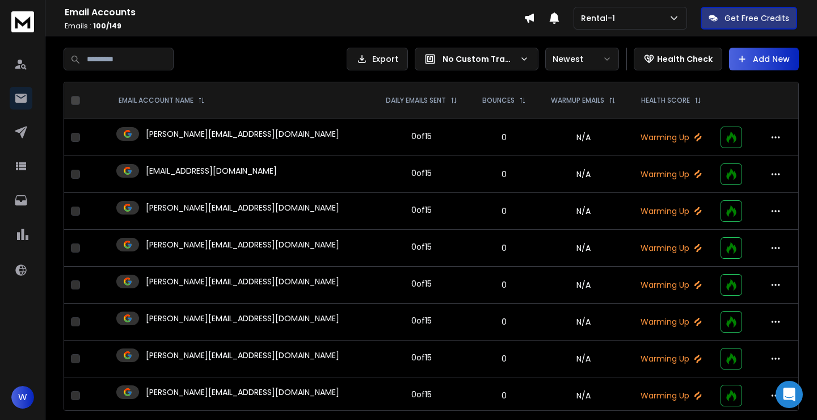
click at [78, 103] on button "button" at bounding box center [75, 100] width 9 height 9
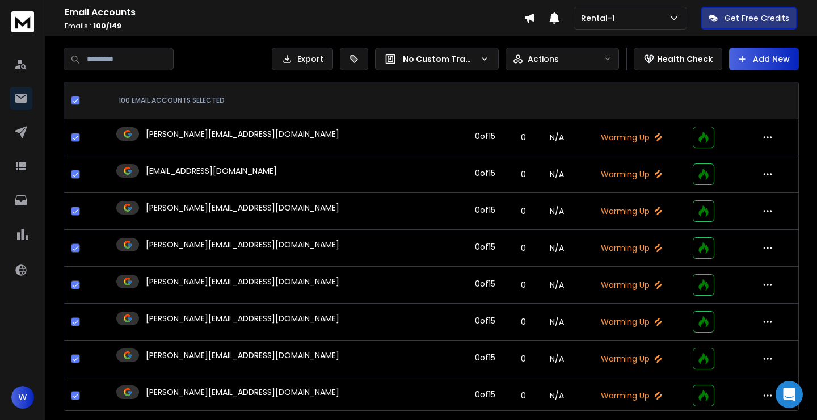
scroll to position [1580, 0]
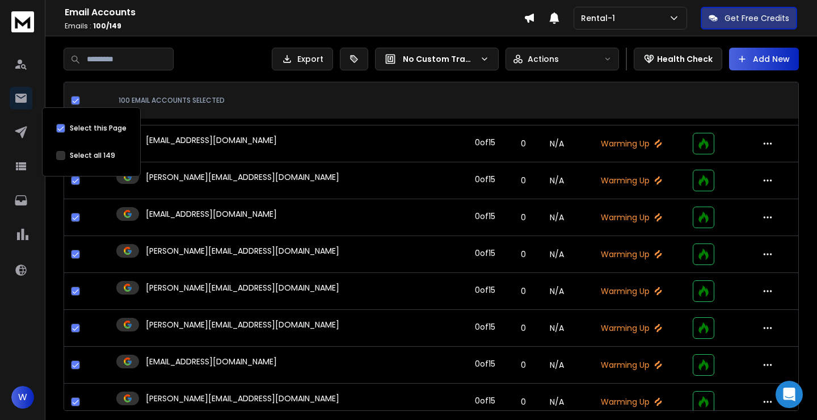
click at [64, 155] on button "Select this Page" at bounding box center [60, 155] width 9 height 9
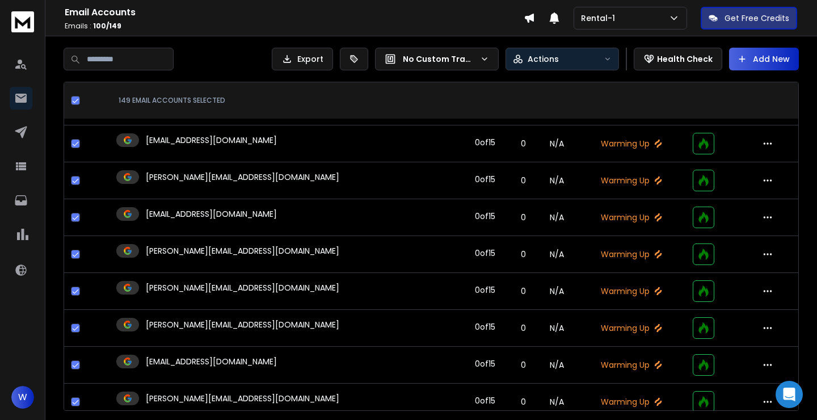
click at [562, 56] on div "Actions" at bounding box center [556, 58] width 86 height 11
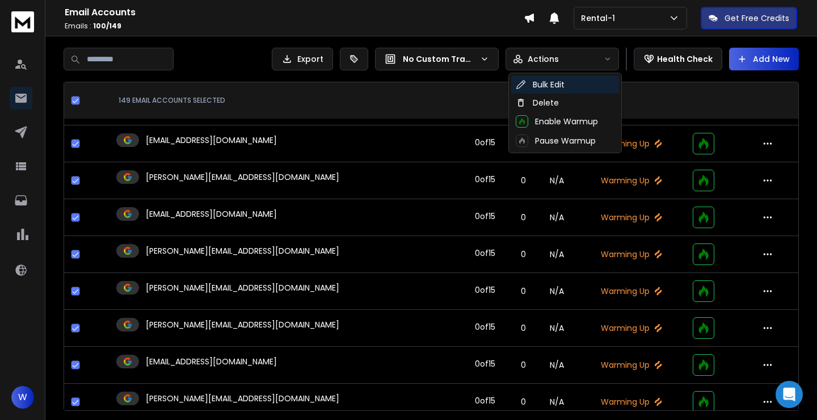
click at [561, 81] on div "Bulk Edit" at bounding box center [540, 84] width 49 height 11
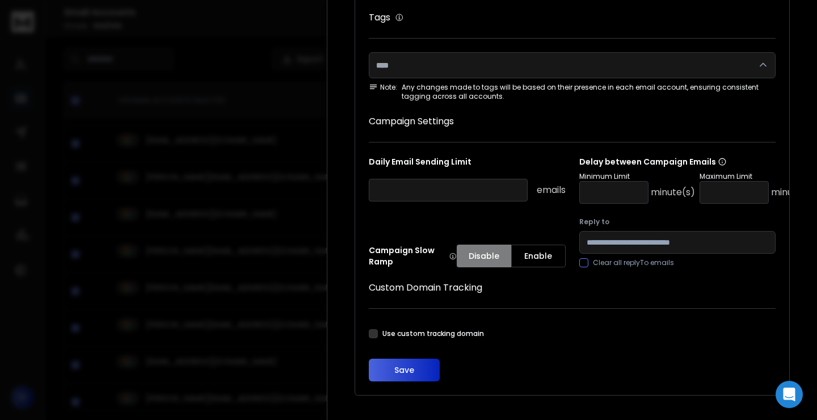
scroll to position [273, 0]
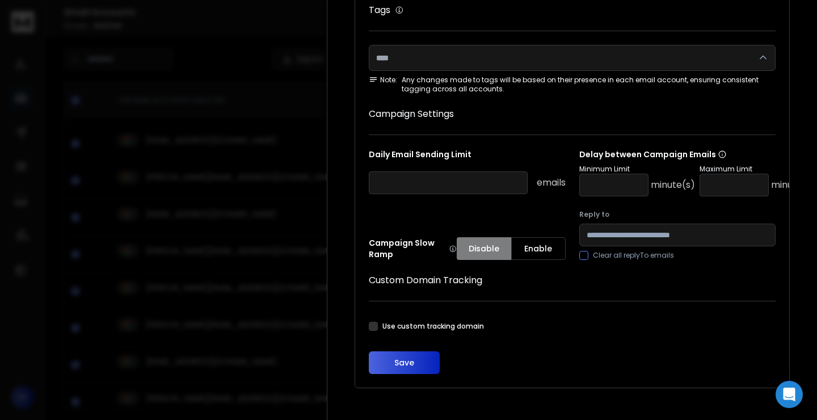
click at [483, 185] on input "number" at bounding box center [448, 182] width 159 height 23
type input "**"
click at [401, 324] on label "Use custom tracking domain" at bounding box center [434, 326] width 102 height 9
click at [375, 325] on button "Reply to" at bounding box center [373, 326] width 9 height 9
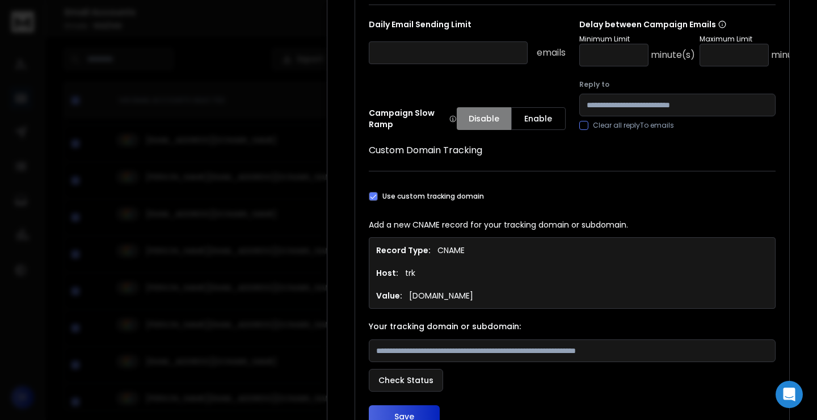
scroll to position [406, 0]
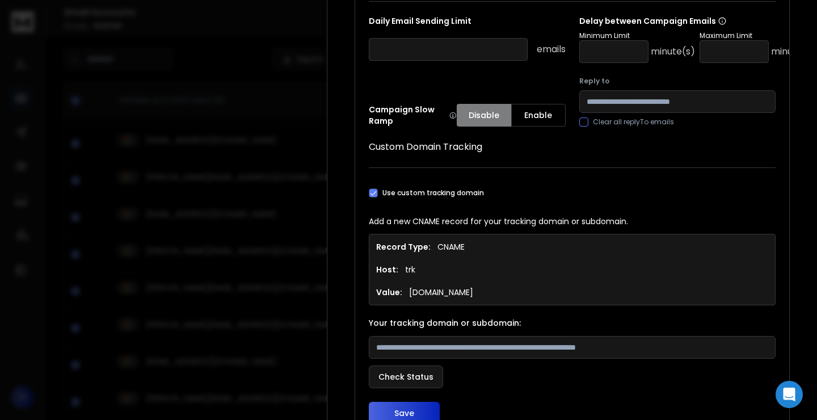
click at [376, 193] on button "Reply to" at bounding box center [373, 192] width 9 height 9
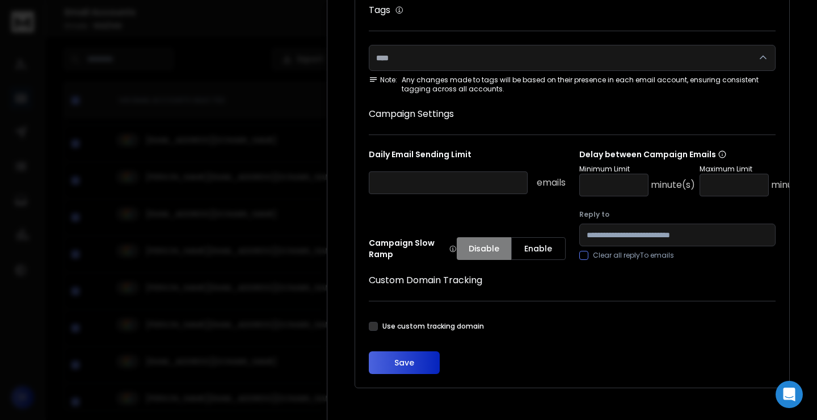
scroll to position [273, 0]
click at [415, 370] on button "Save" at bounding box center [404, 362] width 71 height 23
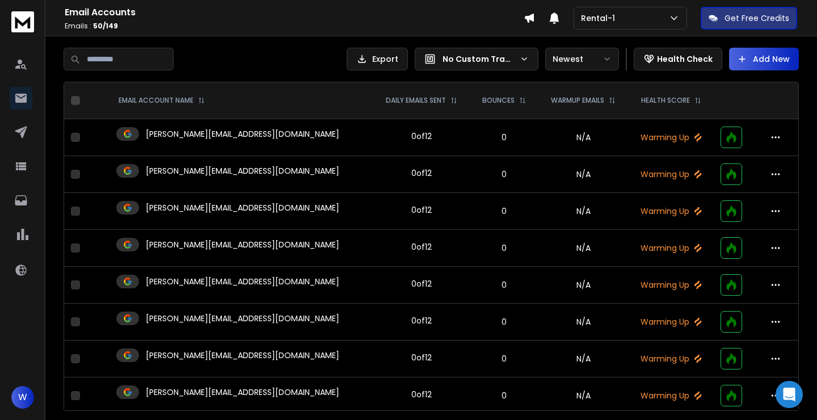
scroll to position [0, 0]
click at [18, 163] on icon at bounding box center [21, 166] width 14 height 14
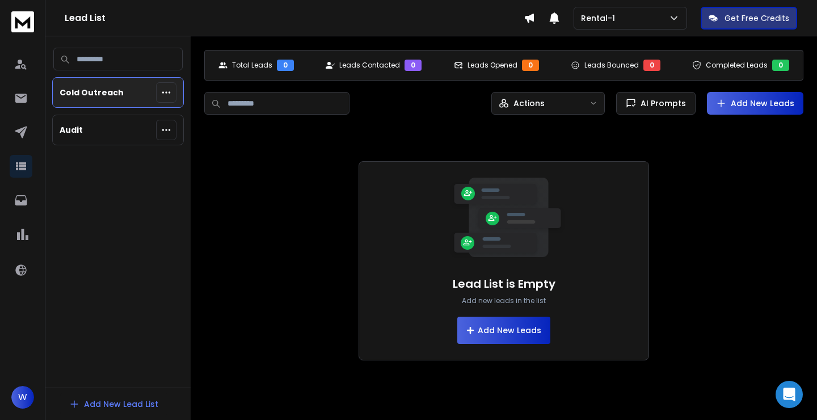
click at [102, 402] on button "Add New Lead List" at bounding box center [113, 404] width 107 height 23
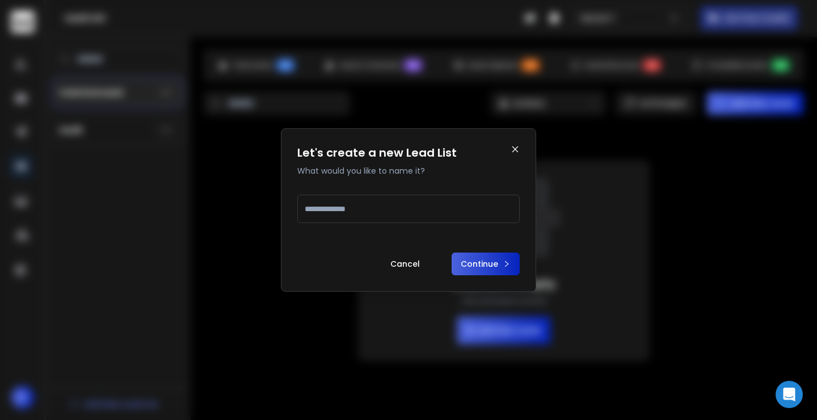
click at [402, 221] on input at bounding box center [408, 209] width 222 height 28
paste input "**********"
type input "**********"
paste input "**********"
type input "**********"
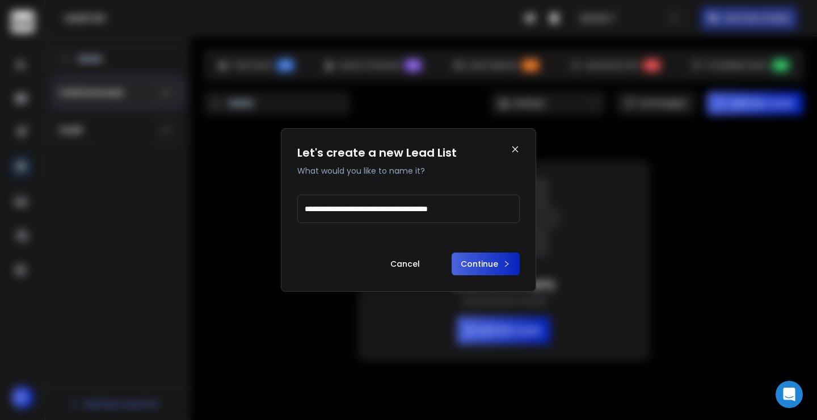
click at [502, 268] on button "Continue" at bounding box center [486, 264] width 68 height 23
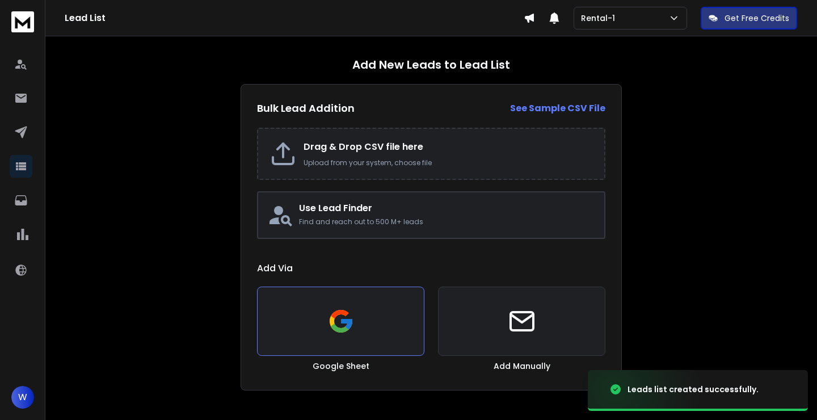
click at [370, 333] on div at bounding box center [340, 321] width 167 height 69
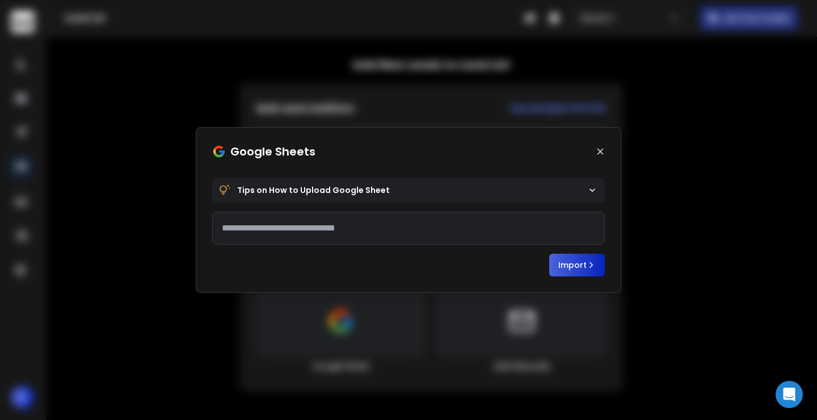
click at [280, 246] on div "Tips on How to Upload Google Sheet Import" at bounding box center [408, 227] width 393 height 99
click at [284, 237] on input at bounding box center [408, 228] width 393 height 33
paste input "**********"
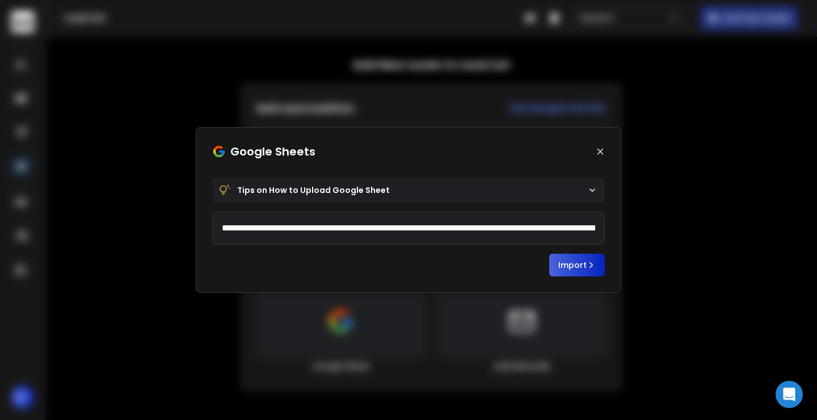
scroll to position [0, 257]
type input "**********"
click at [582, 264] on button "Import" at bounding box center [577, 265] width 56 height 23
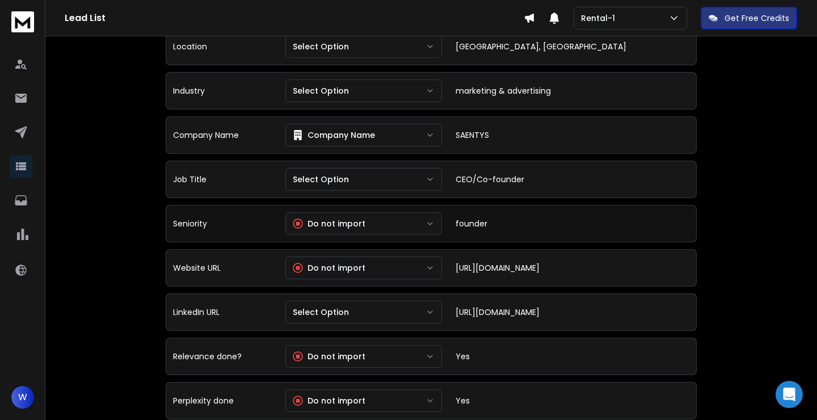
scroll to position [517, 0]
click at [375, 234] on button "Do not import" at bounding box center [363, 222] width 156 height 23
click at [372, 278] on button "Do not import" at bounding box center [364, 266] width 159 height 23
click at [376, 367] on button "Do not import" at bounding box center [364, 355] width 159 height 23
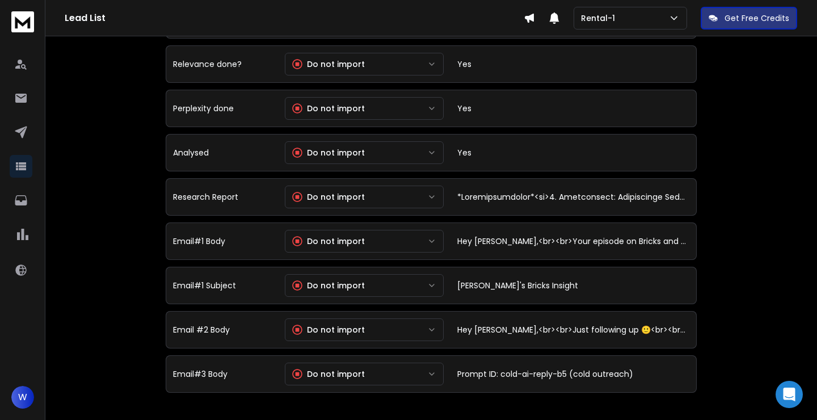
scroll to position [813, 0]
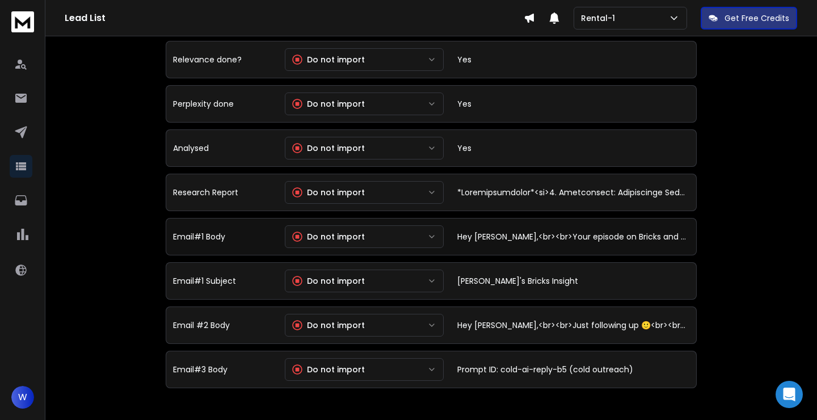
click at [381, 248] on button "Do not import" at bounding box center [364, 236] width 159 height 23
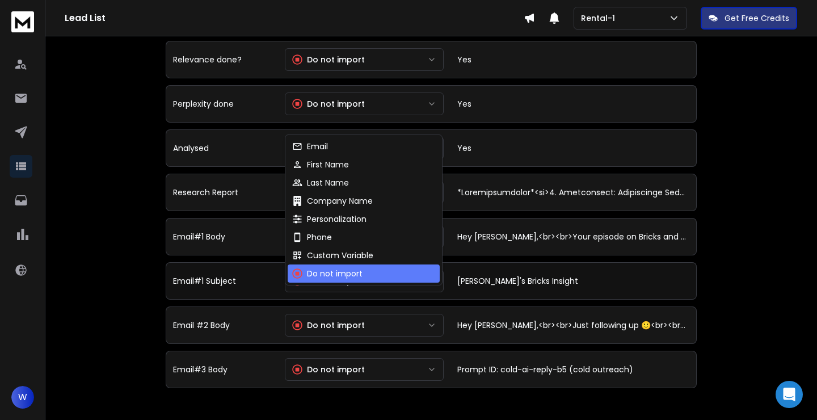
click at [371, 292] on button "Do not import" at bounding box center [364, 281] width 159 height 23
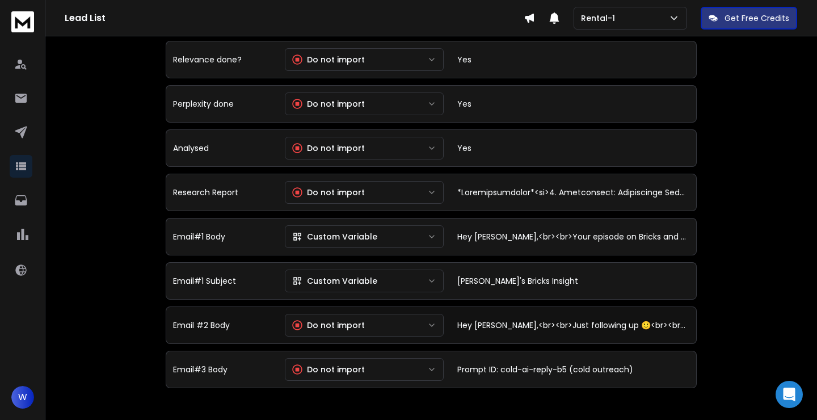
click at [368, 337] on button "Do not import" at bounding box center [364, 325] width 159 height 23
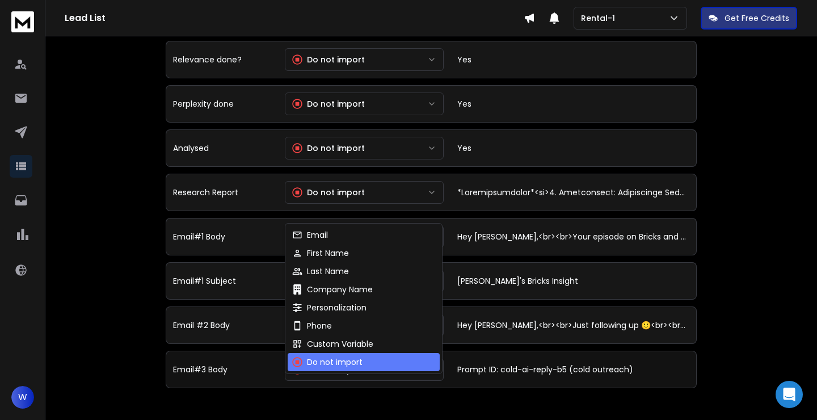
click at [364, 381] on button "Do not import" at bounding box center [364, 369] width 159 height 23
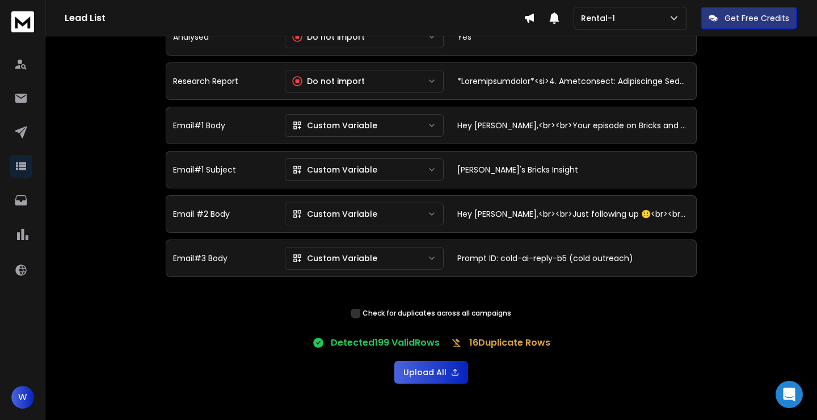
scroll to position [942, 0]
click at [449, 313] on label "Check for duplicates across all campaigns" at bounding box center [437, 313] width 149 height 9
click at [360, 313] on button "Check for duplicates across all campaigns" at bounding box center [355, 313] width 9 height 9
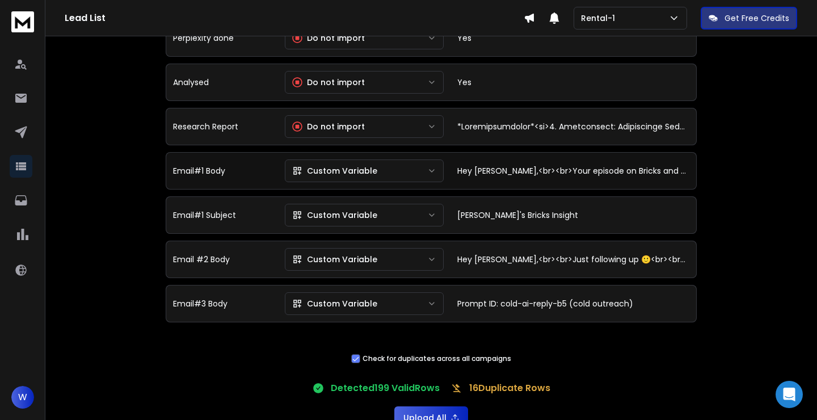
scroll to position [880, 0]
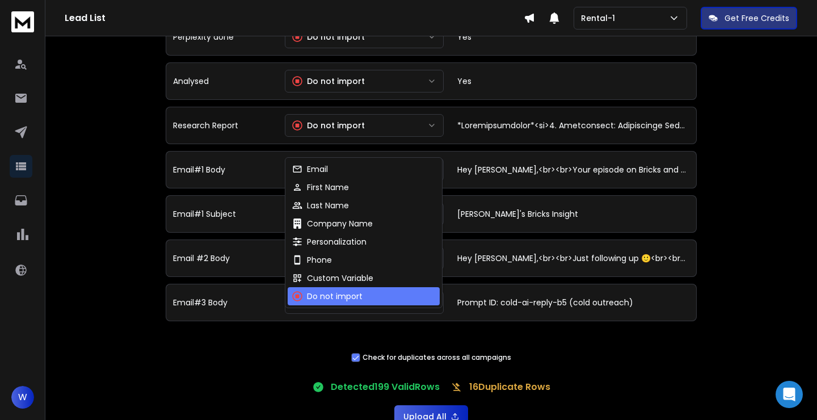
click at [390, 137] on button "Do not import" at bounding box center [364, 125] width 159 height 23
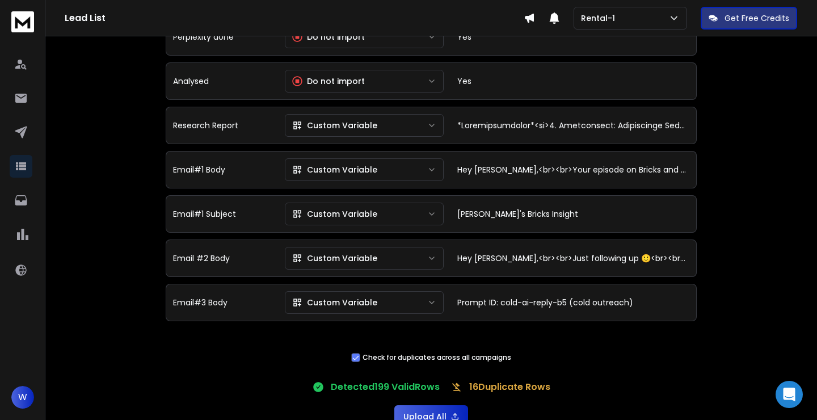
scroll to position [942, 0]
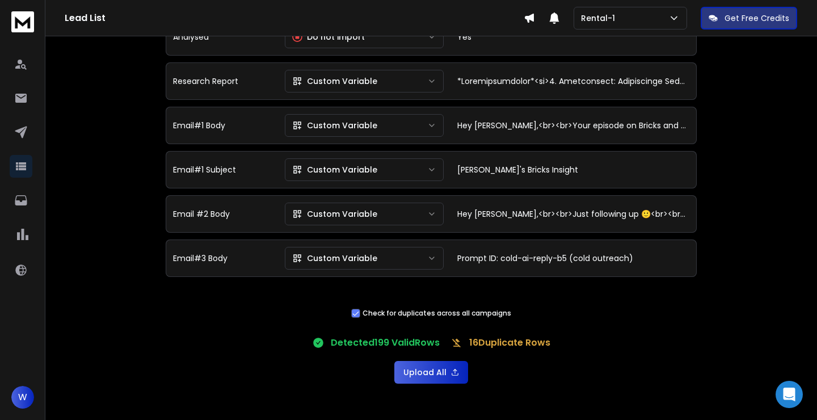
click at [436, 378] on button "Upload All" at bounding box center [431, 372] width 74 height 23
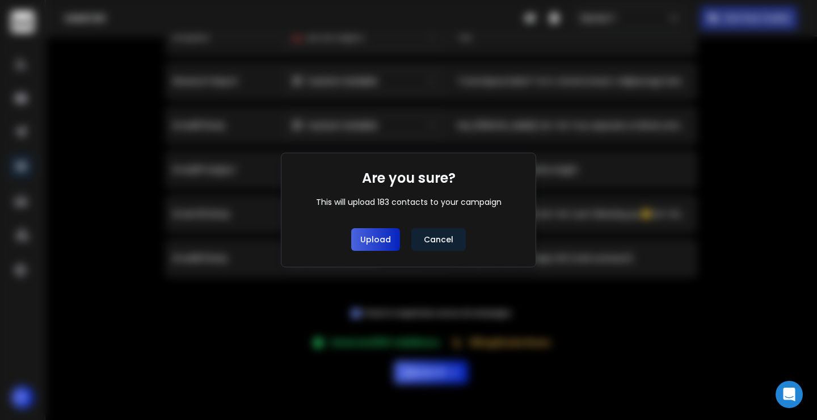
click at [366, 232] on button "Upload" at bounding box center [375, 239] width 49 height 23
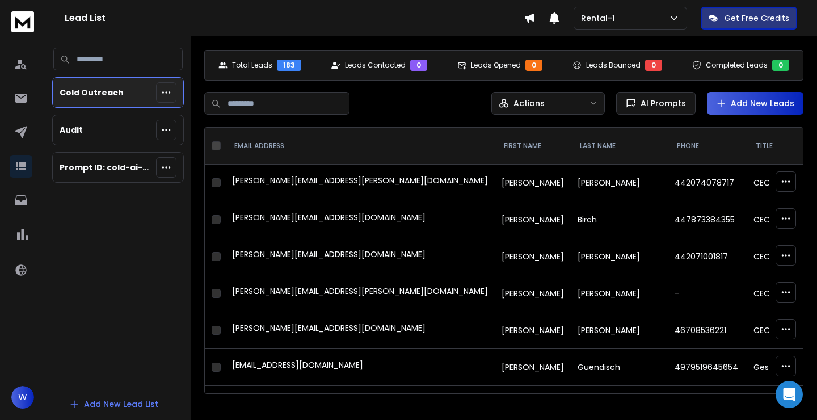
click at [110, 156] on div "Prompt ID: cold-ai-reply-b5 (cold outreach)" at bounding box center [118, 167] width 132 height 31
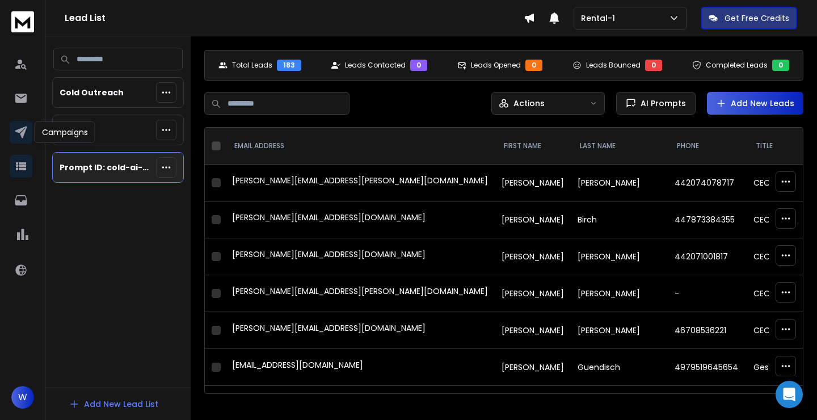
click at [20, 137] on icon at bounding box center [21, 132] width 14 height 14
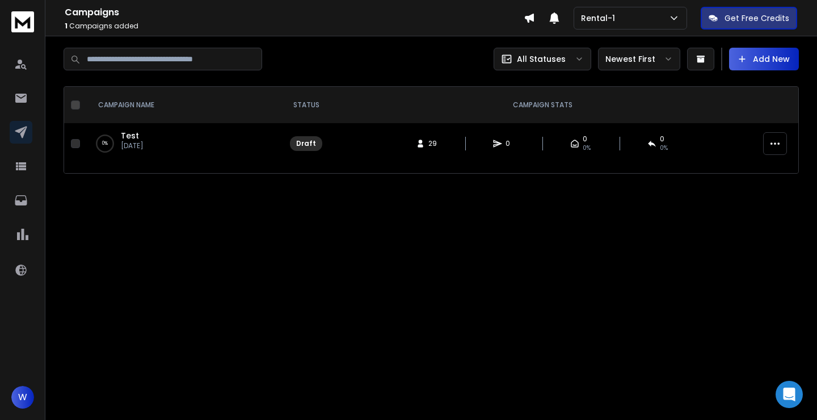
click at [783, 60] on button "Add New" at bounding box center [764, 59] width 70 height 23
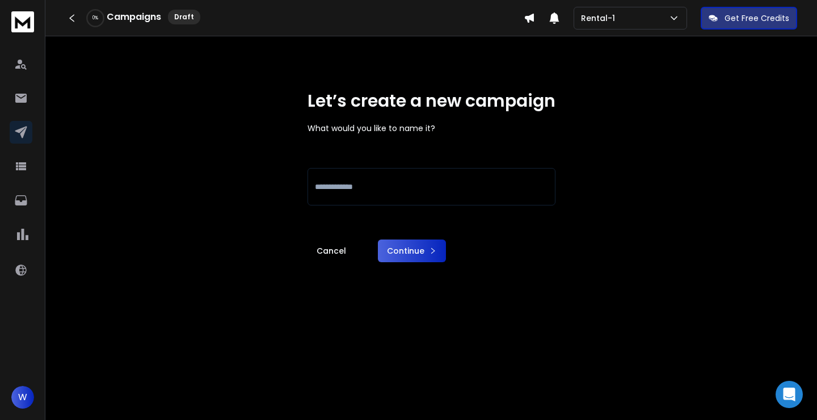
click at [379, 194] on input at bounding box center [432, 186] width 248 height 37
paste input "**********"
type input "**********"
click at [383, 257] on button "Continue" at bounding box center [412, 251] width 68 height 23
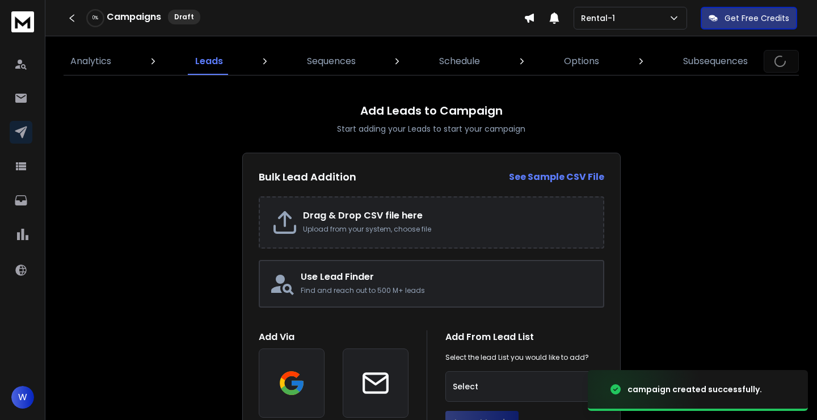
scroll to position [48, 0]
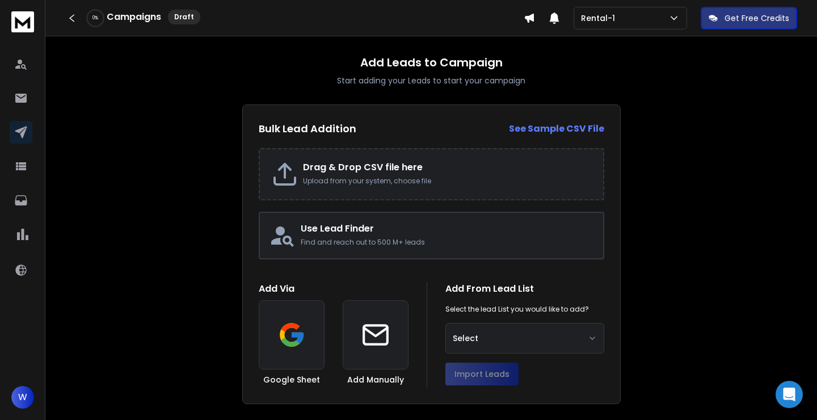
click at [541, 333] on button "Select" at bounding box center [525, 338] width 159 height 31
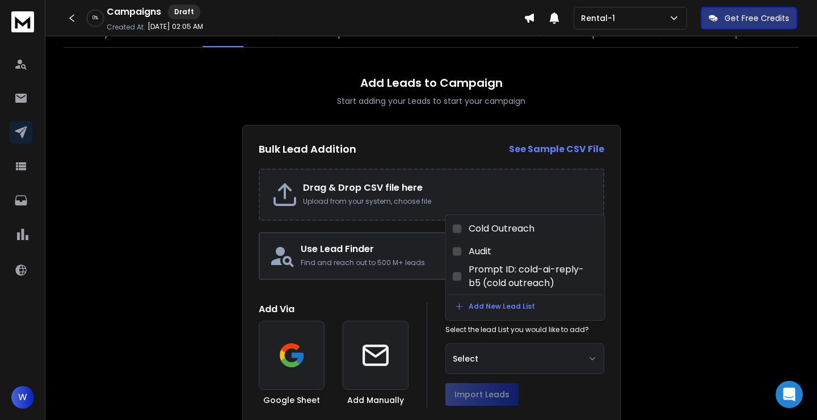
scroll to position [69, 0]
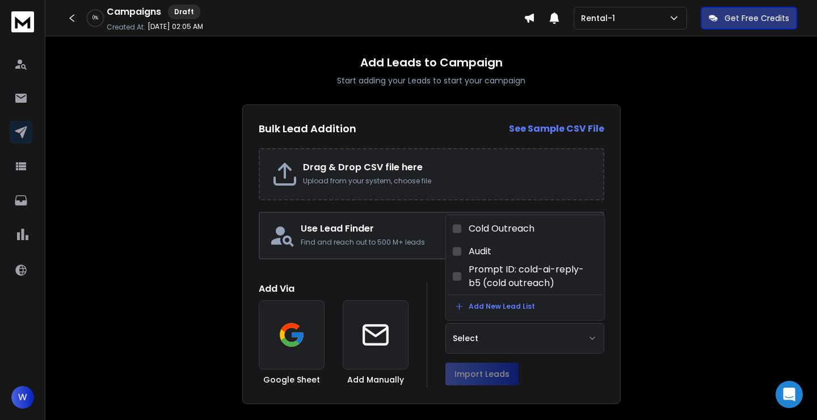
click at [553, 274] on div "Prompt ID: cold-ai-reply-b5 (cold outreach)" at bounding box center [530, 276] width 123 height 27
click at [548, 384] on div "Select the lead List you would like to add? Prompt ID: cold-ai-reply-b5 (cold o…" at bounding box center [525, 345] width 159 height 81
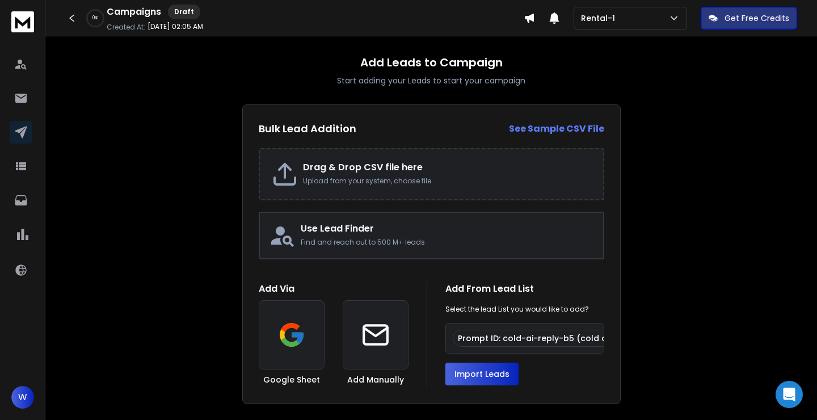
click at [489, 381] on button "Import Leads" at bounding box center [482, 374] width 73 height 23
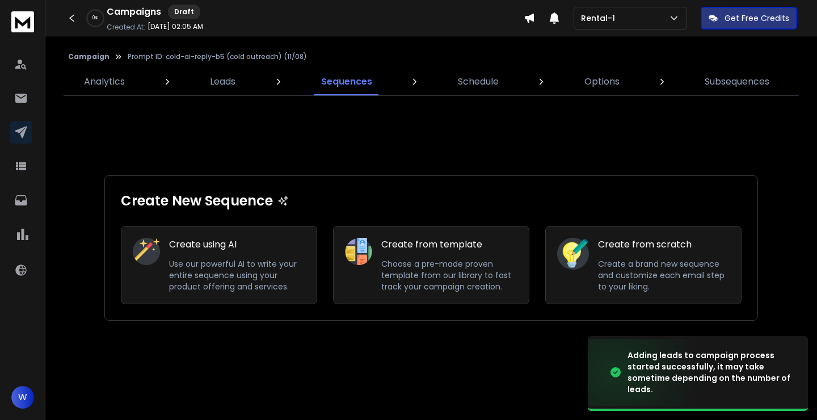
click at [648, 263] on p "Create a brand new sequence and customize each email step to your liking." at bounding box center [664, 275] width 132 height 34
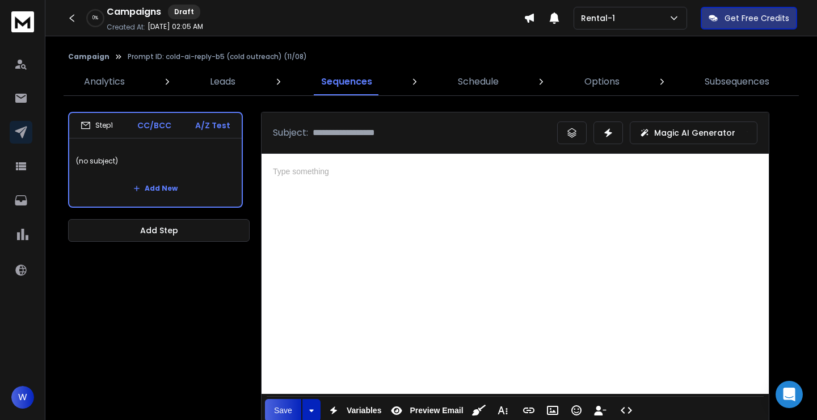
click at [328, 133] on input at bounding box center [429, 133] width 233 height 14
click at [603, 132] on icon "button" at bounding box center [608, 133] width 10 height 10
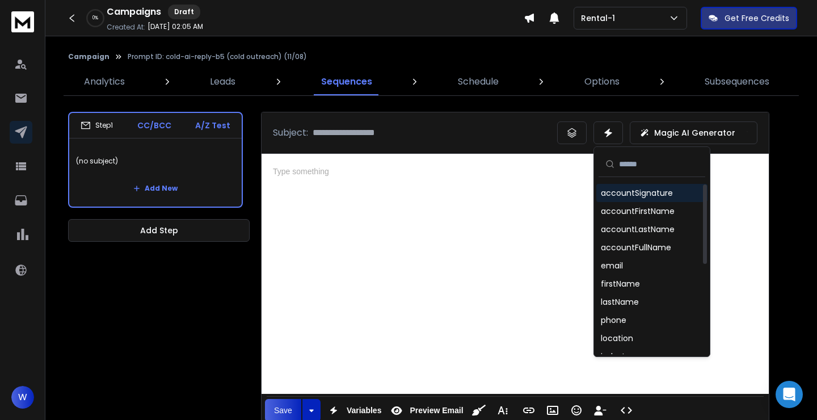
scroll to position [193, 0]
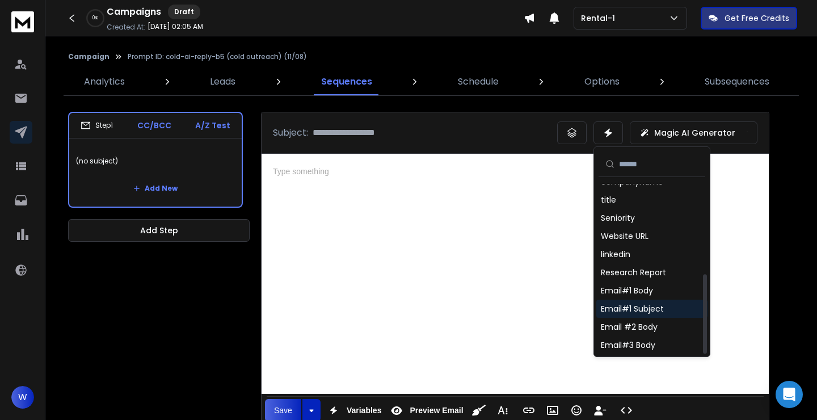
click at [637, 306] on div "Email#1 Subject" at bounding box center [632, 308] width 63 height 11
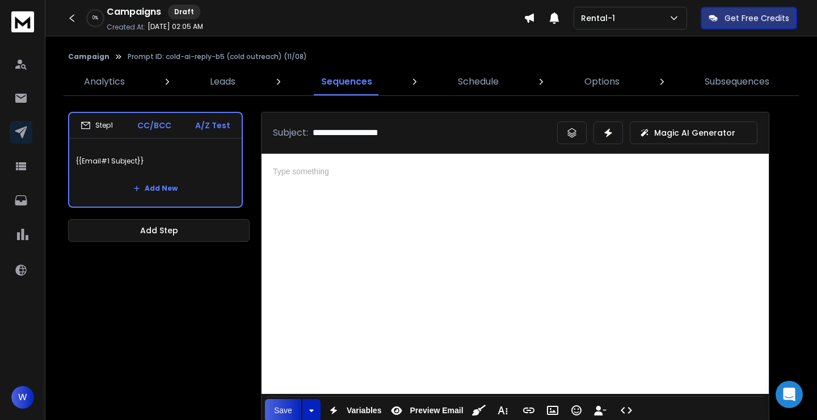
click at [335, 180] on div at bounding box center [515, 274] width 507 height 240
click at [613, 141] on button "button" at bounding box center [609, 132] width 30 height 23
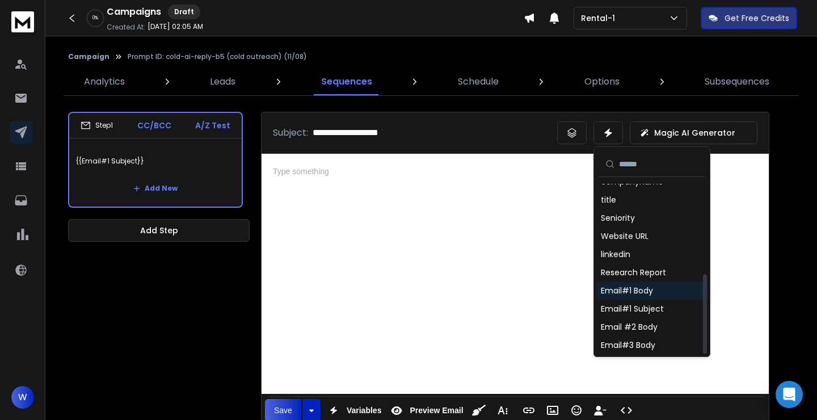
click at [635, 288] on div "Email#1 Body" at bounding box center [627, 290] width 52 height 11
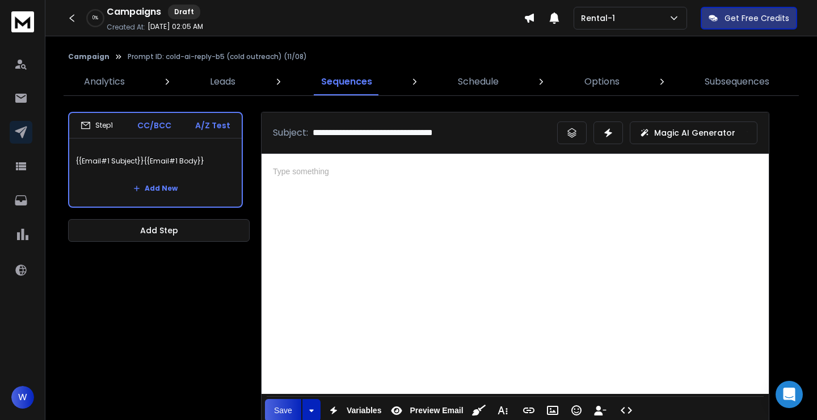
drag, startPoint x: 404, startPoint y: 134, endPoint x: 482, endPoint y: 135, distance: 78.3
click at [482, 135] on input "**********" at bounding box center [429, 133] width 233 height 14
click at [479, 134] on input "**********" at bounding box center [429, 133] width 233 height 14
drag, startPoint x: 479, startPoint y: 134, endPoint x: 401, endPoint y: 138, distance: 77.9
click at [401, 138] on input "**********" at bounding box center [429, 133] width 233 height 14
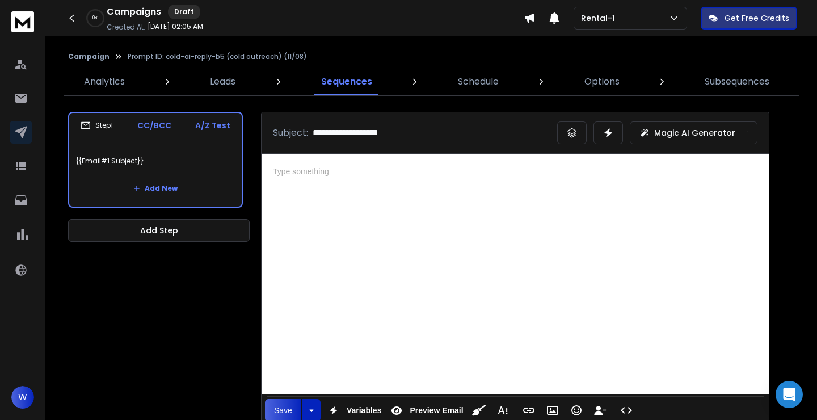
type input "**********"
click at [360, 173] on div at bounding box center [515, 171] width 485 height 12
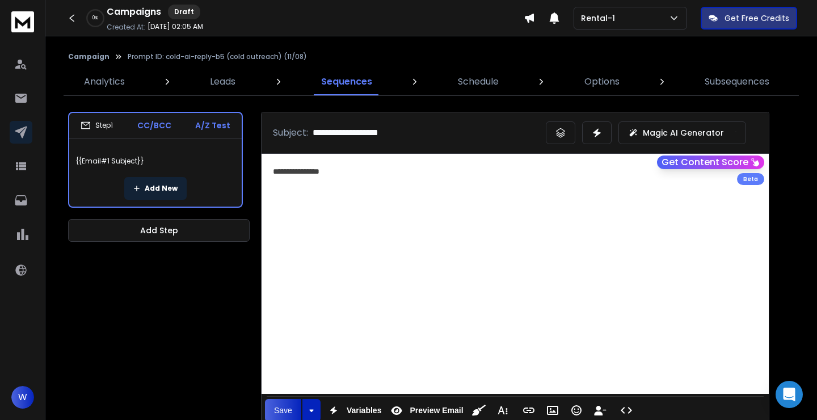
click at [158, 184] on button "Add New" at bounding box center [155, 188] width 62 height 23
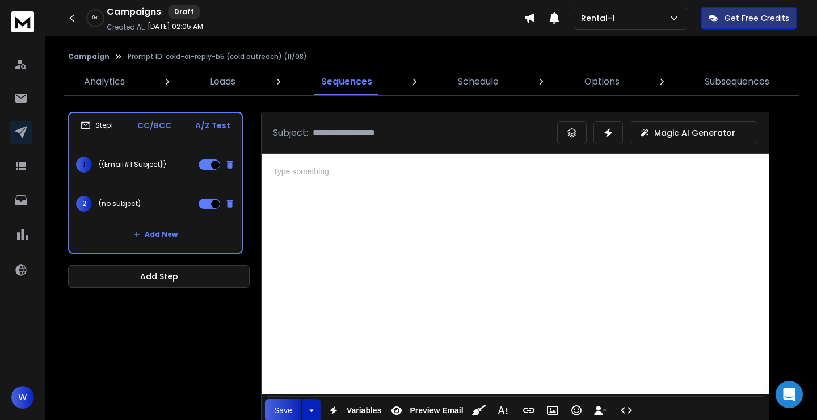
click at [231, 207] on icon at bounding box center [230, 204] width 6 height 8
type input "**********"
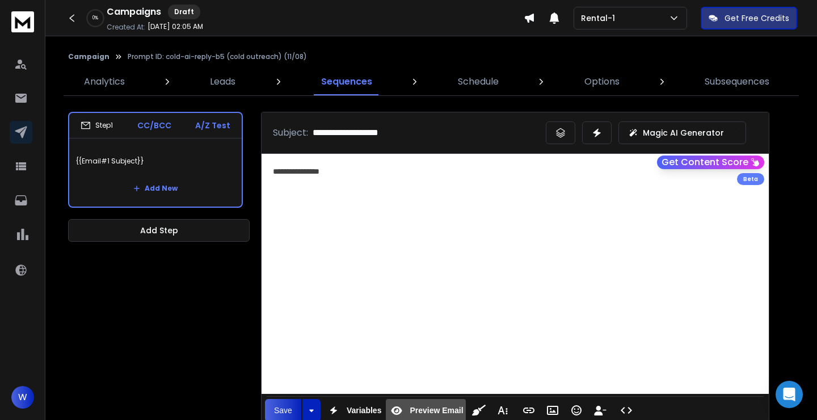
click at [431, 406] on span "Preview Email" at bounding box center [437, 411] width 58 height 10
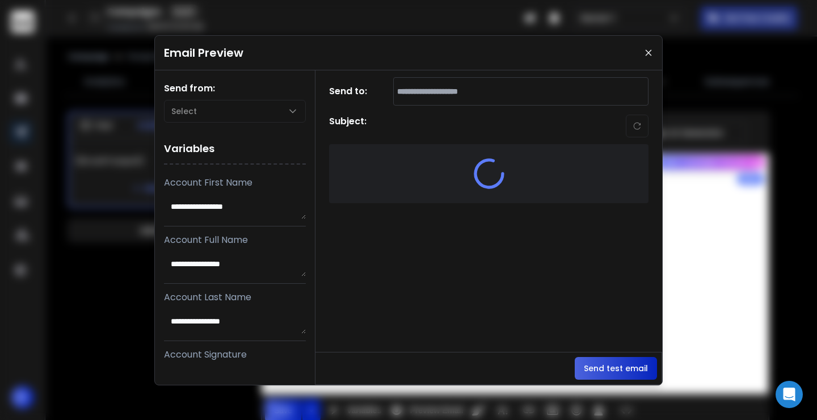
type textarea "**********"
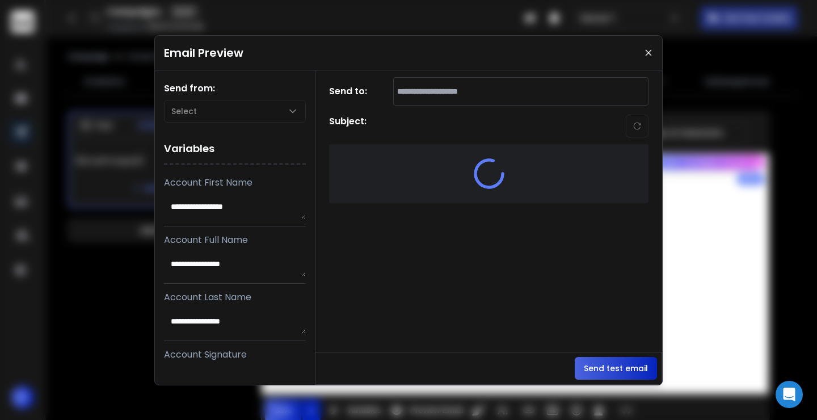
type textarea "**********"
type textarea "******"
type textarea "**********"
type textarea "*****"
type textarea "**********"
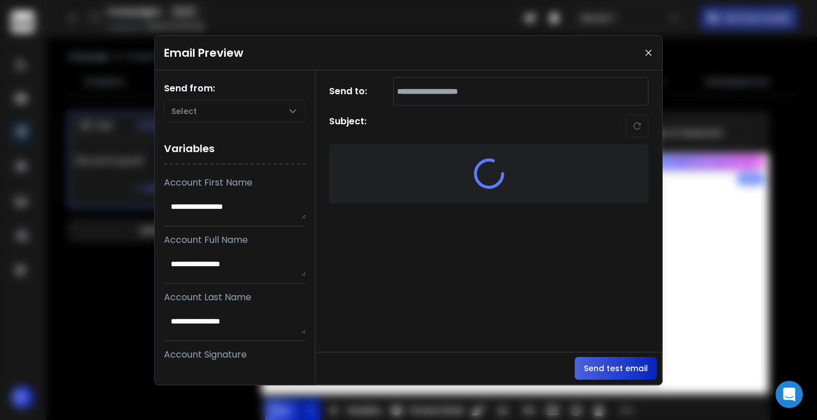
type textarea "**********"
type textarea "*******"
type textarea "**********"
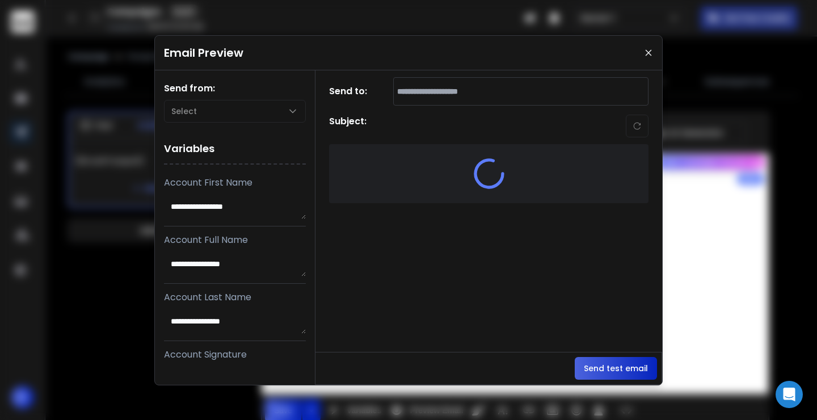
type textarea "**********"
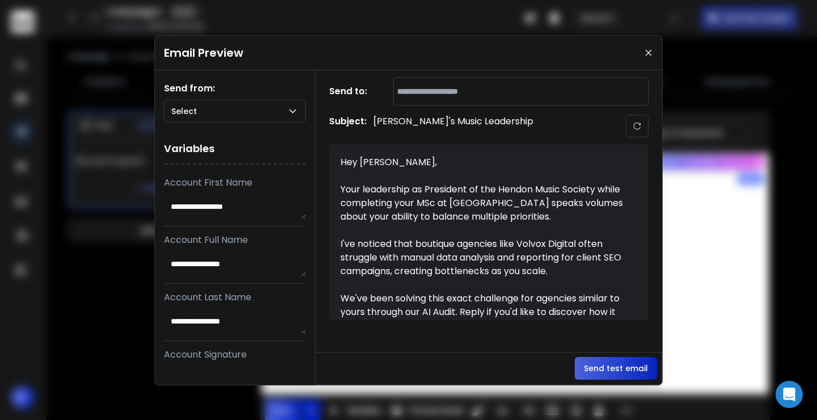
type textarea "*****"
type textarea "**********"
type textarea "*****"
click at [462, 89] on input at bounding box center [520, 91] width 247 height 20
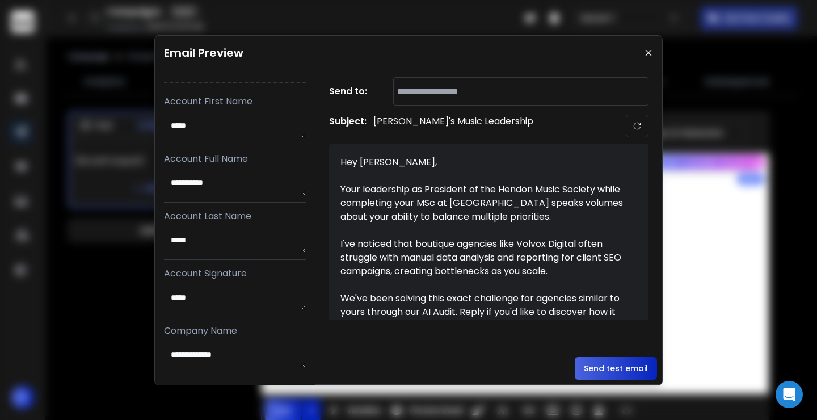
scroll to position [0, 0]
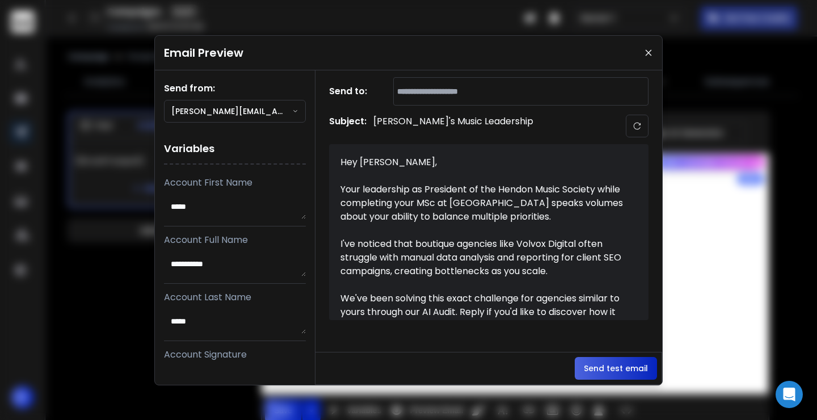
click at [650, 54] on icon at bounding box center [649, 52] width 6 height 6
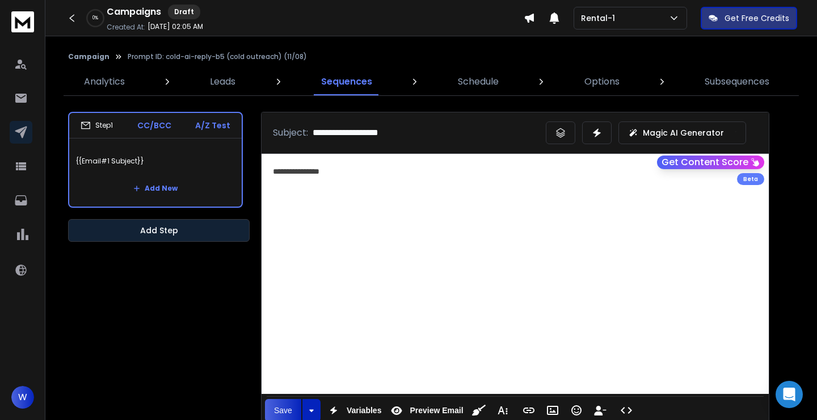
click at [167, 237] on button "Add Step" at bounding box center [159, 230] width 182 height 23
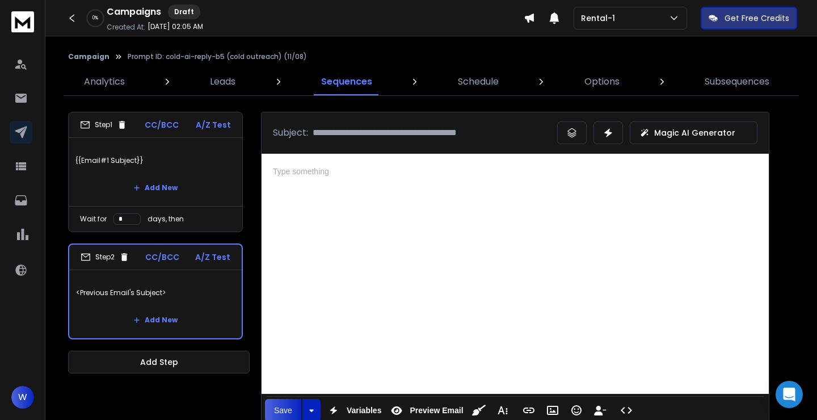
click at [129, 226] on div "Wait for * days, then" at bounding box center [156, 219] width 174 height 26
type input "**********"
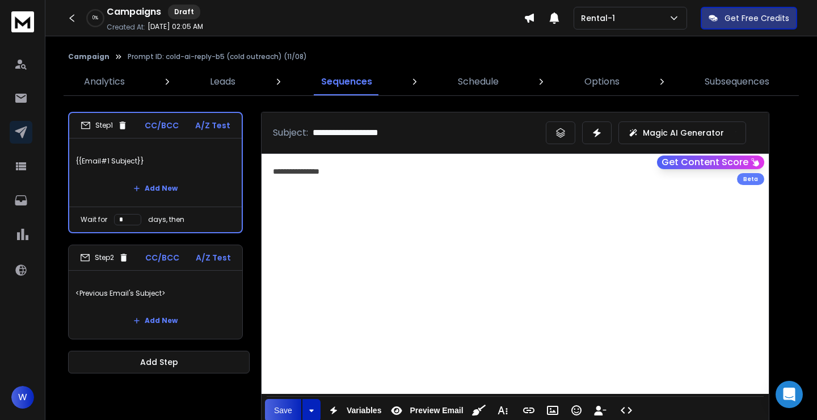
click at [129, 224] on input "*" at bounding box center [127, 219] width 27 height 11
type input "*"
click at [58, 275] on div "**********" at bounding box center [431, 239] width 772 height 406
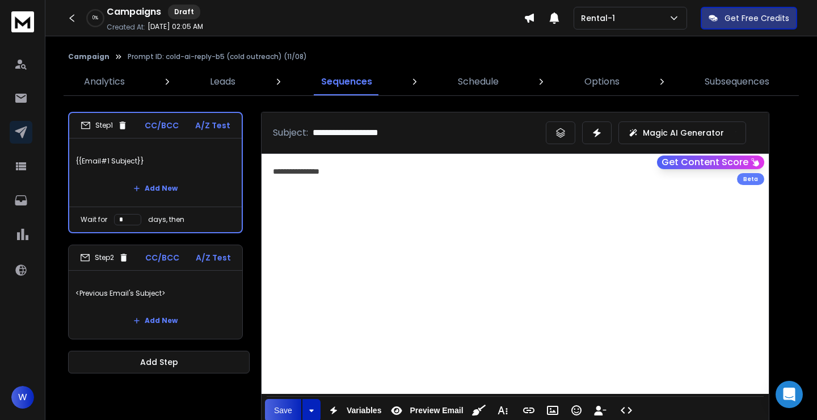
click at [314, 132] on input "**********" at bounding box center [424, 133] width 222 height 14
type input "**********"
drag, startPoint x: 346, startPoint y: 177, endPoint x: 220, endPoint y: 170, distance: 126.8
click at [220, 170] on div "**********" at bounding box center [431, 269] width 727 height 315
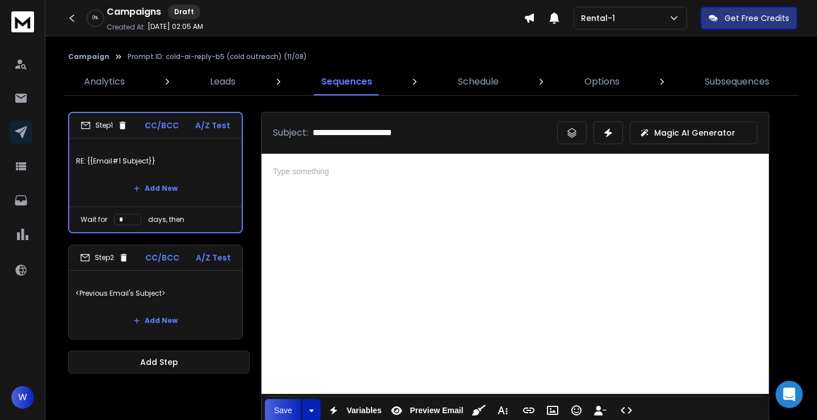
click at [200, 298] on p "<Previous Email's Subject>" at bounding box center [155, 294] width 160 height 32
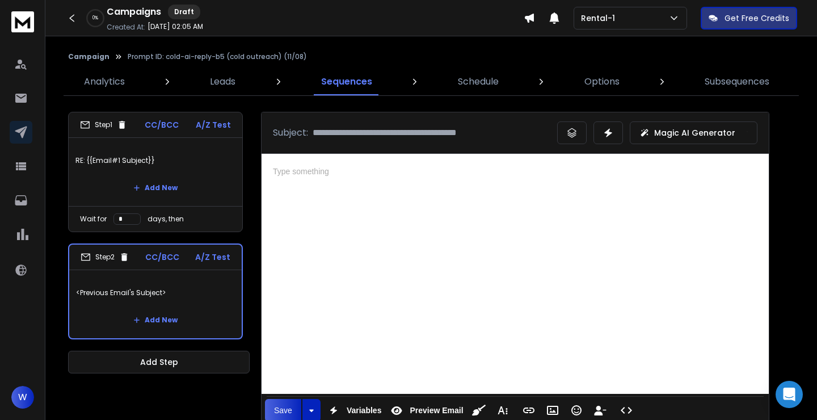
click at [200, 159] on p "RE: {{Email#1 Subject}}" at bounding box center [155, 161] width 160 height 32
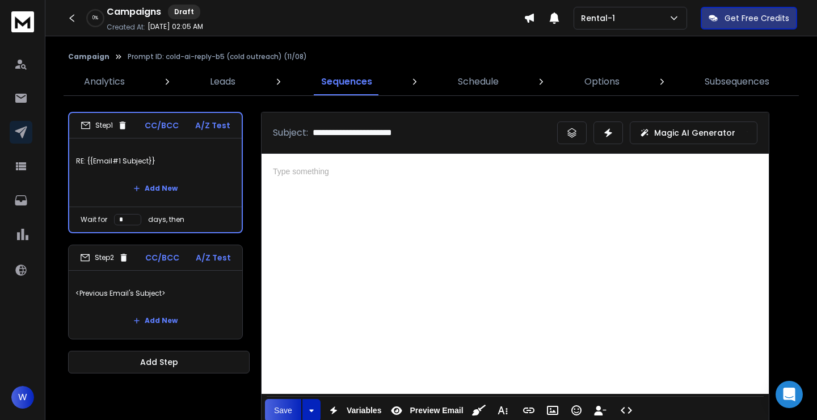
drag, startPoint x: 327, startPoint y: 131, endPoint x: 299, endPoint y: 131, distance: 28.4
click at [299, 131] on div "**********" at bounding box center [409, 133] width 273 height 14
type input "**********"
click at [432, 184] on div at bounding box center [515, 274] width 507 height 240
click at [354, 402] on div "Variables" at bounding box center [353, 410] width 61 height 18
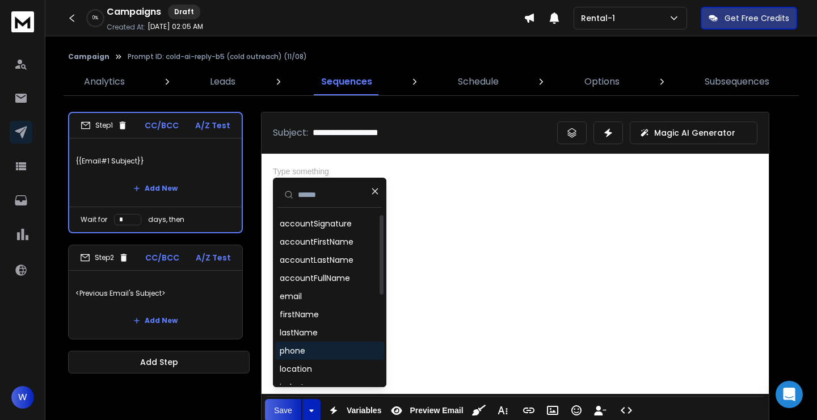
scroll to position [193, 0]
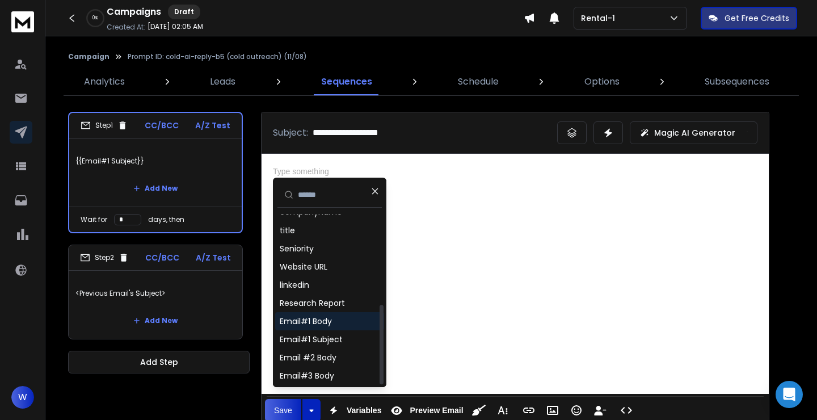
click at [341, 315] on div "Email#1 Body" at bounding box center [329, 321] width 109 height 18
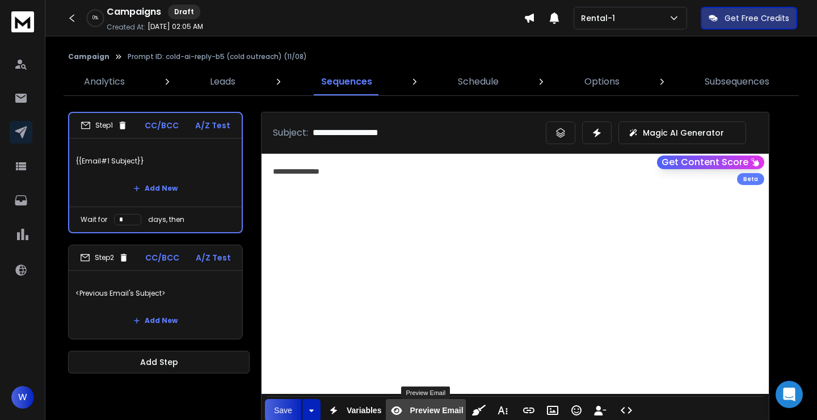
click at [419, 406] on span "Preview Email" at bounding box center [437, 411] width 58 height 10
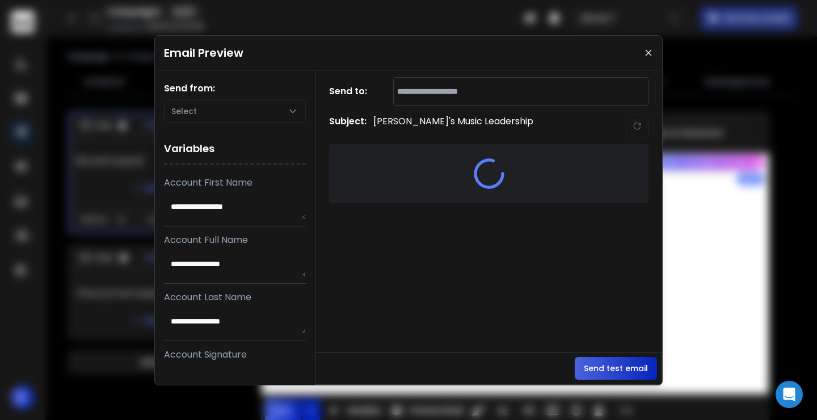
type textarea "**********"
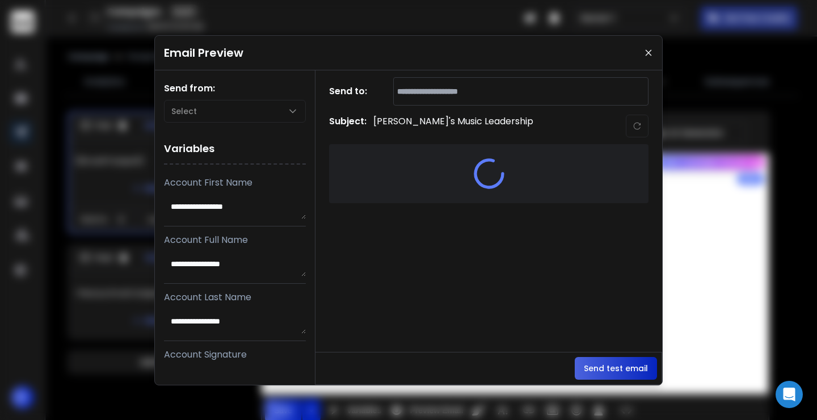
type textarea "****"
type textarea "**********"
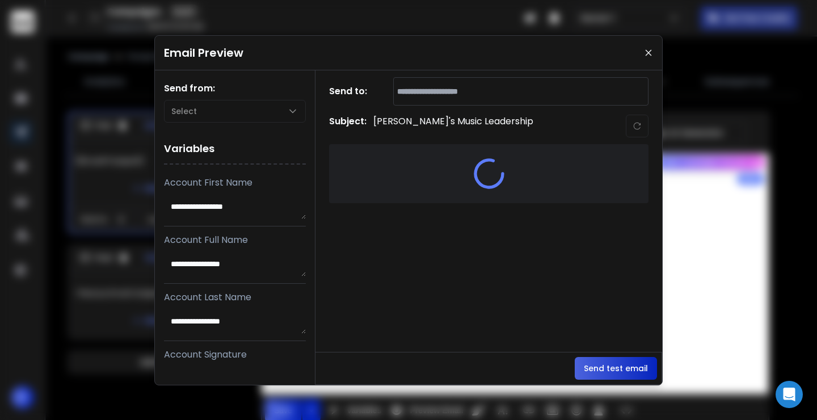
type textarea "**********"
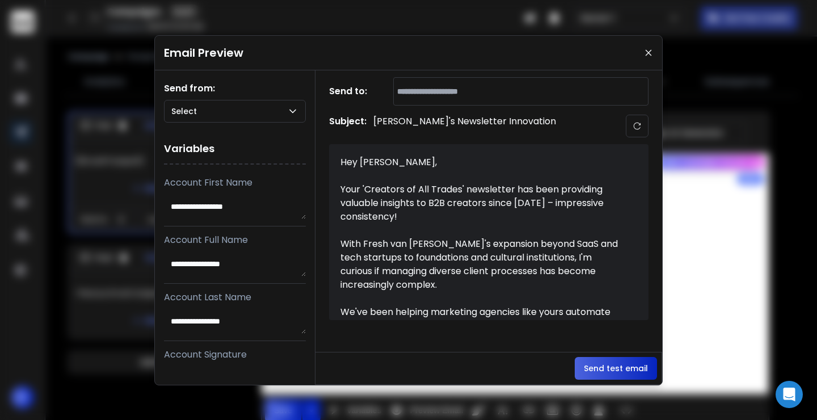
type textarea "*****"
type textarea "**********"
type textarea "*****"
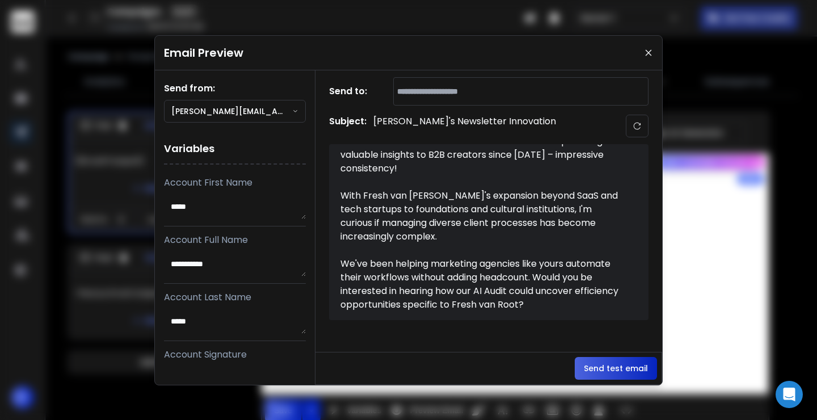
scroll to position [81, 0]
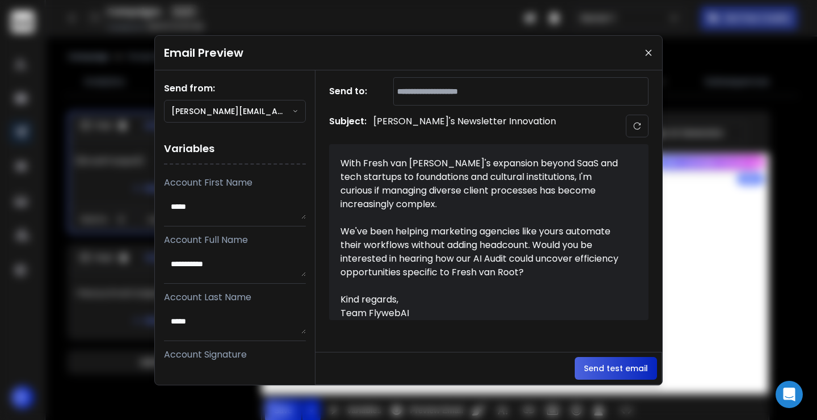
click at [648, 53] on icon at bounding box center [649, 52] width 6 height 6
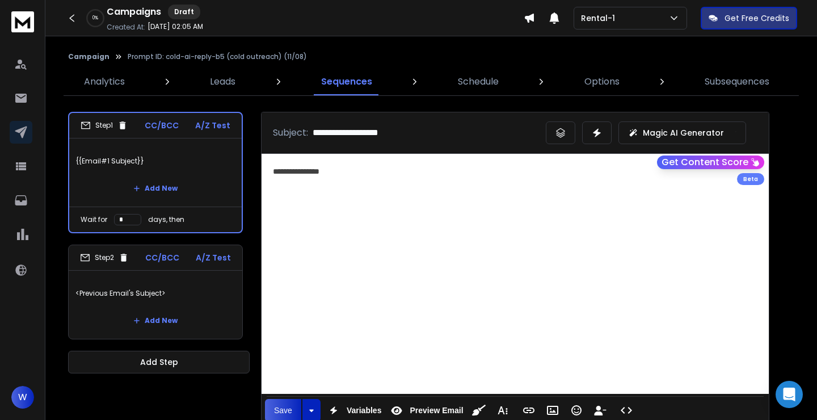
click at [135, 294] on p "<Previous Email's Subject>" at bounding box center [155, 294] width 160 height 32
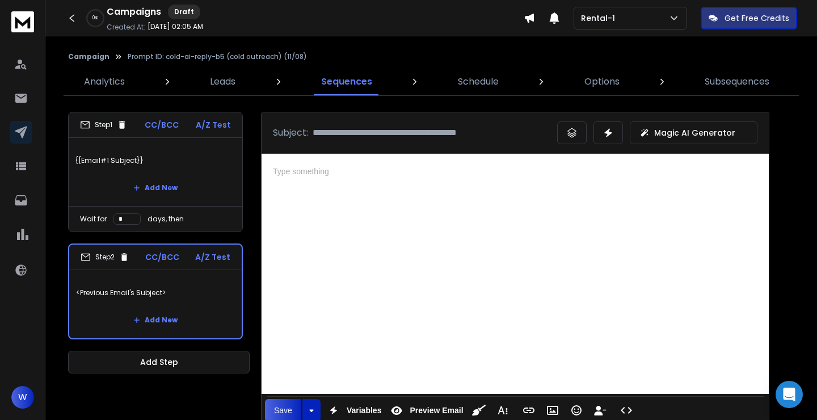
click at [289, 178] on div at bounding box center [515, 274] width 507 height 240
click at [350, 410] on span "Variables" at bounding box center [365, 411] width 40 height 10
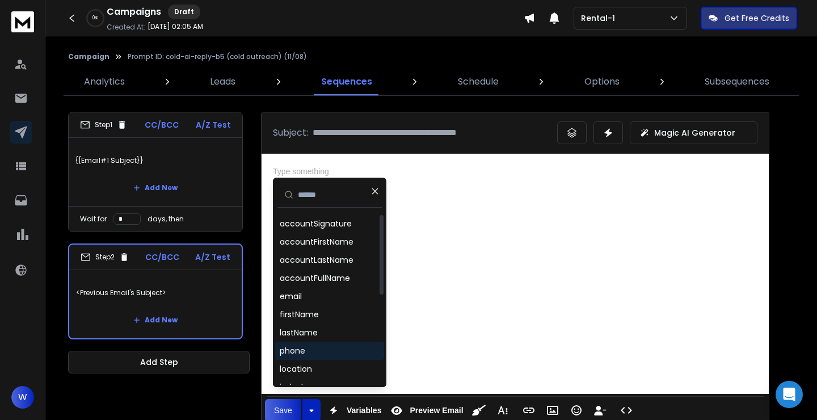
scroll to position [193, 0]
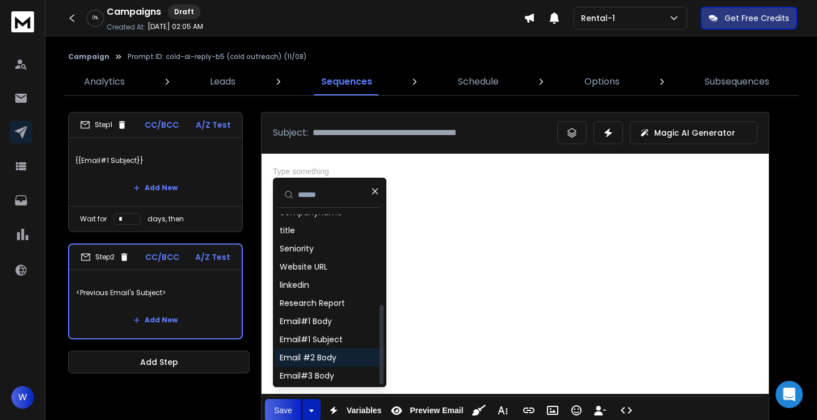
click at [333, 355] on div "Email #2 Body" at bounding box center [308, 357] width 57 height 11
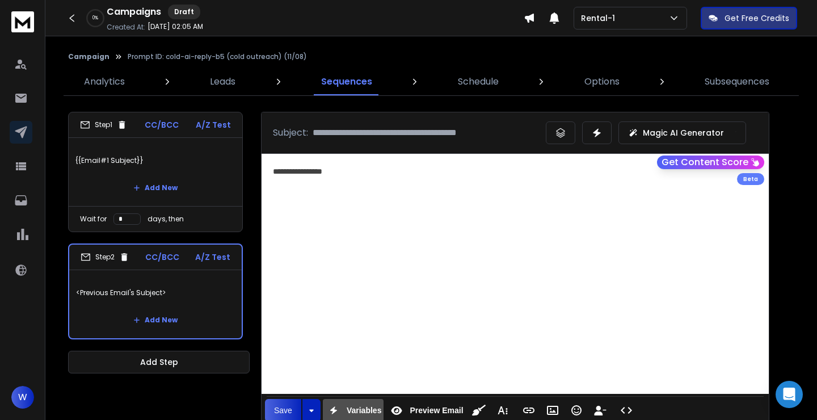
click at [370, 406] on span "Variables" at bounding box center [365, 411] width 40 height 10
click at [417, 402] on div "Preview Email" at bounding box center [425, 410] width 79 height 19
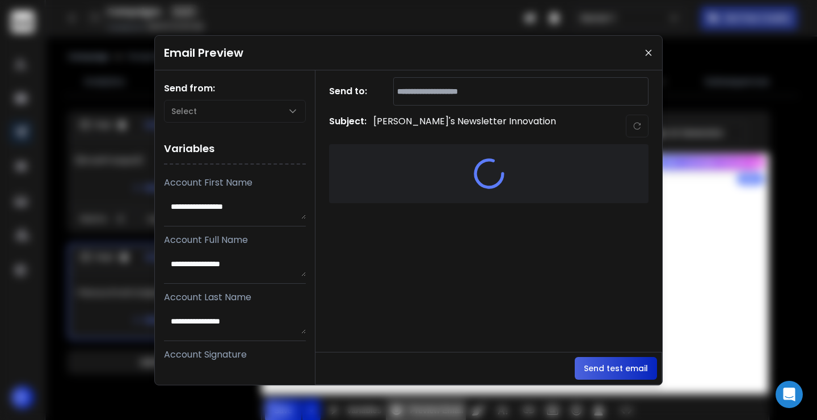
type textarea "**********"
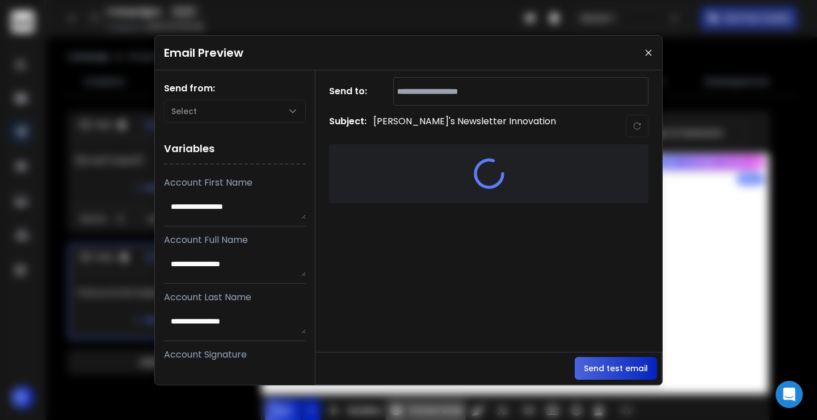
type textarea "*****"
type textarea "*******"
type textarea "**********"
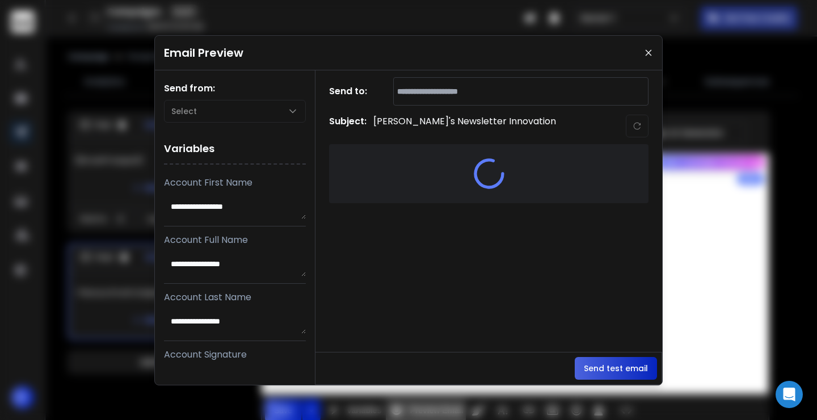
type textarea "**********"
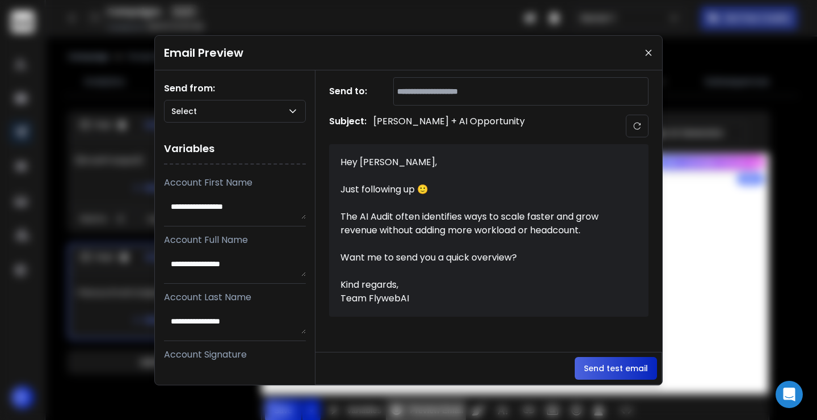
type textarea "*****"
type textarea "**********"
type textarea "*****"
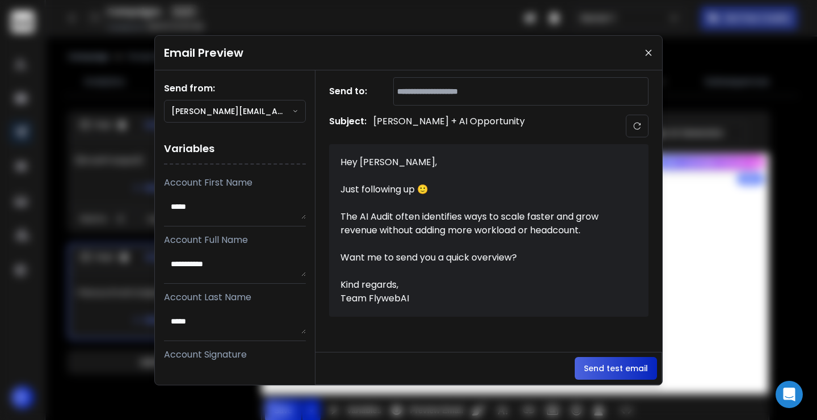
click at [712, 294] on div "**********" at bounding box center [408, 210] width 817 height 373
click at [644, 46] on div "Email Preview" at bounding box center [408, 53] width 507 height 34
click at [650, 55] on icon at bounding box center [648, 52] width 9 height 9
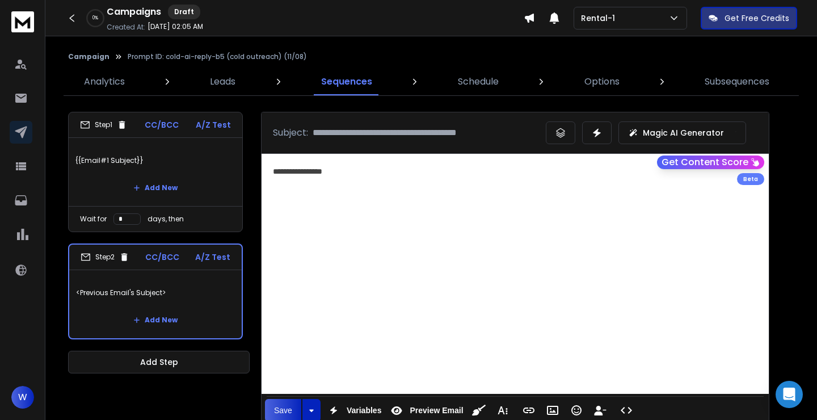
scroll to position [23, 0]
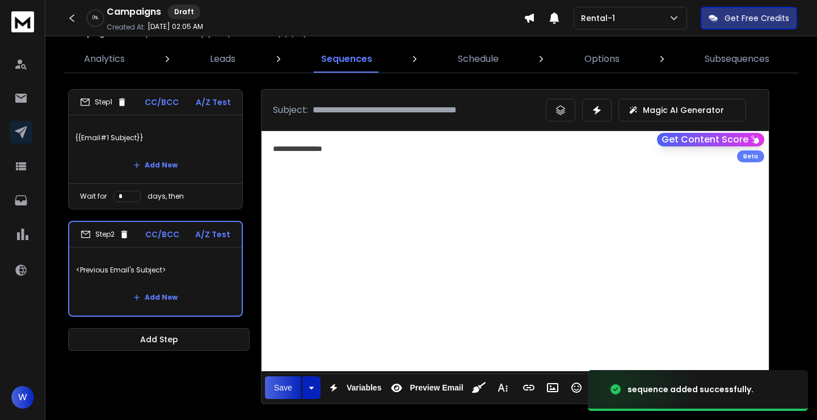
click at [204, 166] on div "Add New" at bounding box center [155, 165] width 160 height 23
type input "**********"
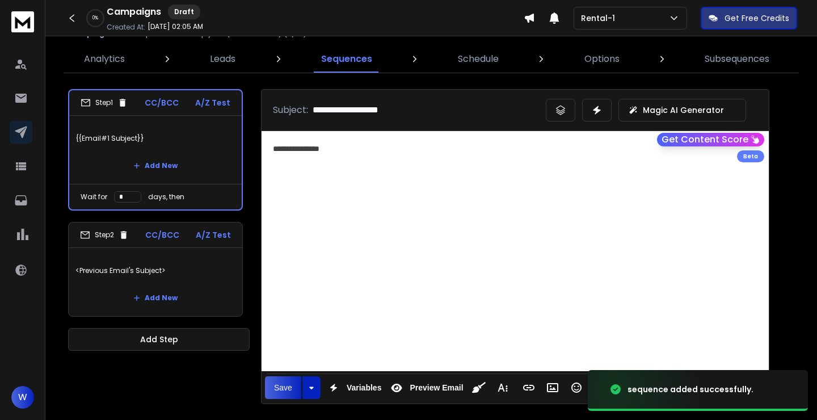
scroll to position [0, 0]
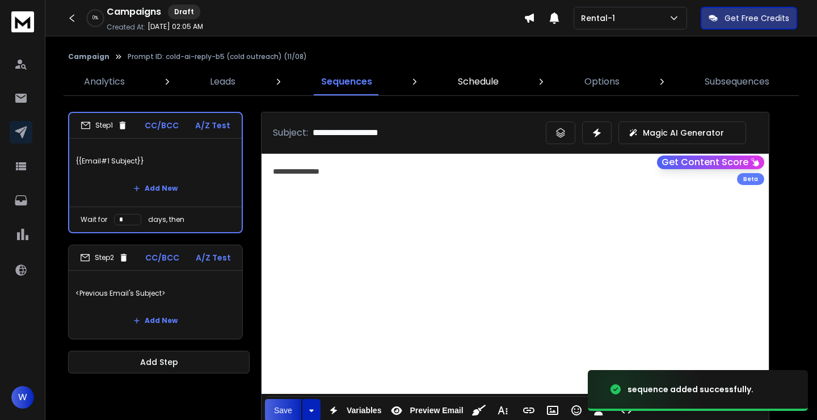
click at [490, 86] on p "Schedule" at bounding box center [478, 82] width 41 height 14
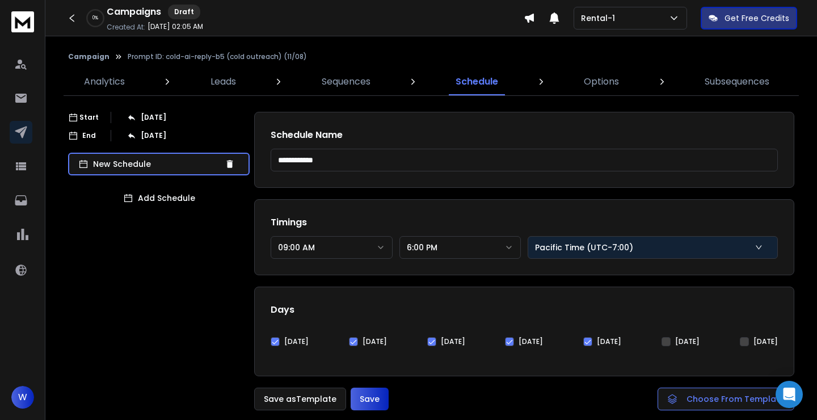
click at [652, 237] on button "Pacific Time (UTC-7:00)" at bounding box center [653, 247] width 250 height 23
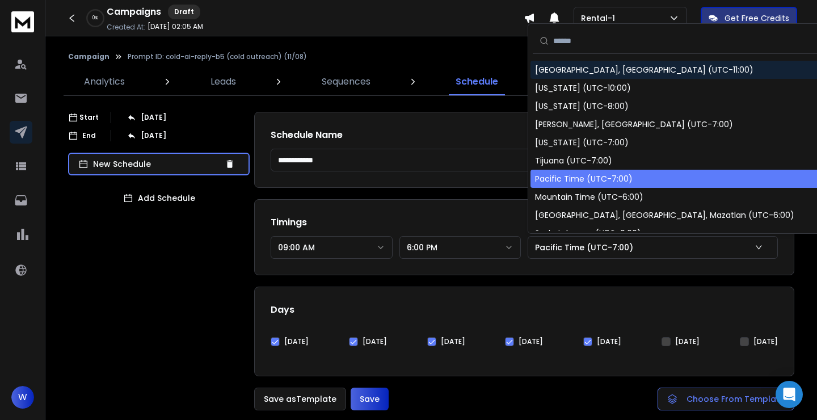
type input "*"
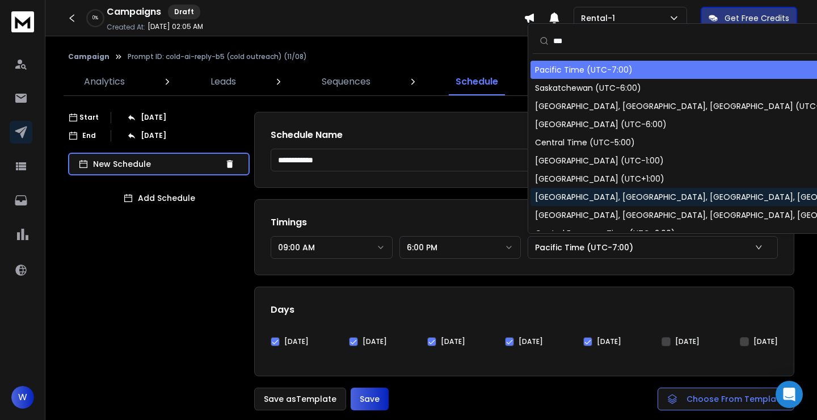
type input "***"
click at [627, 194] on div "Brussels, Copenhagen, Madrid, Paris (UTC+2:00)" at bounding box center [732, 196] width 394 height 11
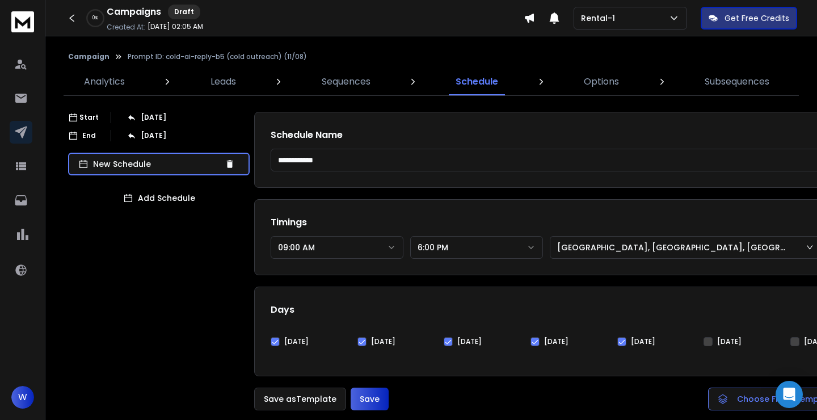
click at [368, 158] on input "**********" at bounding box center [550, 160] width 558 height 23
type input "**"
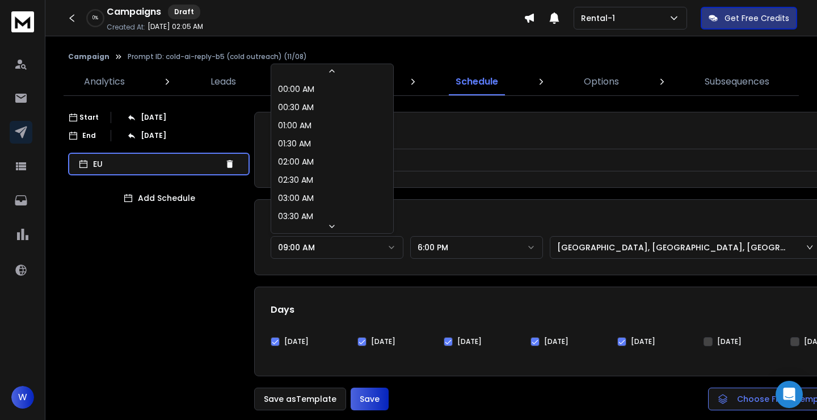
click at [345, 248] on button "09:00 AM" at bounding box center [337, 247] width 133 height 23
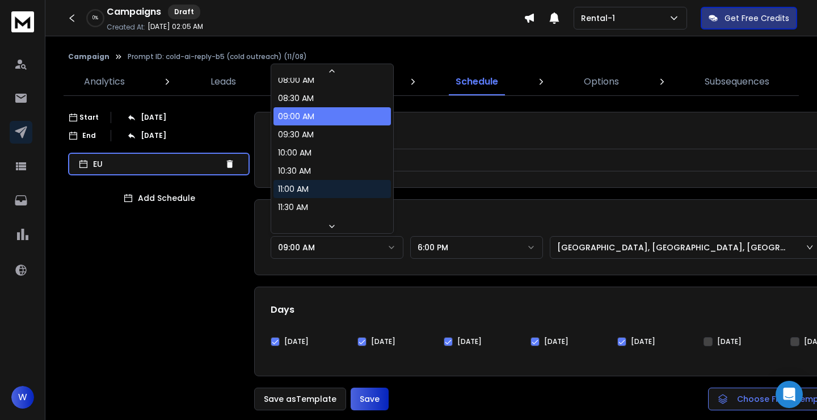
scroll to position [300, 0]
select select "********"
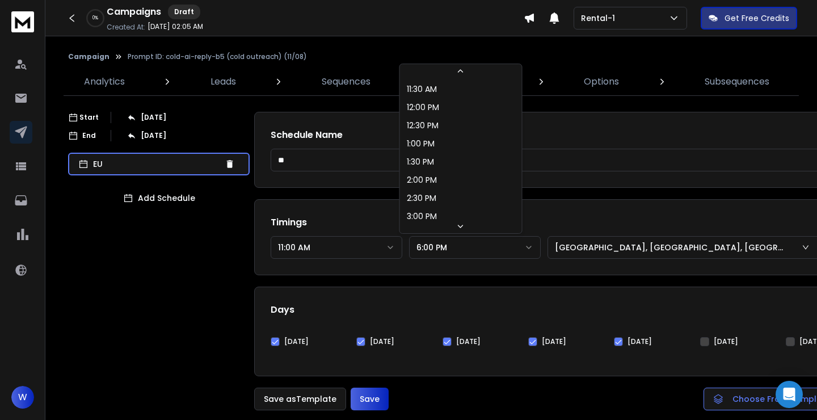
click at [443, 247] on button "6:00 PM" at bounding box center [475, 247] width 132 height 23
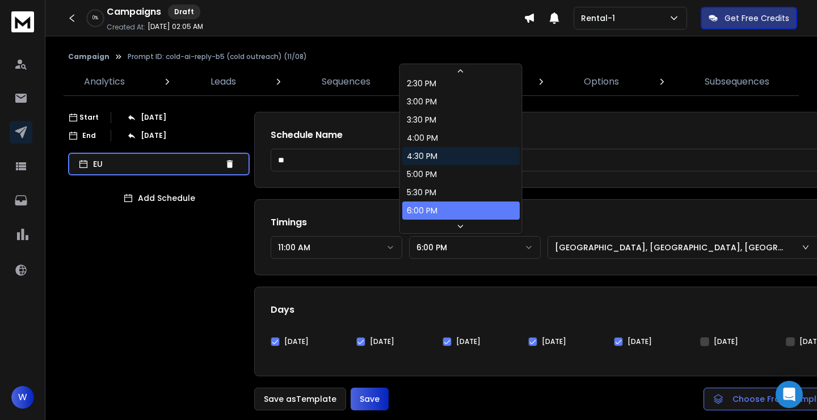
scroll to position [0, 0]
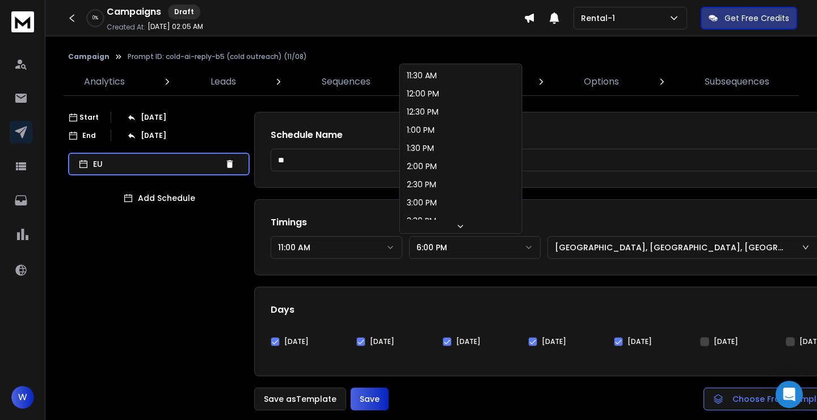
select select "********"
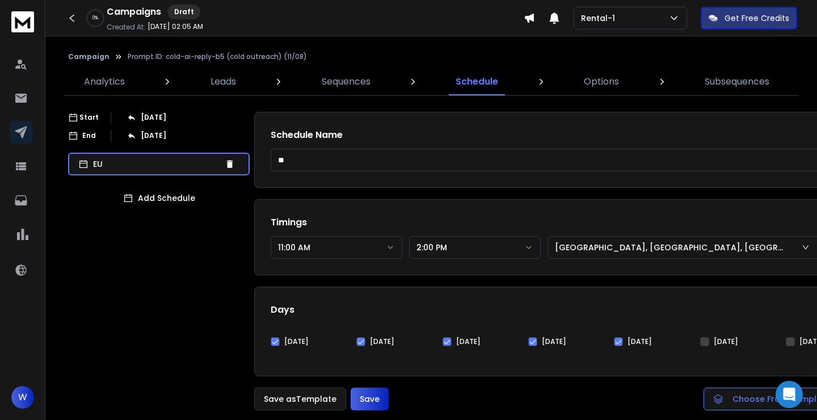
scroll to position [6, 0]
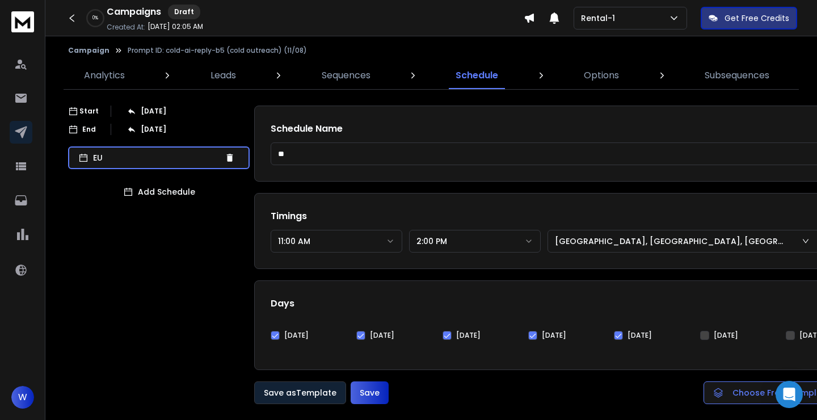
click at [312, 393] on button "Save as Template" at bounding box center [300, 392] width 92 height 23
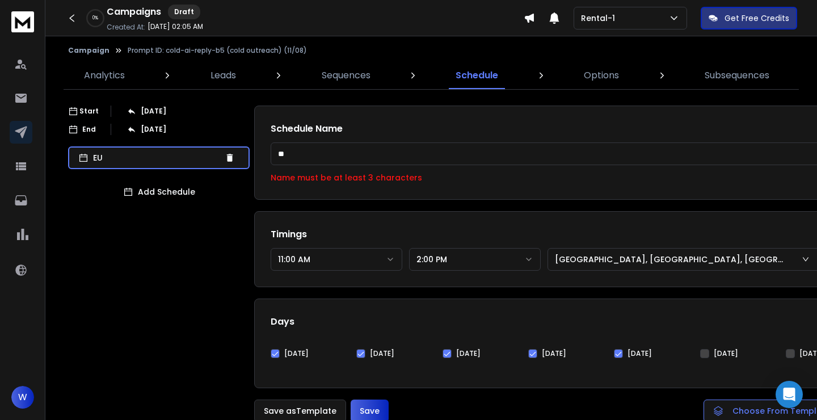
click at [379, 162] on input "**" at bounding box center [547, 153] width 553 height 23
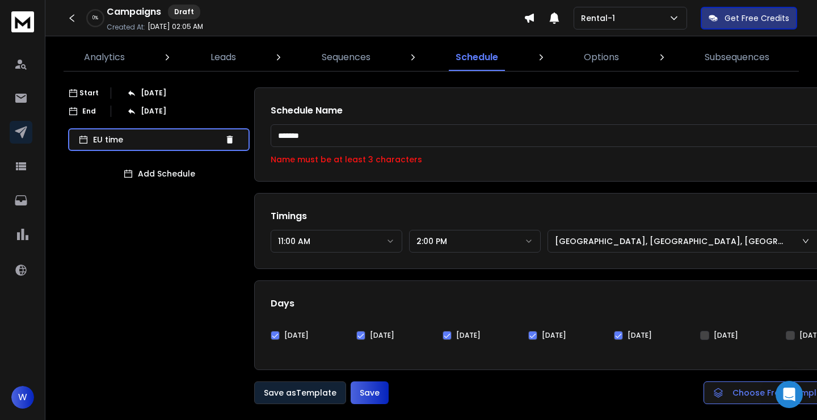
type input "*******"
click at [299, 388] on button "Save as Template" at bounding box center [300, 392] width 92 height 23
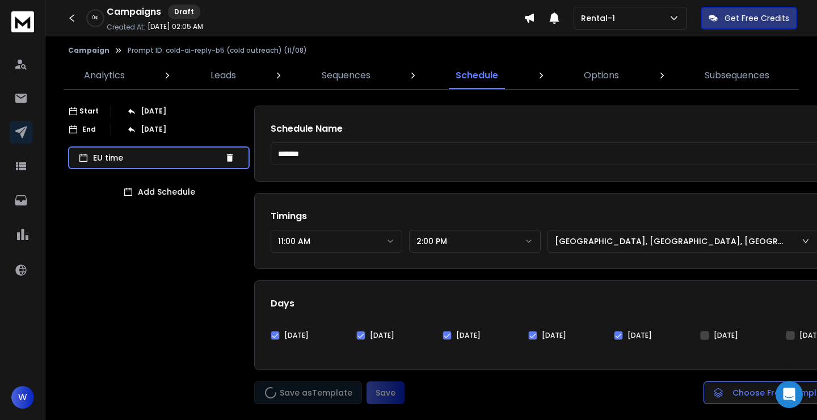
scroll to position [6, 0]
click at [158, 131] on p "Tue Aug 11 2026" at bounding box center [154, 129] width 26 height 9
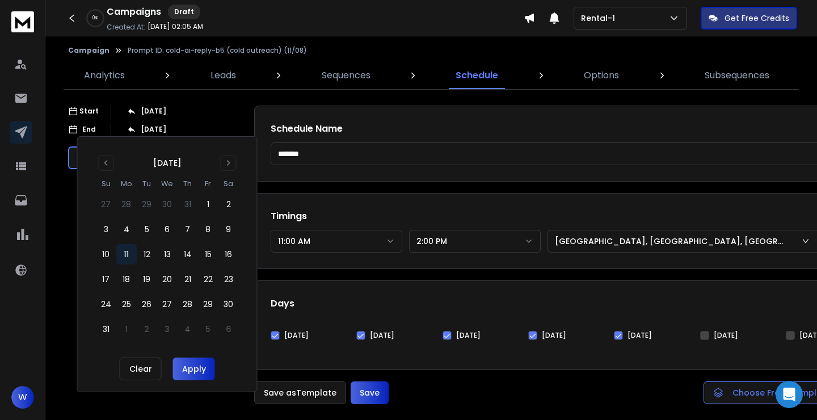
click at [61, 222] on div "Campaign Prompt ID: cold-ai-reply-b5 (cold outreach) (11/08) Analytics Leads Se…" at bounding box center [431, 225] width 772 height 390
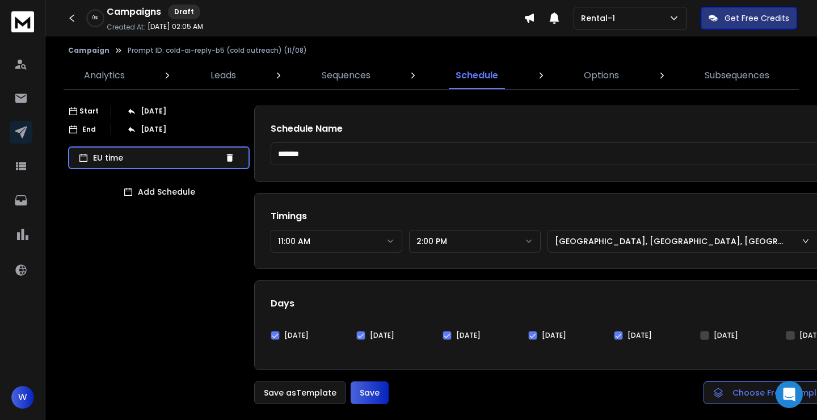
click at [381, 390] on button "Save" at bounding box center [370, 392] width 38 height 23
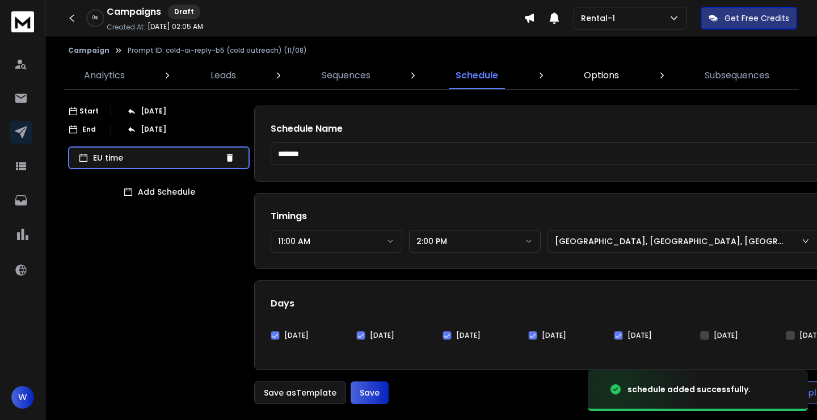
click at [606, 73] on p "Options" at bounding box center [601, 76] width 35 height 14
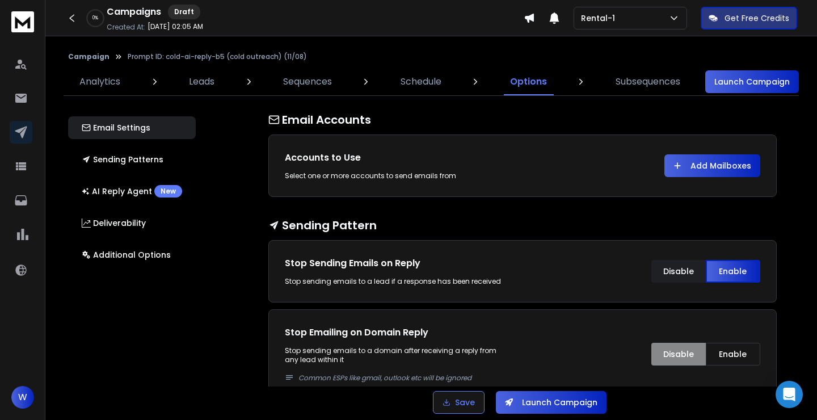
click at [732, 155] on button "Add Mailboxes" at bounding box center [713, 165] width 96 height 23
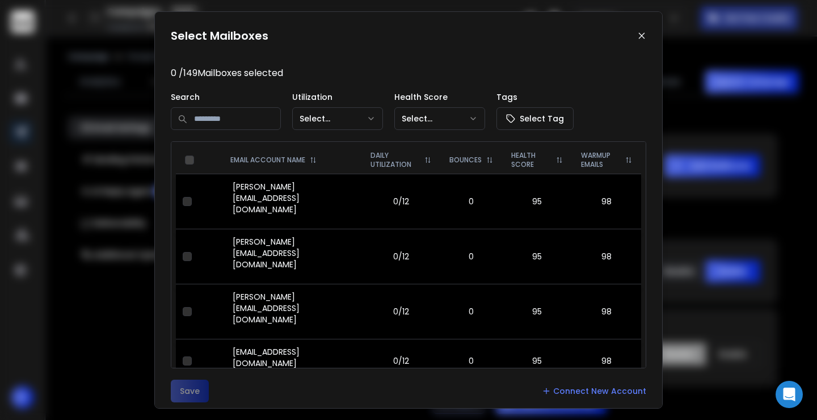
click at [359, 113] on button "Select..." at bounding box center [337, 118] width 91 height 23
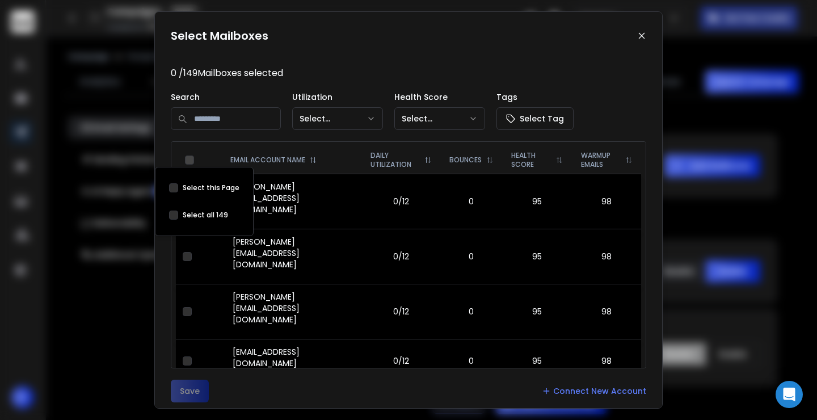
click at [186, 161] on button "Select this Page" at bounding box center [189, 160] width 9 height 9
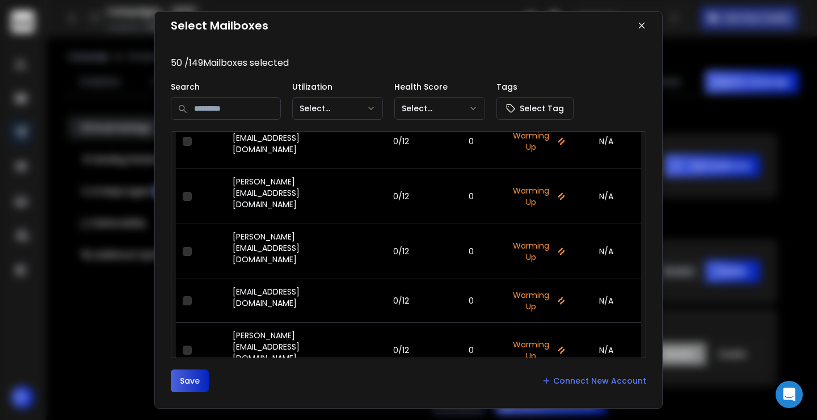
scroll to position [5389, 0]
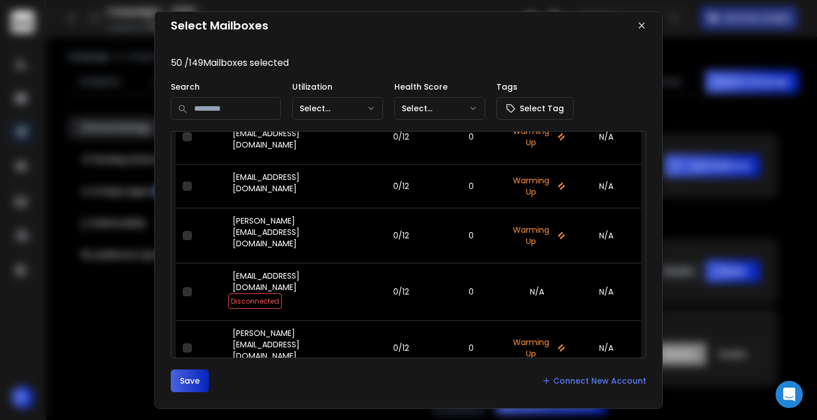
click at [645, 22] on icon at bounding box center [641, 25] width 9 height 9
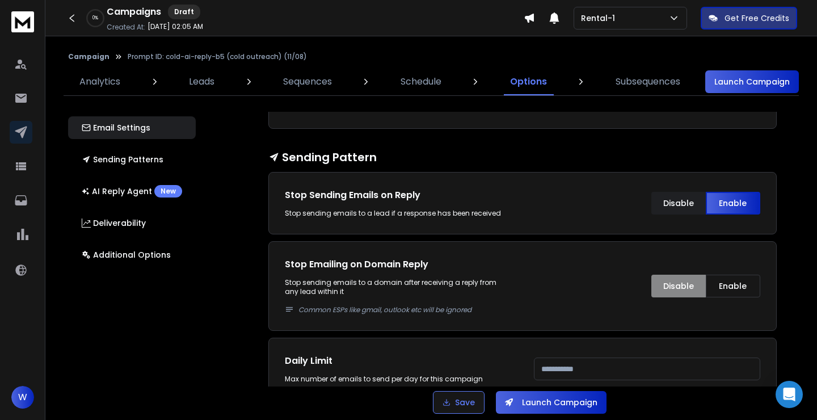
scroll to position [69, 0]
click at [728, 283] on button "Enable" at bounding box center [733, 285] width 54 height 23
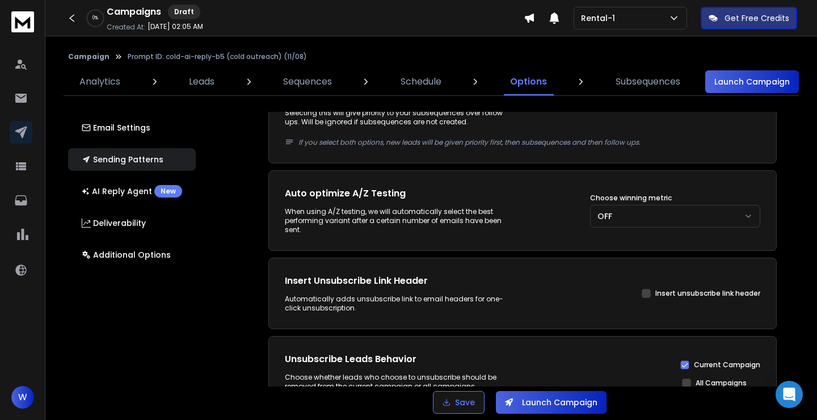
scroll to position [576, 0]
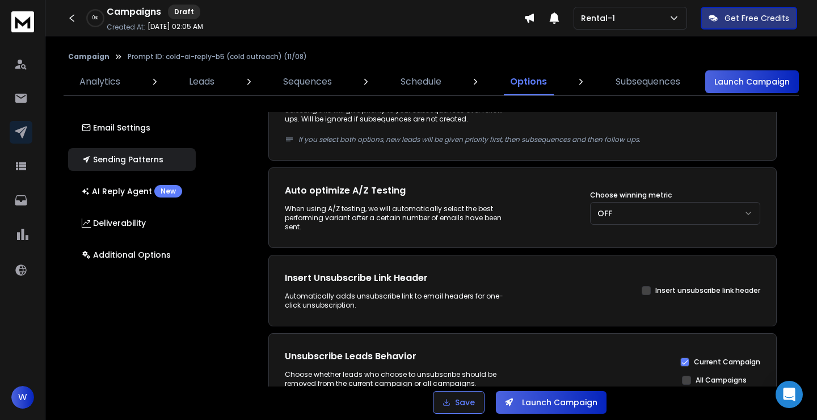
click at [643, 292] on button "Insert unsubscribe link header" at bounding box center [646, 290] width 9 height 9
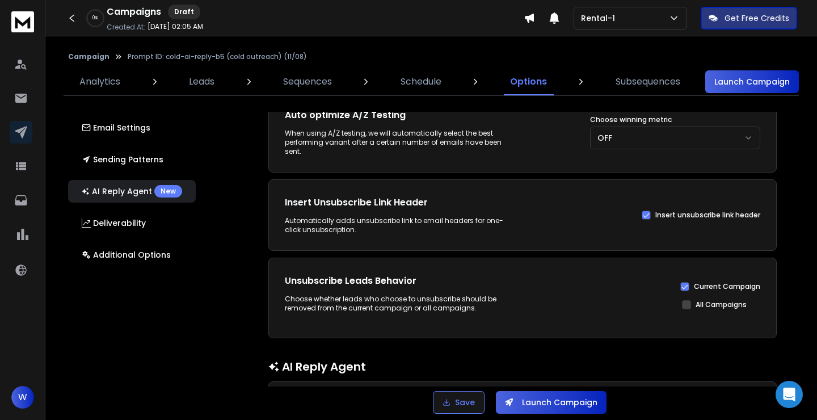
scroll to position [652, 0]
click at [686, 306] on button "All Campaigns" at bounding box center [686, 304] width 9 height 9
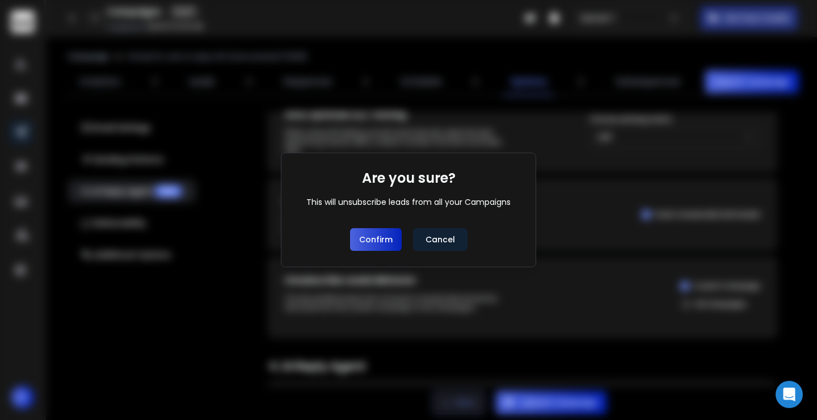
click at [366, 237] on button "Confirm" at bounding box center [376, 239] width 52 height 23
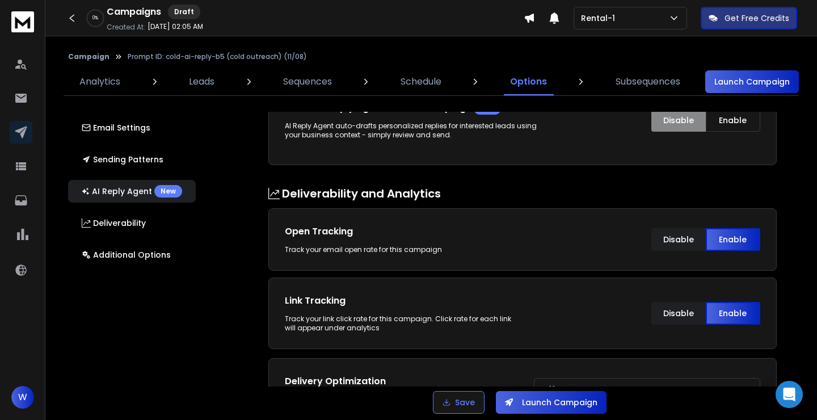
scroll to position [951, 0]
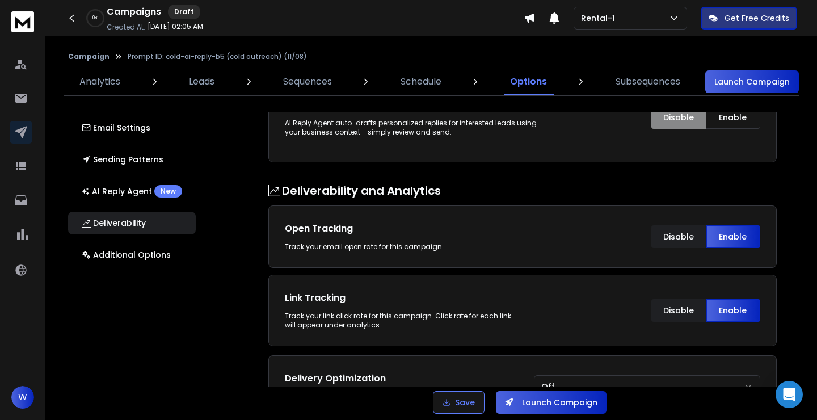
click at [733, 244] on button "Enable" at bounding box center [733, 236] width 54 height 23
click at [740, 319] on button "Enable" at bounding box center [733, 310] width 54 height 23
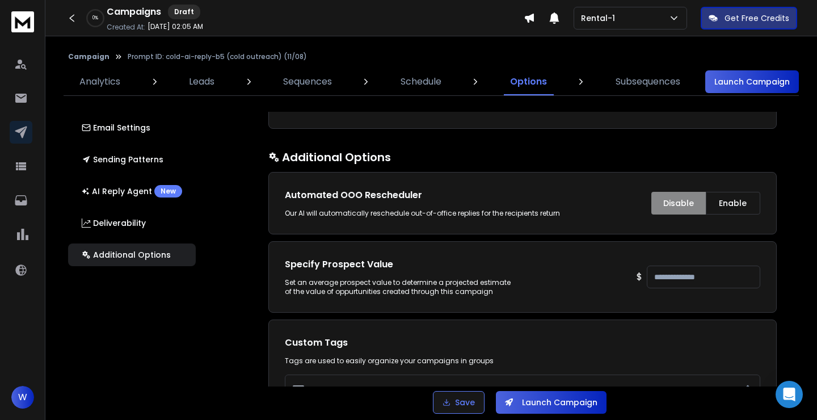
scroll to position [1768, 0]
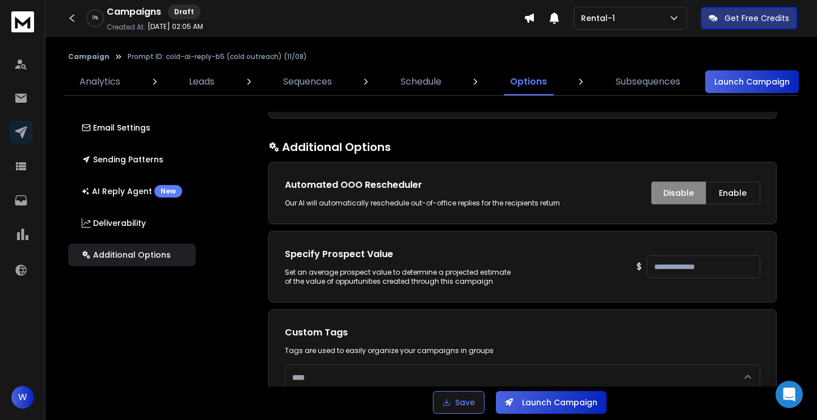
click at [707, 262] on input "***" at bounding box center [704, 266] width 114 height 23
type input "***"
click at [246, 262] on div "Email Accounts Accounts to Use Select one or more accounts to send emails from …" at bounding box center [529, 249] width 631 height 275
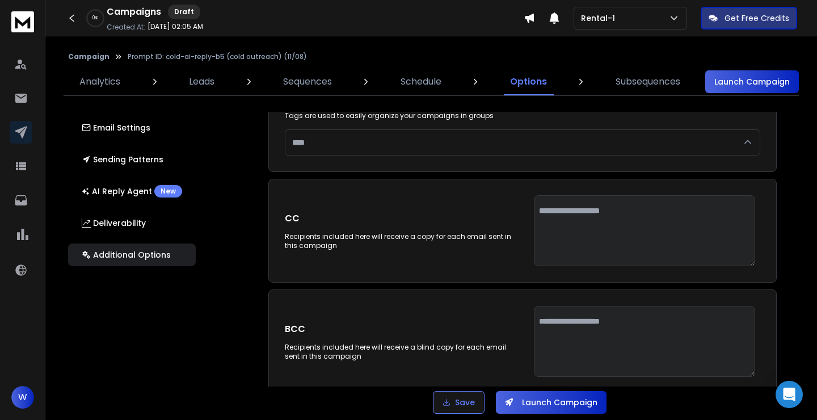
scroll to position [2008, 0]
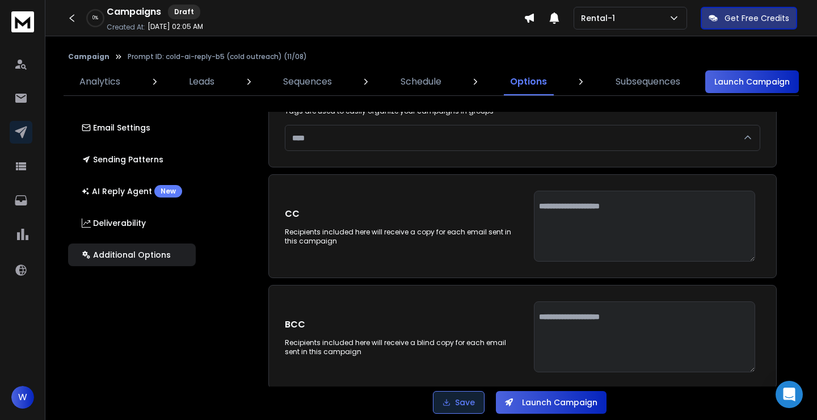
click at [445, 401] on icon "submit" at bounding box center [447, 402] width 8 height 8
click at [21, 172] on icon at bounding box center [21, 166] width 14 height 14
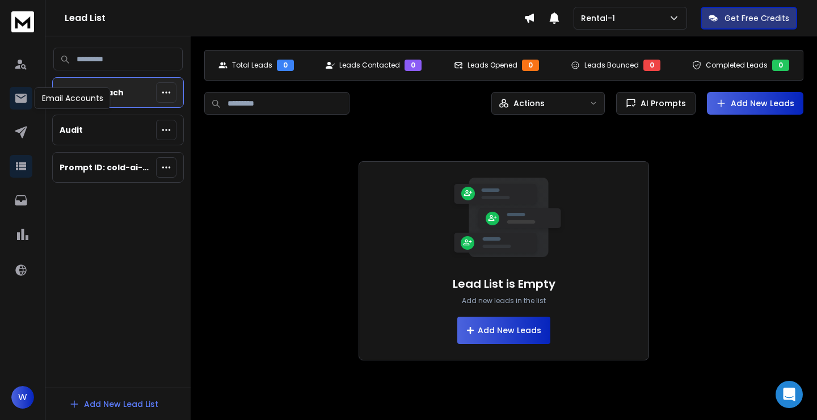
click at [11, 101] on link at bounding box center [21, 98] width 23 height 23
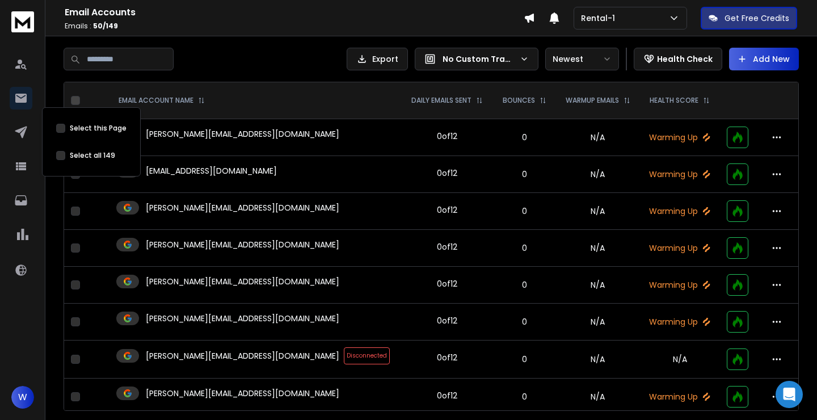
click at [64, 127] on button "Select this Page" at bounding box center [60, 128] width 9 height 9
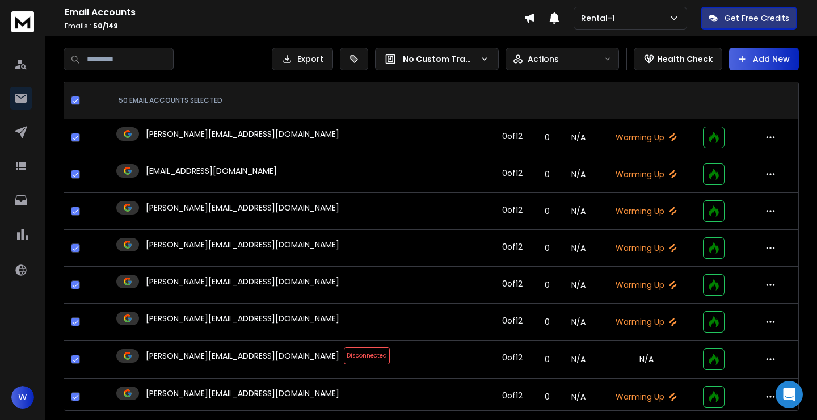
click at [76, 358] on button "button" at bounding box center [75, 359] width 9 height 9
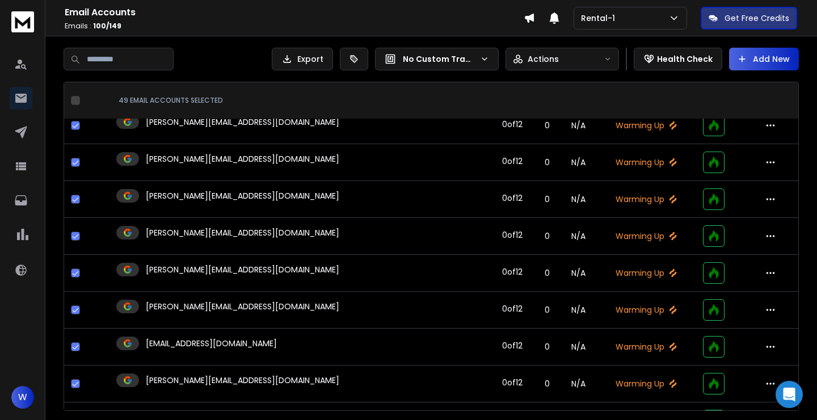
scroll to position [131, 0]
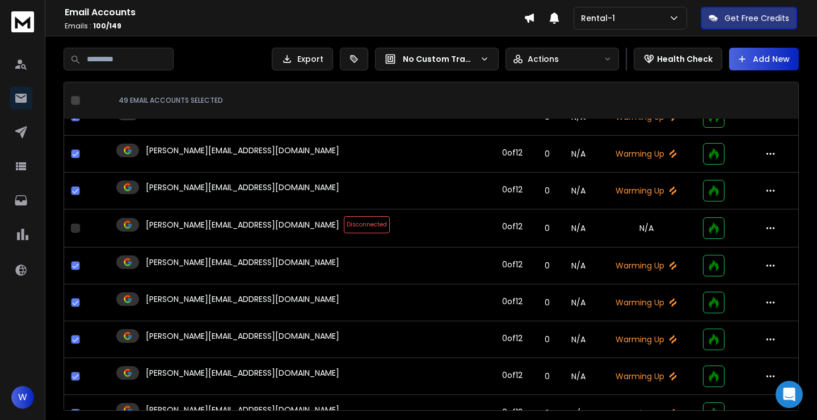
click at [73, 105] on th at bounding box center [86, 100] width 45 height 37
click at [78, 99] on button "Select this Page" at bounding box center [75, 100] width 9 height 9
click at [77, 100] on button "Select this Page" at bounding box center [75, 100] width 9 height 9
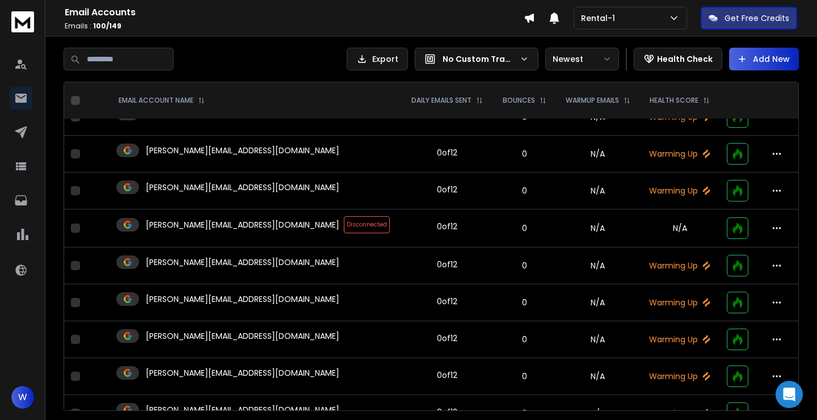
click at [515, 54] on p "No Custom Tracking Domain" at bounding box center [479, 58] width 73 height 11
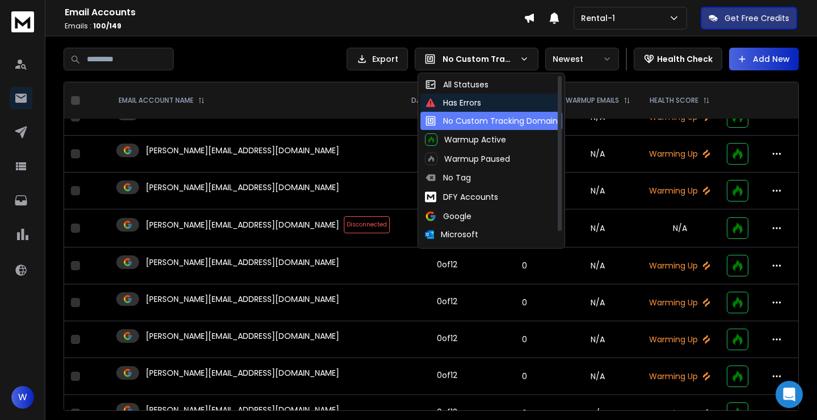
click at [461, 99] on div "Has Errors" at bounding box center [453, 102] width 56 height 11
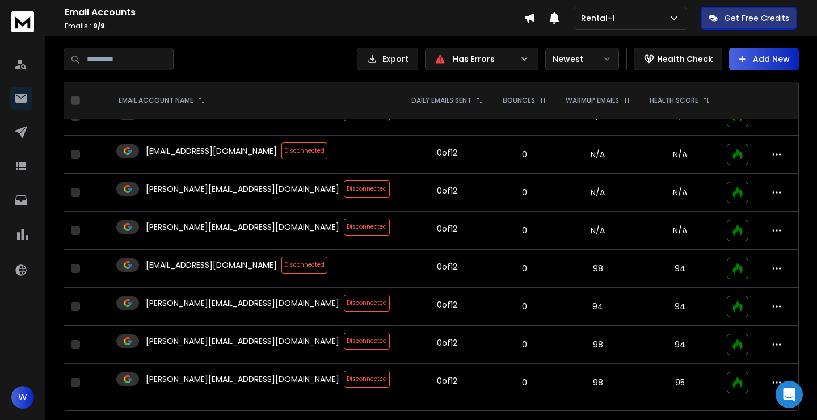
scroll to position [0, 0]
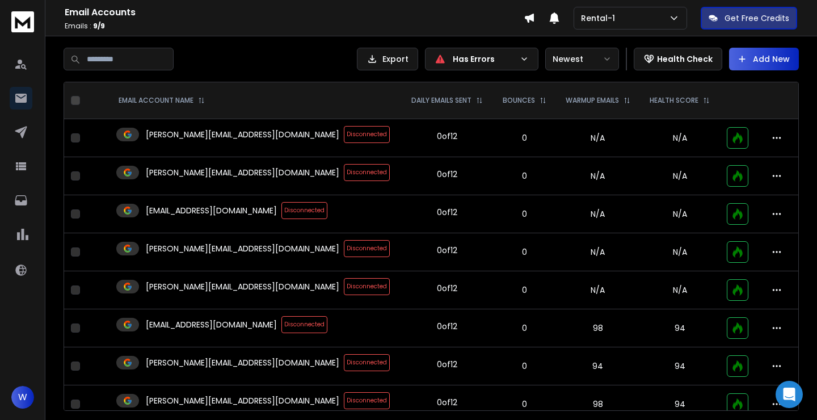
click at [485, 48] on div "Has Errors" at bounding box center [482, 59] width 114 height 23
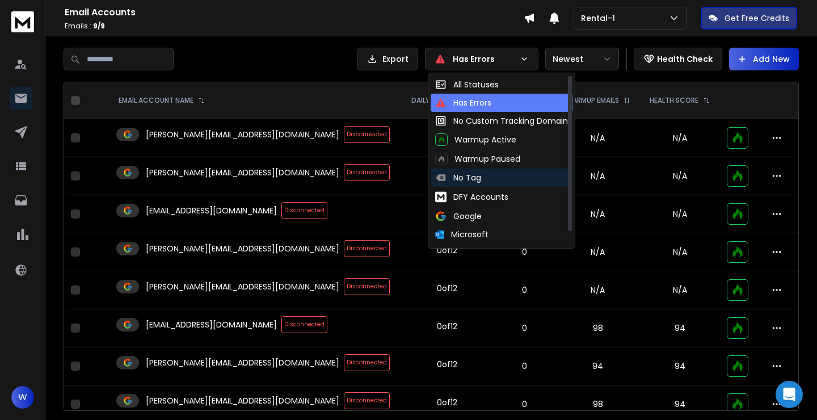
click at [471, 174] on div "No Tag" at bounding box center [458, 177] width 46 height 11
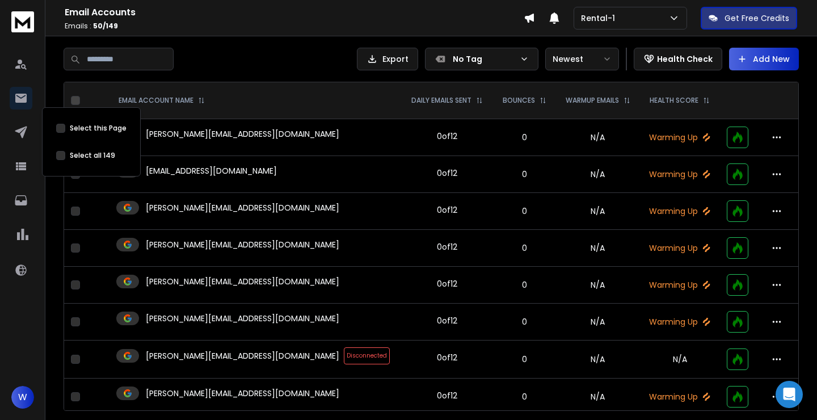
click at [74, 104] on button "Select this Page" at bounding box center [75, 100] width 9 height 9
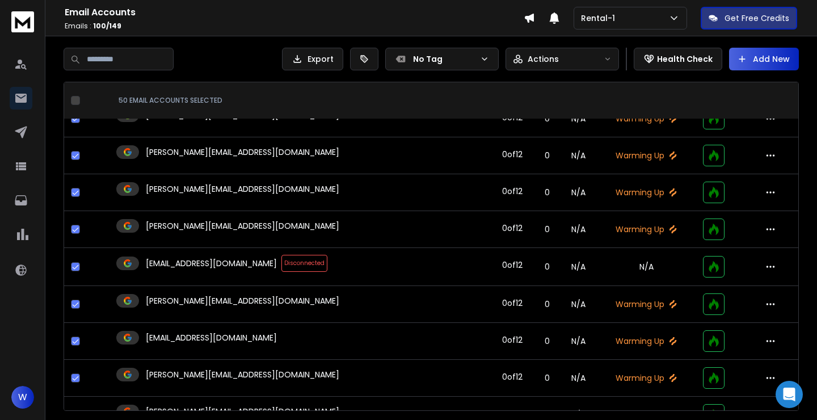
scroll to position [1460, 0]
click at [73, 266] on button "button" at bounding box center [75, 266] width 9 height 9
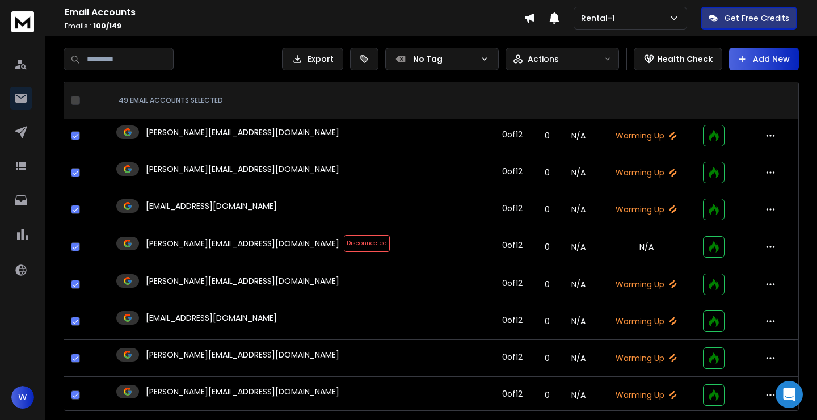
scroll to position [727, 0]
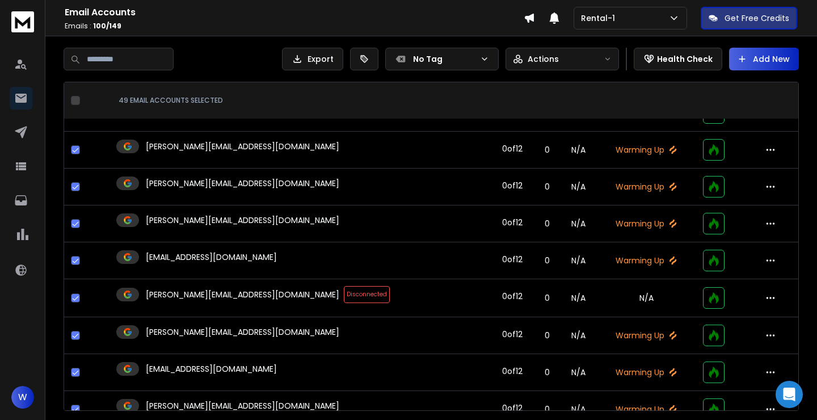
click at [73, 295] on button "button" at bounding box center [75, 297] width 9 height 9
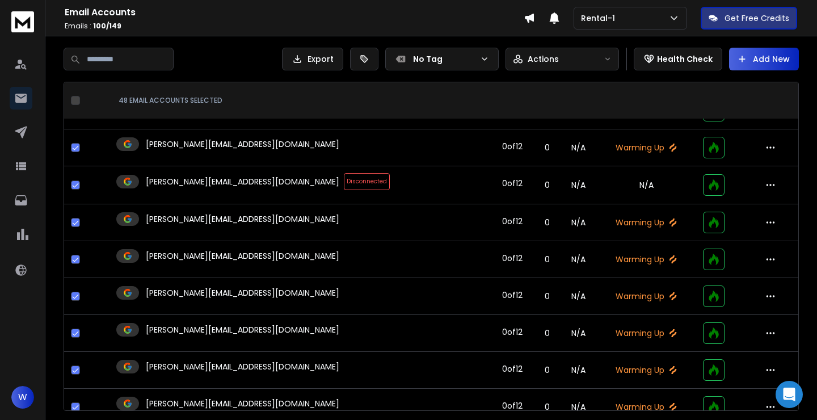
scroll to position [169, 0]
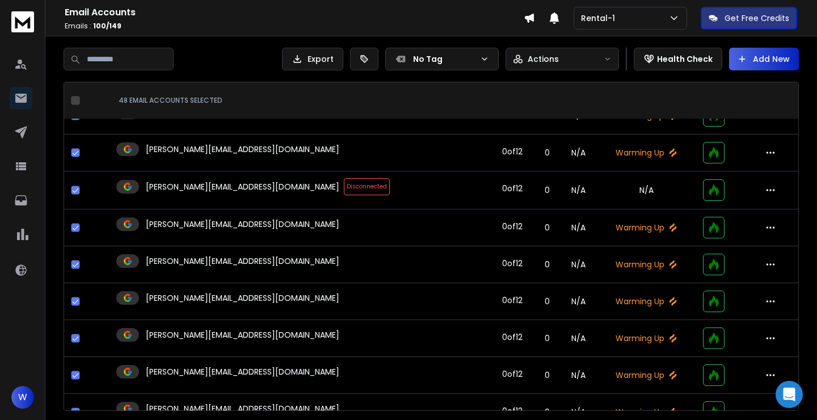
click at [76, 190] on button "button" at bounding box center [75, 190] width 9 height 9
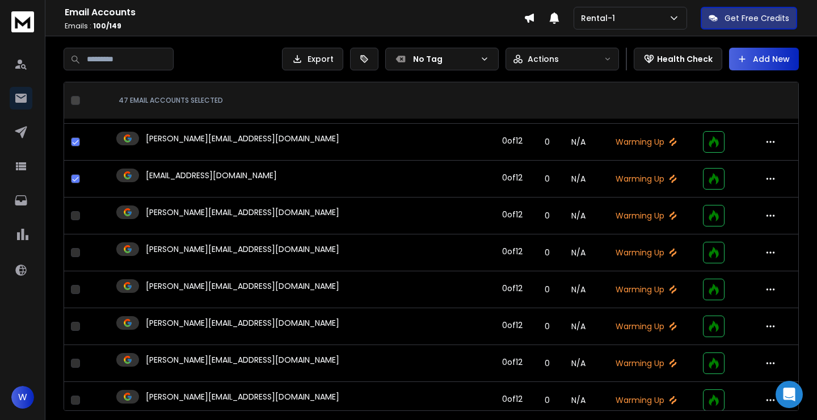
scroll to position [1772, 0]
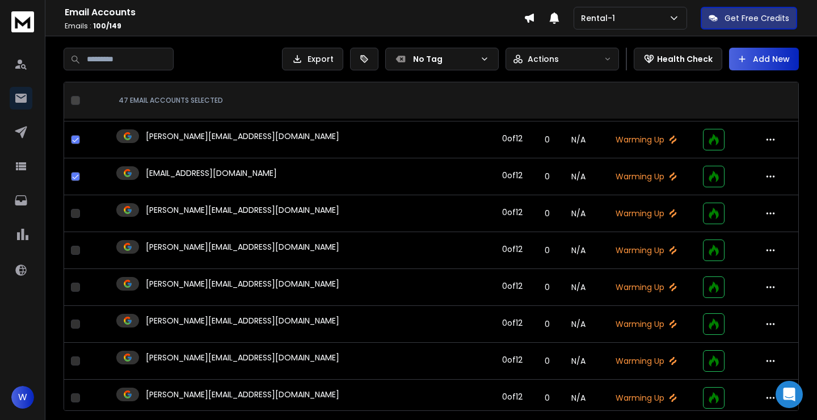
click at [73, 215] on button "button" at bounding box center [75, 213] width 9 height 9
click at [74, 246] on button "button" at bounding box center [75, 250] width 9 height 9
click at [76, 291] on button "button" at bounding box center [75, 287] width 9 height 9
click at [569, 53] on div "Actions" at bounding box center [556, 58] width 86 height 11
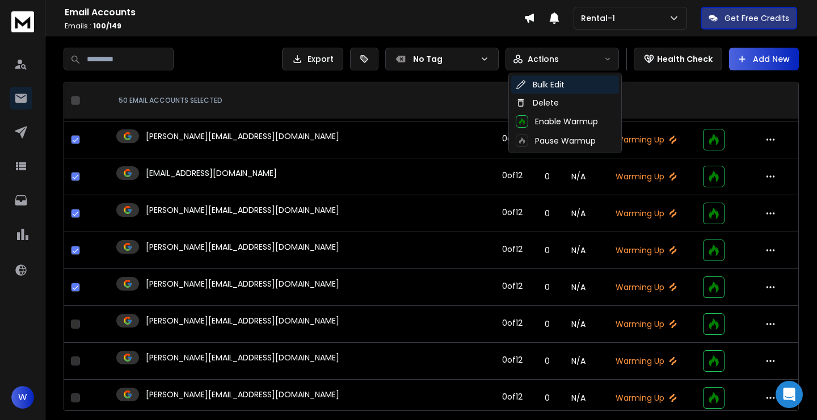
click at [567, 78] on div "Bulk Edit" at bounding box center [565, 84] width 108 height 18
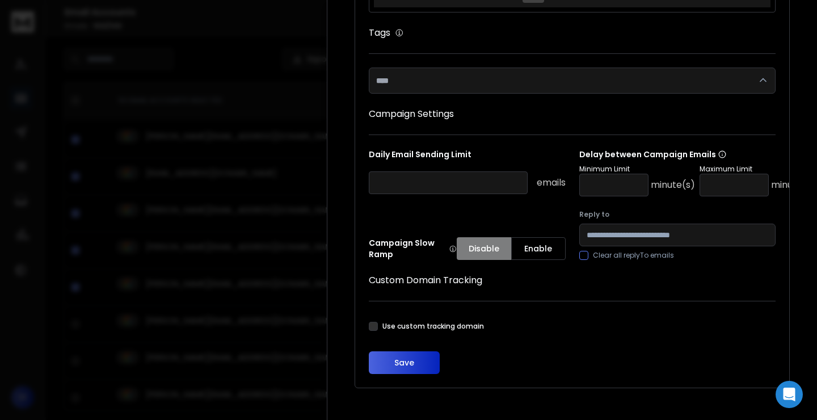
scroll to position [0, 0]
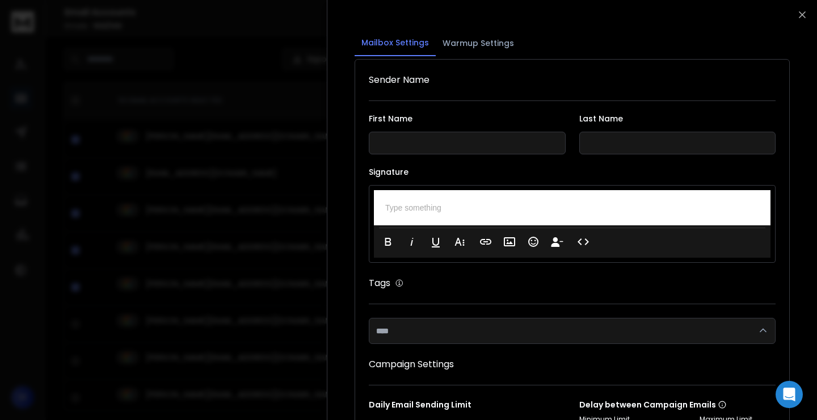
click at [465, 48] on button "Warmup Settings" at bounding box center [478, 43] width 85 height 25
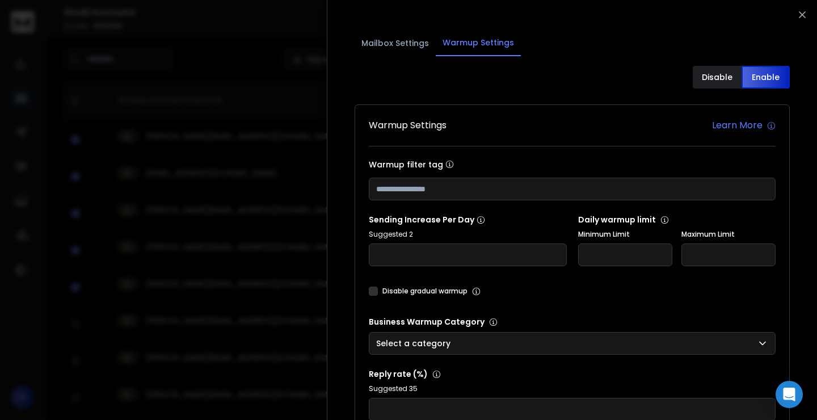
scroll to position [177, 0]
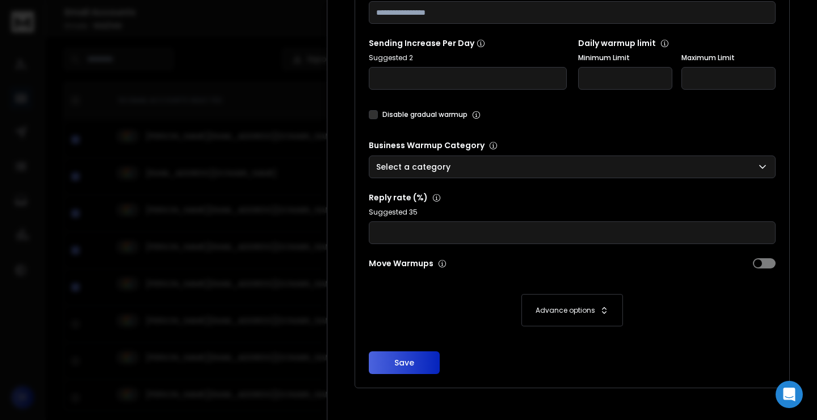
click at [574, 308] on p "Advance options" at bounding box center [566, 310] width 60 height 9
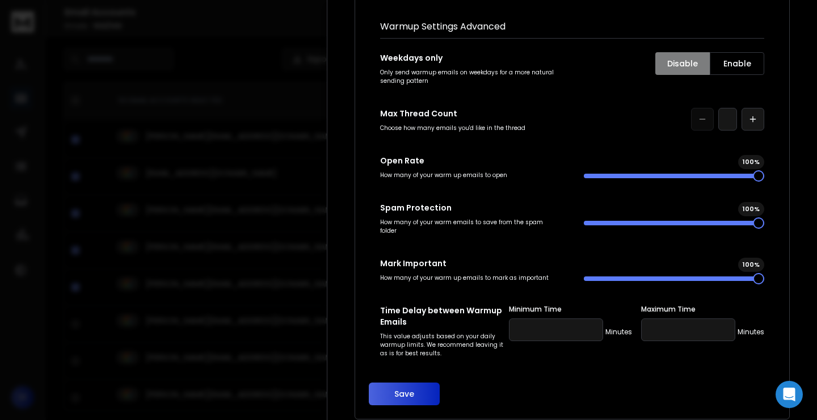
scroll to position [514, 0]
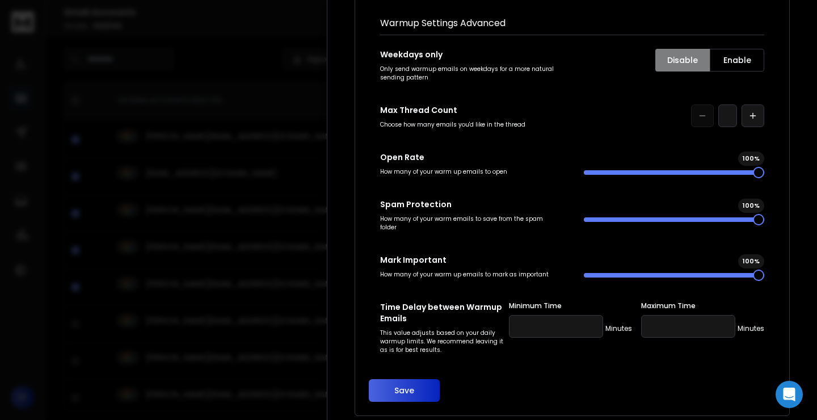
click at [219, 195] on div at bounding box center [408, 210] width 817 height 420
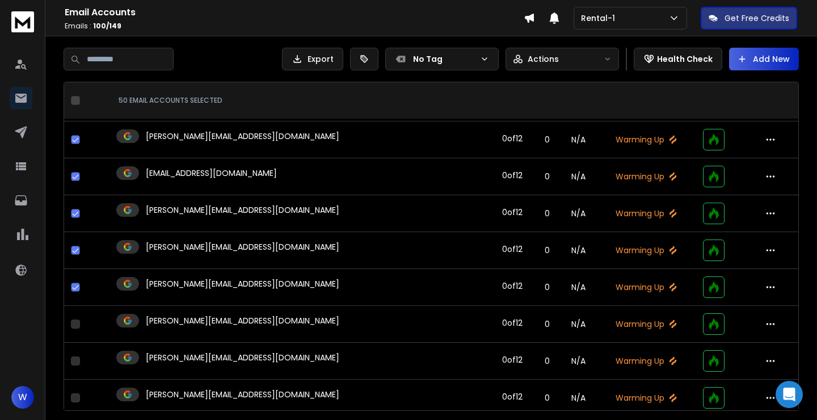
click at [766, 142] on icon at bounding box center [771, 140] width 10 height 10
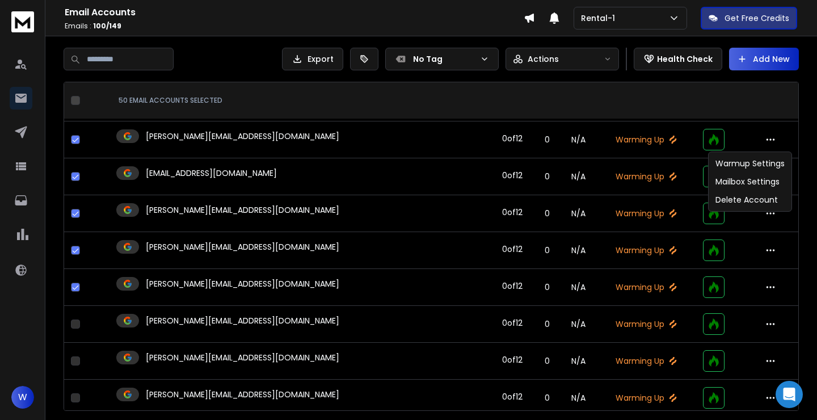
click at [267, 58] on div at bounding box center [170, 59] width 212 height 23
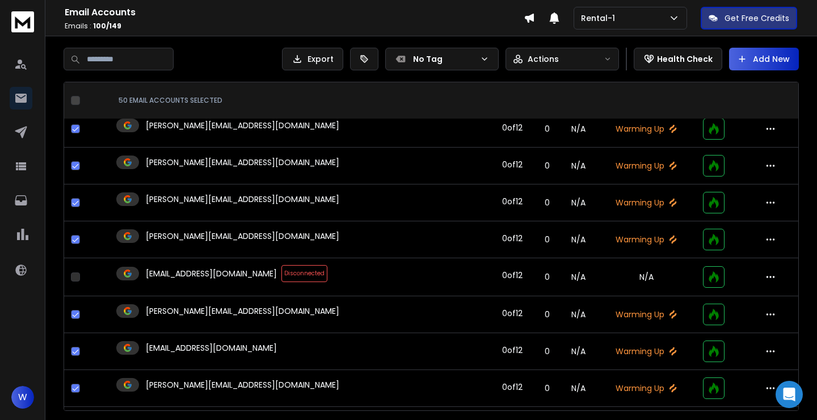
scroll to position [1334, 0]
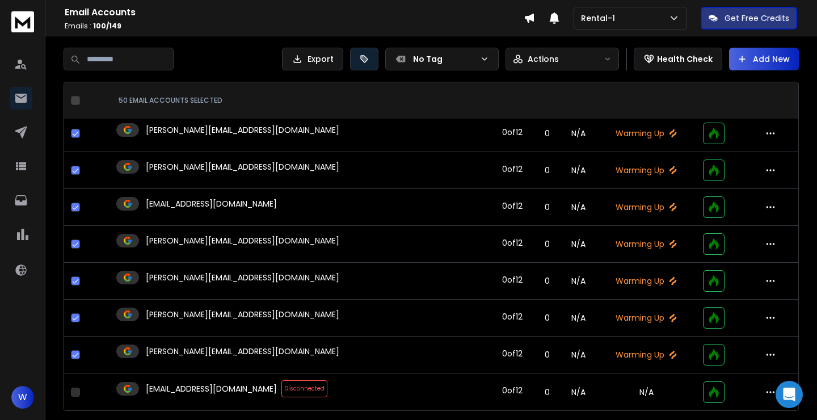
click at [367, 56] on icon at bounding box center [363, 58] width 7 height 7
click at [422, 103] on p "+ Create Tag" at bounding box center [421, 100] width 54 height 11
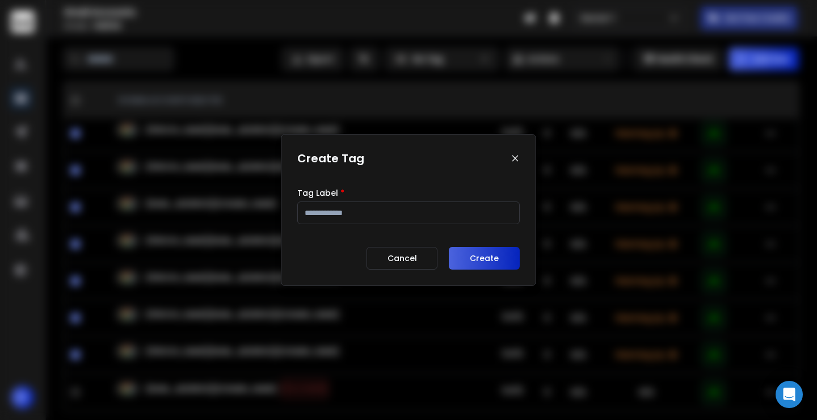
click at [355, 219] on input "text" at bounding box center [408, 212] width 222 height 23
click at [479, 258] on button "Create" at bounding box center [484, 258] width 71 height 23
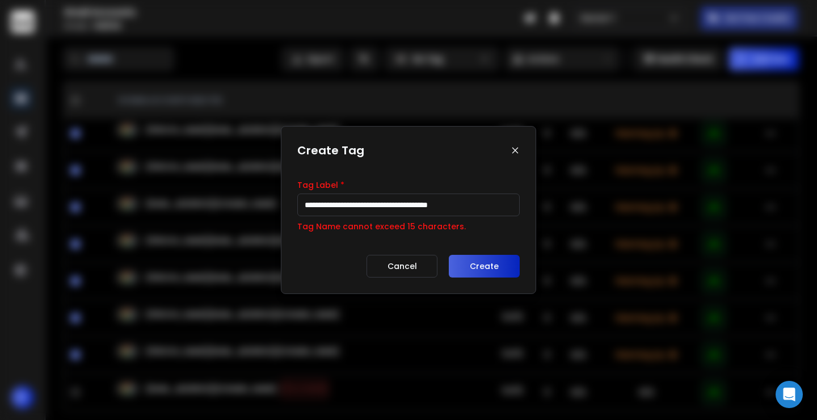
click at [418, 204] on input "**********" at bounding box center [408, 205] width 222 height 23
drag, startPoint x: 418, startPoint y: 204, endPoint x: 534, endPoint y: 204, distance: 115.8
click at [534, 204] on div "**********" at bounding box center [408, 210] width 255 height 168
drag, startPoint x: 349, startPoint y: 204, endPoint x: 265, endPoint y: 200, distance: 84.1
click at [264, 201] on div "**********" at bounding box center [408, 210] width 817 height 191
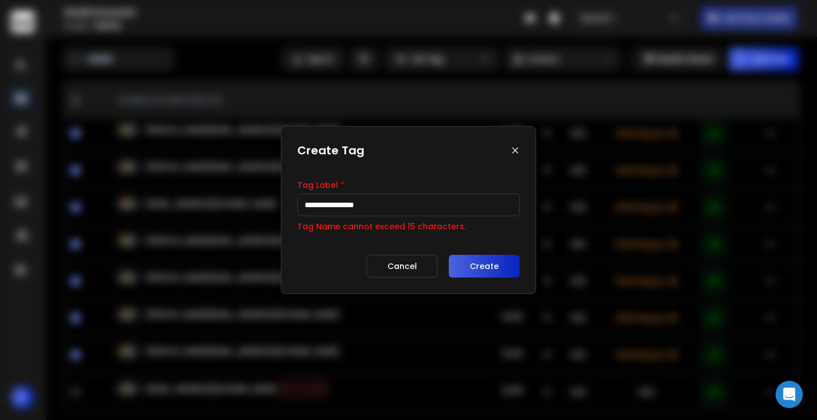
click at [484, 271] on button "Create" at bounding box center [484, 266] width 71 height 23
drag, startPoint x: 339, startPoint y: 205, endPoint x: 278, endPoint y: 203, distance: 60.8
click at [278, 203] on div "**********" at bounding box center [408, 210] width 817 height 191
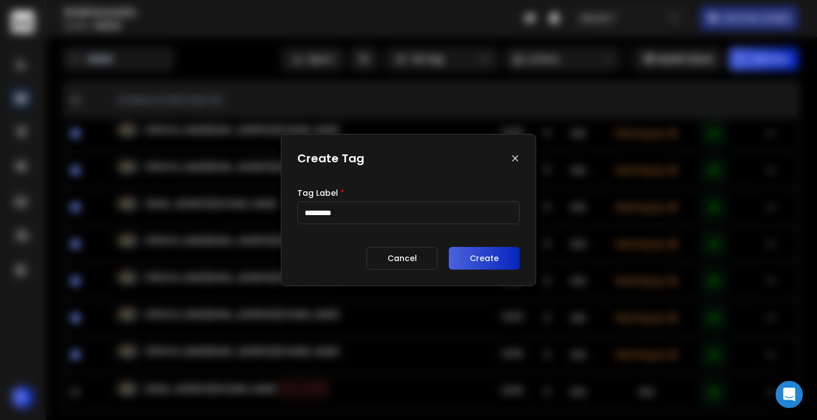
type input "********"
click at [480, 258] on button "Create" at bounding box center [484, 258] width 71 height 23
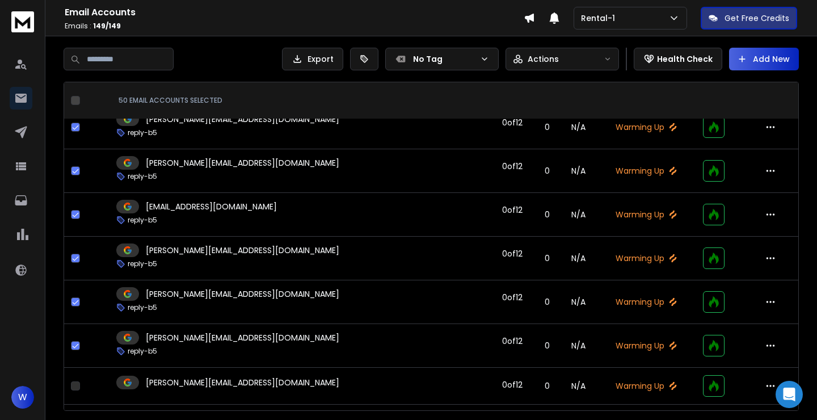
scroll to position [2040, 0]
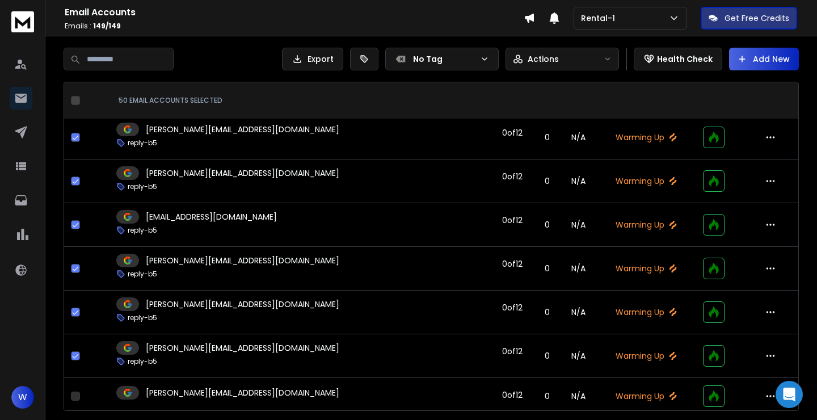
click at [478, 52] on div "No Tag" at bounding box center [442, 59] width 114 height 23
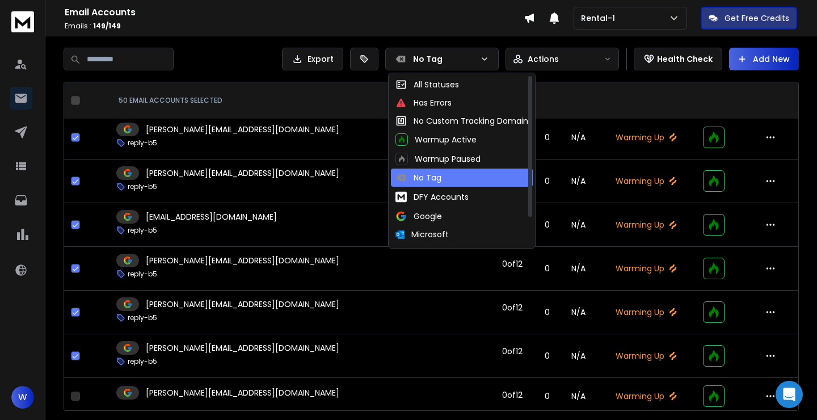
click at [452, 174] on div "No Tag" at bounding box center [462, 178] width 142 height 18
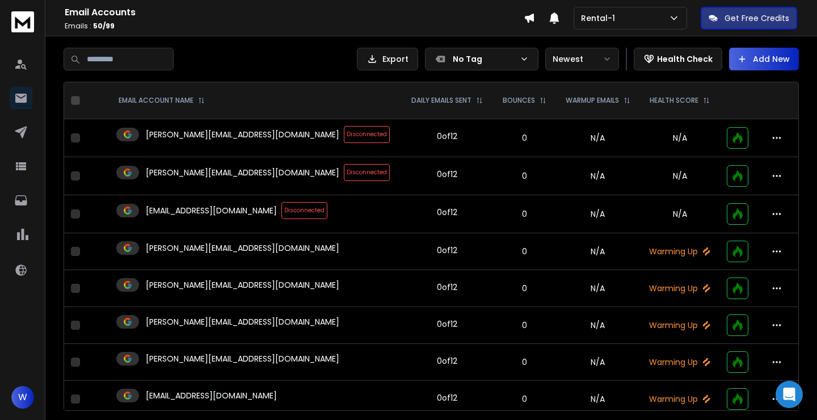
click at [493, 52] on div "No Tag" at bounding box center [482, 59] width 114 height 23
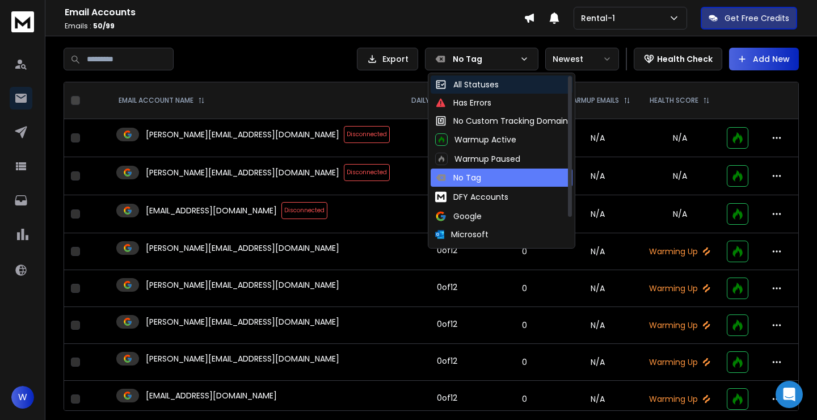
click at [475, 90] on div "All Statuses" at bounding box center [502, 84] width 142 height 18
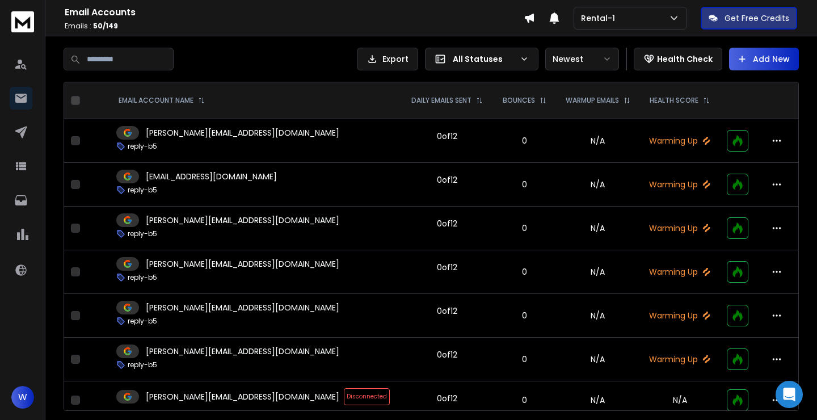
click at [113, 64] on input at bounding box center [119, 59] width 110 height 23
drag, startPoint x: 161, startPoint y: 145, endPoint x: 128, endPoint y: 146, distance: 33.5
click at [128, 146] on div "reply-b5" at bounding box center [255, 146] width 279 height 9
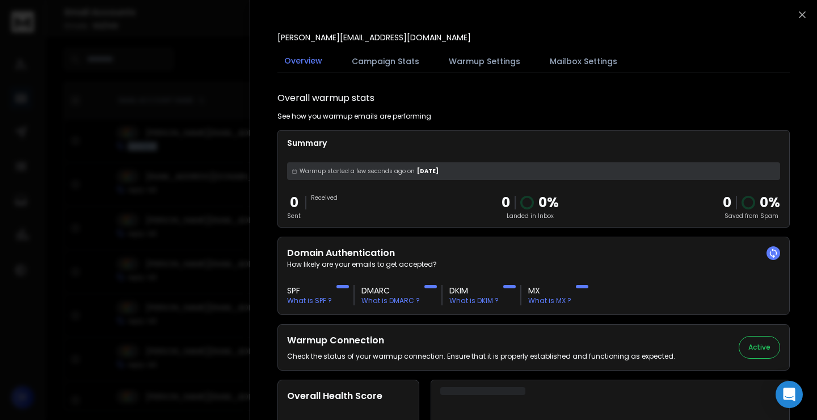
copy p "reply-b5"
click at [193, 65] on div at bounding box center [408, 210] width 817 height 420
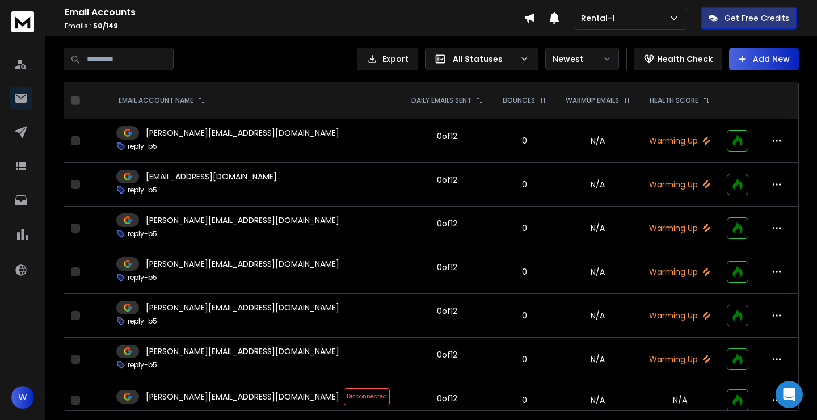
click at [119, 69] on input at bounding box center [119, 59] width 110 height 23
paste input "********"
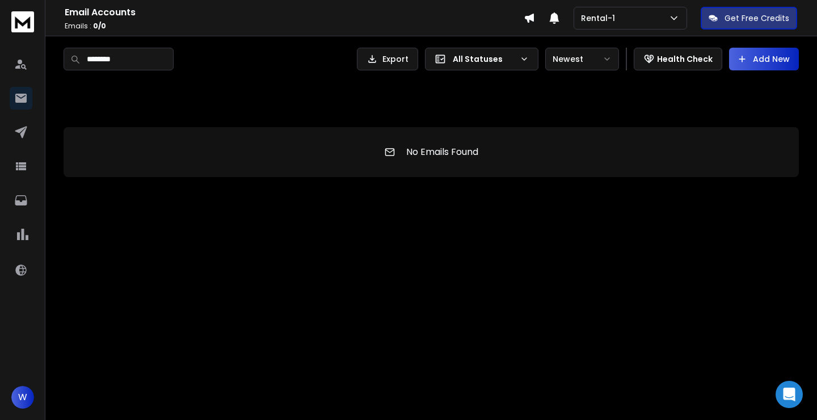
type input "********"
click at [585, 60] on button "Newest" at bounding box center [582, 59] width 74 height 23
click at [585, 61] on button "Newest" at bounding box center [582, 59] width 74 height 23
click at [489, 62] on p "All Statuses" at bounding box center [484, 58] width 62 height 11
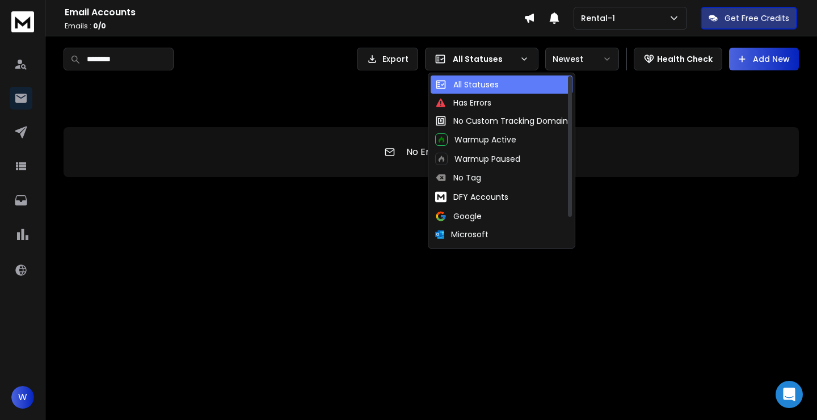
click at [467, 82] on div "All Statuses" at bounding box center [467, 84] width 64 height 11
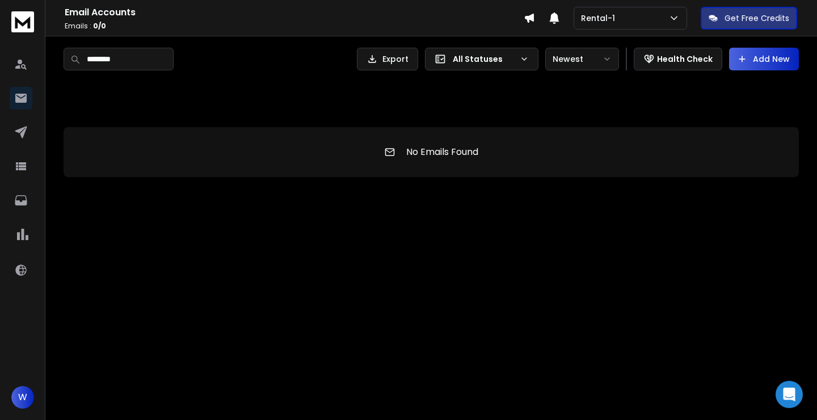
click at [129, 68] on input "********" at bounding box center [119, 59] width 110 height 23
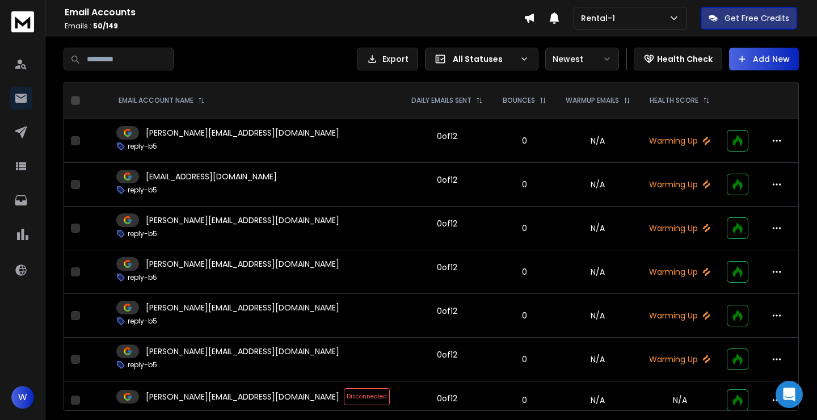
click at [279, 51] on div at bounding box center [207, 59] width 287 height 23
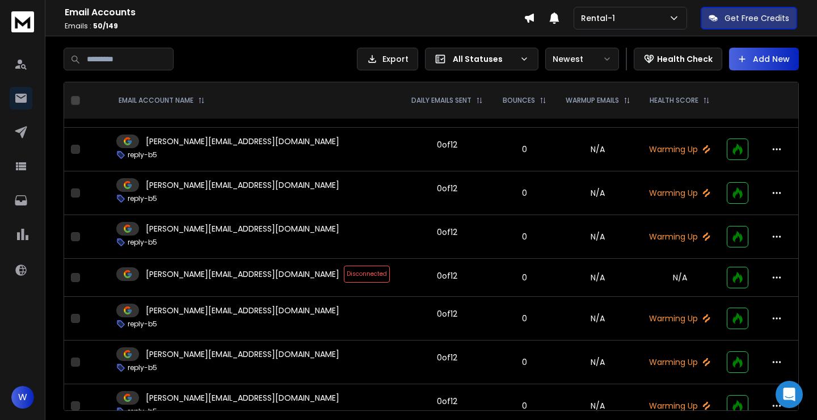
scroll to position [0, 0]
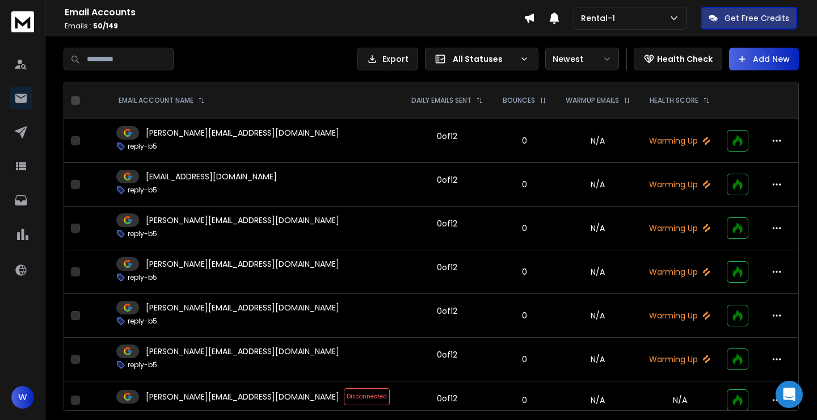
click at [74, 139] on button "button" at bounding box center [75, 140] width 9 height 9
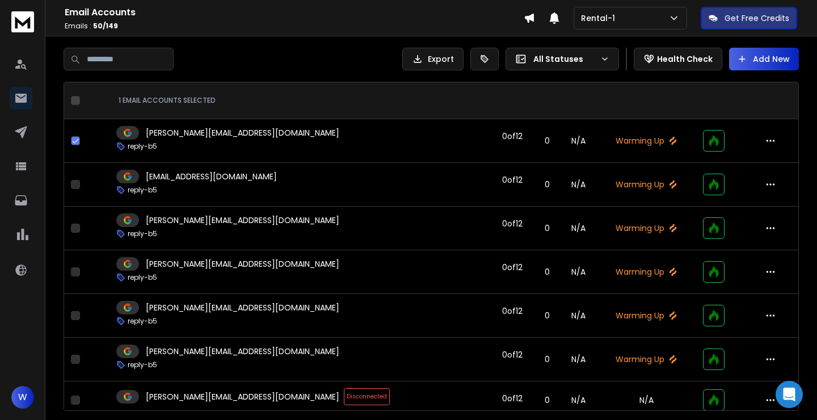
click at [75, 181] on button "button" at bounding box center [75, 184] width 9 height 9
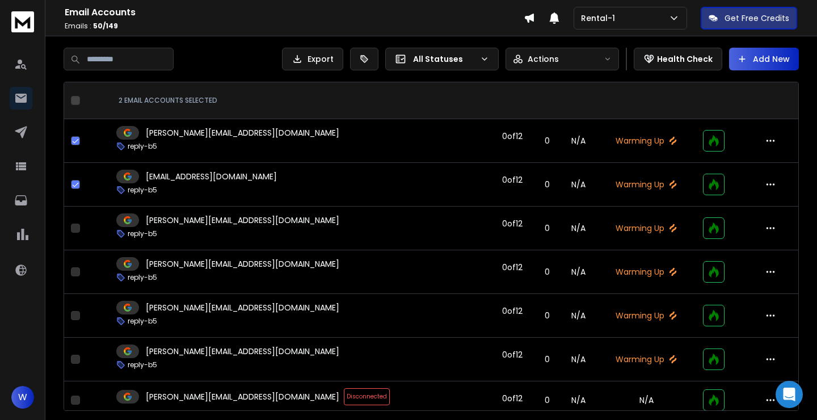
click at [75, 225] on button "button" at bounding box center [75, 228] width 9 height 9
click at [75, 271] on button "button" at bounding box center [75, 271] width 9 height 9
click at [75, 320] on td at bounding box center [86, 316] width 45 height 44
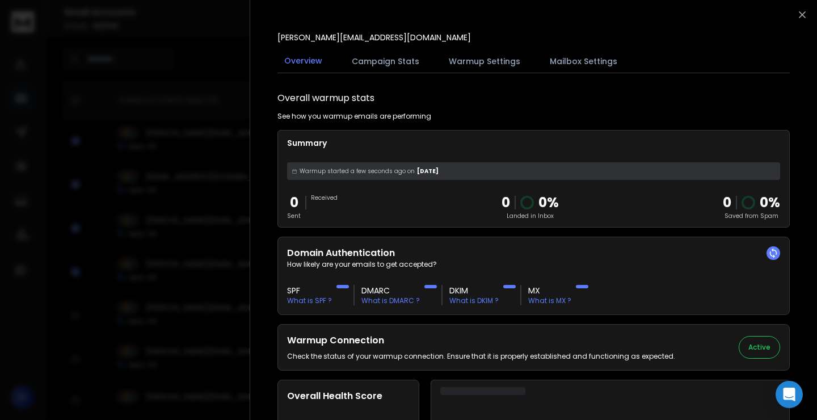
click at [179, 177] on div at bounding box center [408, 210] width 817 height 420
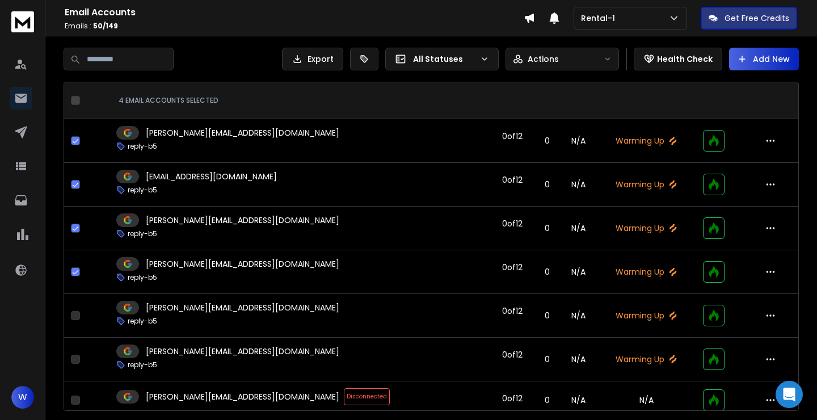
click at [75, 314] on button "button" at bounding box center [75, 315] width 9 height 9
click at [75, 358] on button "button" at bounding box center [75, 359] width 9 height 9
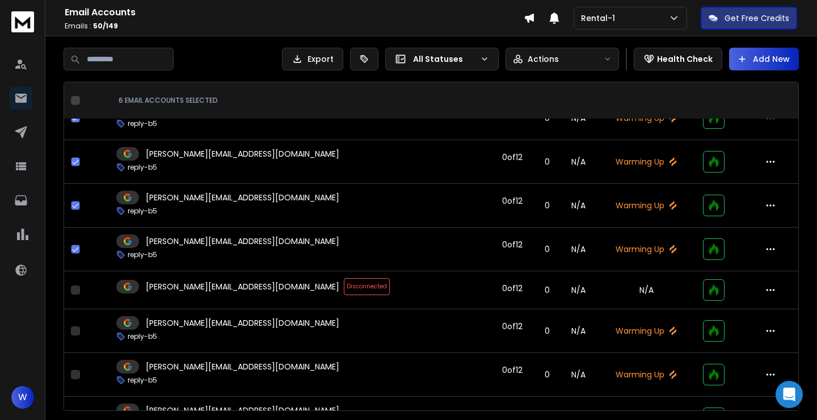
scroll to position [111, 0]
click at [76, 330] on button "button" at bounding box center [75, 330] width 9 height 9
click at [75, 374] on button "button" at bounding box center [75, 373] width 9 height 9
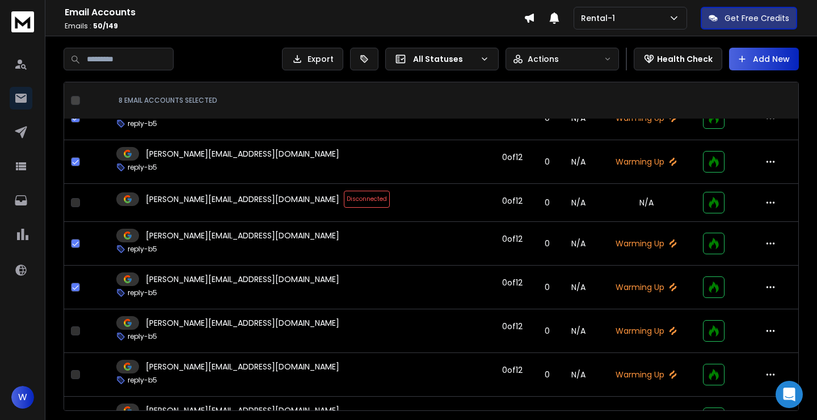
scroll to position [201, 0]
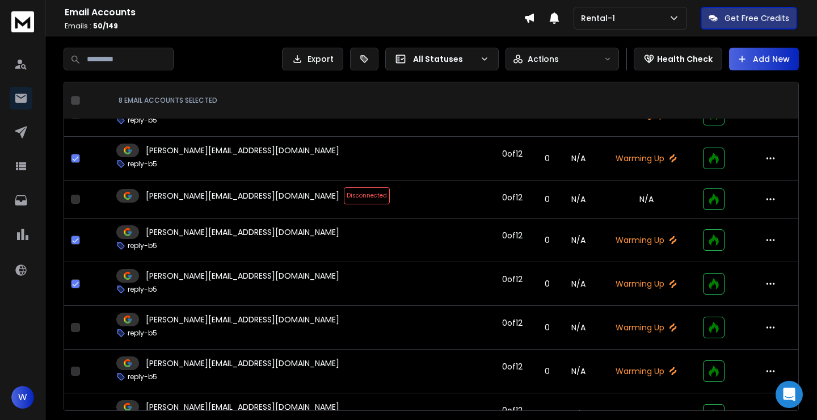
click at [75, 330] on button "button" at bounding box center [75, 327] width 9 height 9
click at [78, 372] on button "button" at bounding box center [75, 371] width 9 height 9
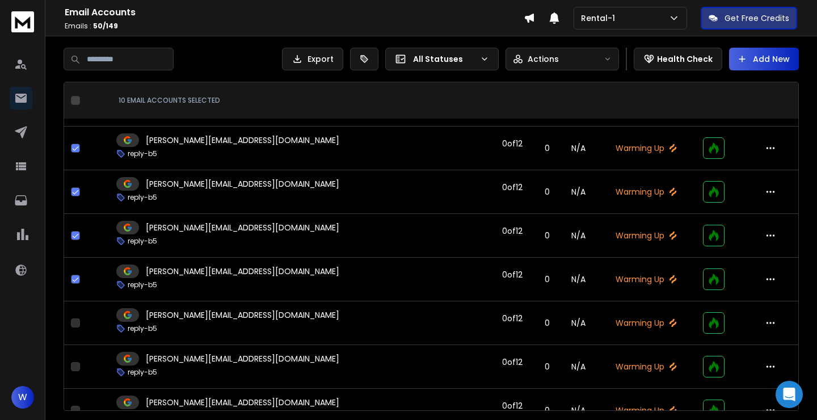
scroll to position [296, 0]
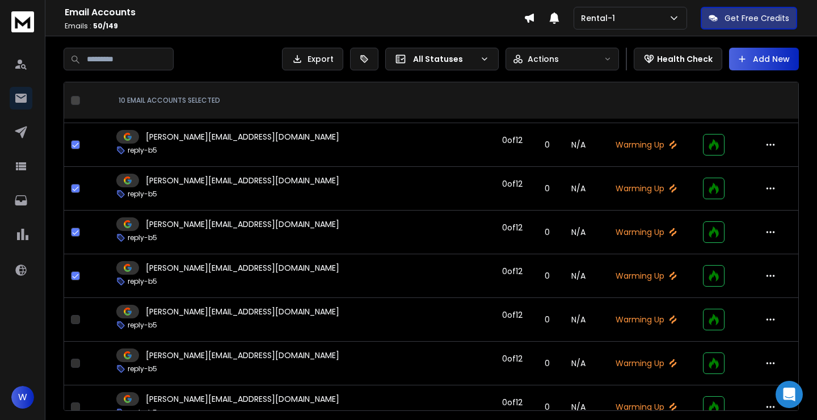
click at [74, 320] on button "button" at bounding box center [75, 319] width 9 height 9
click at [74, 363] on button "button" at bounding box center [75, 363] width 9 height 9
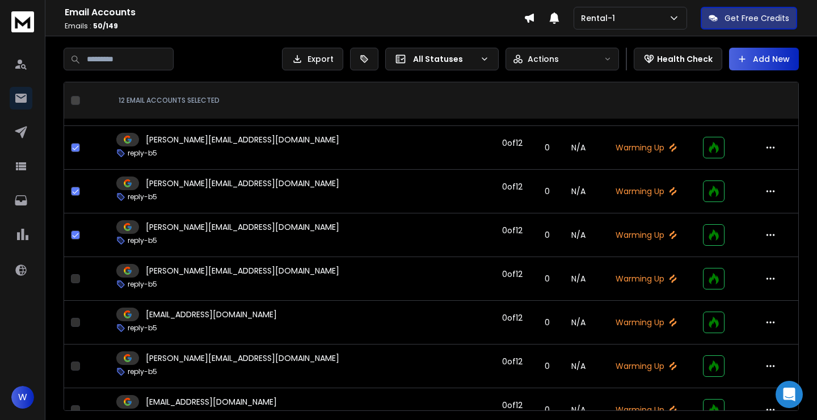
scroll to position [426, 0]
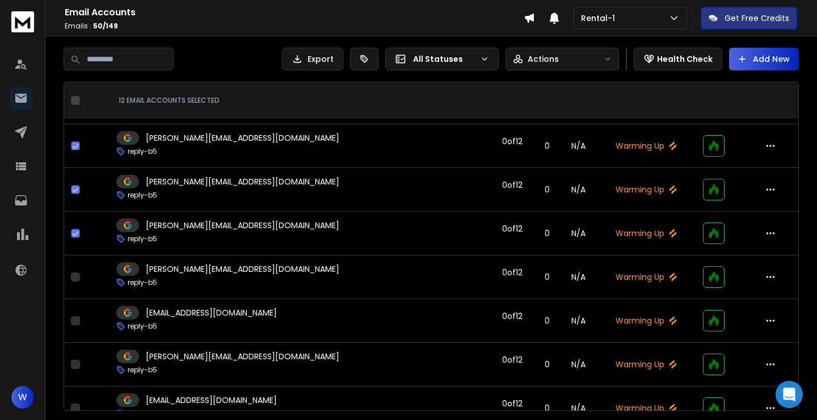
click at [74, 276] on button "button" at bounding box center [75, 276] width 9 height 9
click at [77, 320] on button "button" at bounding box center [75, 320] width 9 height 9
click at [79, 364] on button "button" at bounding box center [75, 364] width 9 height 9
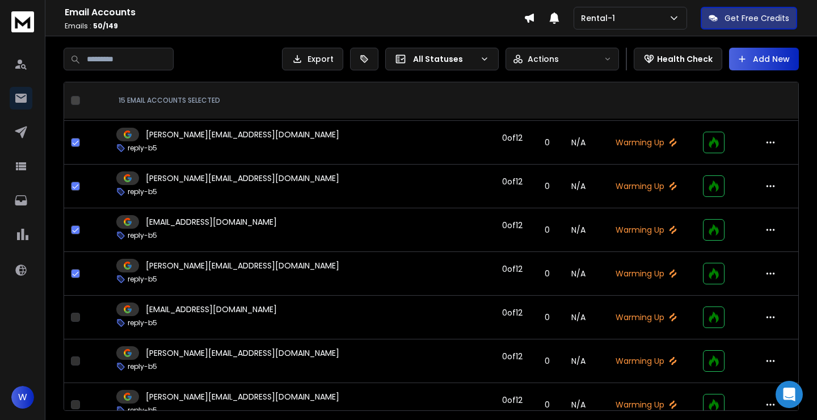
click at [76, 320] on button "button" at bounding box center [75, 317] width 9 height 9
click at [76, 359] on button "button" at bounding box center [75, 360] width 9 height 9
click at [367, 65] on button at bounding box center [364, 59] width 28 height 23
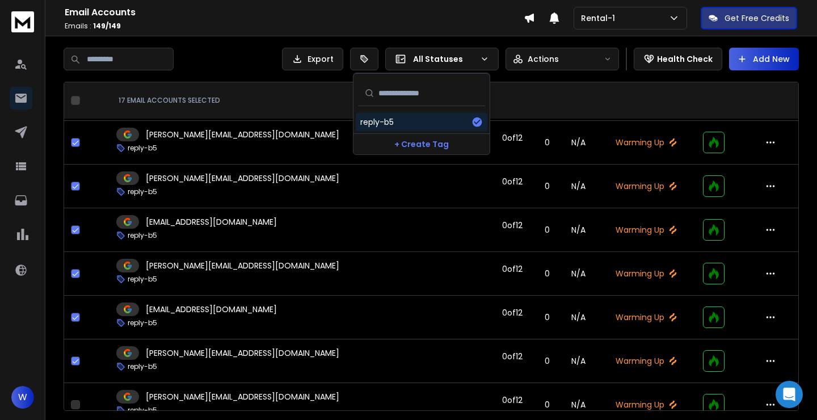
click at [477, 125] on icon at bounding box center [478, 122] width 10 height 10
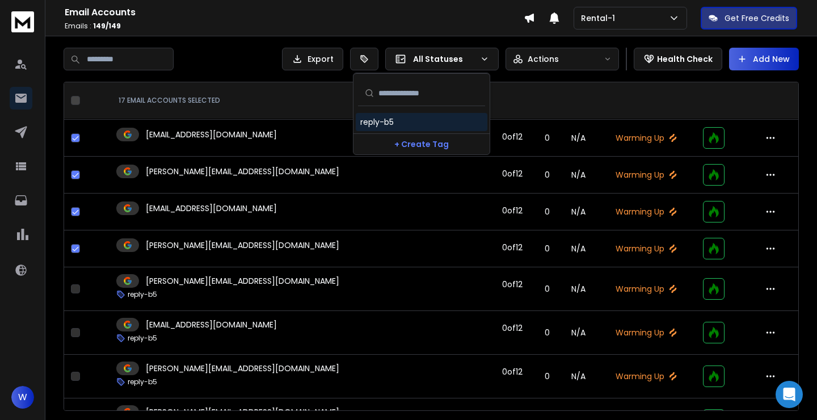
scroll to position [446, 0]
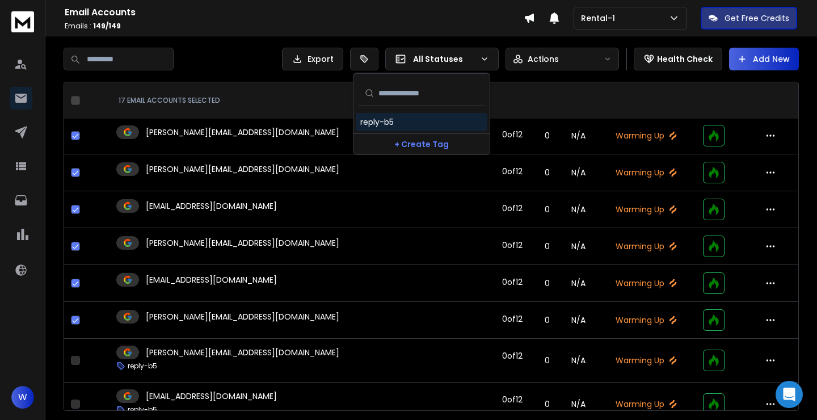
click at [421, 145] on p "+ Create Tag" at bounding box center [421, 143] width 54 height 11
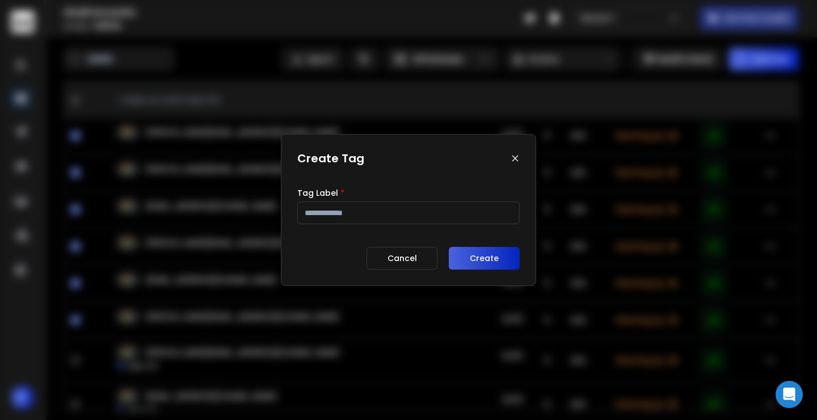
click at [369, 220] on input "text" at bounding box center [408, 212] width 222 height 23
click at [404, 212] on input "**********" at bounding box center [408, 212] width 222 height 23
drag, startPoint x: 380, startPoint y: 213, endPoint x: 289, endPoint y: 211, distance: 90.8
click at [289, 212] on div "**********" at bounding box center [408, 210] width 255 height 152
drag, startPoint x: 343, startPoint y: 212, endPoint x: 530, endPoint y: 215, distance: 187.3
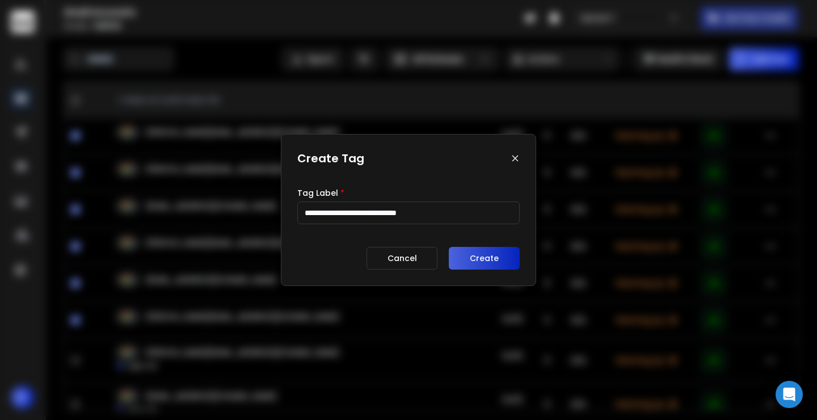
click at [530, 215] on div "**********" at bounding box center [408, 210] width 255 height 152
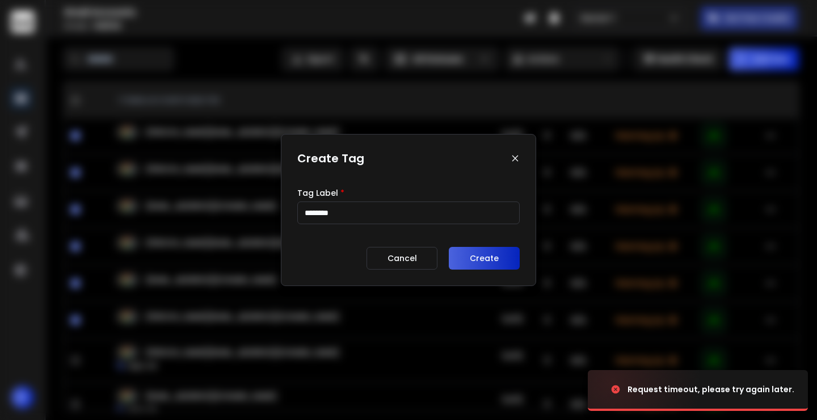
type input "********"
click at [493, 258] on button "Create" at bounding box center [484, 258] width 71 height 23
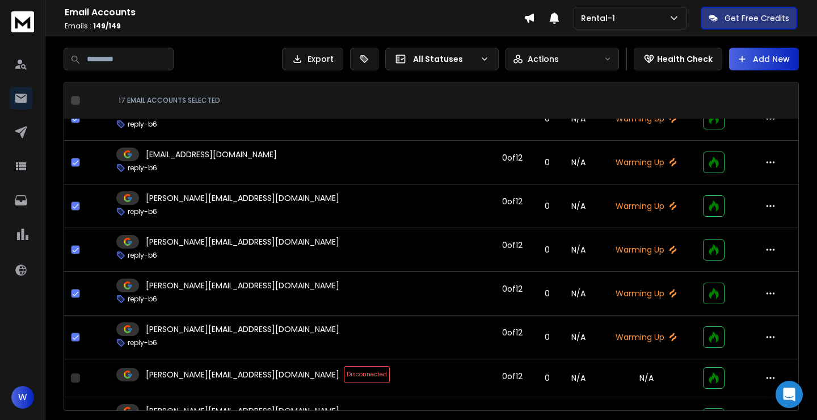
scroll to position [0, 0]
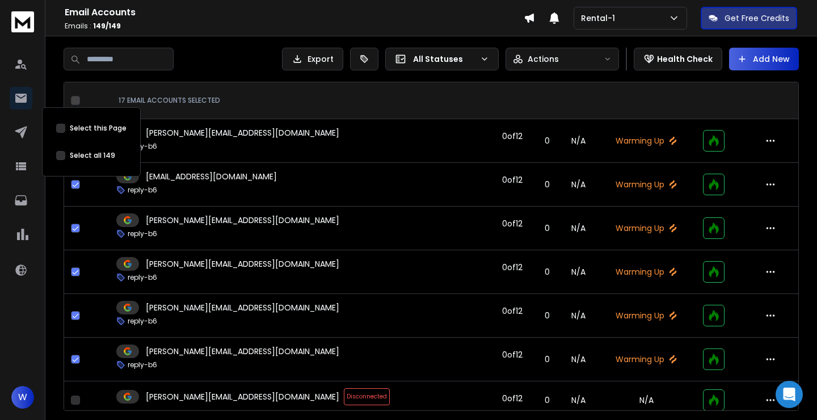
click at [77, 98] on button "Select this Page" at bounding box center [75, 100] width 9 height 9
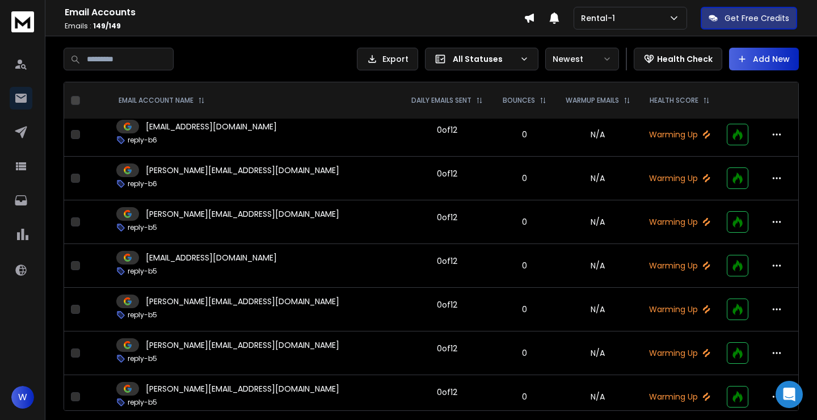
scroll to position [705, 0]
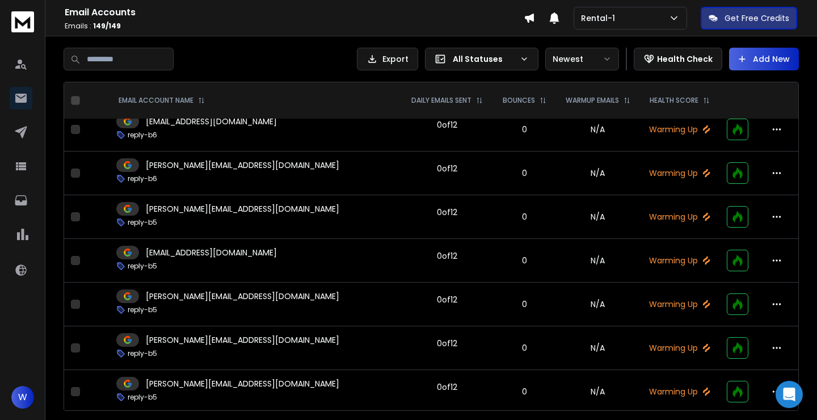
click at [74, 215] on button "button" at bounding box center [75, 216] width 9 height 9
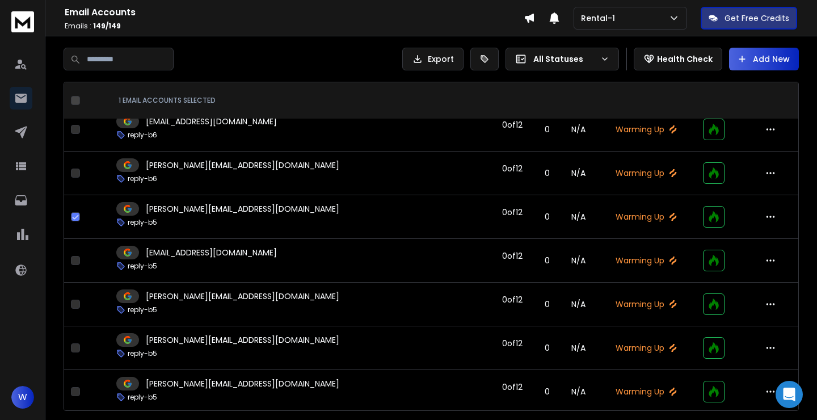
click at [75, 261] on button "button" at bounding box center [75, 260] width 9 height 9
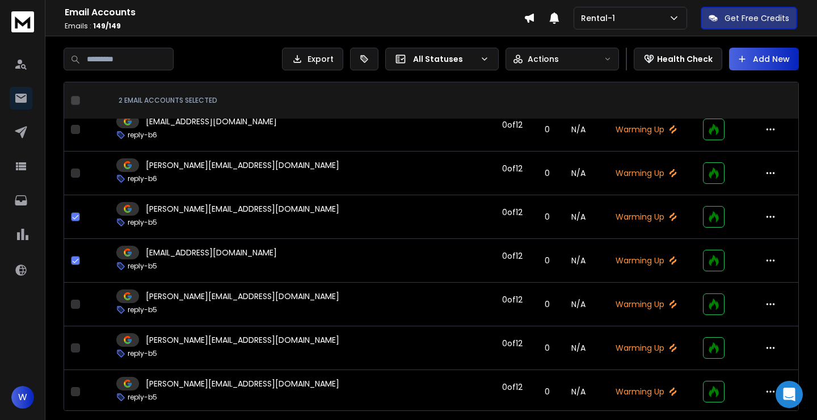
click at [77, 304] on button "button" at bounding box center [75, 304] width 9 height 9
click at [74, 347] on button "button" at bounding box center [75, 347] width 9 height 9
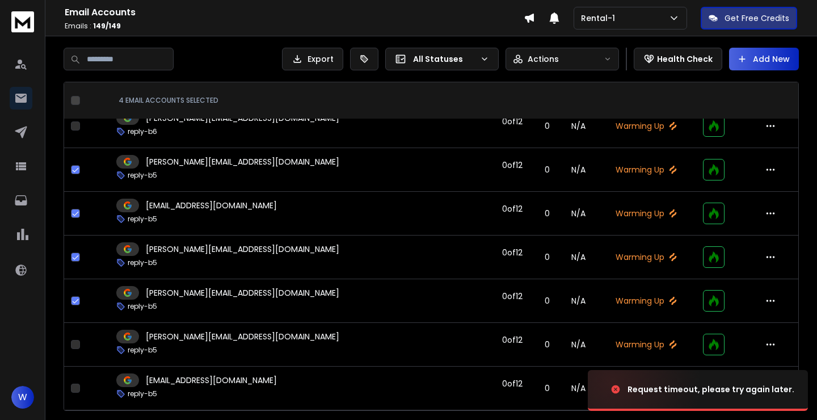
scroll to position [757, 0]
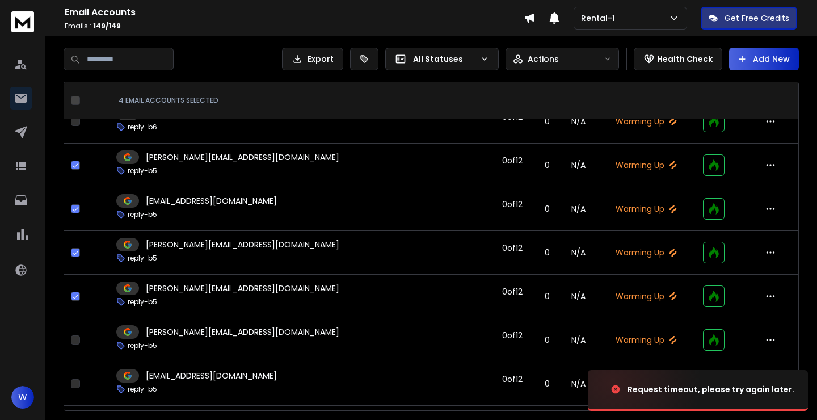
click at [77, 336] on button "button" at bounding box center [75, 339] width 9 height 9
click at [78, 384] on button "button" at bounding box center [75, 383] width 9 height 9
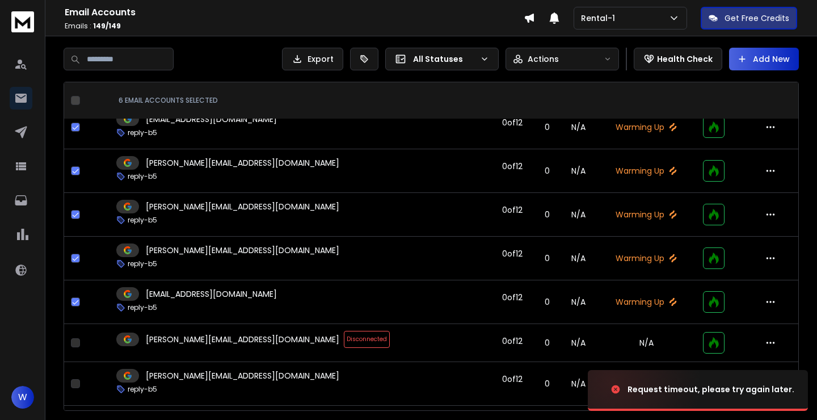
scroll to position [840, 0]
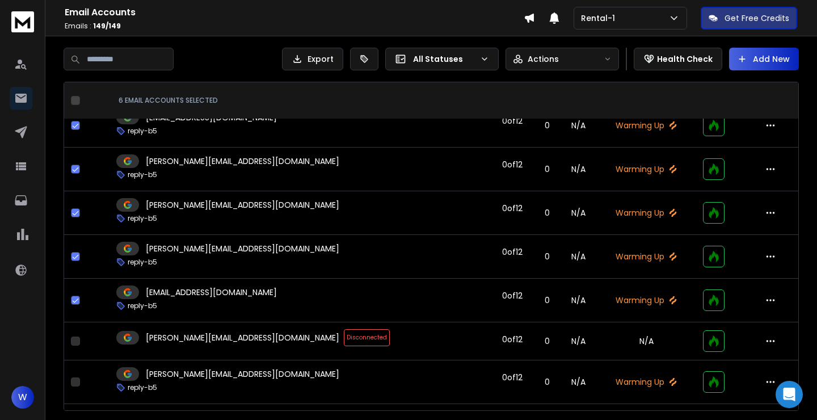
click at [75, 385] on button "button" at bounding box center [75, 381] width 9 height 9
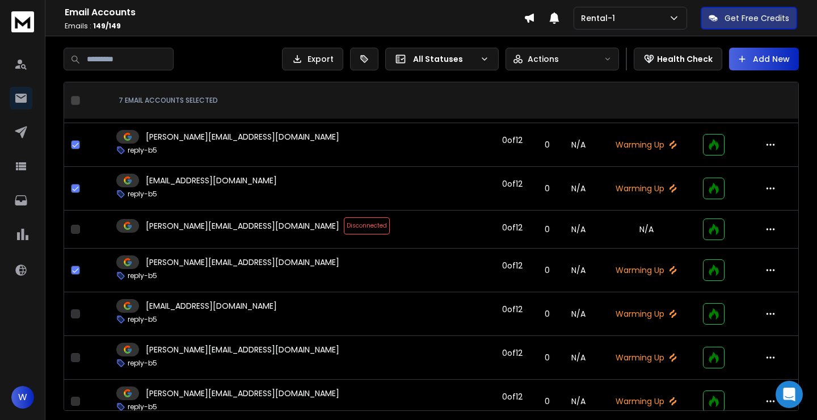
scroll to position [953, 0]
click at [75, 313] on button "button" at bounding box center [75, 312] width 9 height 9
click at [75, 357] on button "button" at bounding box center [75, 356] width 9 height 9
click at [75, 400] on button "button" at bounding box center [75, 400] width 9 height 9
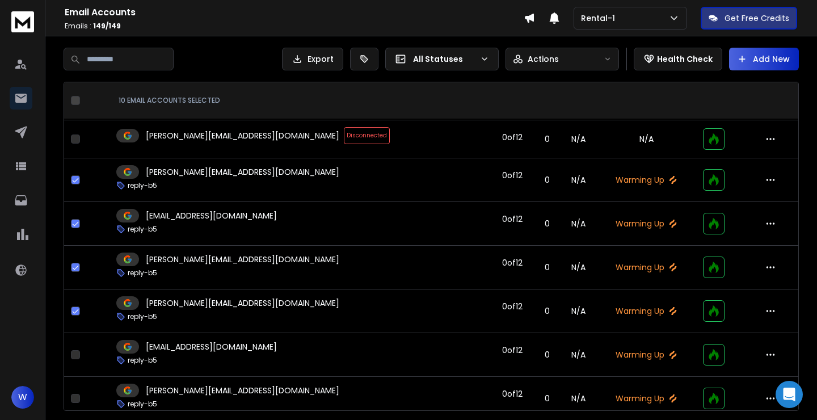
scroll to position [1046, 0]
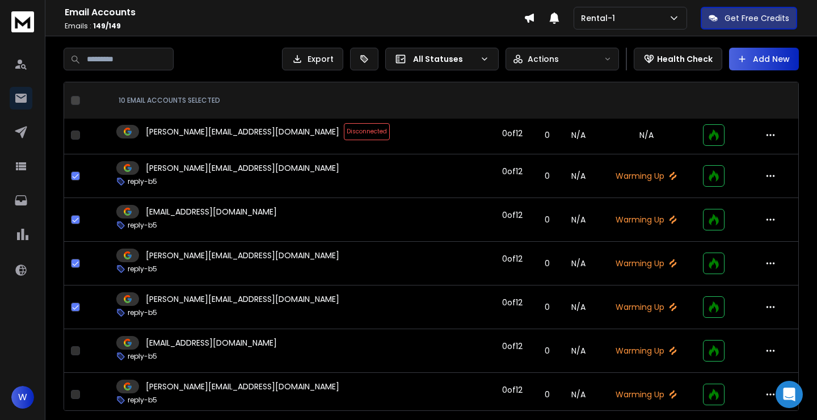
click at [75, 350] on button "button" at bounding box center [75, 350] width 9 height 9
click at [75, 394] on button "button" at bounding box center [75, 394] width 9 height 9
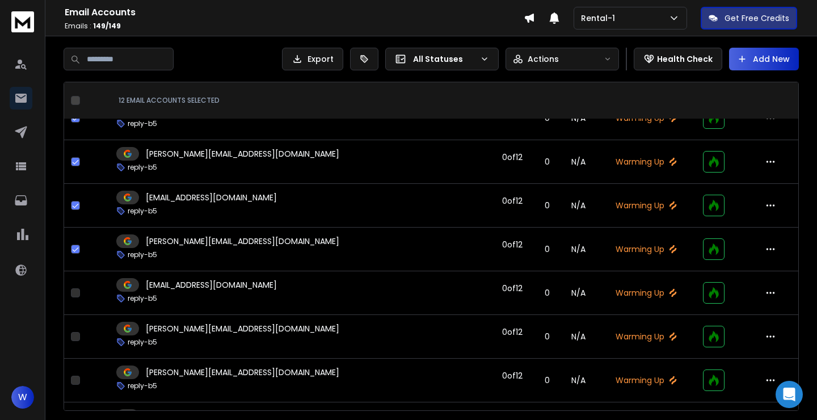
scroll to position [1201, 0]
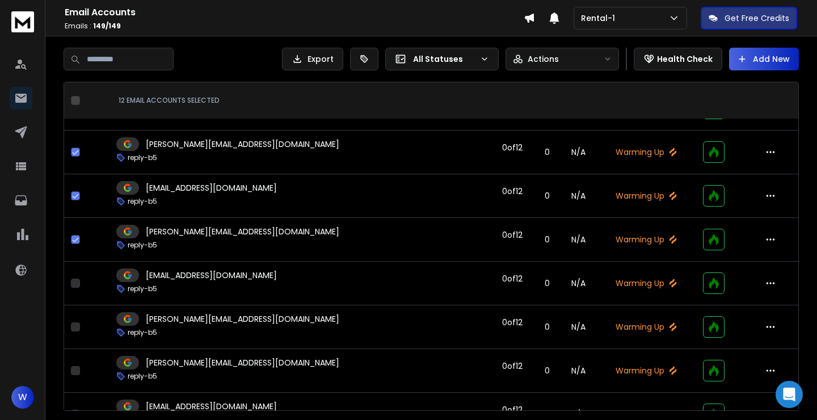
click at [76, 284] on button "button" at bounding box center [75, 283] width 9 height 9
click at [74, 329] on button "button" at bounding box center [75, 326] width 9 height 9
click at [74, 373] on button "button" at bounding box center [75, 370] width 9 height 9
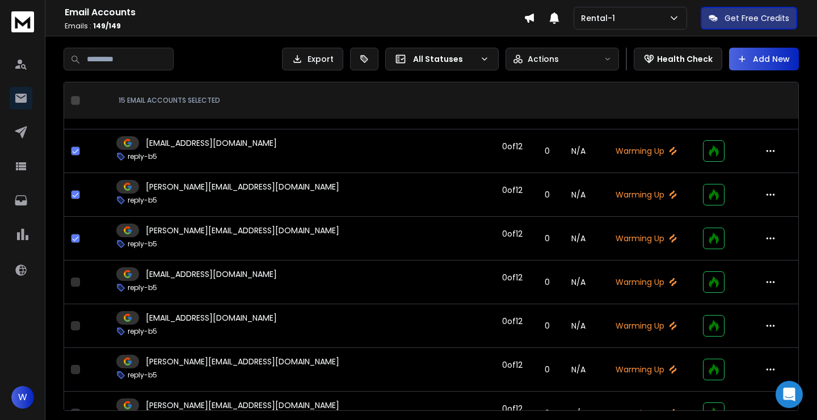
scroll to position [1336, 0]
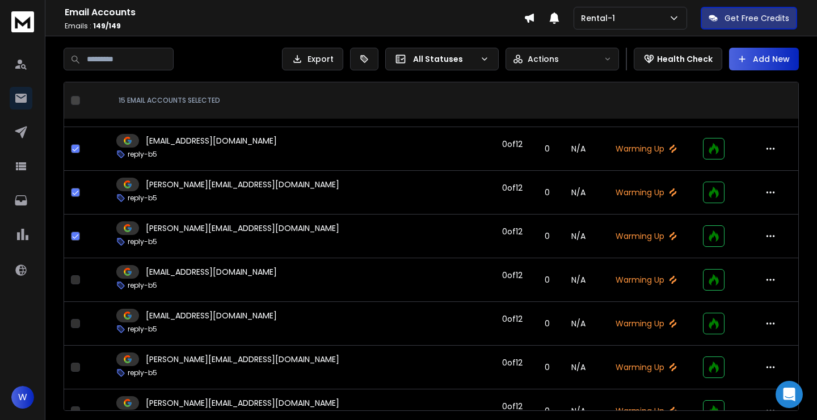
click at [74, 278] on button "button" at bounding box center [75, 279] width 9 height 9
click at [77, 326] on button "button" at bounding box center [75, 323] width 9 height 9
click at [369, 56] on icon at bounding box center [364, 58] width 9 height 9
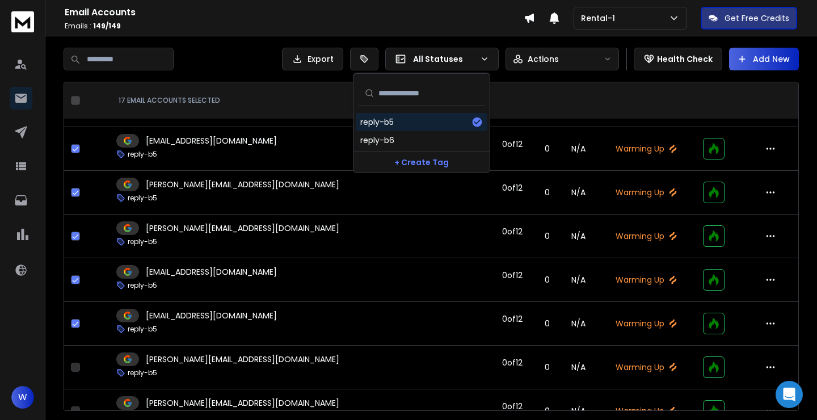
click at [475, 124] on icon at bounding box center [478, 122] width 10 height 10
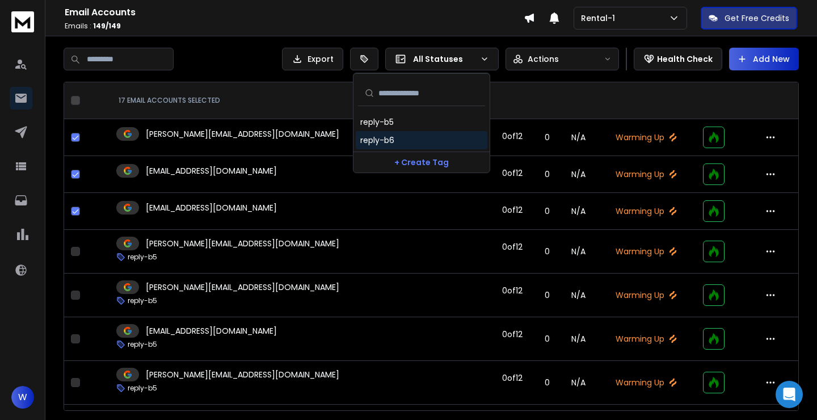
scroll to position [1267, 0]
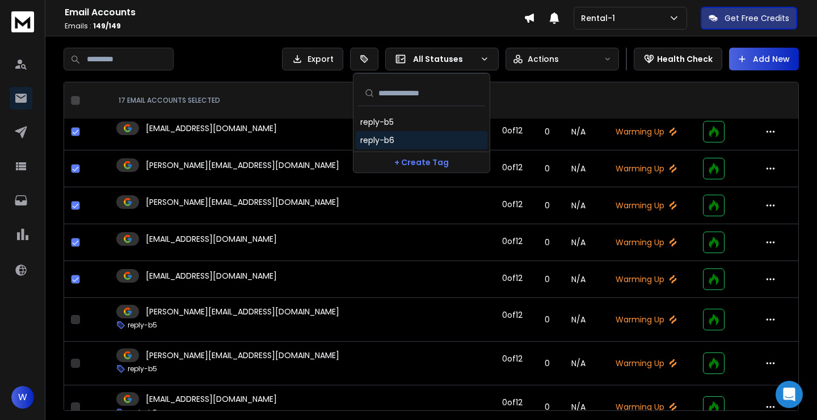
click at [431, 158] on p "+ Create Tag" at bounding box center [421, 162] width 54 height 11
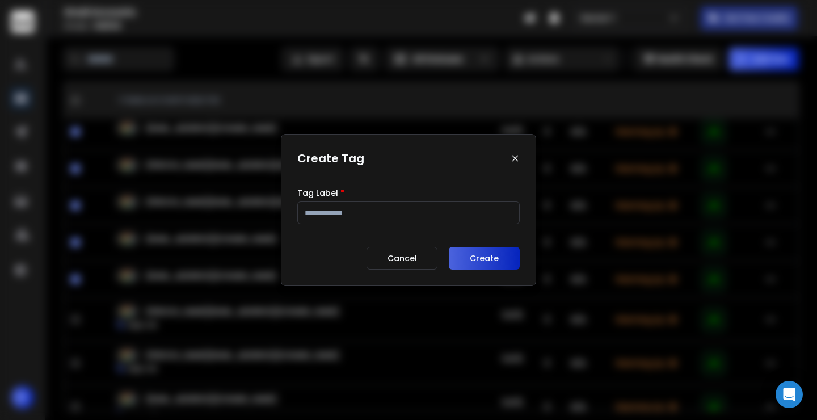
click at [380, 217] on input "text" at bounding box center [408, 212] width 222 height 23
drag, startPoint x: 380, startPoint y: 212, endPoint x: 266, endPoint y: 207, distance: 114.2
click at [265, 207] on div "**********" at bounding box center [408, 210] width 817 height 175
click at [342, 213] on input "**********" at bounding box center [408, 212] width 222 height 23
drag, startPoint x: 343, startPoint y: 212, endPoint x: 430, endPoint y: 213, distance: 87.4
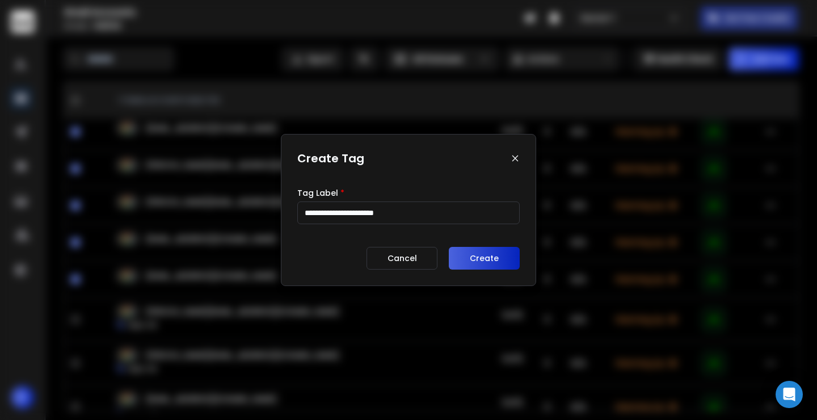
click at [430, 213] on input "**********" at bounding box center [408, 212] width 222 height 23
type input "********"
click at [469, 262] on button "Create" at bounding box center [484, 258] width 71 height 23
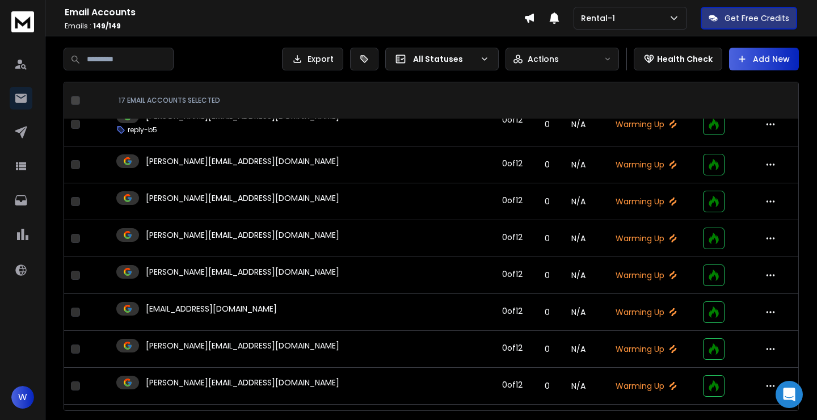
scroll to position [2292, 0]
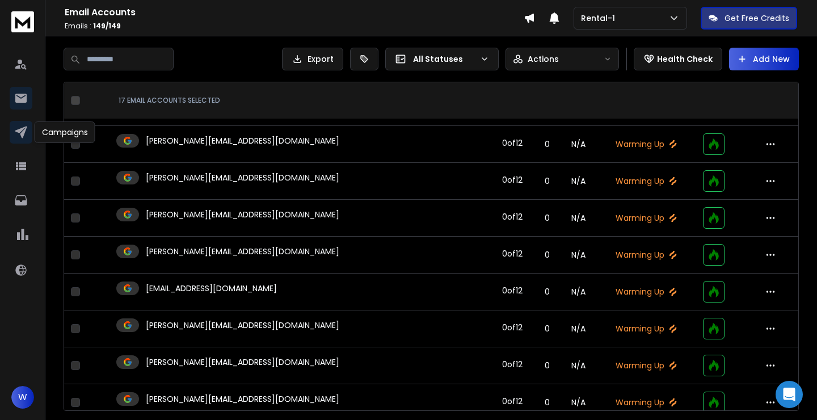
click at [19, 135] on icon at bounding box center [21, 132] width 14 height 14
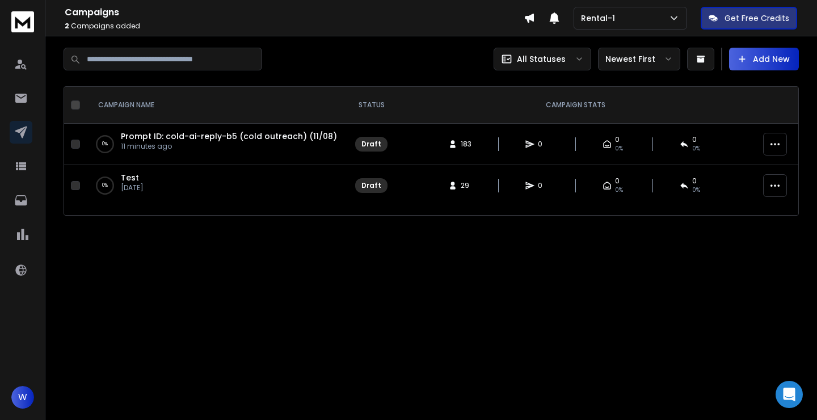
click at [781, 146] on button "button" at bounding box center [775, 144] width 24 height 23
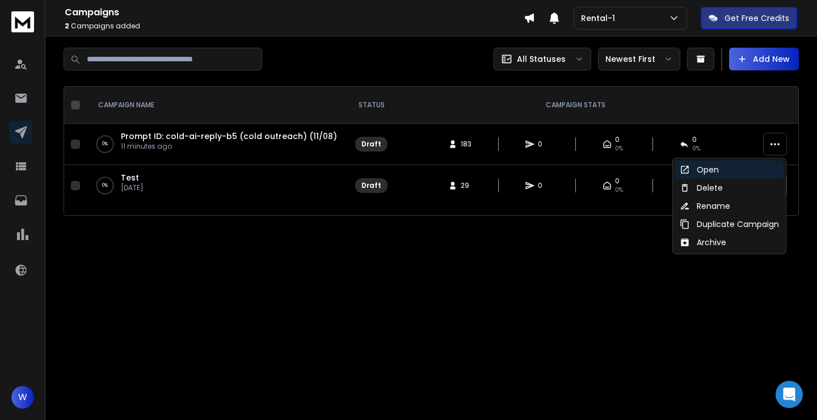
click at [732, 168] on div "Open" at bounding box center [729, 170] width 108 height 18
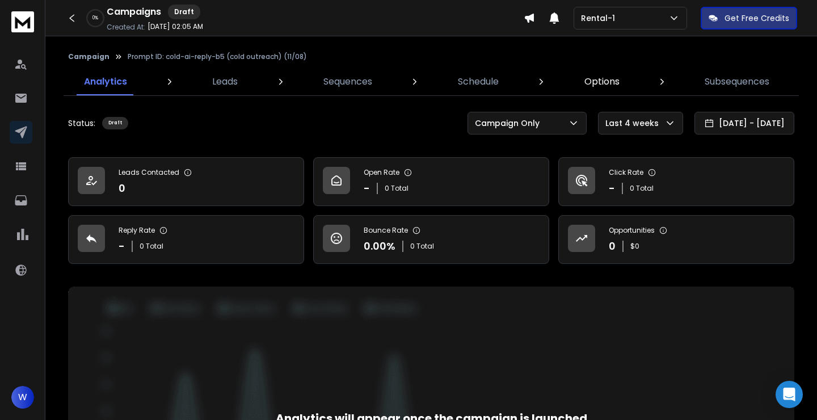
click at [620, 82] on link "Options" at bounding box center [602, 81] width 49 height 27
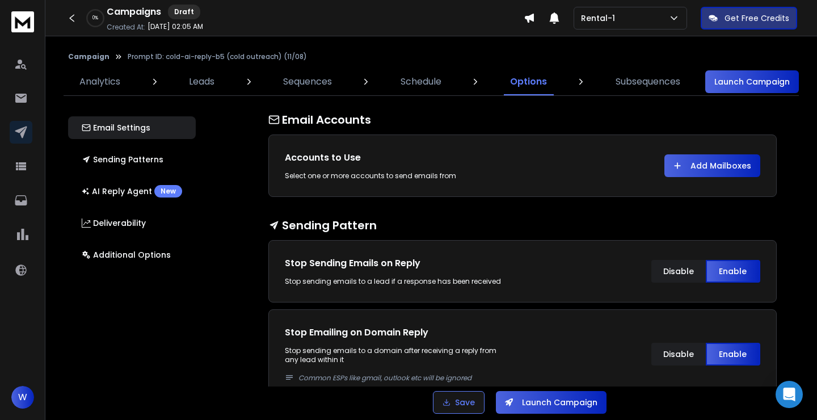
click at [694, 164] on button "Add Mailboxes" at bounding box center [713, 165] width 96 height 23
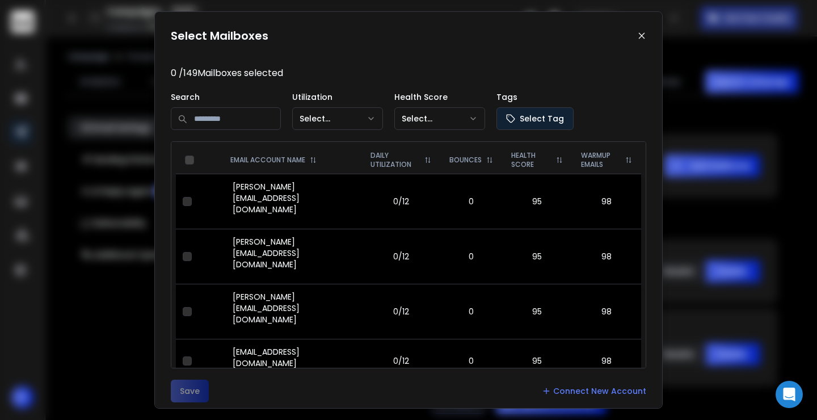
click at [545, 113] on button "Select Tag" at bounding box center [535, 118] width 77 height 23
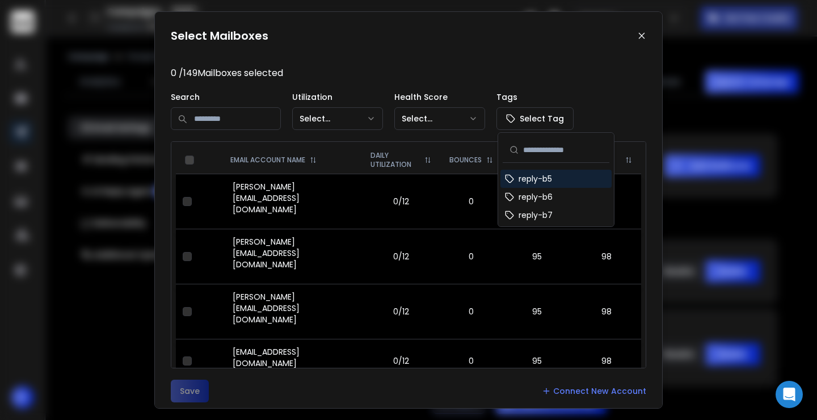
click at [536, 180] on span "reply-b5" at bounding box center [535, 178] width 33 height 11
click at [603, 73] on p "0 / 149 Mailboxes selected" at bounding box center [409, 73] width 476 height 14
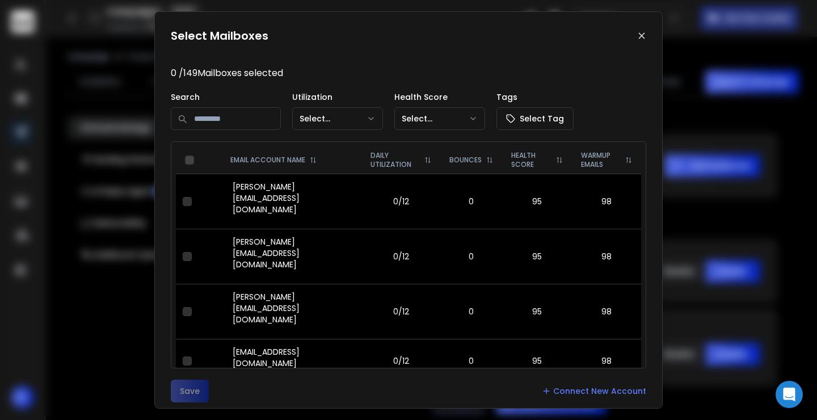
click at [553, 104] on div "Tags Select Tag" at bounding box center [535, 110] width 77 height 39
click at [553, 115] on button "Select Tag" at bounding box center [535, 118] width 77 height 23
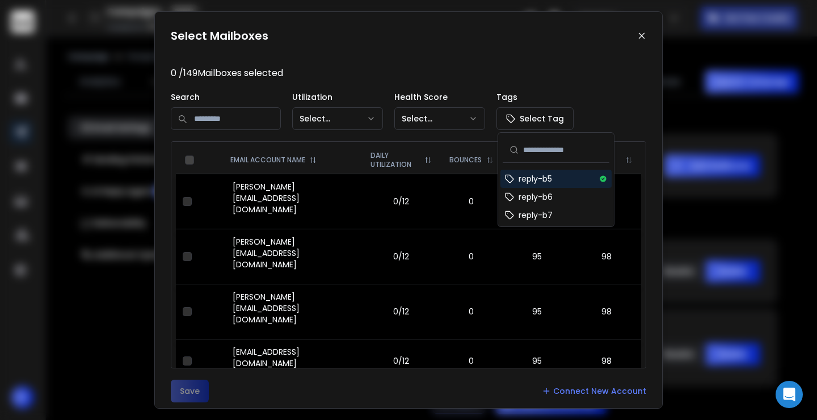
click at [613, 84] on div "0 / 149 Mailboxes selected Search Utilization Select... Health Score Select... …" at bounding box center [409, 234] width 476 height 336
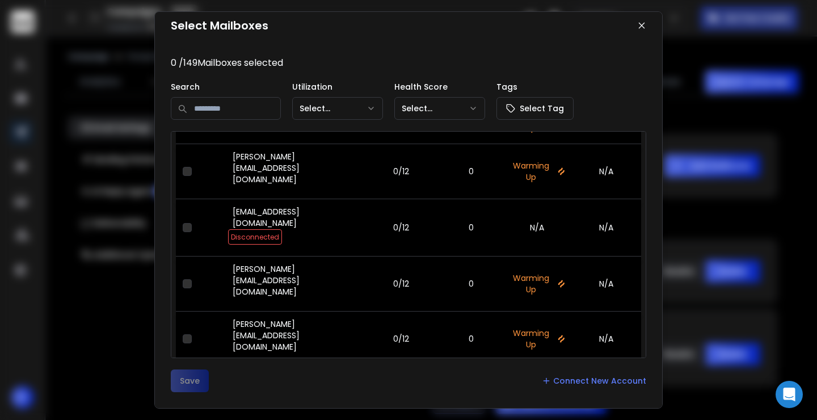
scroll to position [5543, 0]
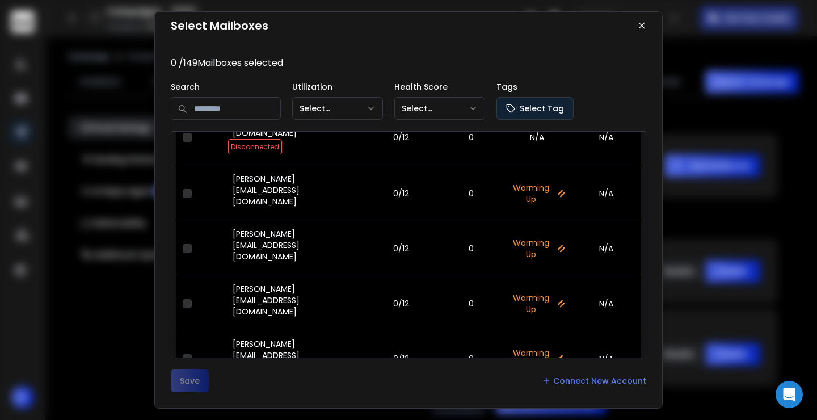
click at [541, 106] on button "Select Tag" at bounding box center [535, 108] width 77 height 23
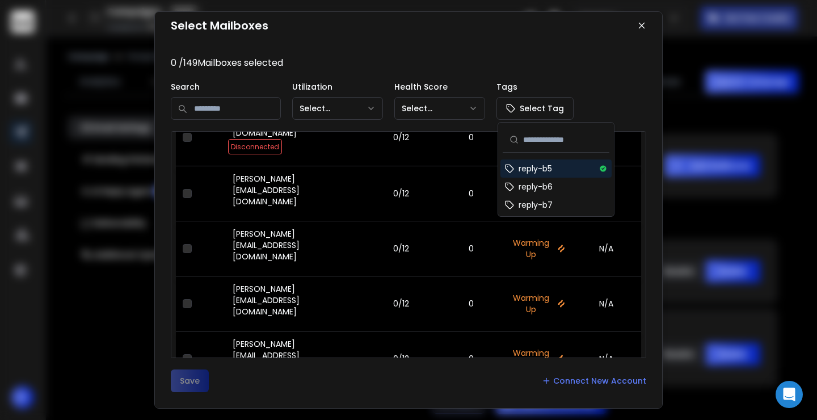
click at [526, 169] on span "reply-b5" at bounding box center [535, 168] width 33 height 11
click at [431, 111] on button "Select..." at bounding box center [439, 108] width 91 height 23
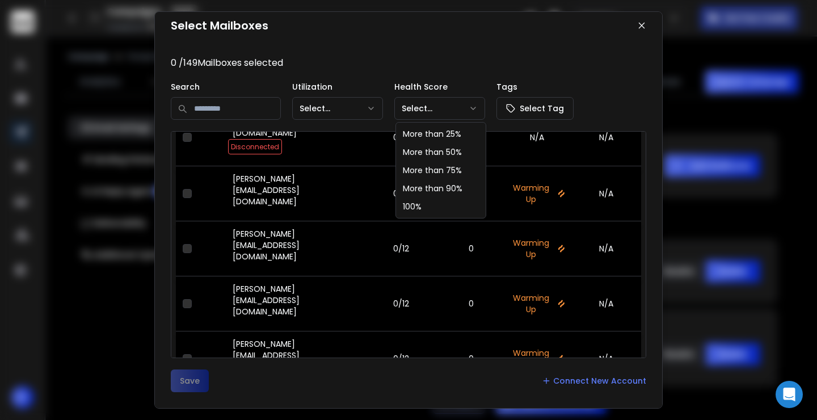
click at [431, 111] on button "Select..." at bounding box center [439, 108] width 91 height 23
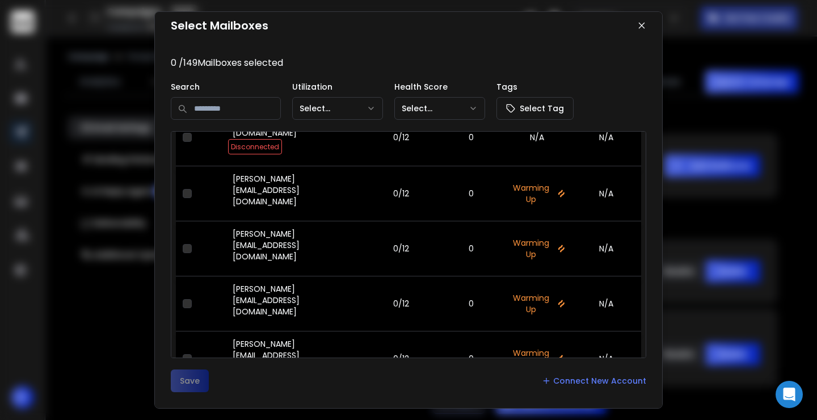
click at [360, 100] on button "Select..." at bounding box center [337, 108] width 91 height 23
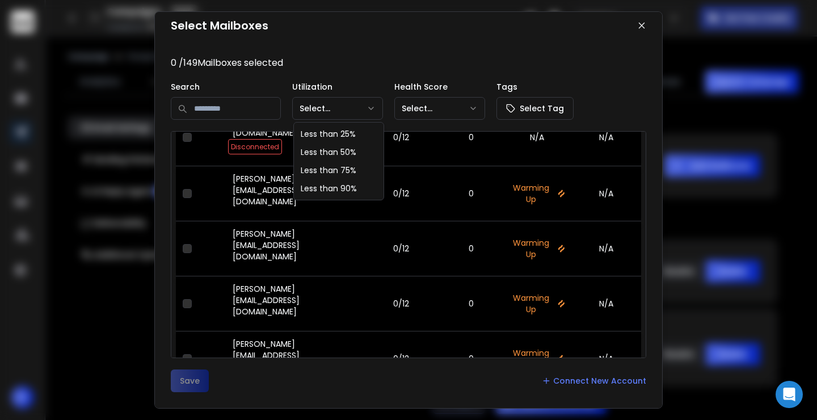
click at [360, 100] on button "Select..." at bounding box center [337, 108] width 91 height 23
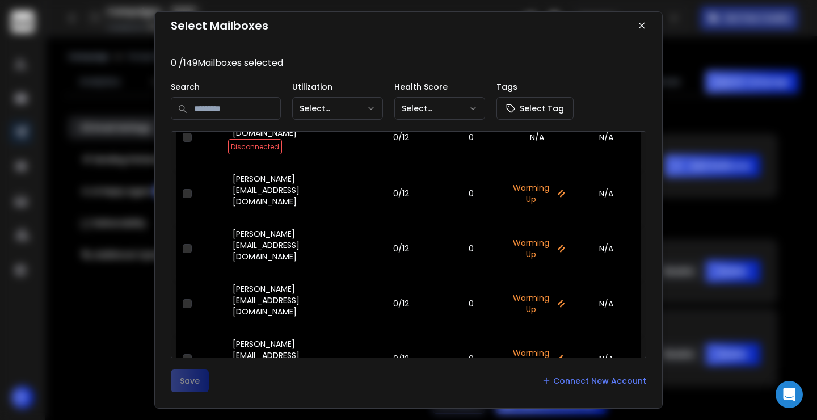
click at [219, 95] on div "Search" at bounding box center [226, 100] width 110 height 39
click at [219, 104] on input at bounding box center [226, 108] width 110 height 23
click at [536, 108] on button "Select Tag" at bounding box center [535, 108] width 77 height 23
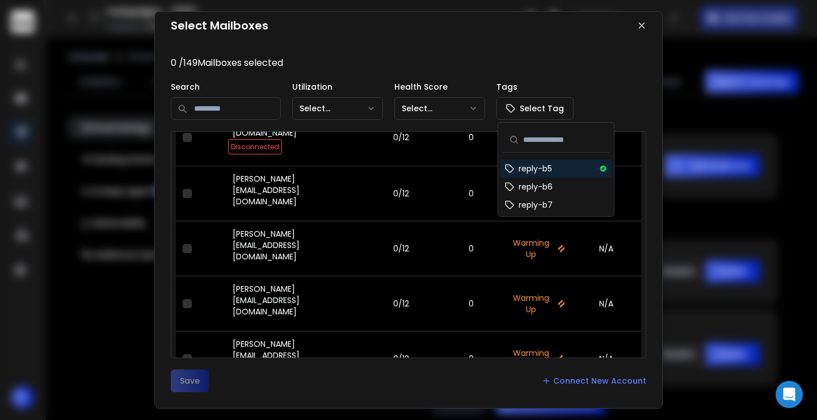
click at [540, 167] on span "reply-b5" at bounding box center [535, 168] width 33 height 11
click at [539, 184] on span "reply-b6" at bounding box center [536, 186] width 34 height 11
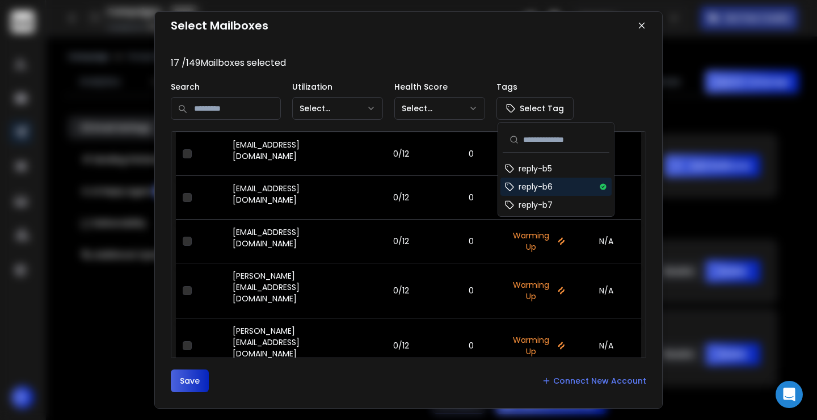
scroll to position [5538, 0]
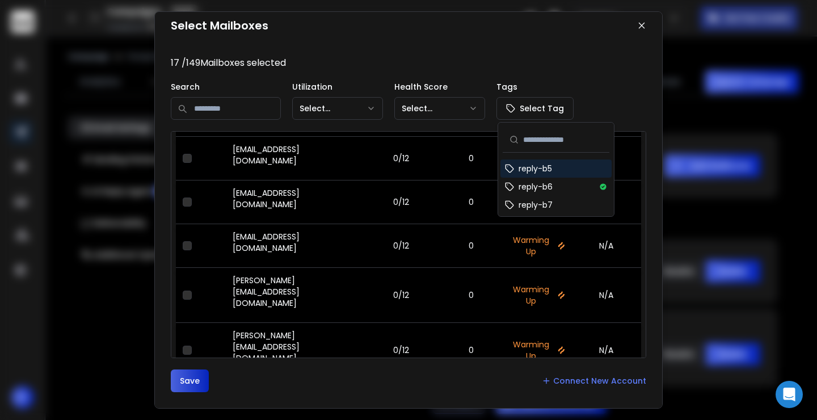
click at [384, 72] on div "17 / 149 Mailboxes selected Search Utilization Select... Health Score Select...…" at bounding box center [409, 224] width 476 height 336
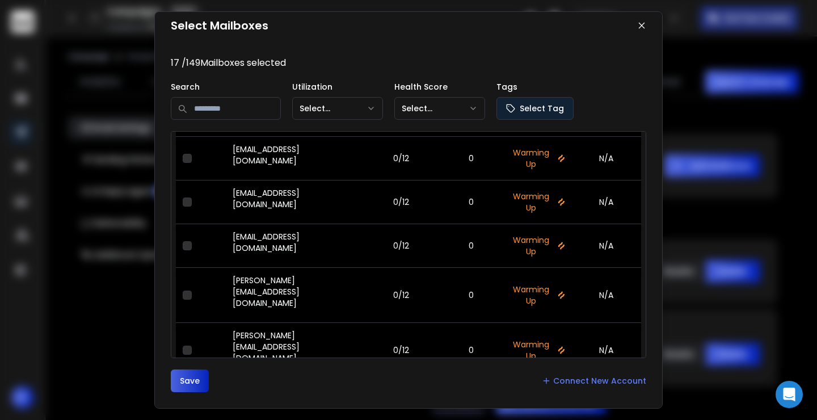
click at [539, 111] on button "Select Tag" at bounding box center [535, 108] width 77 height 23
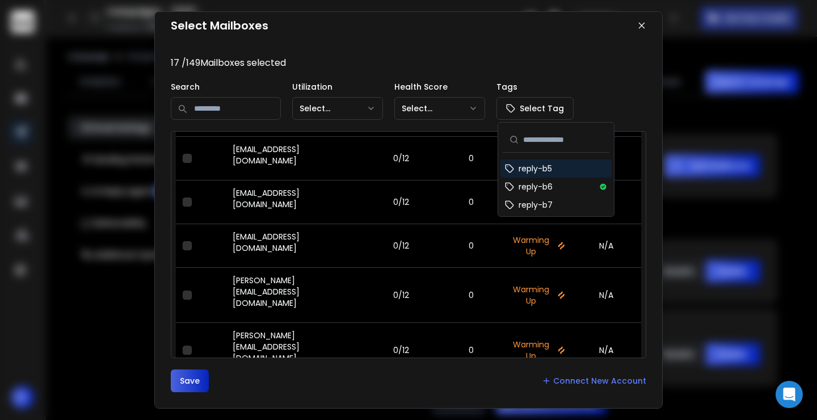
click at [539, 166] on span "reply-b5" at bounding box center [535, 168] width 33 height 11
click at [540, 188] on span "reply-b6" at bounding box center [536, 186] width 34 height 11
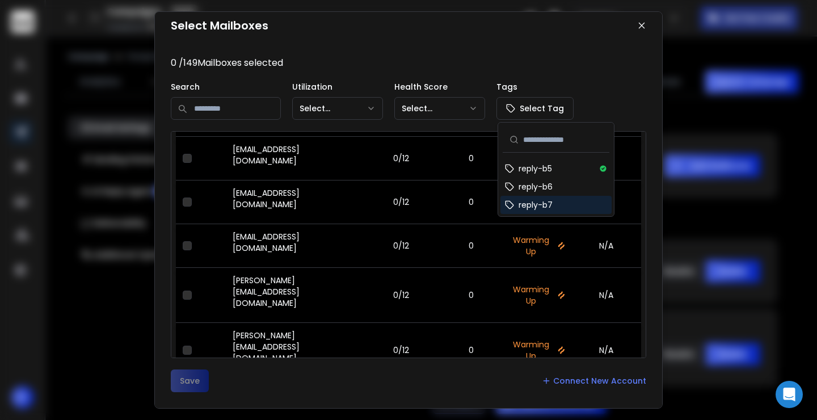
click at [189, 380] on div "Save Connect New Account" at bounding box center [409, 380] width 476 height 23
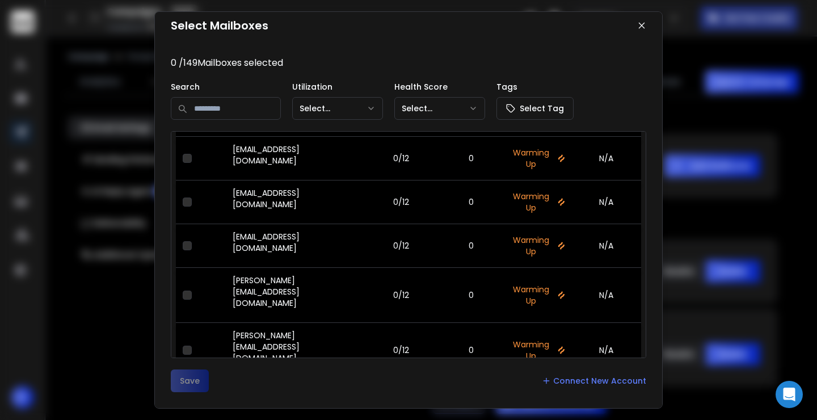
click at [237, 116] on input at bounding box center [226, 108] width 110 height 23
type input "*"
type input "**"
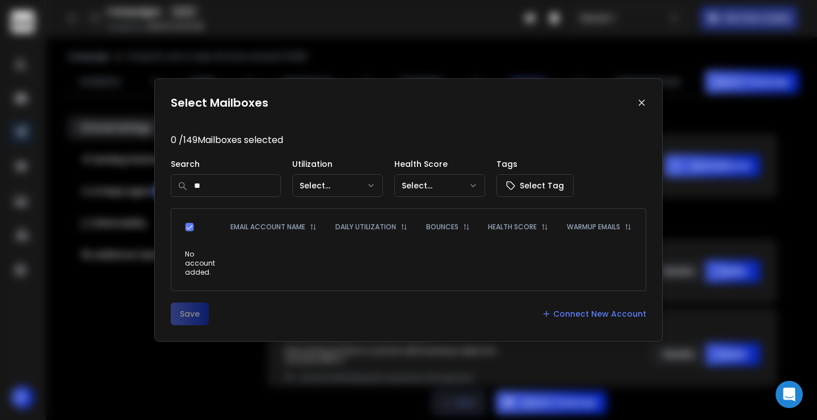
scroll to position [0, 0]
click at [228, 191] on input "**" at bounding box center [226, 185] width 110 height 23
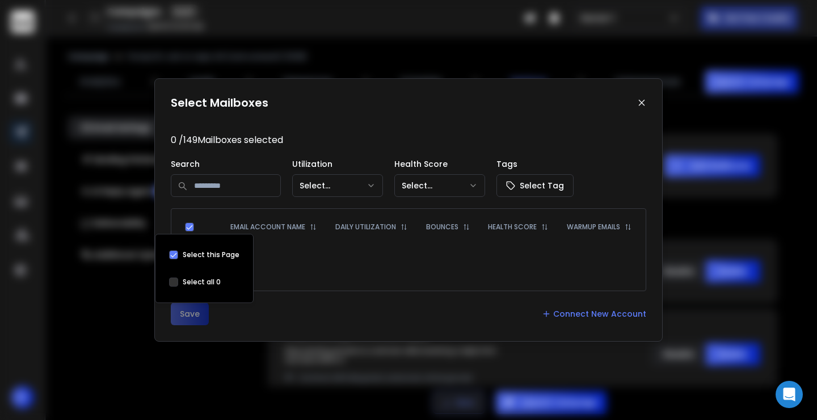
click at [191, 227] on button "Select this Page" at bounding box center [189, 226] width 9 height 9
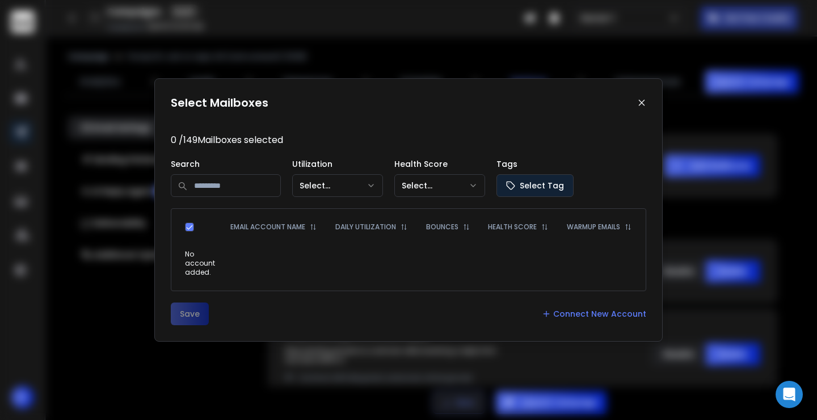
click at [523, 177] on button "Select Tag" at bounding box center [535, 185] width 77 height 23
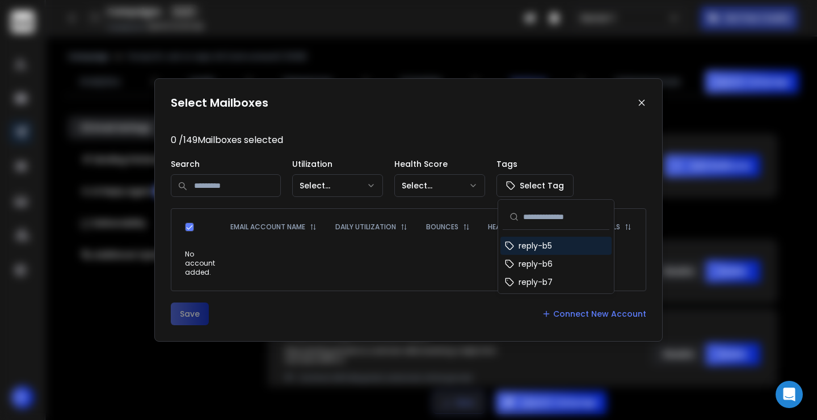
click at [539, 249] on span "reply-b5" at bounding box center [535, 245] width 33 height 11
click at [223, 196] on input at bounding box center [226, 185] width 110 height 23
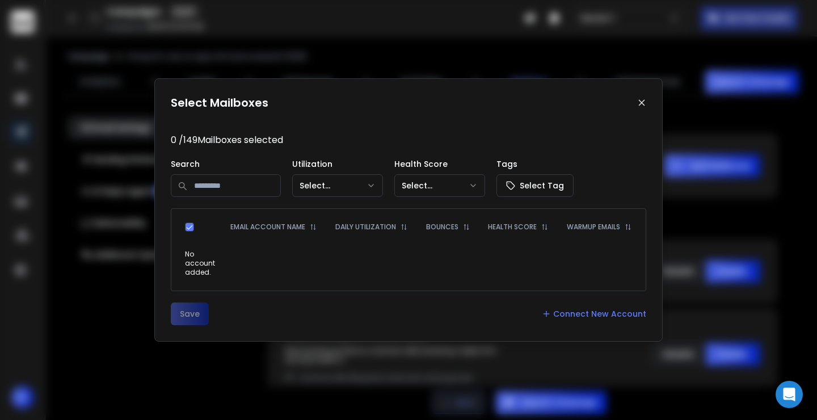
click at [352, 171] on div "Utilization Select..." at bounding box center [337, 177] width 91 height 39
click at [644, 102] on icon at bounding box center [641, 102] width 9 height 9
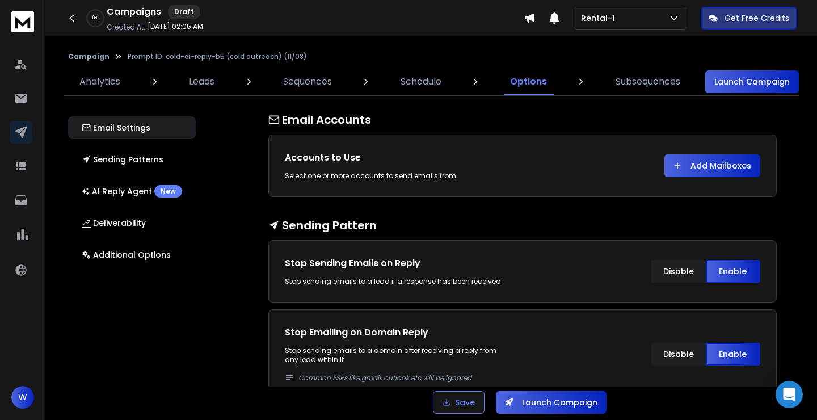
click at [702, 159] on button "Add Mailboxes" at bounding box center [713, 165] width 96 height 23
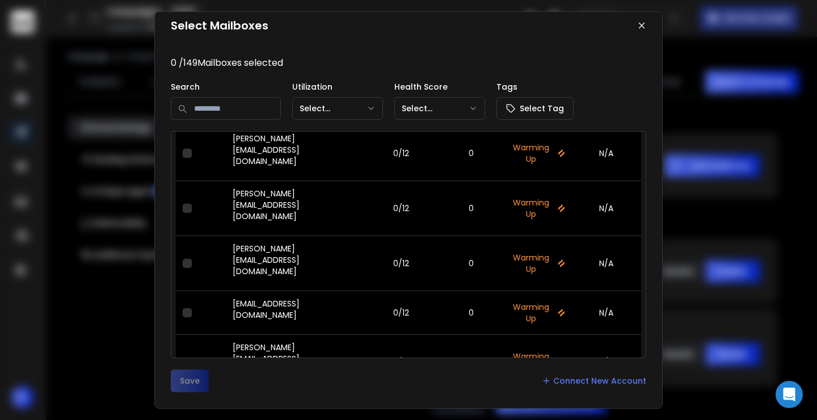
scroll to position [2314, 0]
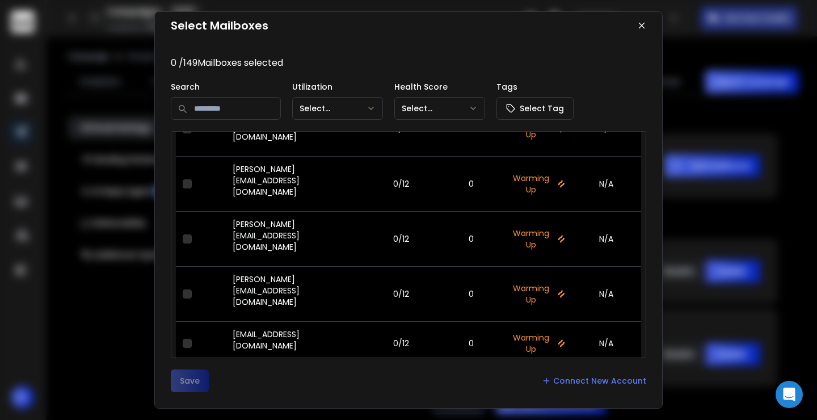
click at [648, 23] on div "Select Mailboxes 0 / 149 Mailboxes selected Search Utilization Select... Health…" at bounding box center [408, 209] width 509 height 397
click at [644, 24] on icon at bounding box center [641, 25] width 9 height 9
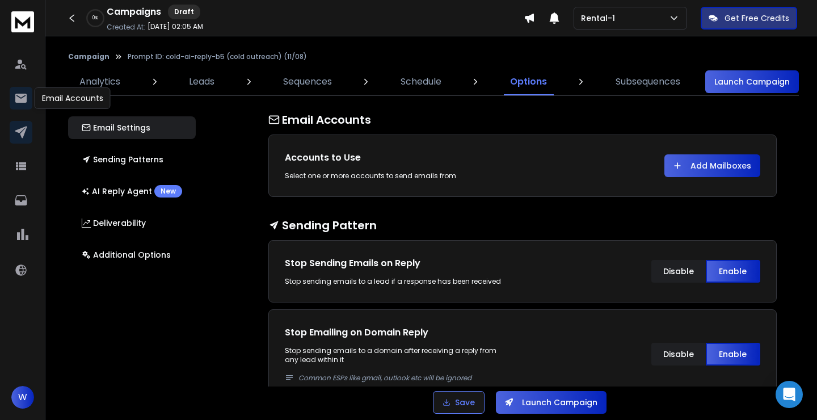
click at [25, 100] on icon at bounding box center [20, 98] width 11 height 9
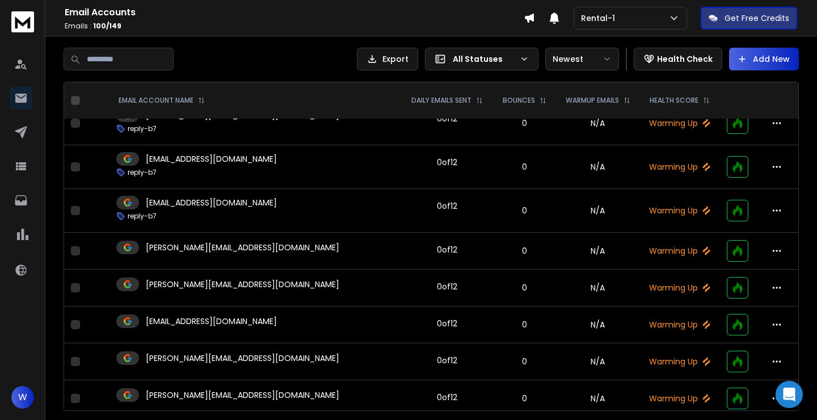
scroll to position [1290, 0]
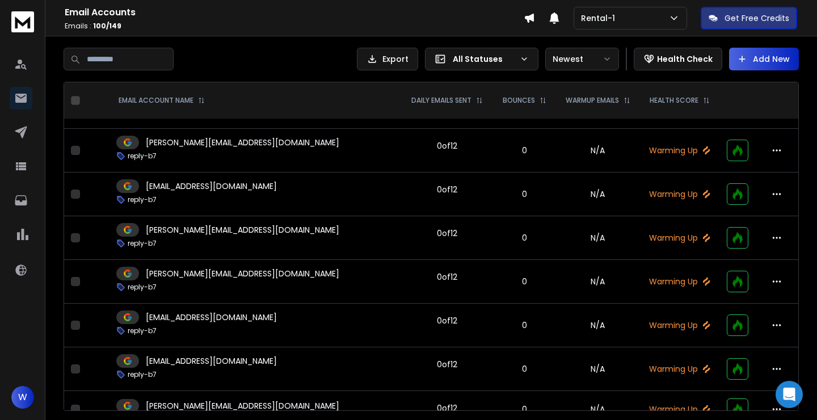
click at [497, 55] on p "All Statuses" at bounding box center [484, 58] width 62 height 11
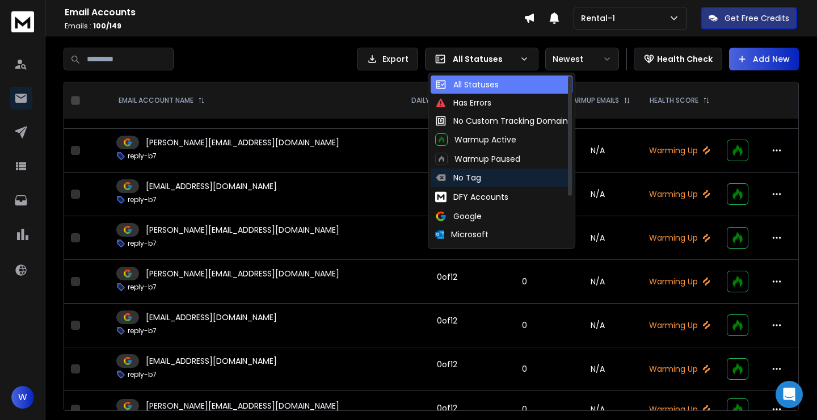
click at [503, 180] on div "No Tag" at bounding box center [502, 178] width 142 height 18
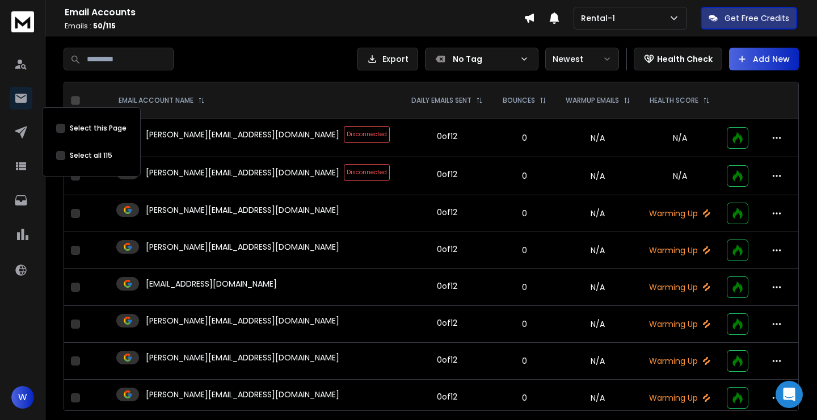
click at [77, 102] on button "Select this Page" at bounding box center [75, 100] width 9 height 9
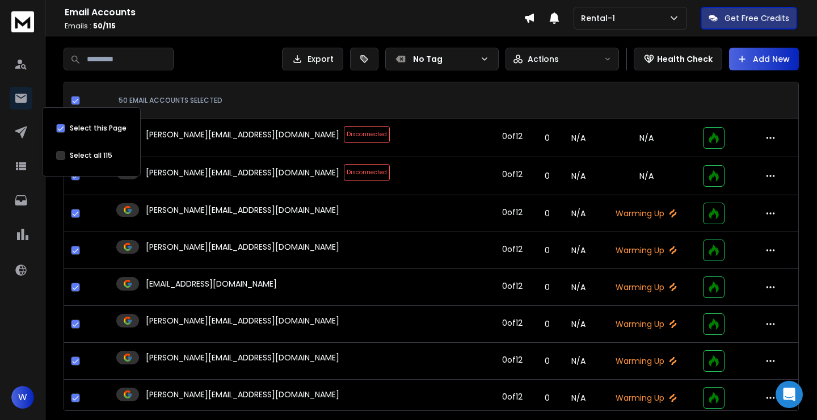
click at [81, 157] on label "Select all 115" at bounding box center [91, 155] width 43 height 9
click at [59, 156] on button "Select this Page" at bounding box center [60, 155] width 9 height 9
click at [57, 127] on button "Select this Page" at bounding box center [60, 128] width 9 height 9
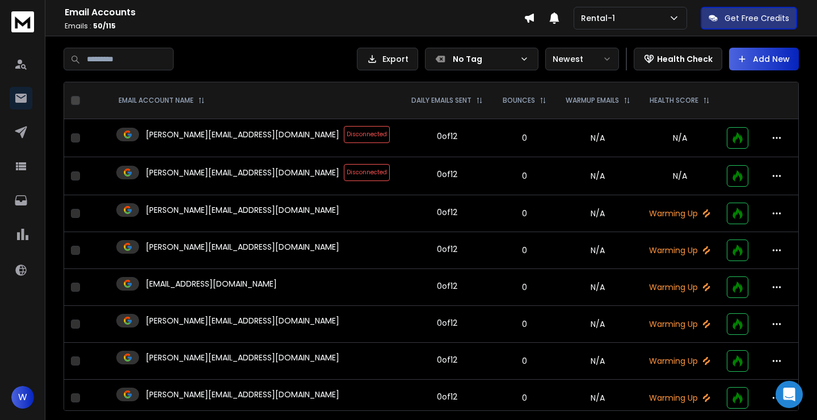
click at [77, 212] on button "button" at bounding box center [75, 213] width 9 height 9
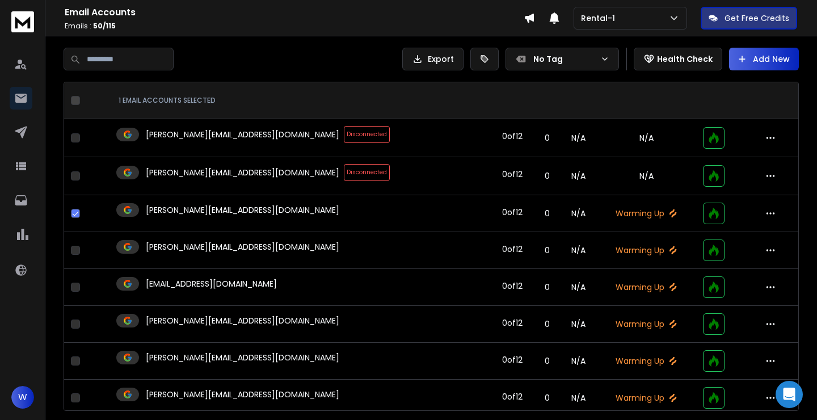
click at [78, 250] on button "button" at bounding box center [75, 250] width 9 height 9
click at [76, 288] on button "button" at bounding box center [75, 287] width 9 height 9
click at [77, 321] on button "button" at bounding box center [75, 324] width 9 height 9
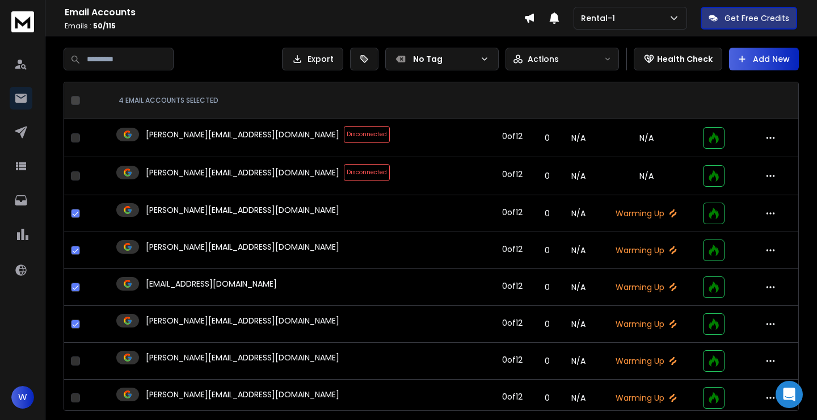
click at [75, 358] on button "button" at bounding box center [75, 360] width 9 height 9
click at [76, 396] on button "button" at bounding box center [75, 397] width 9 height 9
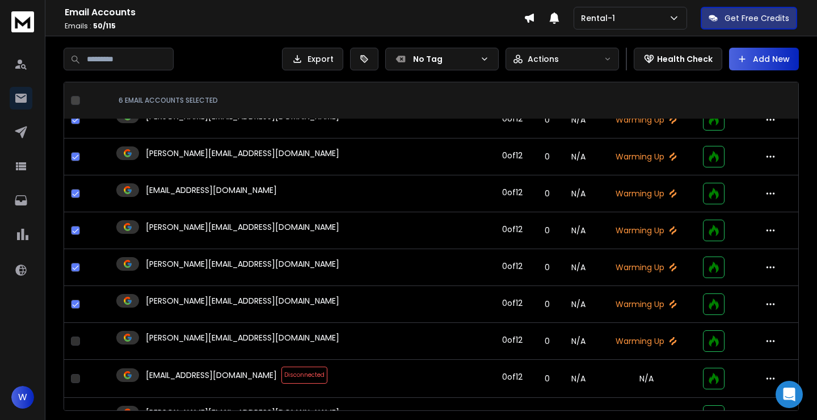
scroll to position [95, 0]
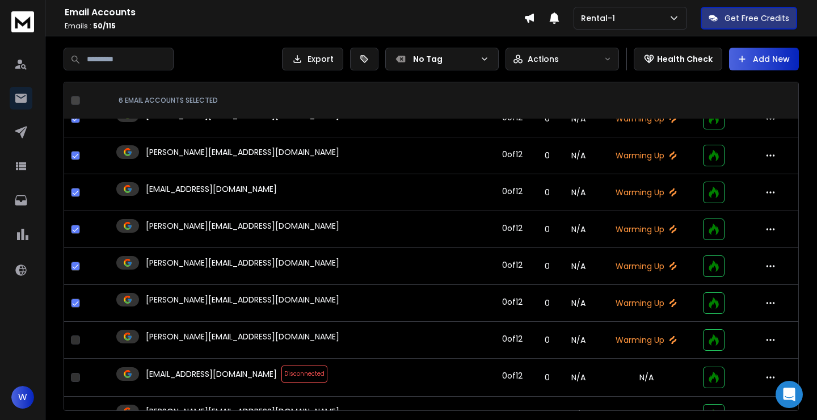
click at [75, 339] on button "button" at bounding box center [75, 339] width 9 height 9
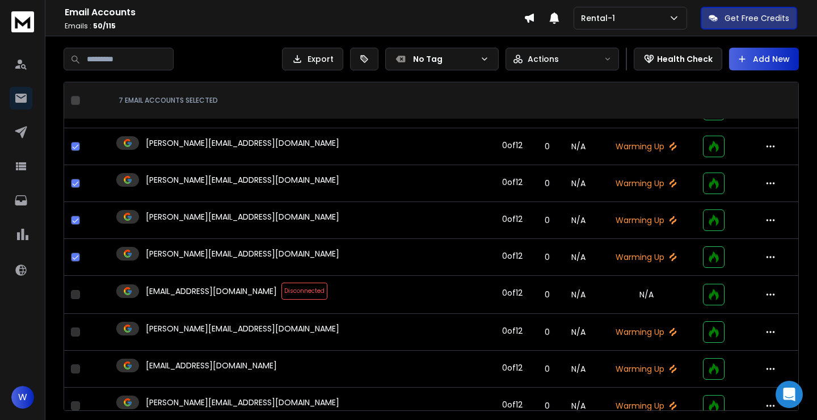
click at [77, 325] on td at bounding box center [86, 332] width 45 height 37
click at [75, 329] on button "button" at bounding box center [75, 331] width 9 height 9
click at [75, 375] on td at bounding box center [86, 369] width 45 height 37
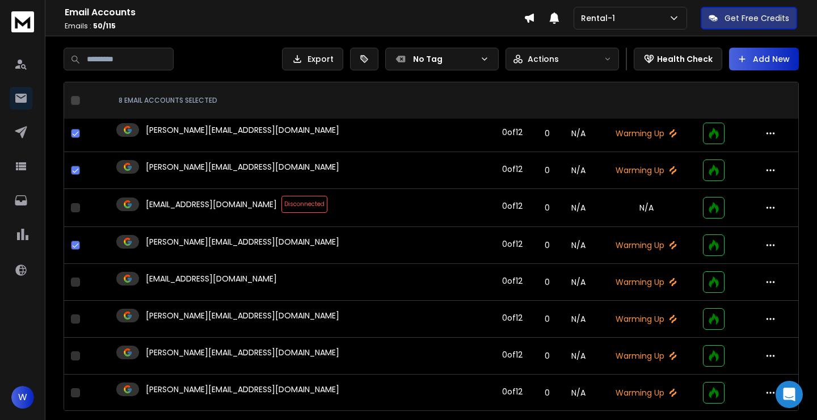
scroll to position [266, 0]
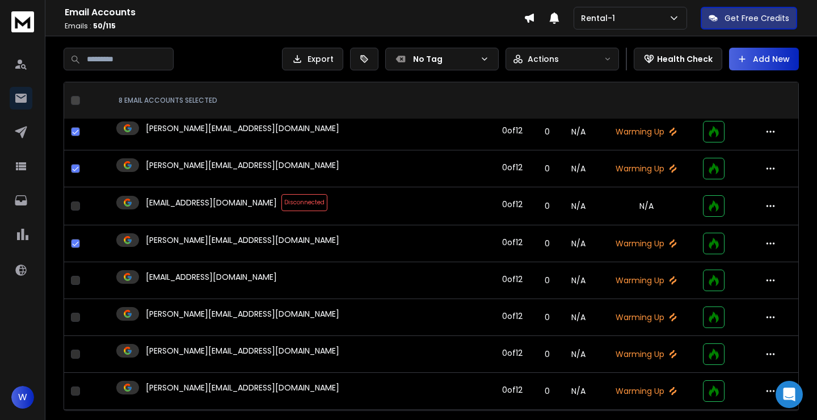
click at [74, 279] on button "button" at bounding box center [75, 280] width 9 height 9
click at [74, 320] on button "button" at bounding box center [75, 317] width 9 height 9
click at [77, 354] on button "button" at bounding box center [75, 354] width 9 height 9
click at [74, 391] on button "button" at bounding box center [75, 391] width 9 height 9
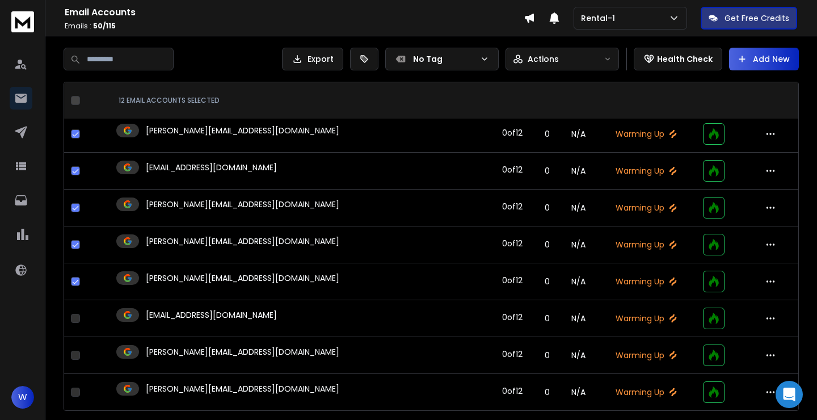
scroll to position [377, 0]
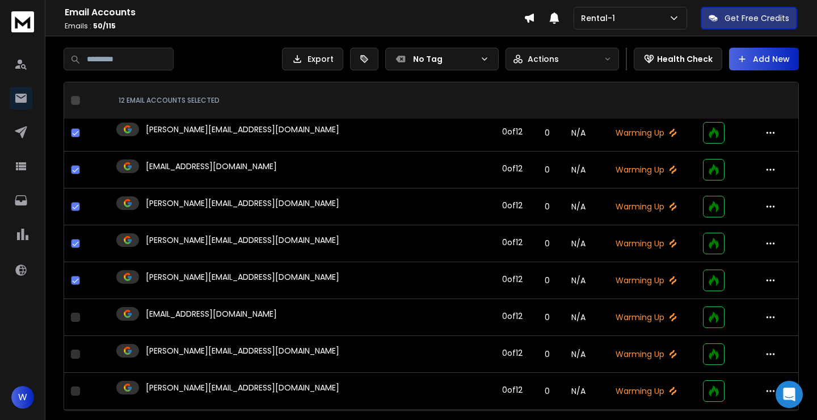
click at [75, 318] on button "button" at bounding box center [75, 317] width 9 height 9
click at [75, 359] on td at bounding box center [86, 354] width 45 height 37
click at [74, 352] on button "button" at bounding box center [75, 354] width 9 height 9
click at [75, 394] on button "button" at bounding box center [75, 391] width 9 height 9
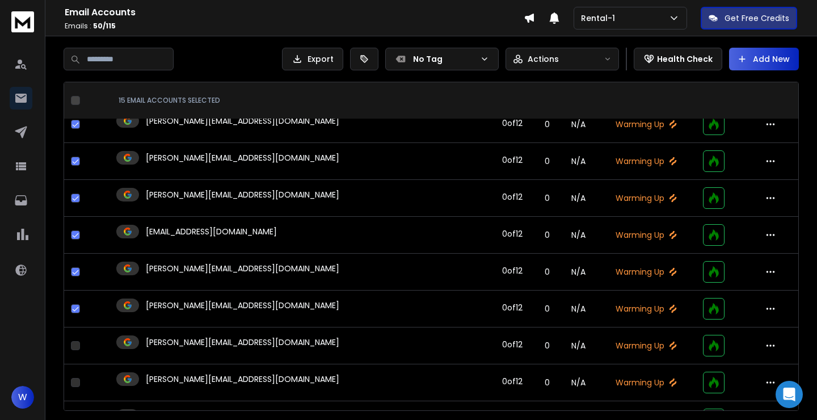
click at [76, 342] on button "button" at bounding box center [75, 345] width 9 height 9
click at [367, 60] on icon at bounding box center [365, 59] width 6 height 6
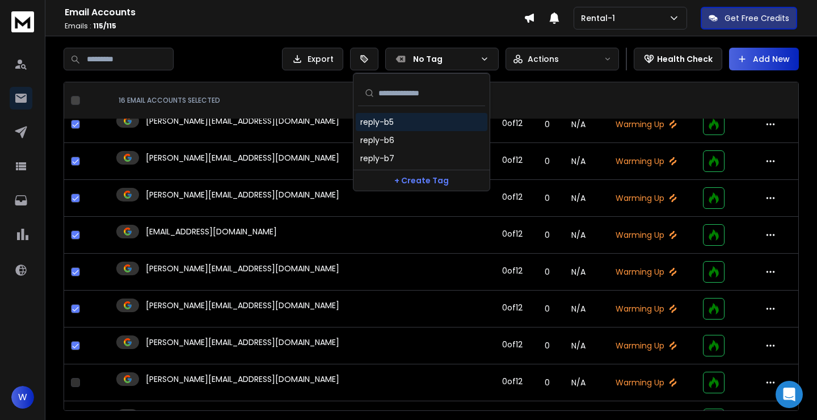
click at [398, 121] on div "reply-b5" at bounding box center [421, 121] width 123 height 11
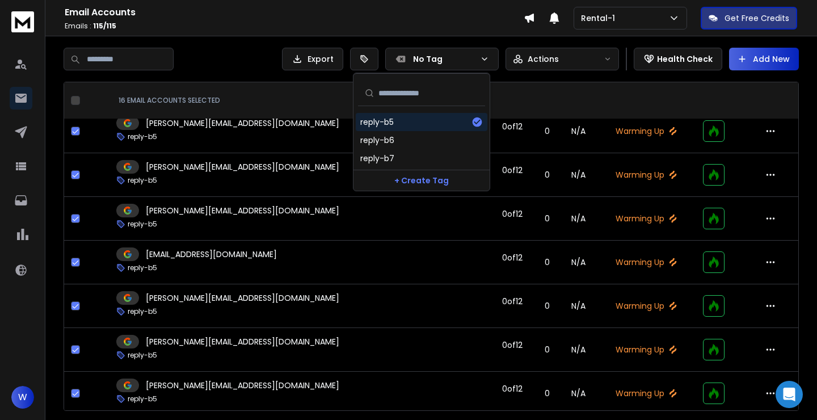
click at [236, 48] on div at bounding box center [170, 59] width 212 height 23
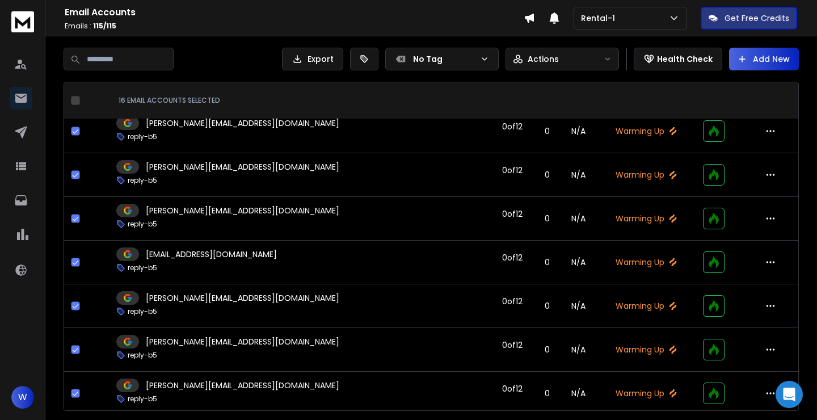
click at [473, 54] on p "No Tag" at bounding box center [444, 58] width 62 height 11
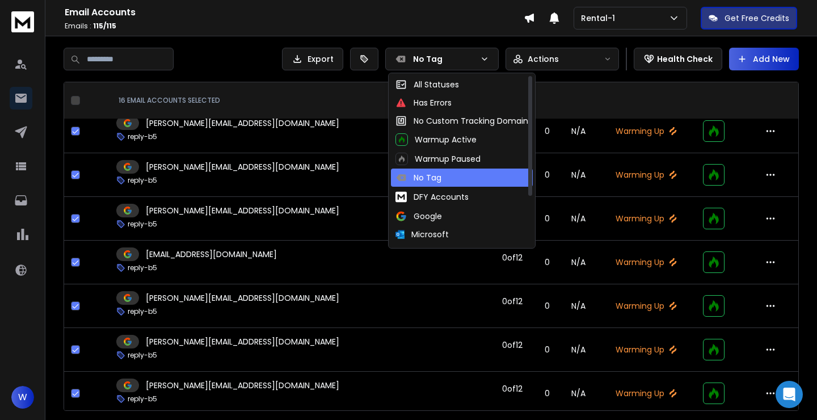
click at [469, 178] on div "No Tag" at bounding box center [462, 178] width 142 height 18
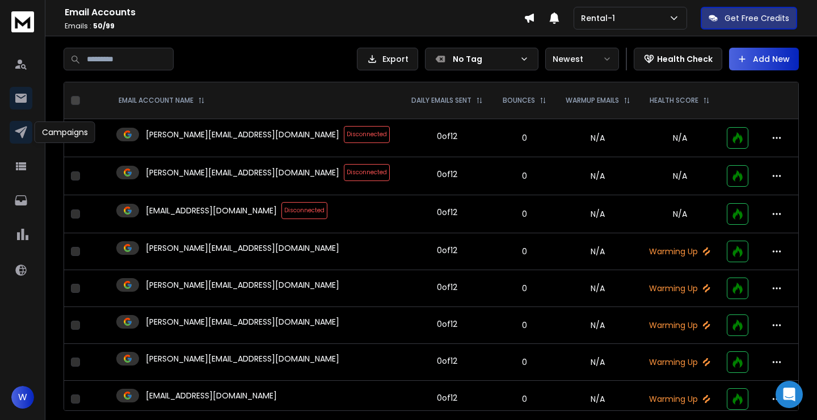
click at [30, 136] on link at bounding box center [21, 132] width 23 height 23
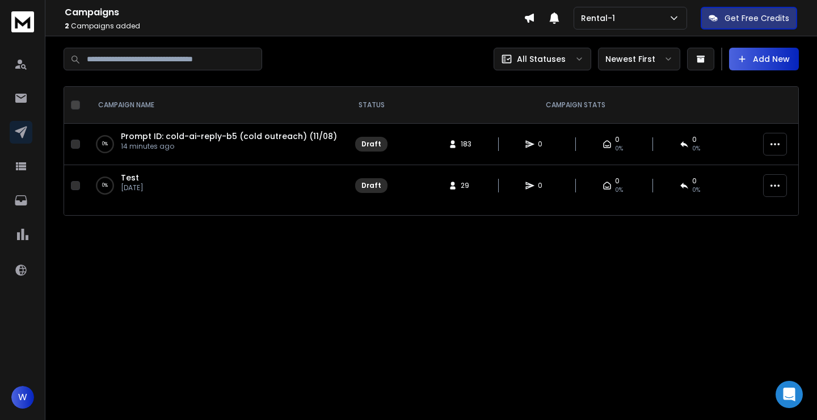
click at [308, 138] on span "Prompt ID: cold-ai-reply-b5 (cold outreach) (11/08)" at bounding box center [229, 136] width 216 height 11
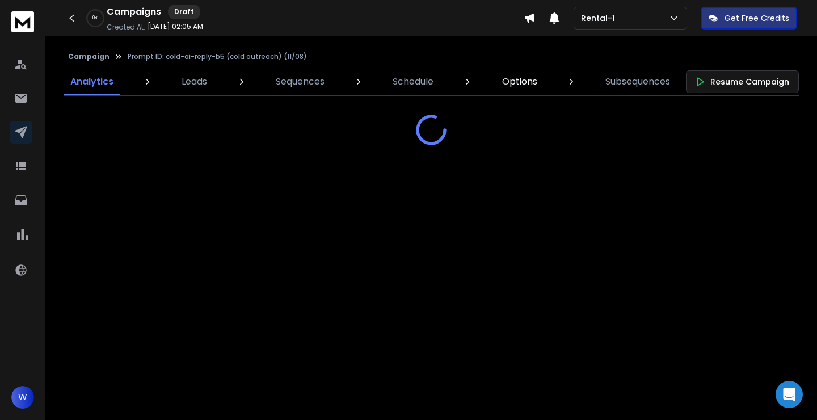
click at [523, 81] on p "Options" at bounding box center [519, 82] width 35 height 14
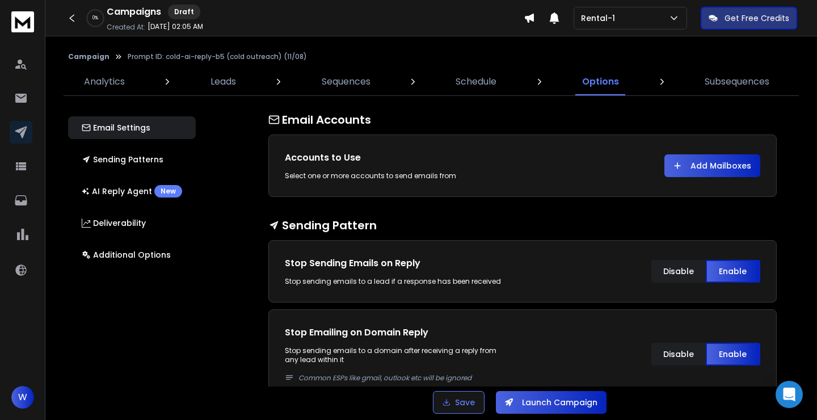
click at [692, 167] on button "Add Mailboxes" at bounding box center [713, 165] width 96 height 23
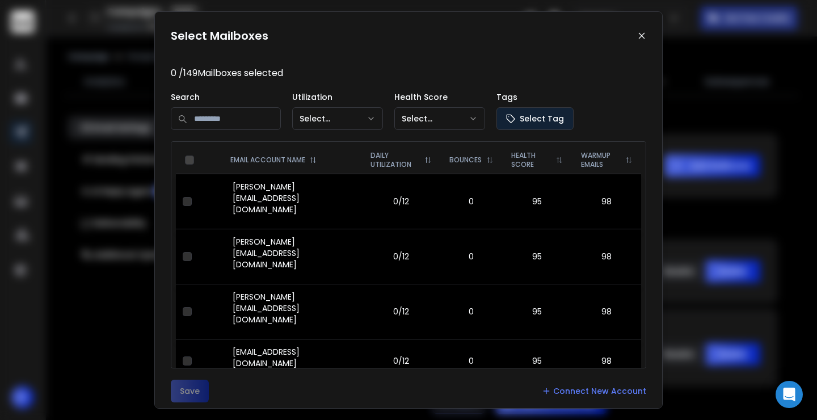
click at [547, 107] on button "Select Tag" at bounding box center [535, 118] width 77 height 23
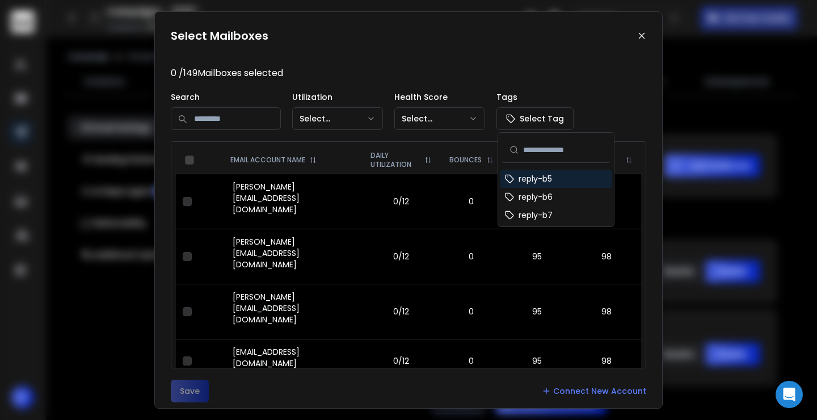
click at [528, 181] on span "reply-b5" at bounding box center [535, 178] width 33 height 11
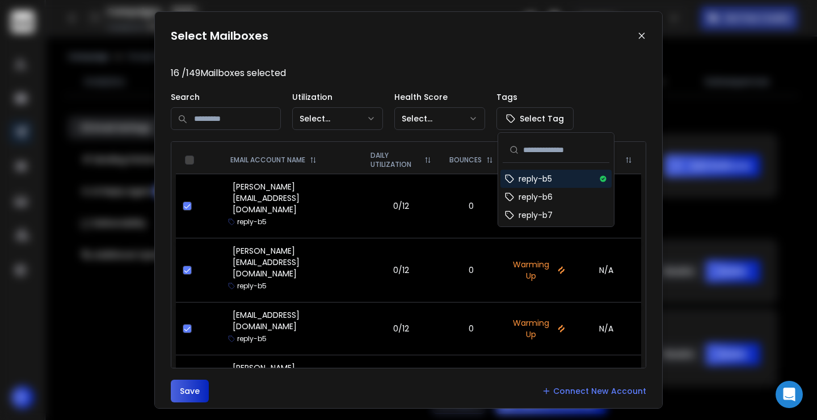
click at [162, 139] on div "Select Mailboxes 16 / 149 Mailboxes selected Search Utilization Select... Healt…" at bounding box center [408, 209] width 509 height 397
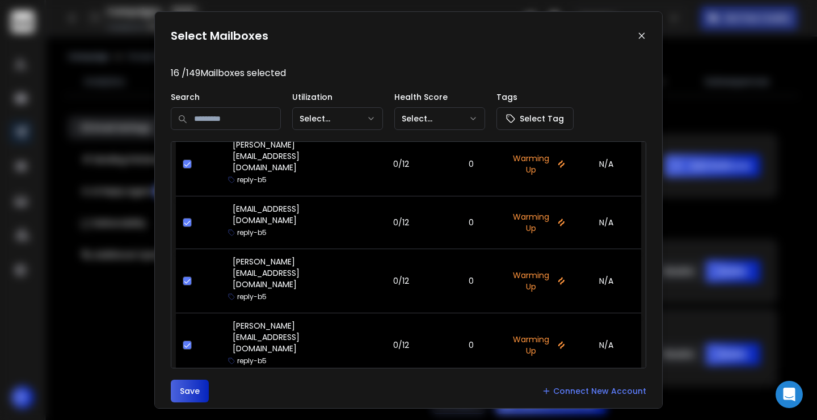
scroll to position [482, 0]
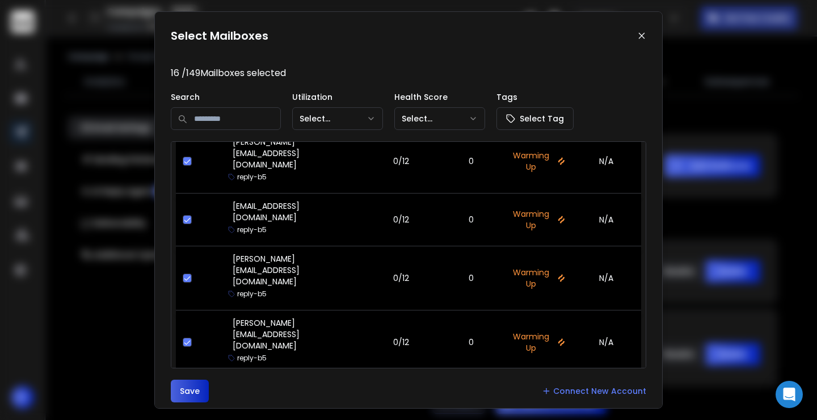
click at [187, 392] on button "Save" at bounding box center [190, 391] width 38 height 23
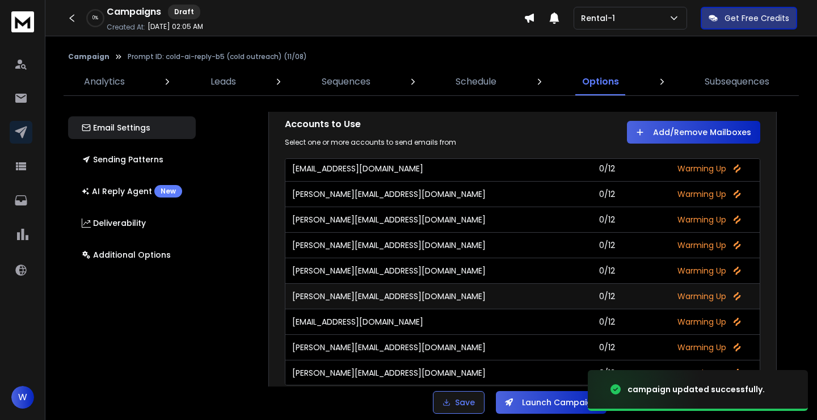
scroll to position [41, 0]
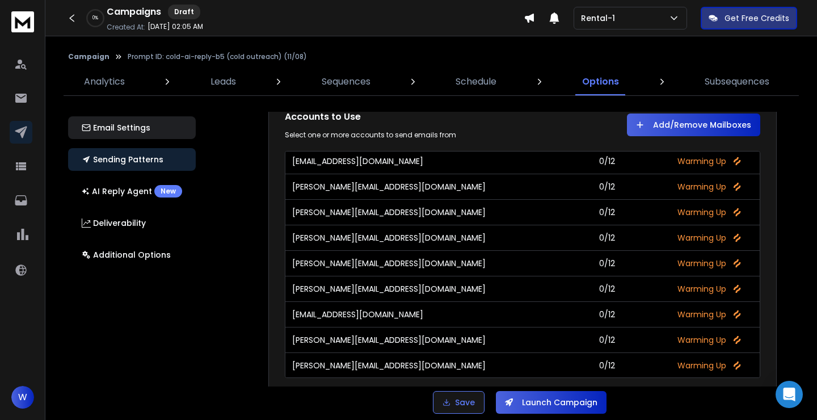
click at [157, 165] on p "Sending Patterns" at bounding box center [123, 159] width 82 height 11
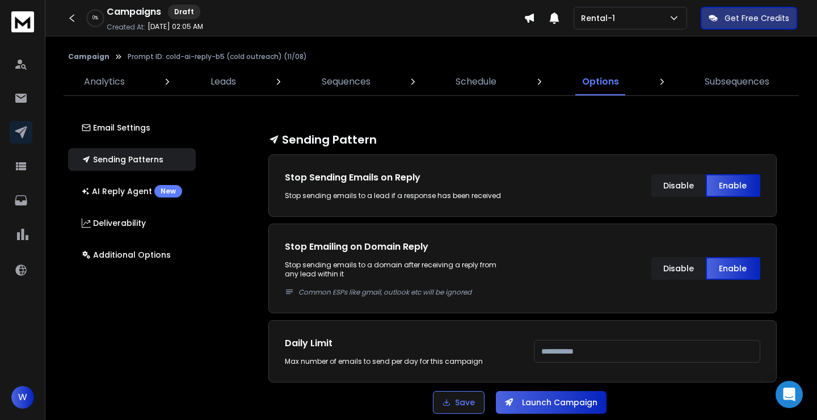
scroll to position [367, 0]
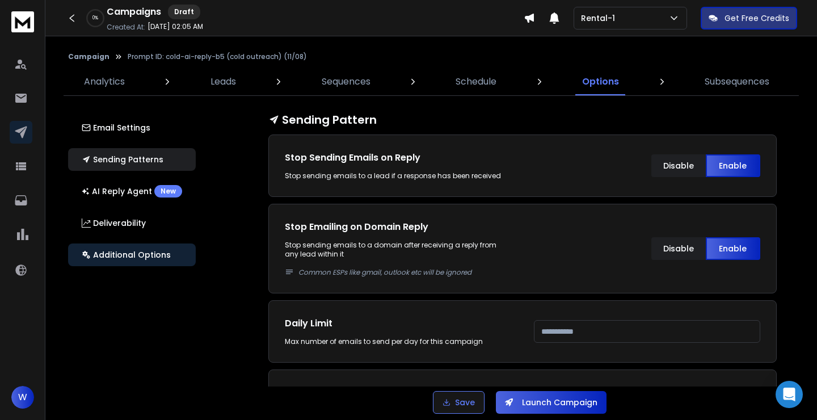
click at [149, 250] on p "Additional Options" at bounding box center [126, 254] width 89 height 11
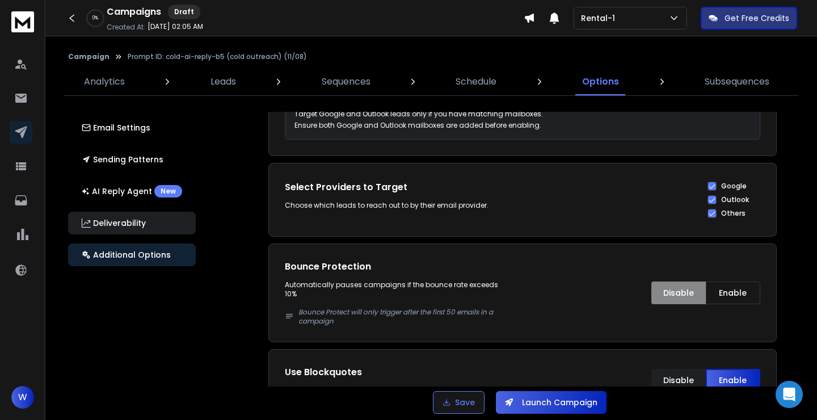
scroll to position [2047, 0]
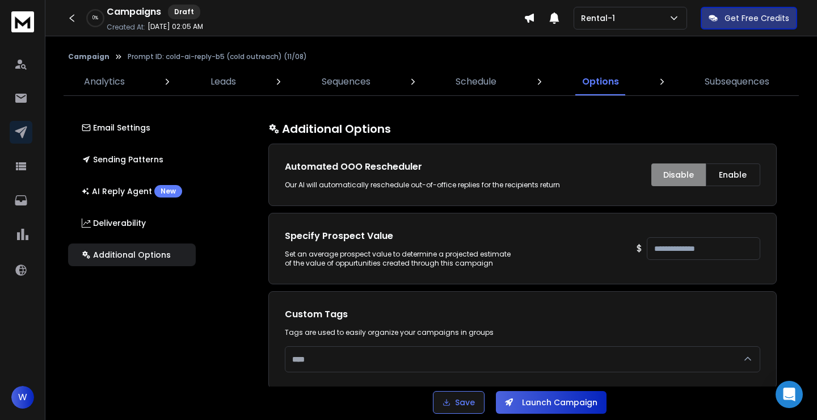
click at [527, 399] on button "Launch Campaign" at bounding box center [551, 402] width 111 height 23
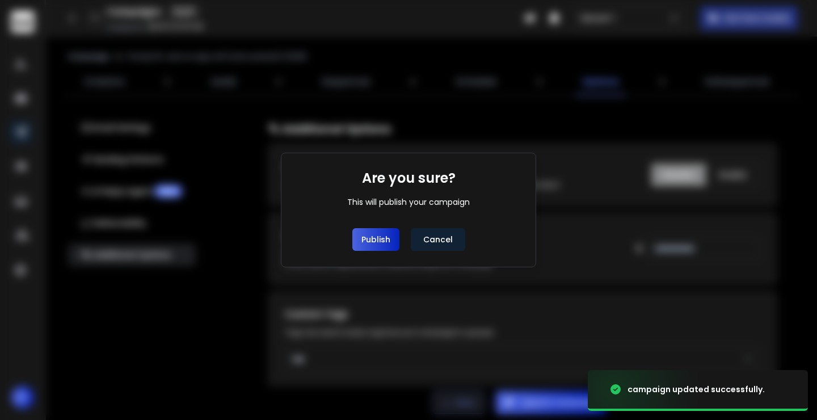
click at [372, 246] on button "Publish" at bounding box center [375, 239] width 47 height 23
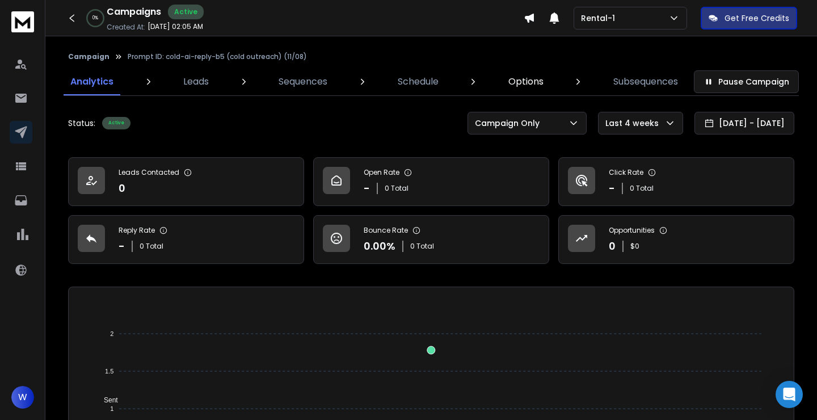
click at [523, 82] on p "Options" at bounding box center [526, 82] width 35 height 14
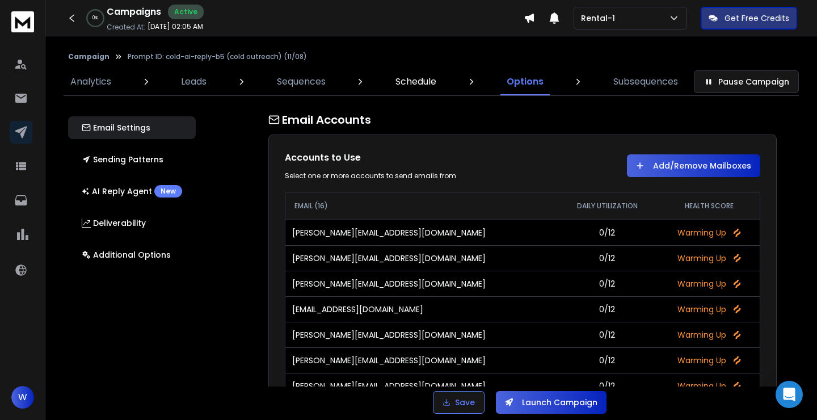
click at [416, 86] on p "Schedule" at bounding box center [416, 82] width 41 height 14
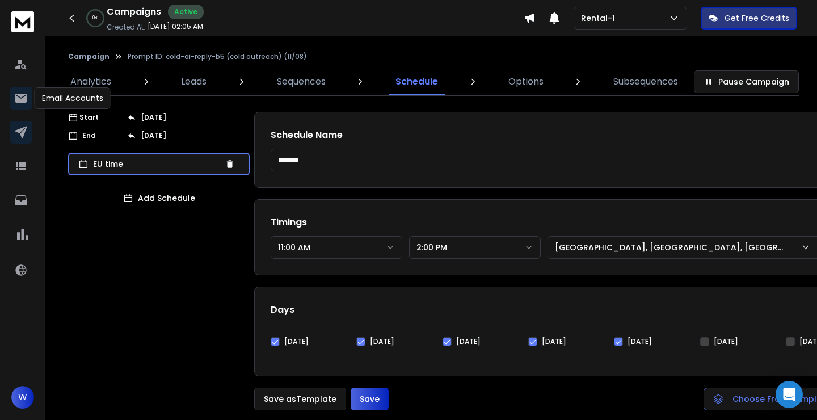
click at [15, 96] on icon at bounding box center [21, 98] width 14 height 14
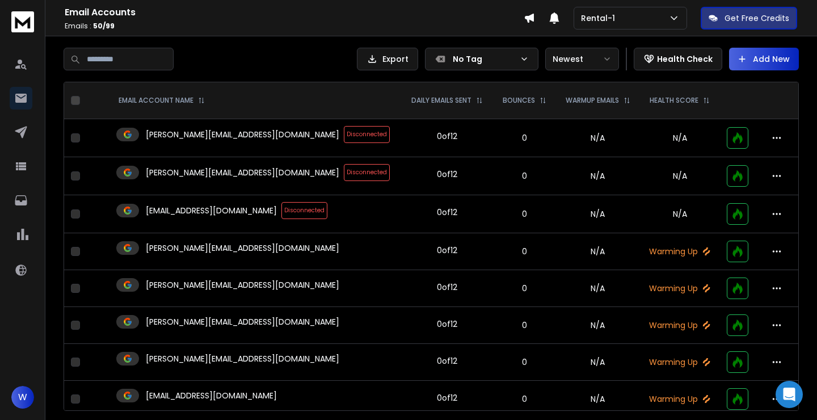
click at [133, 58] on input at bounding box center [119, 59] width 110 height 23
type input "**"
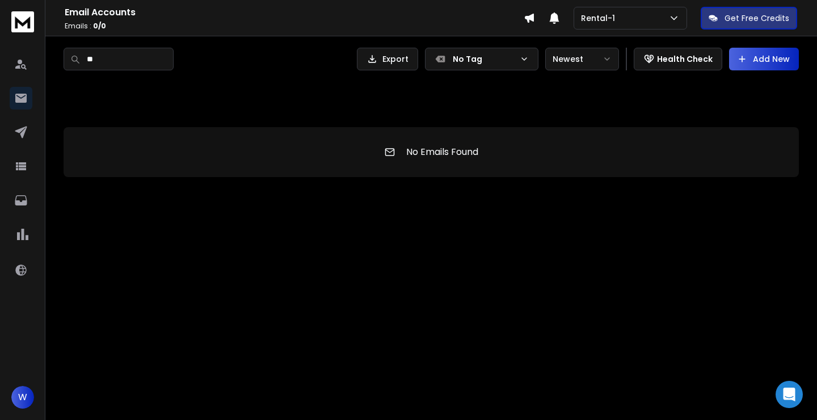
click at [147, 55] on input "**" at bounding box center [119, 59] width 110 height 23
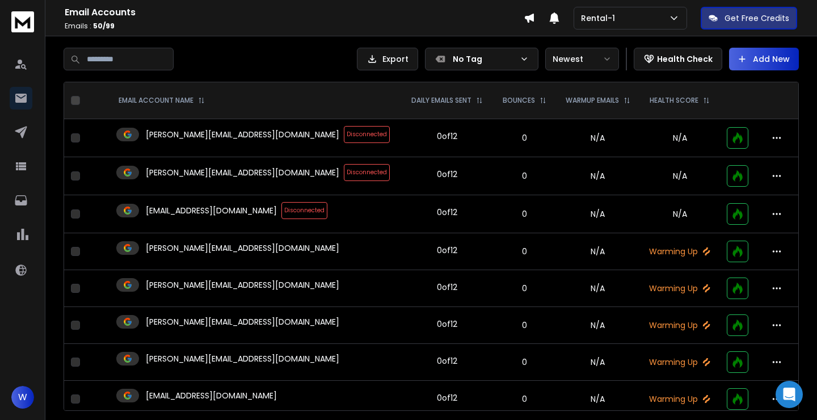
click at [208, 64] on div at bounding box center [207, 59] width 287 height 23
click at [466, 56] on p "No Tag" at bounding box center [484, 58] width 62 height 11
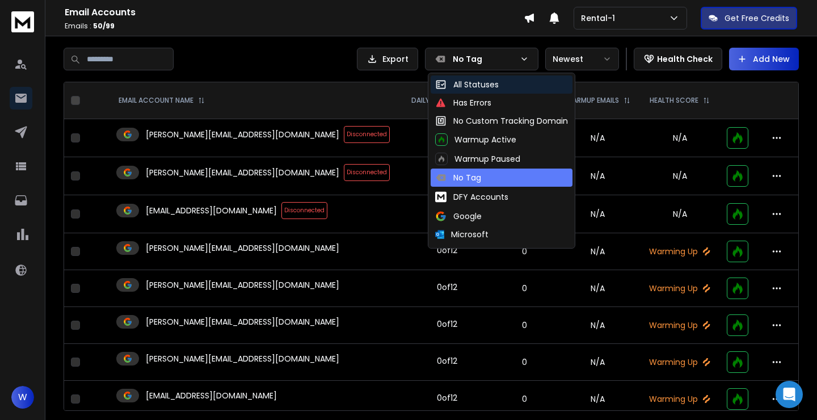
click at [278, 64] on div at bounding box center [207, 59] width 287 height 23
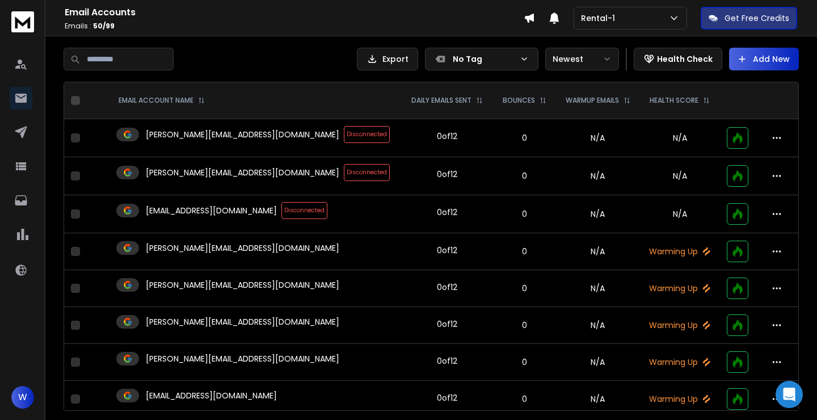
click at [473, 57] on p "No Tag" at bounding box center [484, 58] width 62 height 11
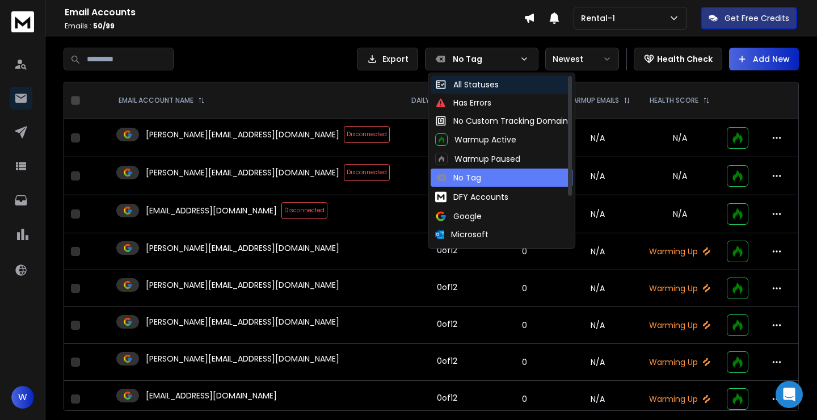
click at [460, 90] on div "All Statuses" at bounding box center [467, 84] width 64 height 11
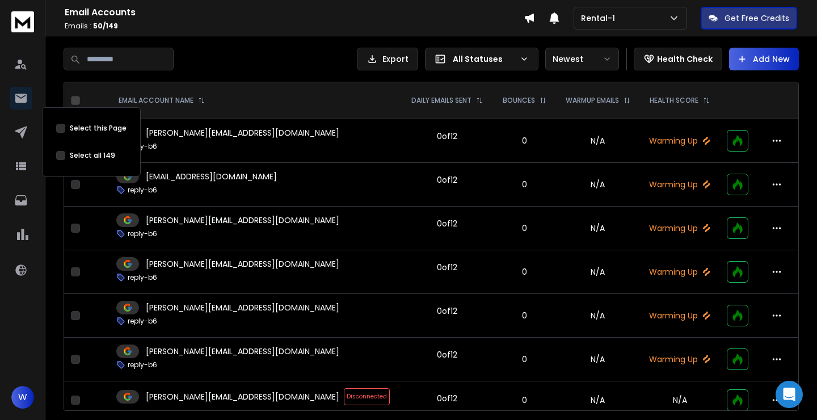
click at [74, 98] on button "Select this Page" at bounding box center [75, 100] width 9 height 9
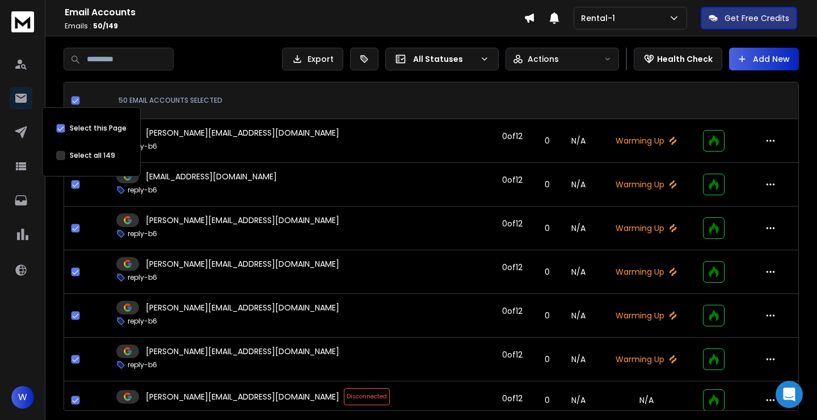
click at [86, 156] on label "Select all 149" at bounding box center [92, 155] width 45 height 9
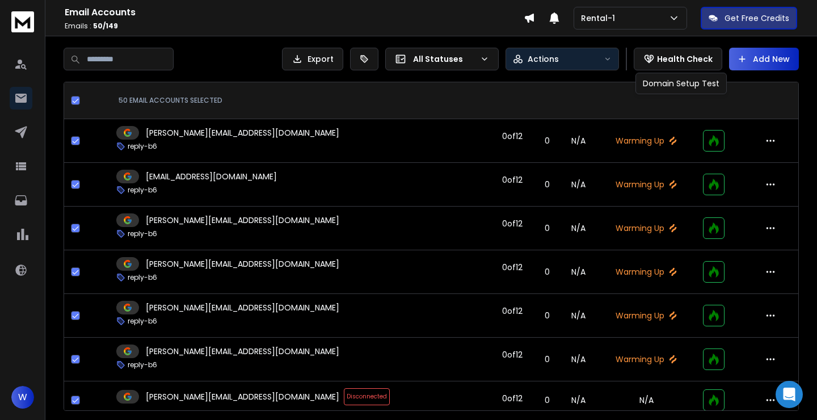
click at [579, 60] on div "Actions" at bounding box center [556, 58] width 86 height 11
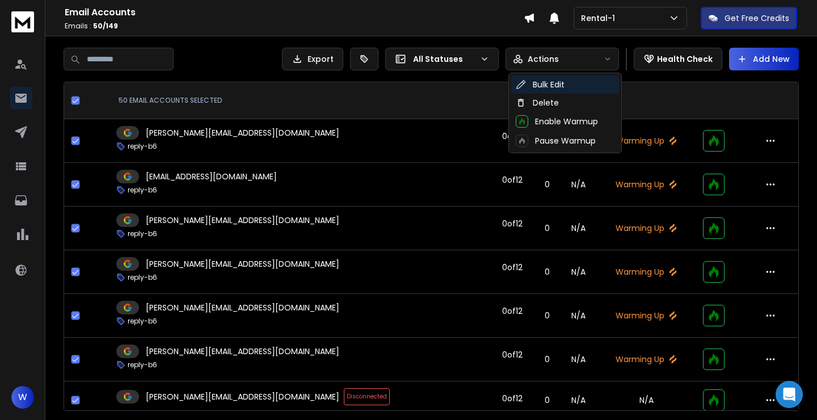
click at [567, 87] on div "Bulk Edit" at bounding box center [565, 84] width 108 height 18
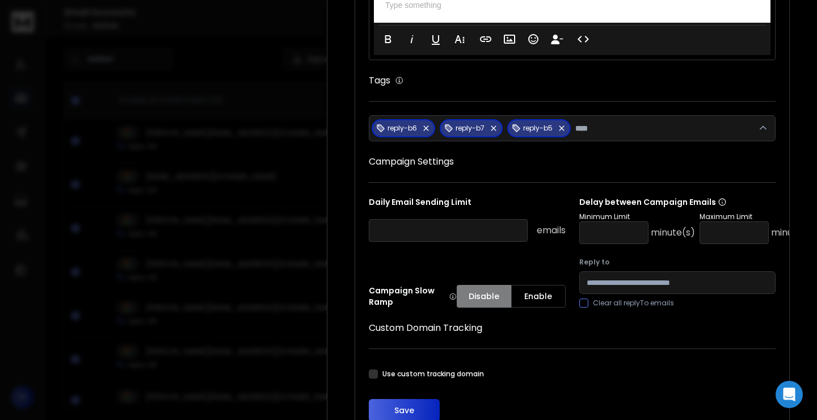
scroll to position [204, 0]
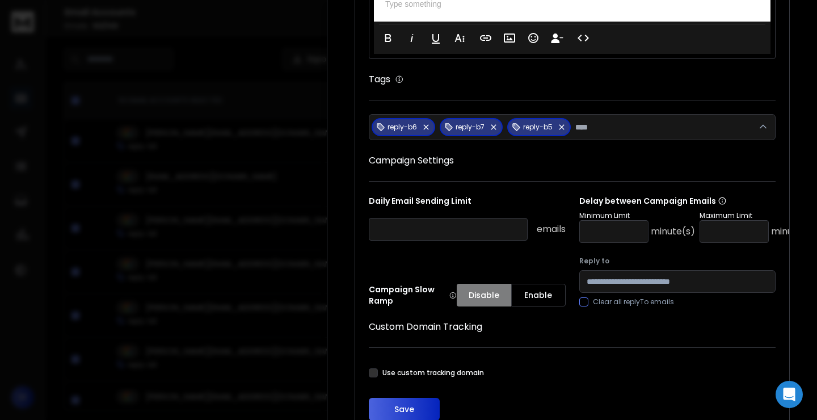
click at [475, 233] on input "number" at bounding box center [448, 229] width 159 height 23
type input "**"
click at [604, 241] on input "number" at bounding box center [613, 231] width 69 height 23
type input "*"
click at [726, 236] on input "number" at bounding box center [734, 231] width 69 height 23
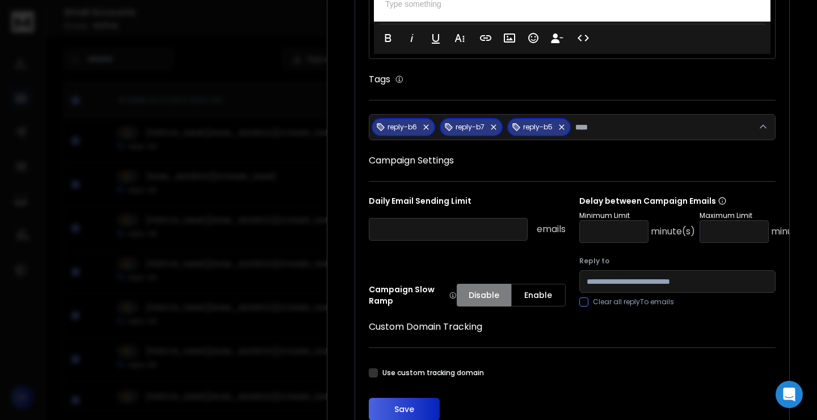
type input "*"
click at [420, 409] on button "Save" at bounding box center [404, 409] width 71 height 23
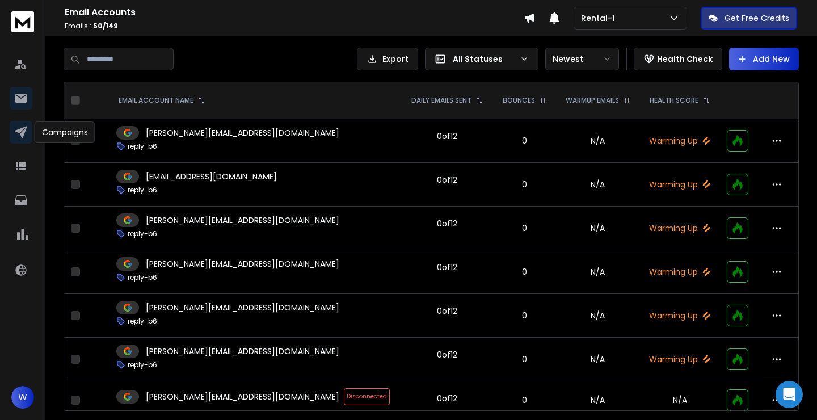
click at [22, 128] on icon at bounding box center [21, 132] width 12 height 12
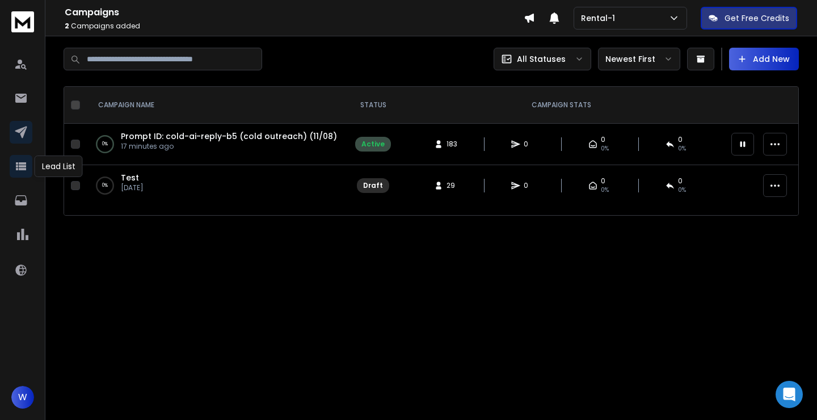
click at [22, 172] on icon at bounding box center [21, 166] width 14 height 14
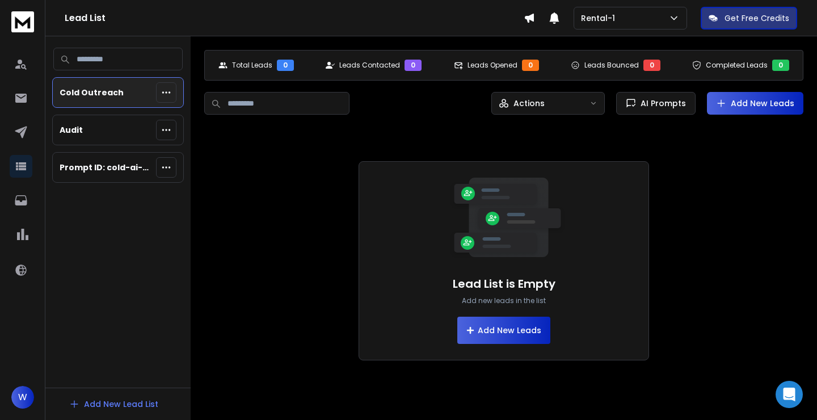
click at [735, 101] on link "Add New Leads" at bounding box center [755, 103] width 78 height 11
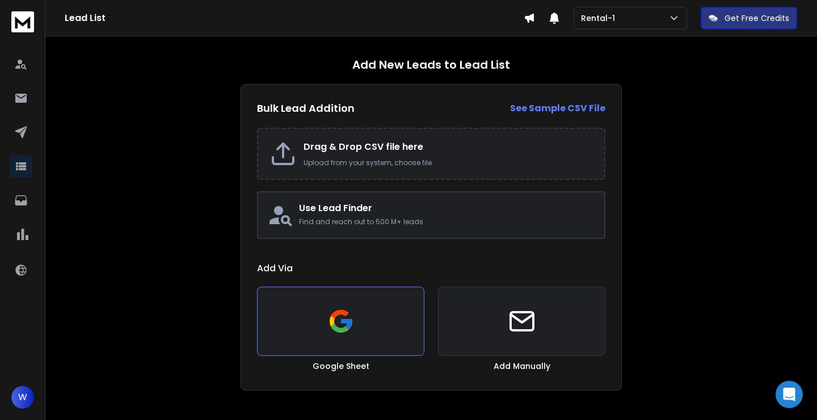
click at [366, 330] on div at bounding box center [340, 321] width 167 height 69
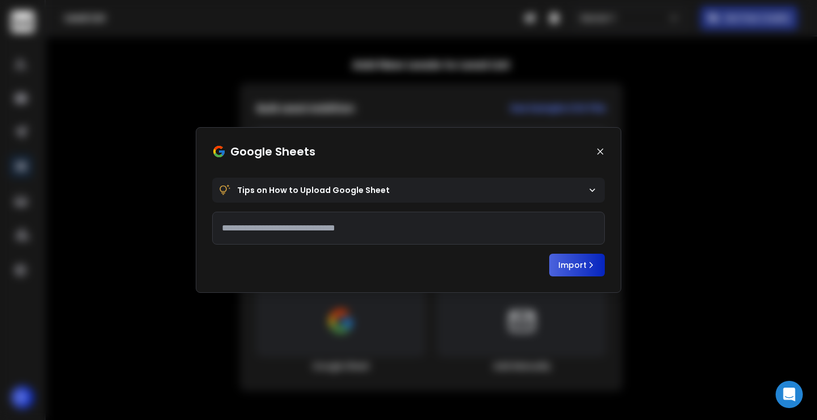
click at [600, 146] on div "Google Sheets" at bounding box center [408, 152] width 393 height 16
click at [600, 152] on icon at bounding box center [601, 152] width 6 height 6
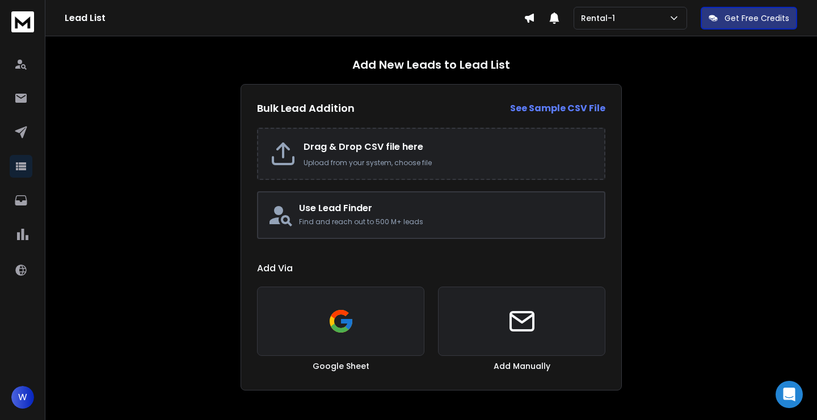
click at [650, 166] on div "Add New Leads to Lead List Bulk Lead Addition See Sample CSV File Drag & Drop C…" at bounding box center [431, 224] width 772 height 334
click at [23, 167] on icon at bounding box center [21, 166] width 14 height 14
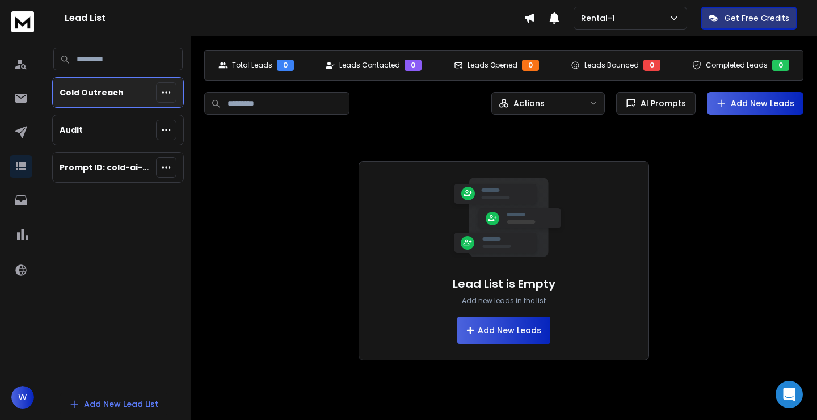
click at [105, 406] on button "Add New Lead List" at bounding box center [113, 404] width 107 height 23
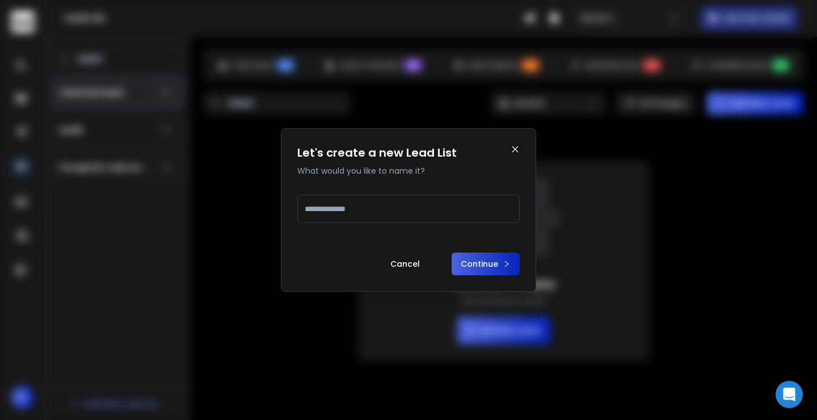
click at [347, 209] on input at bounding box center [408, 209] width 222 height 28
click at [417, 209] on input "**********" at bounding box center [408, 209] width 222 height 28
drag, startPoint x: 481, startPoint y: 208, endPoint x: 560, endPoint y: 211, distance: 78.9
click at [560, 211] on div "**********" at bounding box center [408, 210] width 817 height 186
type input "**********"
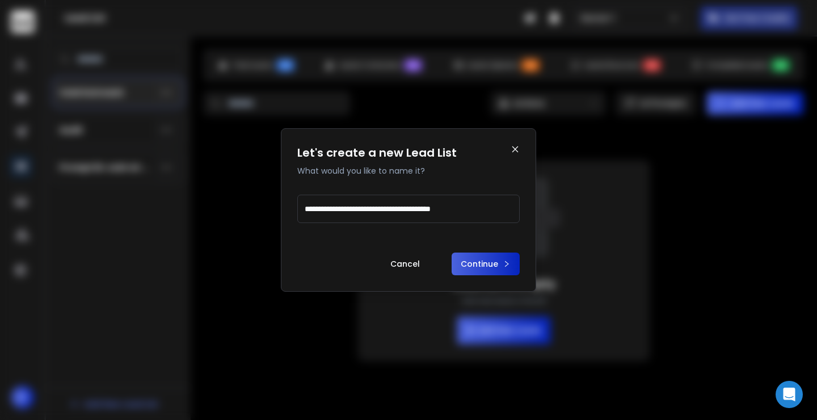
click at [478, 264] on button "Continue" at bounding box center [486, 264] width 68 height 23
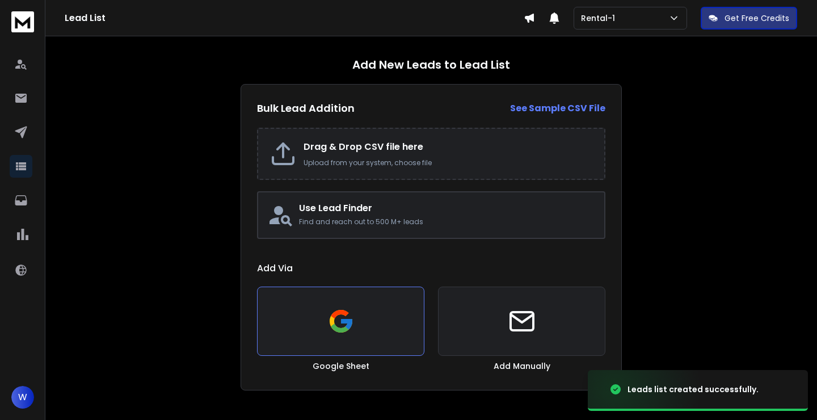
click at [368, 326] on div at bounding box center [340, 321] width 167 height 69
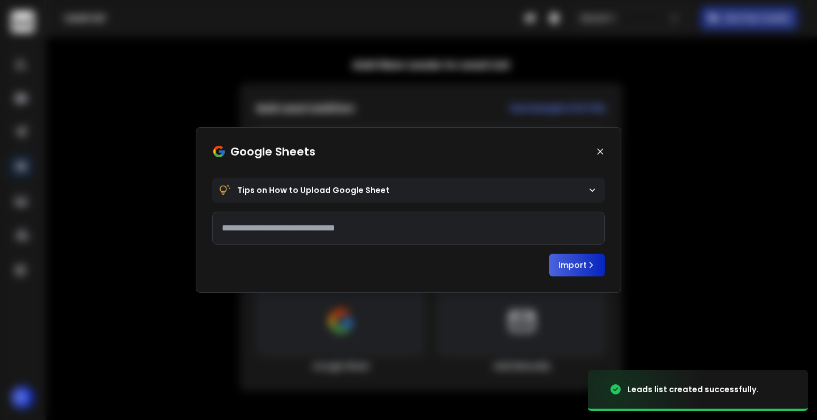
click at [359, 236] on input at bounding box center [408, 228] width 393 height 33
paste input "**********"
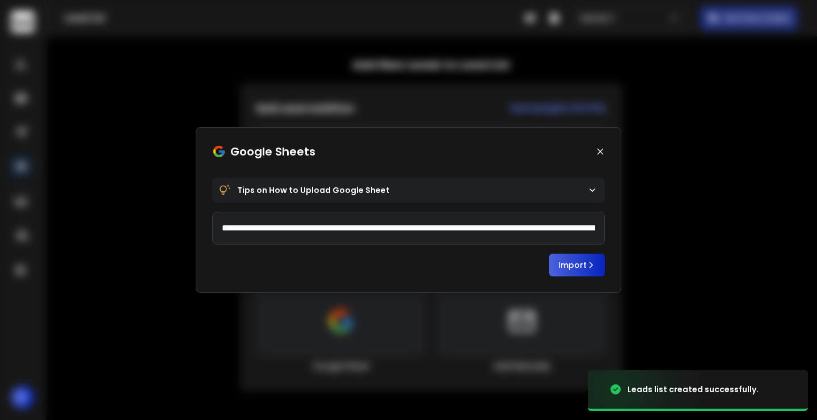
scroll to position [0, 257]
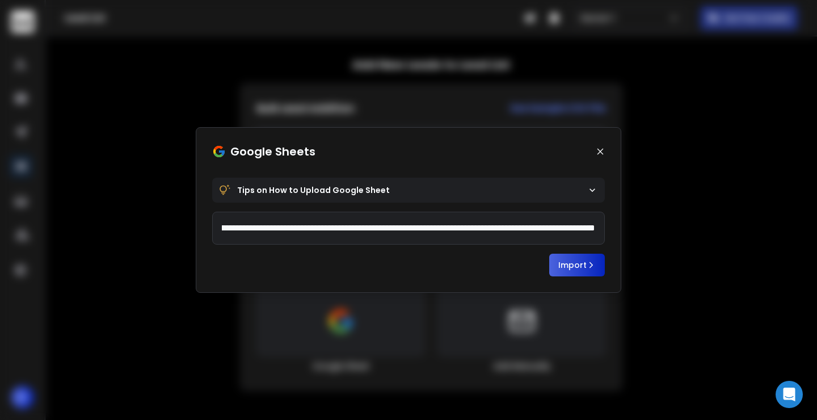
type input "**********"
click at [589, 266] on icon at bounding box center [591, 265] width 9 height 9
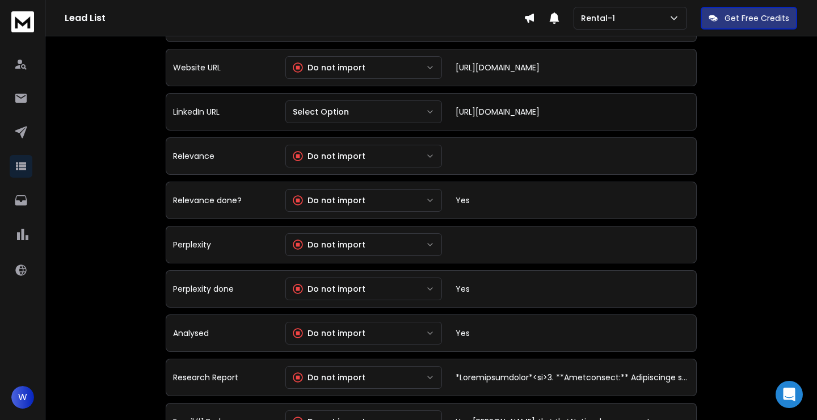
scroll to position [717, 0]
click at [388, 78] on button "Do not import" at bounding box center [363, 67] width 156 height 23
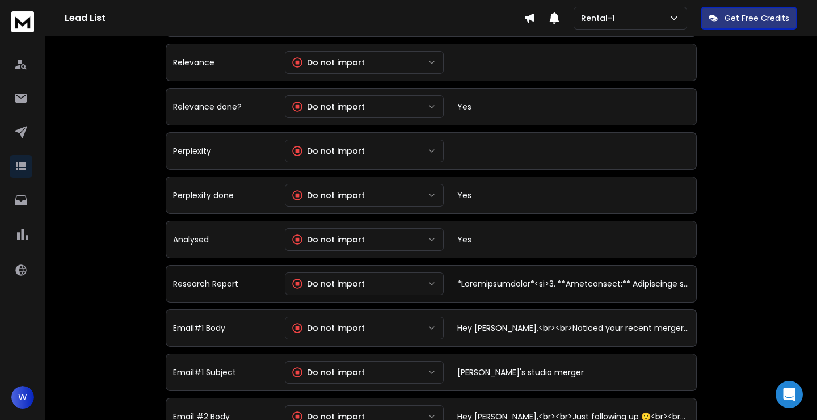
scroll to position [828, 0]
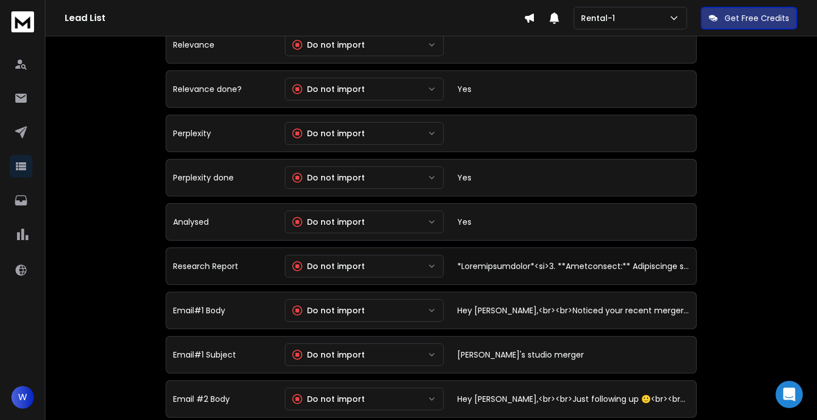
click at [366, 278] on button "Do not import" at bounding box center [364, 266] width 159 height 23
click at [352, 322] on button "Do not import" at bounding box center [364, 310] width 159 height 23
click at [384, 366] on button "Do not import" at bounding box center [364, 354] width 159 height 23
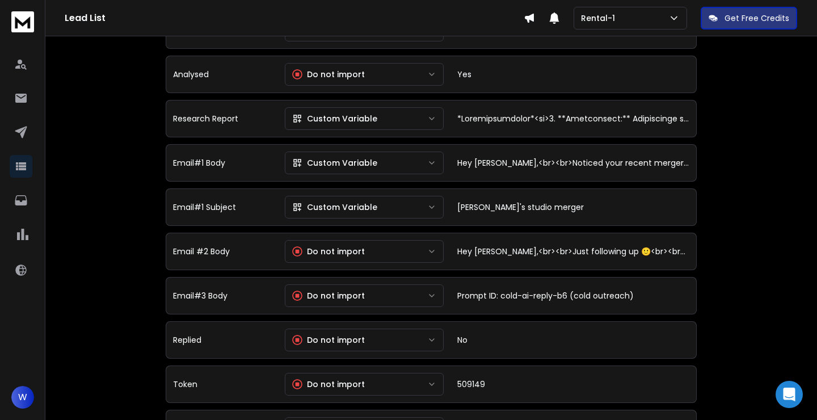
scroll to position [976, 0]
click at [377, 262] on button "Do not import" at bounding box center [364, 251] width 159 height 23
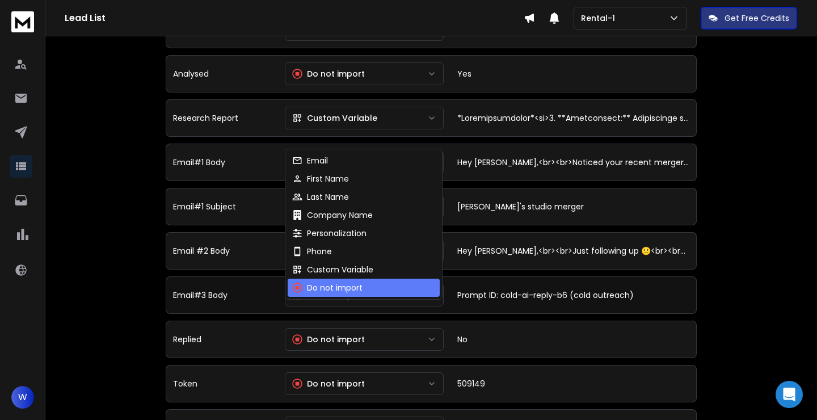
click at [350, 306] on button "Do not import" at bounding box center [364, 295] width 159 height 23
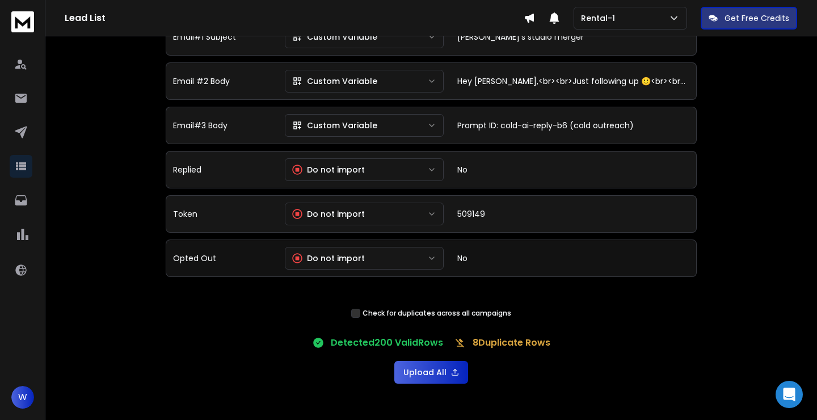
scroll to position [1164, 0]
click at [358, 311] on button "Check for duplicates across all campaigns" at bounding box center [355, 313] width 9 height 9
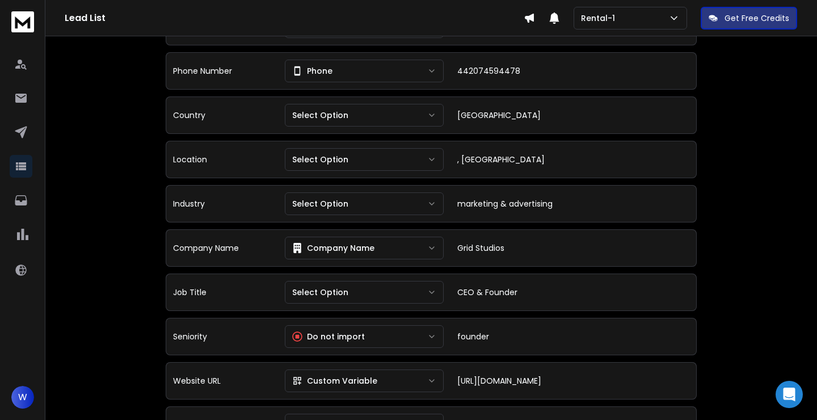
scroll to position [405, 0]
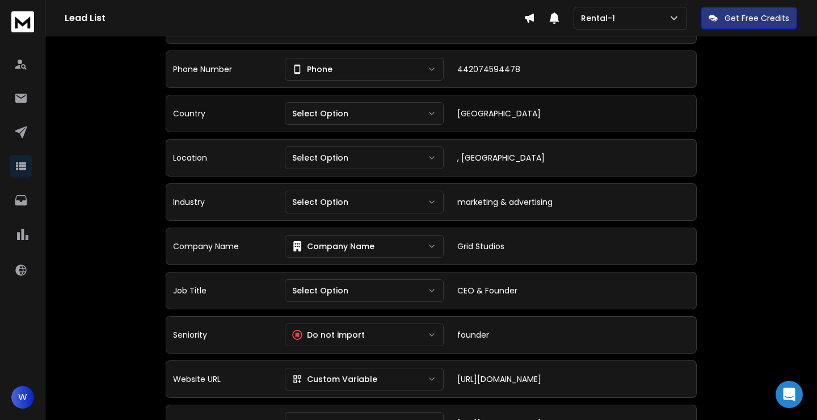
click at [404, 125] on button "Select Option" at bounding box center [364, 113] width 159 height 23
click at [398, 213] on button "Select Option" at bounding box center [364, 202] width 159 height 23
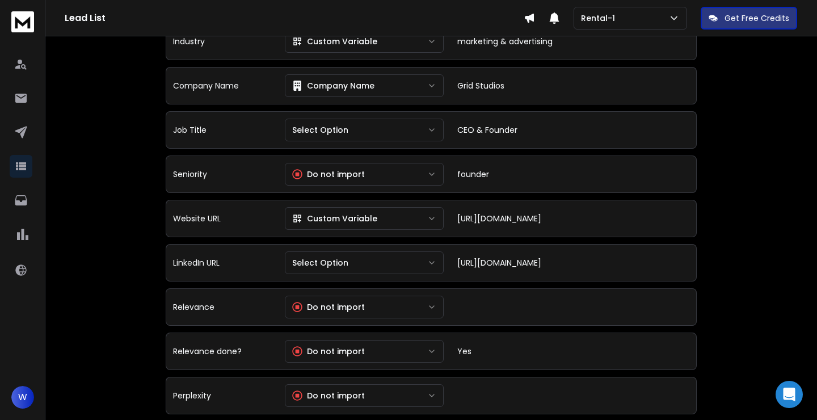
scroll to position [1164, 0]
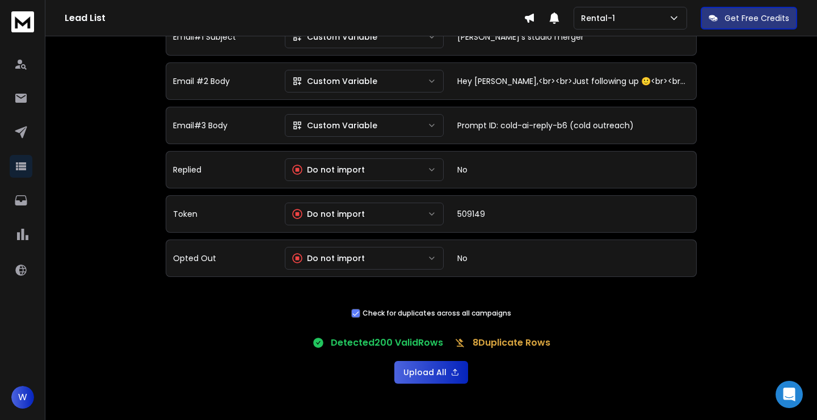
click at [425, 372] on button "Upload All" at bounding box center [431, 372] width 74 height 23
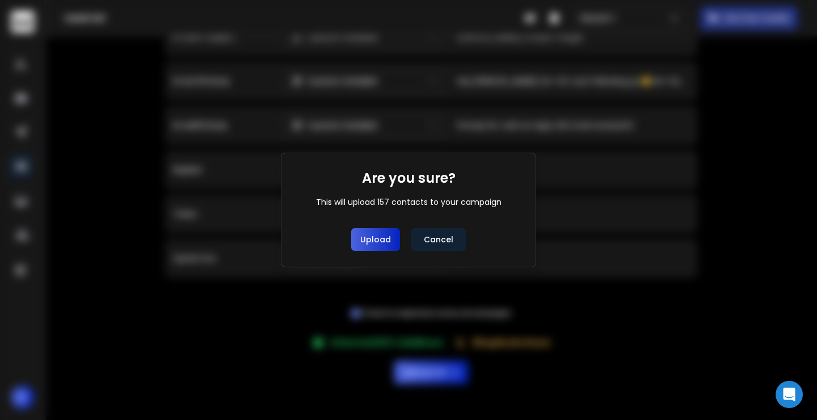
click at [376, 234] on button "Upload" at bounding box center [375, 239] width 49 height 23
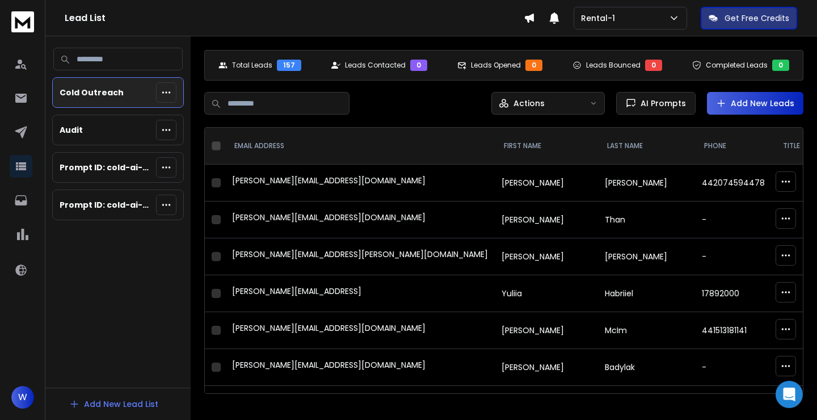
click at [134, 171] on p "Prompt ID: cold-ai-reply-b5 (cold outreach)" at bounding box center [106, 167] width 92 height 11
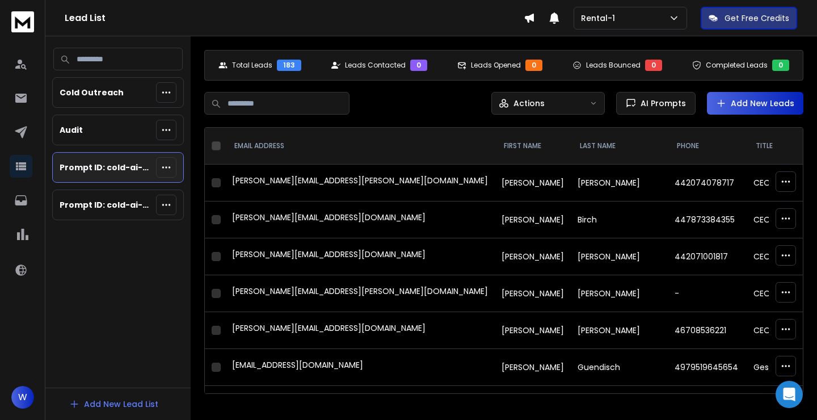
click at [128, 203] on p "Prompt ID: cold-ai-reply-b6 (cold outreach)" at bounding box center [106, 204] width 92 height 11
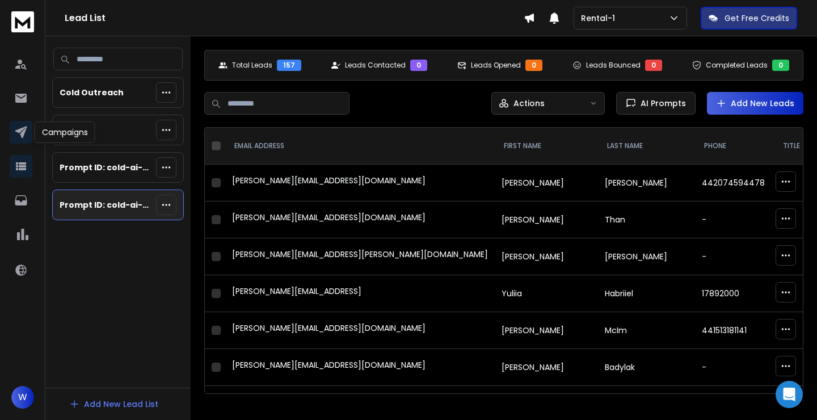
click at [20, 133] on icon at bounding box center [21, 132] width 12 height 12
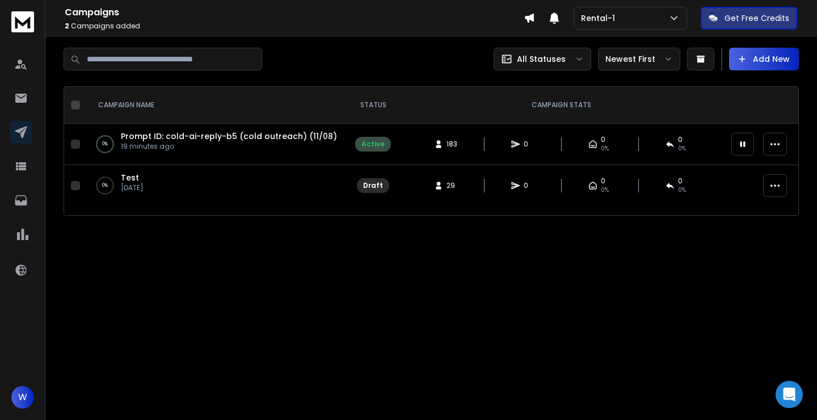
click at [782, 144] on button "button" at bounding box center [775, 144] width 24 height 23
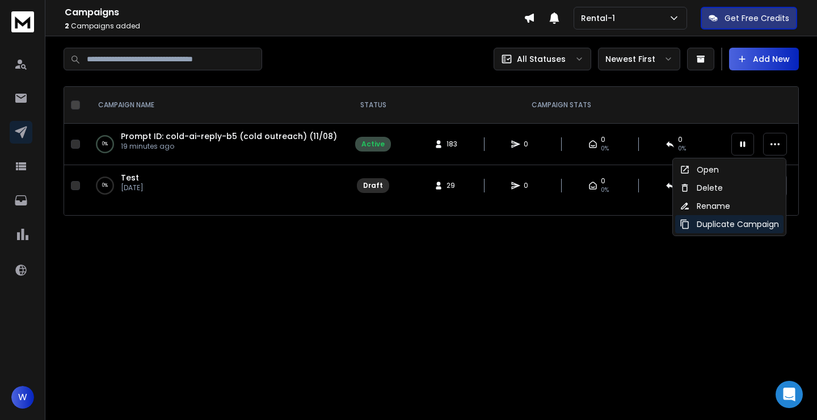
click at [752, 221] on div "Duplicate Campaign" at bounding box center [729, 224] width 99 height 11
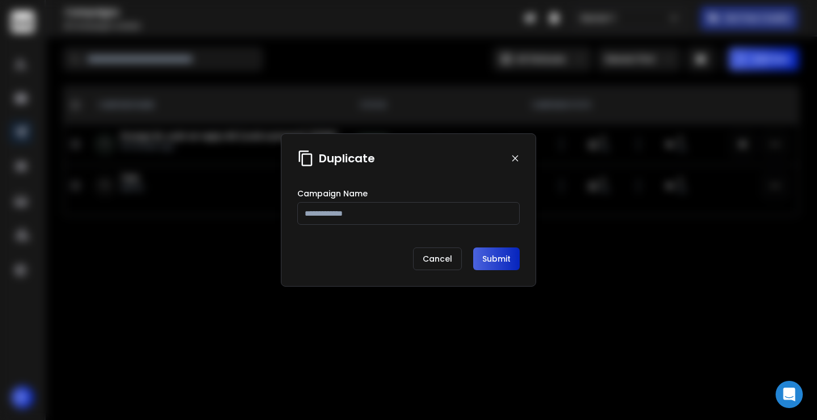
click at [417, 211] on input "text" at bounding box center [408, 213] width 222 height 23
click at [414, 212] on input "**********" at bounding box center [408, 213] width 222 height 23
type input "**********"
click at [508, 264] on button "Submit" at bounding box center [496, 258] width 47 height 23
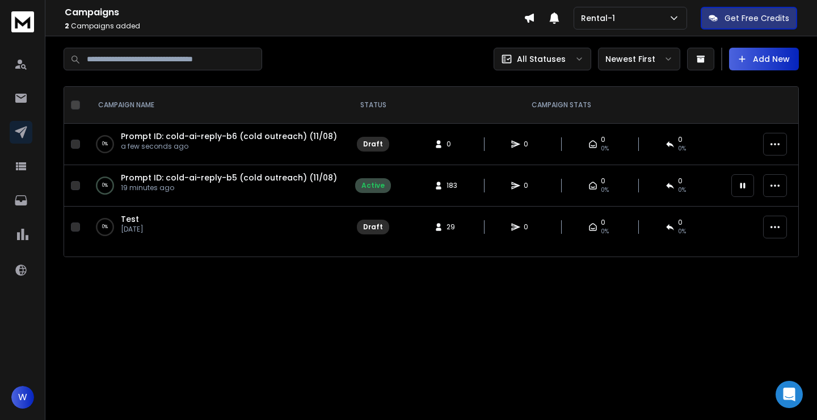
click at [405, 152] on div "0 0 0 0% 0 0%" at bounding box center [561, 144] width 313 height 18
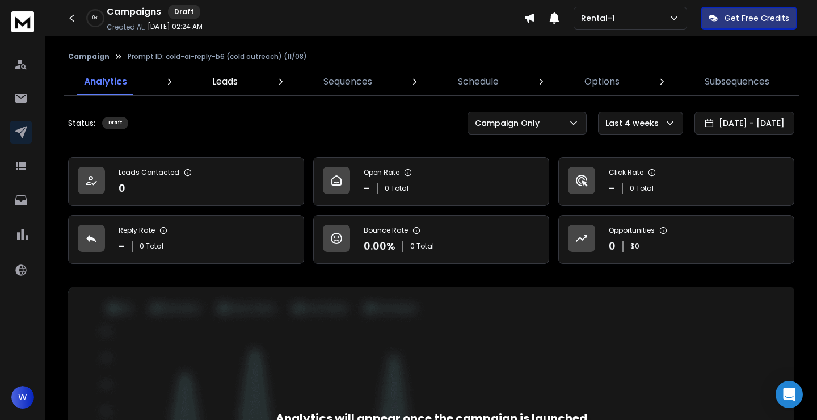
click at [237, 78] on p "Leads" at bounding box center [225, 82] width 26 height 14
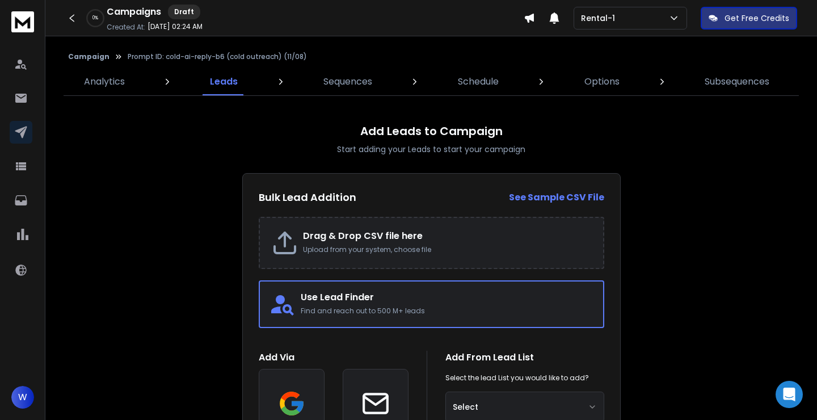
scroll to position [69, 0]
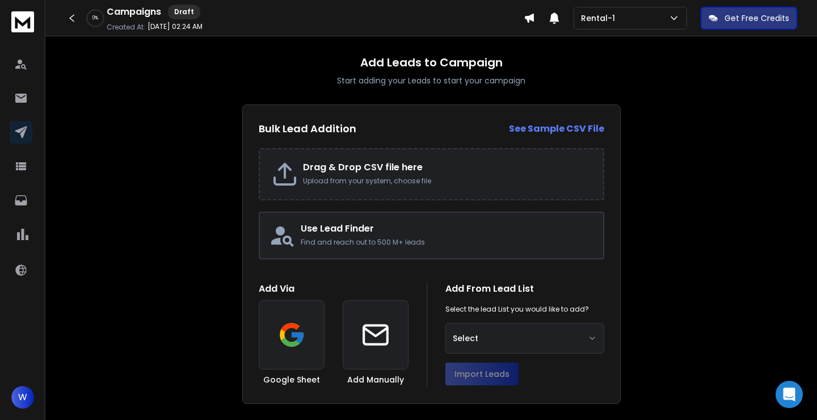
click at [519, 333] on button "Select" at bounding box center [525, 338] width 159 height 31
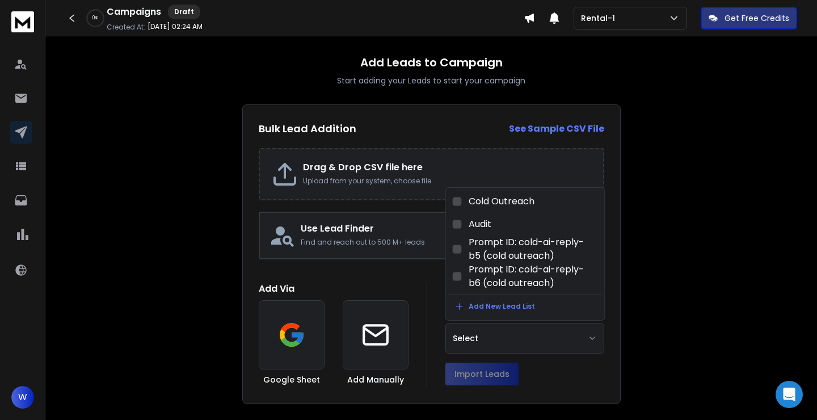
click at [530, 284] on div "Prompt ID: cold-ai-reply-b6 (cold outreach)" at bounding box center [530, 276] width 123 height 27
click at [542, 366] on div "Select the lead List you would like to add? Prompt ID: cold-ai-reply-b6 (cold o…" at bounding box center [525, 345] width 159 height 81
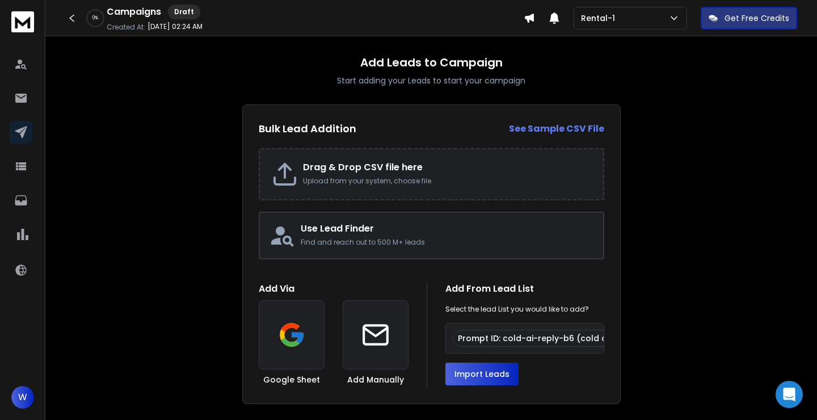
click at [482, 372] on button "Import Leads" at bounding box center [482, 374] width 73 height 23
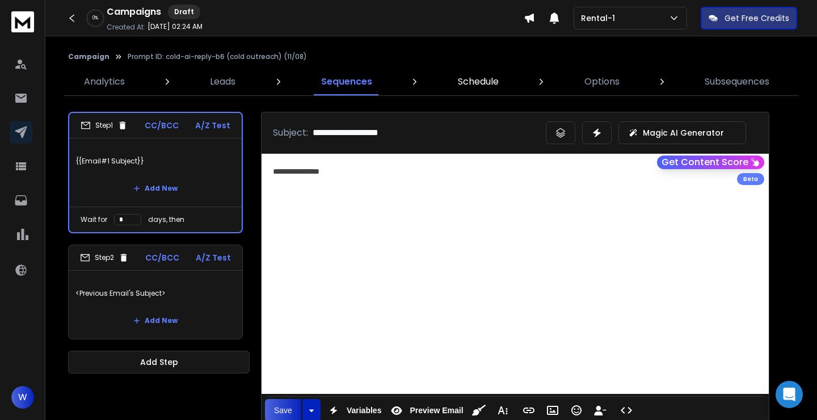
click at [465, 85] on p "Schedule" at bounding box center [478, 82] width 41 height 14
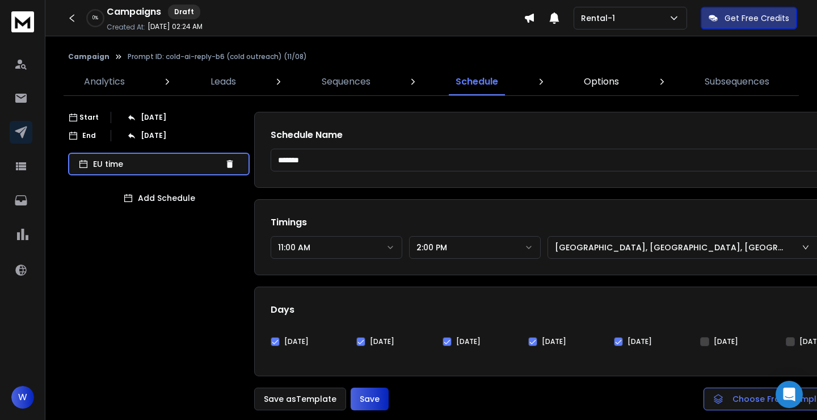
click at [596, 76] on p "Options" at bounding box center [601, 82] width 35 height 14
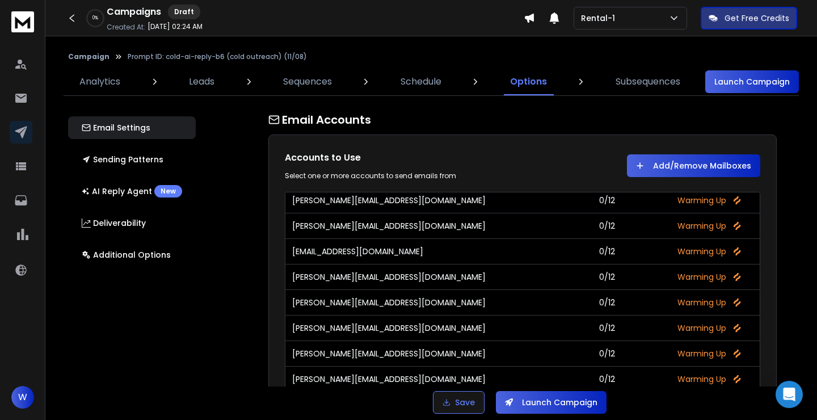
scroll to position [177, 0]
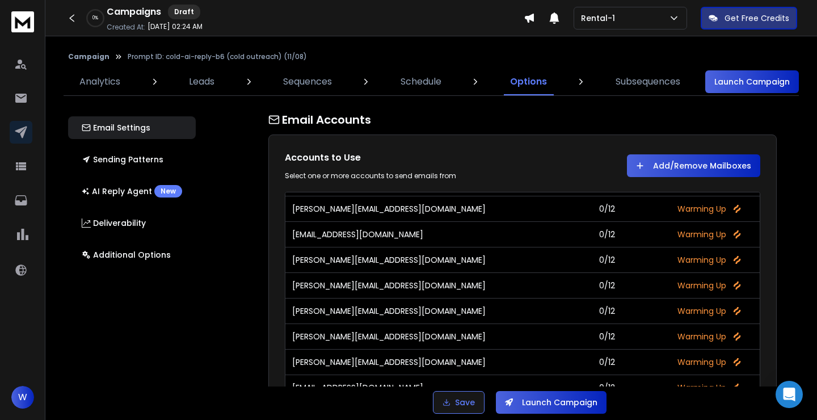
click at [684, 166] on button "Add/Remove Mailboxes" at bounding box center [693, 165] width 133 height 23
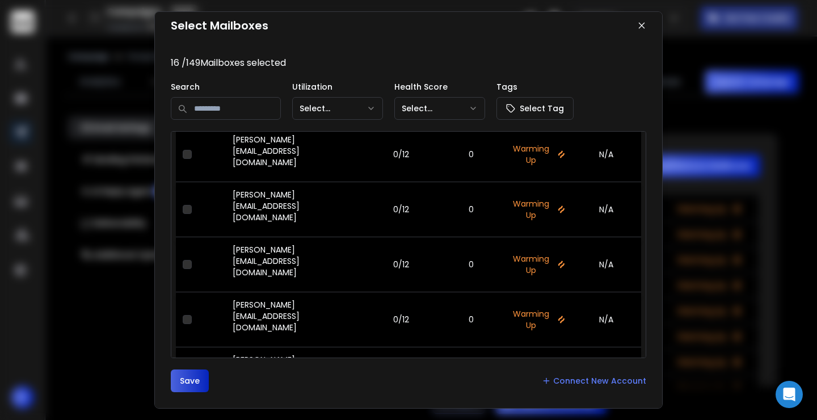
scroll to position [3589, 0]
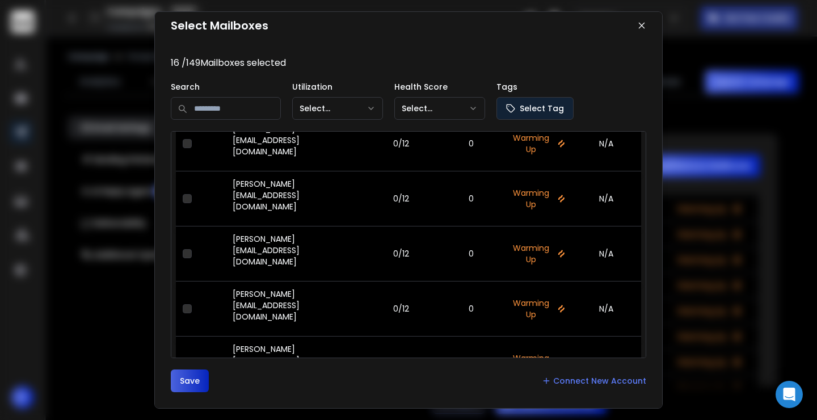
click at [526, 107] on button "Select Tag" at bounding box center [535, 108] width 77 height 23
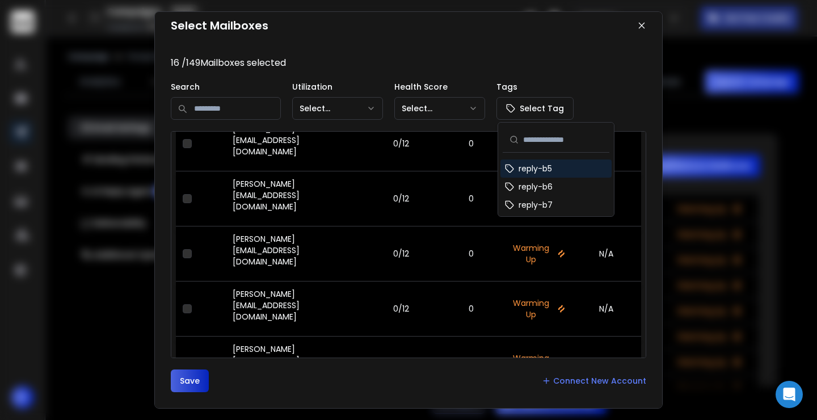
click at [548, 173] on span "reply-b5" at bounding box center [535, 168] width 33 height 11
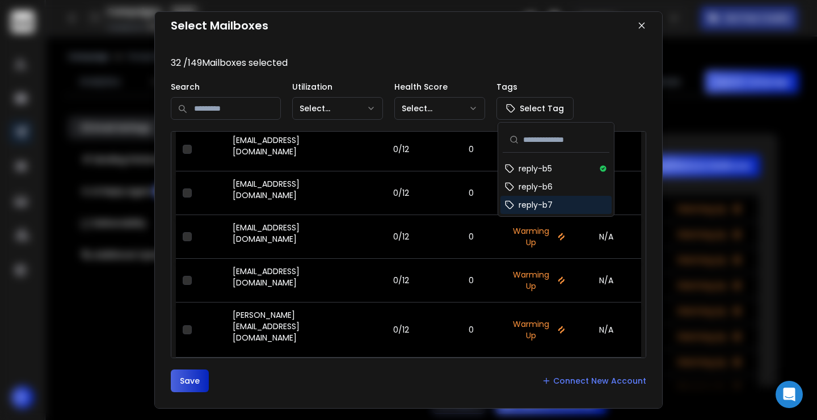
scroll to position [5616, 0]
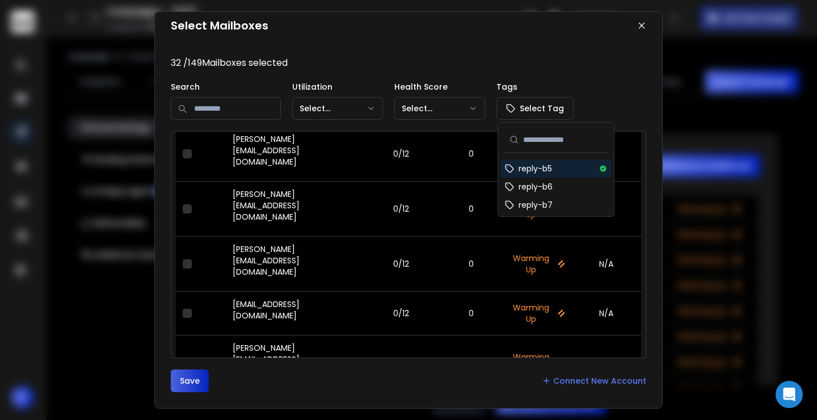
click at [553, 160] on div "reply-b5" at bounding box center [556, 168] width 111 height 18
click at [563, 184] on div "reply-b6" at bounding box center [556, 186] width 102 height 11
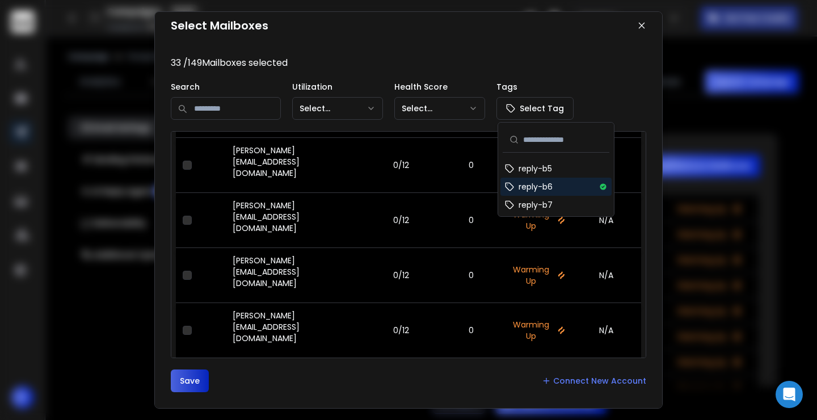
scroll to position [5611, 0]
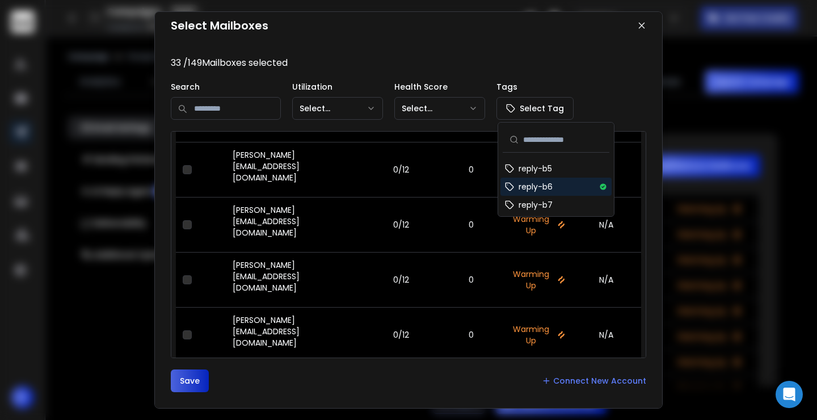
click at [563, 183] on div "reply-b6" at bounding box center [556, 186] width 102 height 11
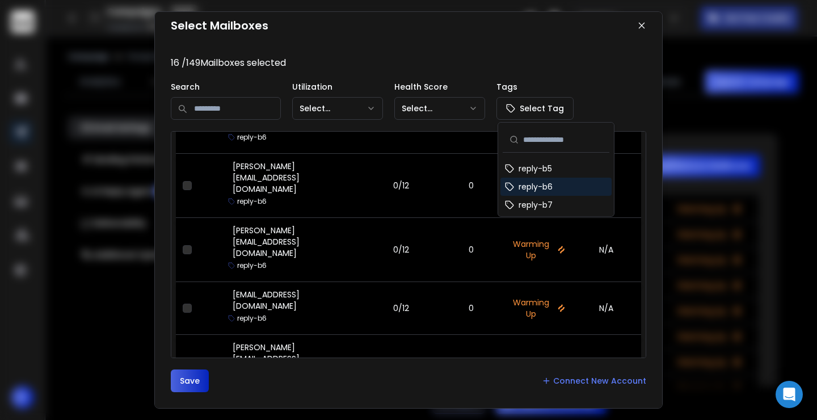
scroll to position [705, 0]
click at [535, 171] on span "reply-b5" at bounding box center [535, 168] width 33 height 11
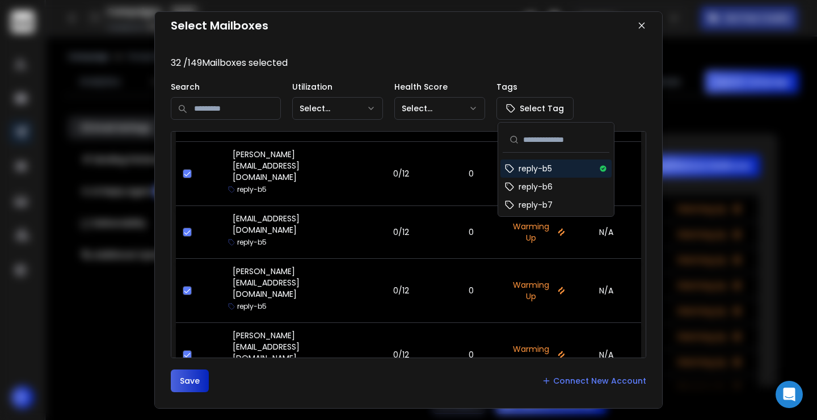
click at [535, 171] on span "reply-b5" at bounding box center [535, 168] width 33 height 11
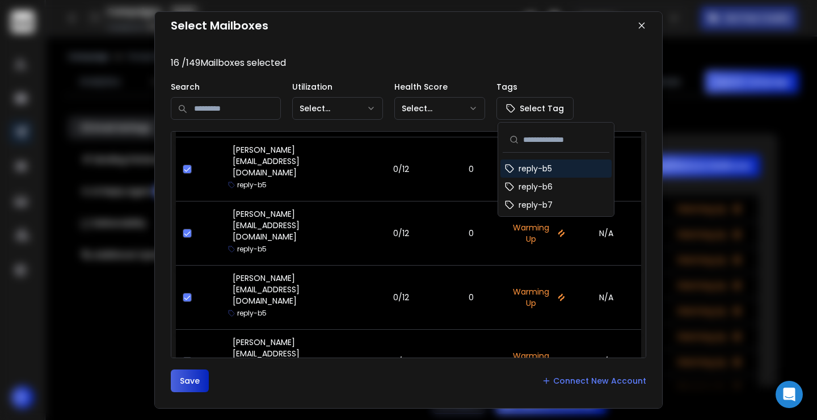
scroll to position [0, 0]
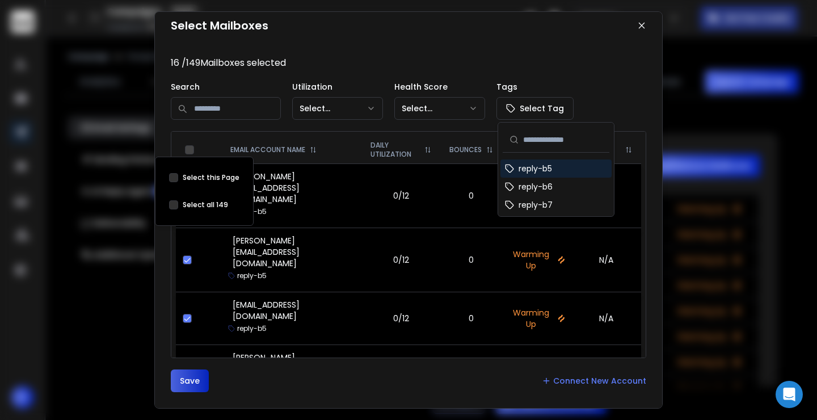
click at [188, 152] on button "Select this Page" at bounding box center [189, 149] width 9 height 9
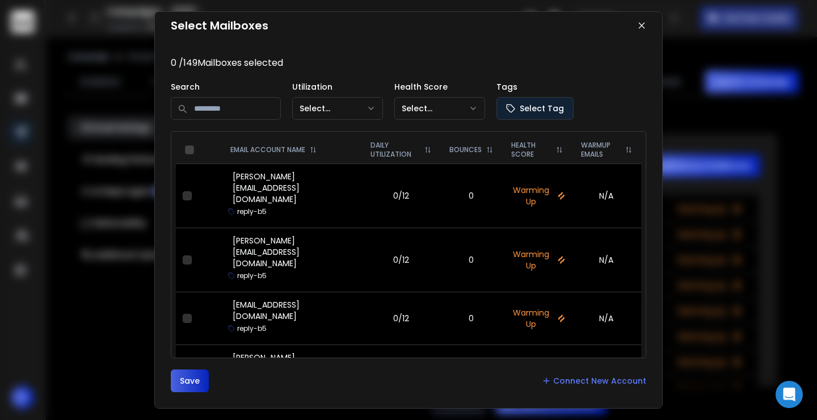
click at [539, 106] on button "Select Tag" at bounding box center [535, 108] width 77 height 23
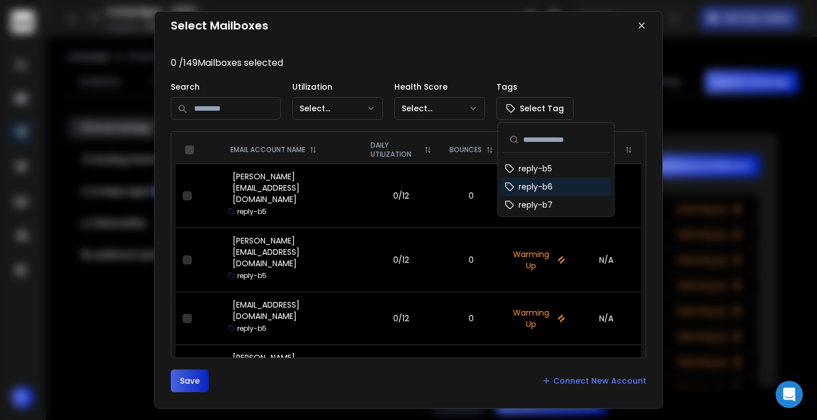
click at [548, 186] on span "reply-b6" at bounding box center [536, 186] width 34 height 11
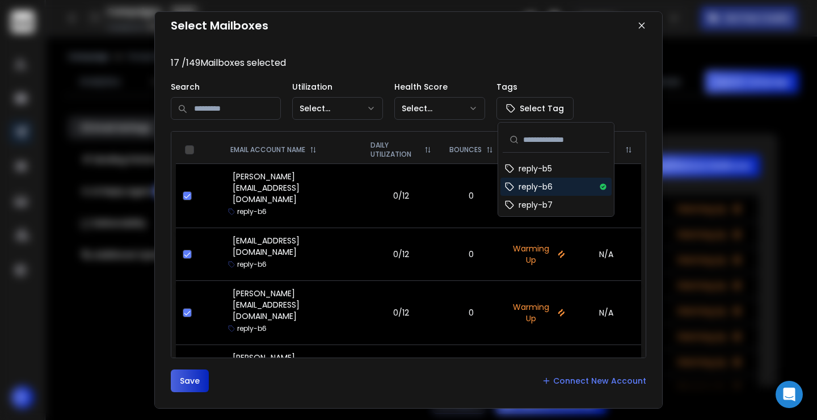
click at [201, 383] on button "Save" at bounding box center [190, 380] width 38 height 23
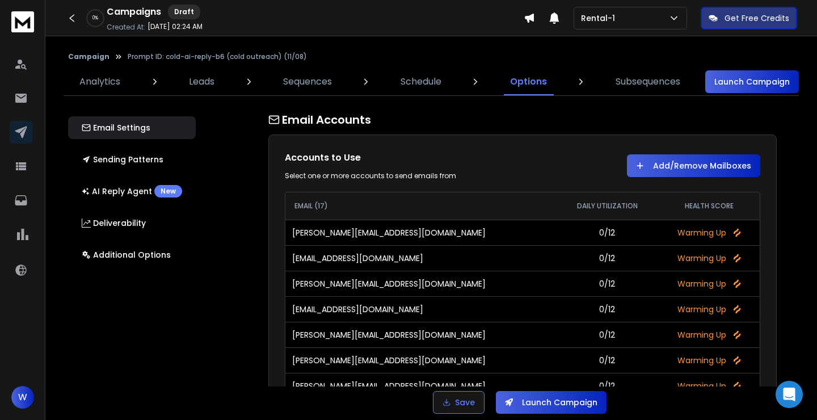
click at [530, 404] on button "Launch Campaign" at bounding box center [551, 402] width 111 height 23
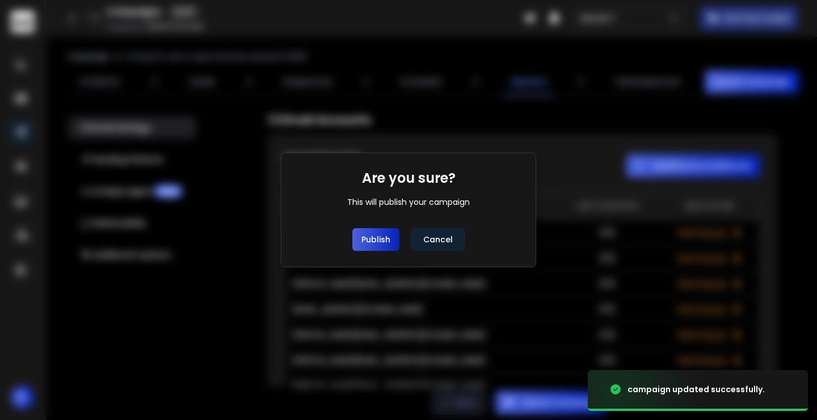
click at [377, 238] on button "Publish" at bounding box center [375, 239] width 47 height 23
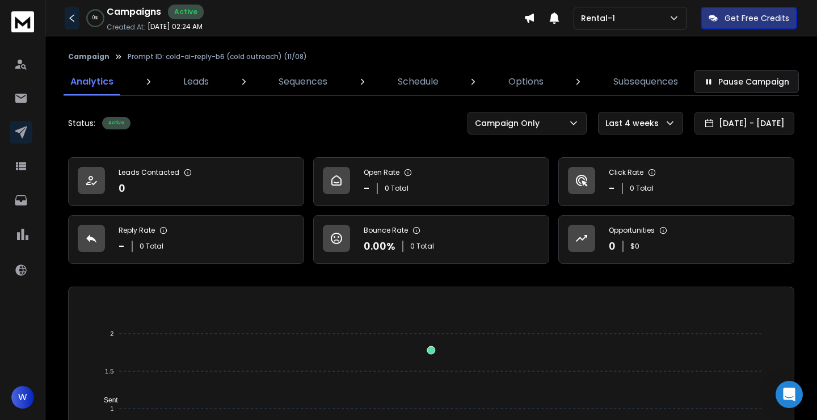
click at [69, 25] on button at bounding box center [72, 18] width 15 height 23
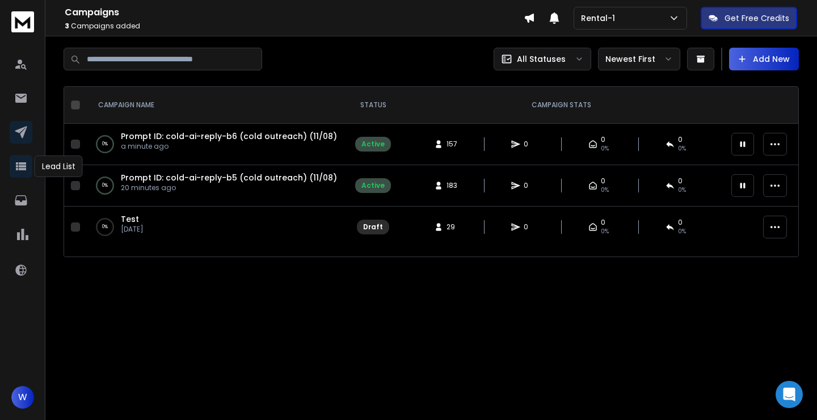
click at [18, 169] on icon at bounding box center [21, 166] width 14 height 14
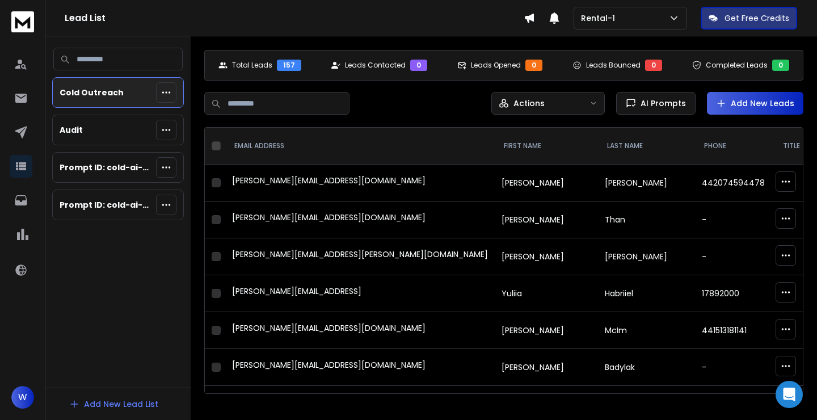
click at [115, 408] on button "Add New Lead List" at bounding box center [113, 404] width 107 height 23
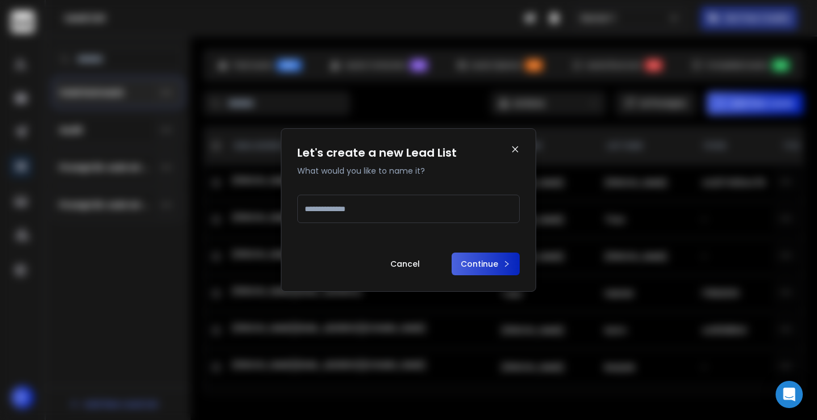
click at [412, 215] on input at bounding box center [408, 209] width 222 height 28
click at [414, 208] on input "**********" at bounding box center [408, 209] width 222 height 28
type input "**********"
click at [491, 266] on button "Continue" at bounding box center [486, 264] width 68 height 23
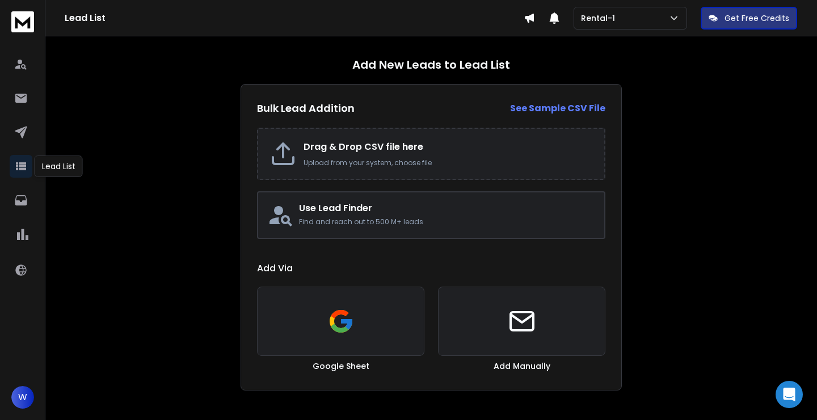
click at [18, 163] on icon at bounding box center [21, 166] width 14 height 14
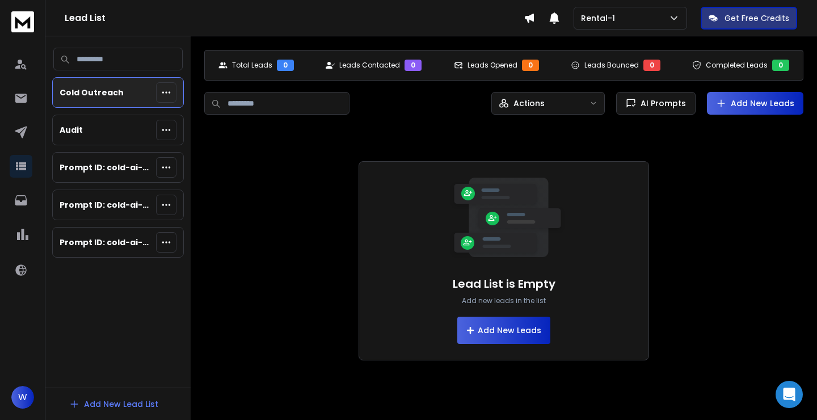
click at [138, 166] on p "Prompt ID: cold-ai-reply-b5 (cold outreach)" at bounding box center [106, 167] width 92 height 11
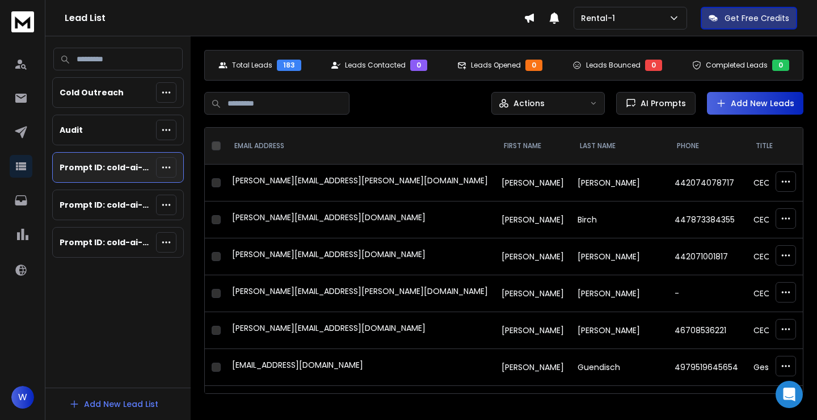
click at [136, 194] on div "Prompt ID: cold-ai-reply-b6 (cold outreach)" at bounding box center [118, 205] width 132 height 31
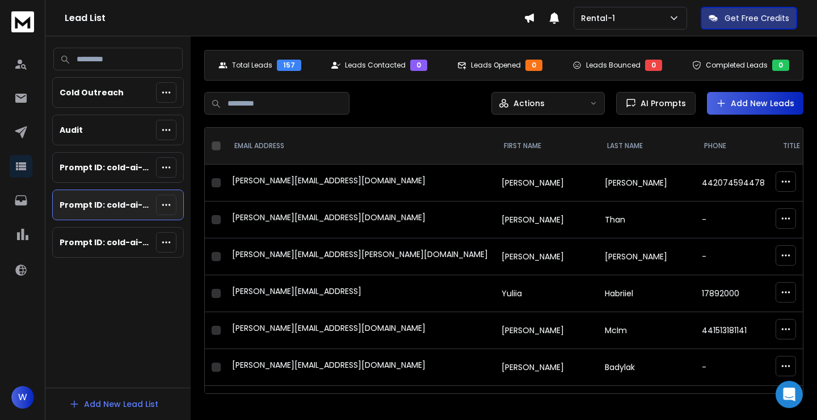
click at [124, 239] on p "Prompt ID: cold-ai-reply-b7 (cold outreach)" at bounding box center [106, 242] width 92 height 11
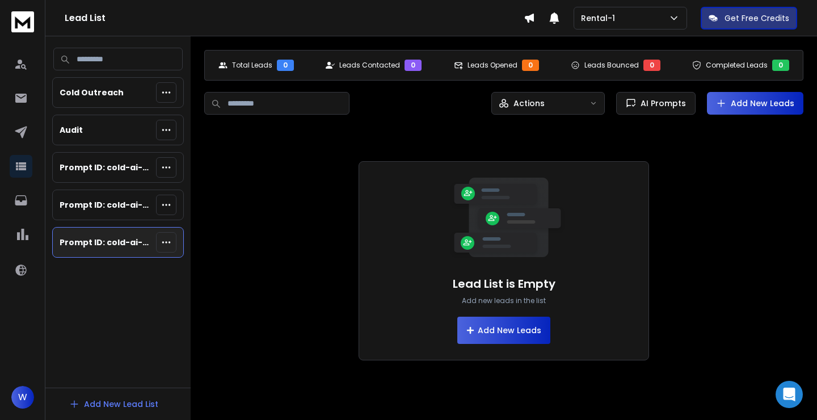
click at [494, 341] on button "Add New Leads" at bounding box center [503, 330] width 93 height 27
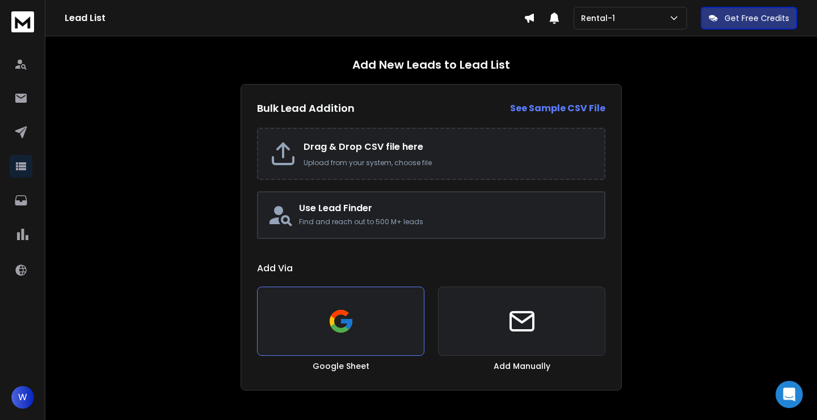
click at [364, 304] on div at bounding box center [340, 321] width 167 height 69
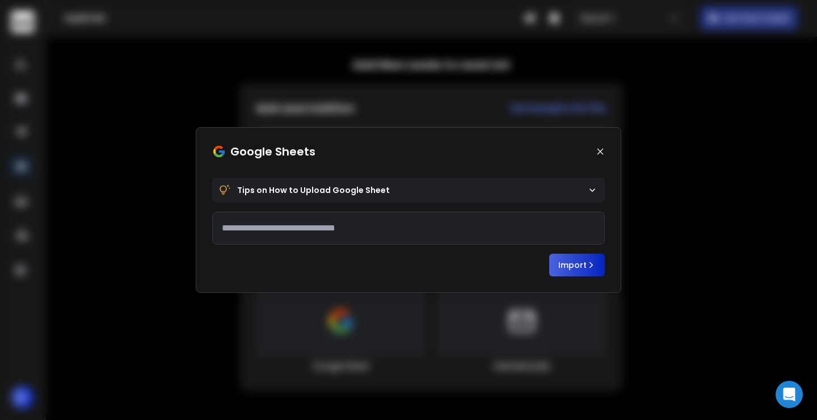
click at [483, 217] on input at bounding box center [408, 228] width 393 height 33
paste input "**********"
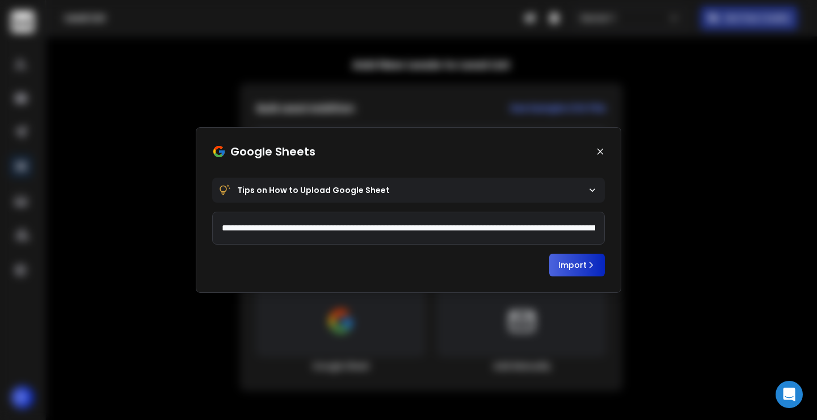
scroll to position [0, 257]
type input "**********"
click at [581, 266] on button "Import" at bounding box center [577, 265] width 56 height 23
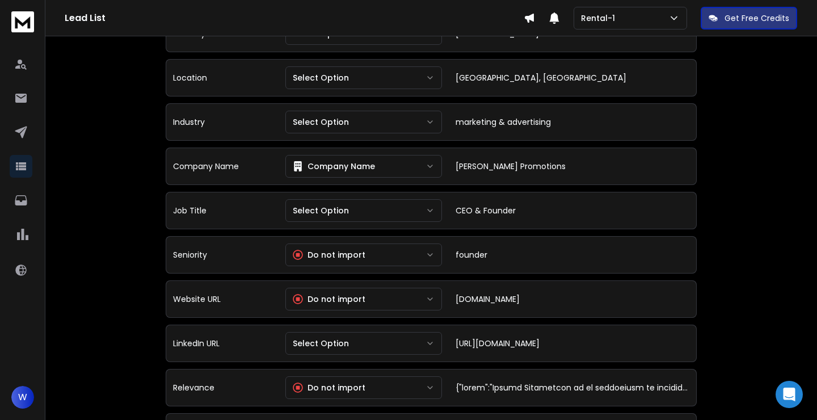
scroll to position [495, 0]
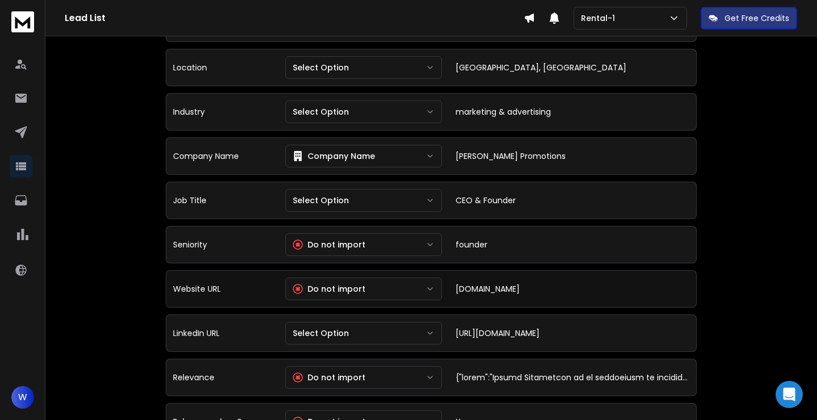
click at [357, 295] on div "Do not import" at bounding box center [329, 288] width 73 height 11
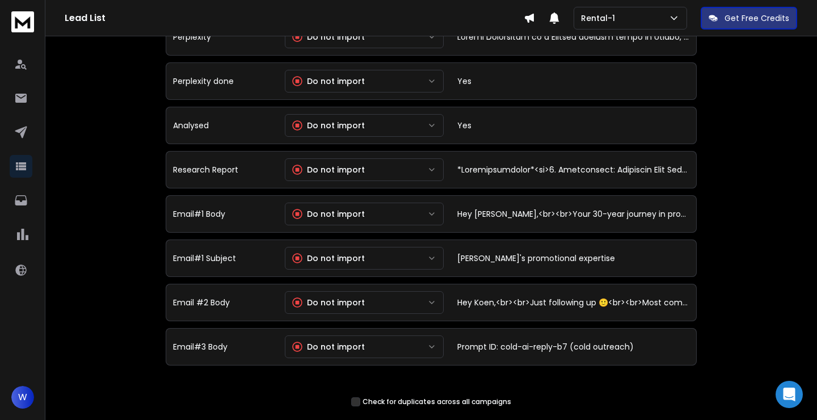
scroll to position [925, 0]
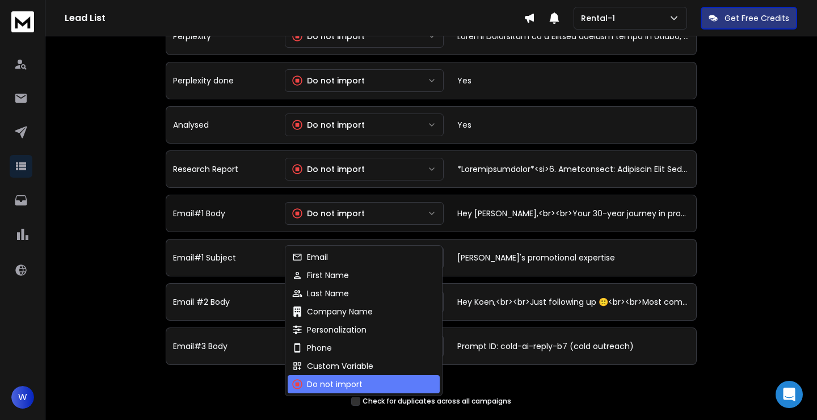
click at [347, 219] on div "Do not import" at bounding box center [328, 213] width 73 height 11
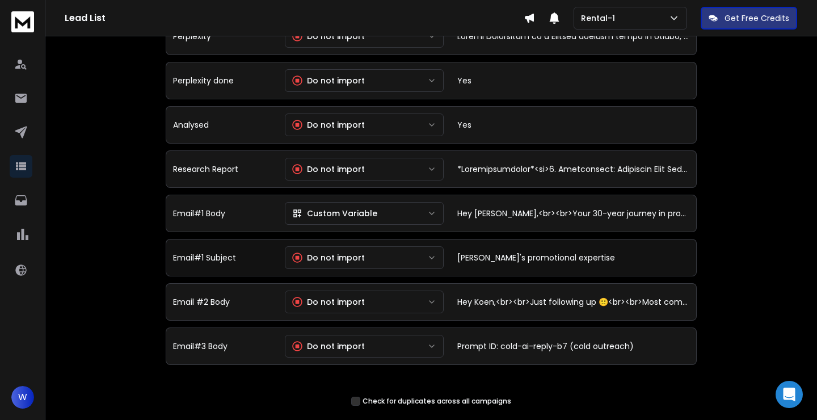
click at [354, 263] on div "Do not import" at bounding box center [328, 257] width 73 height 11
click at [326, 308] on div "Do not import" at bounding box center [328, 301] width 73 height 11
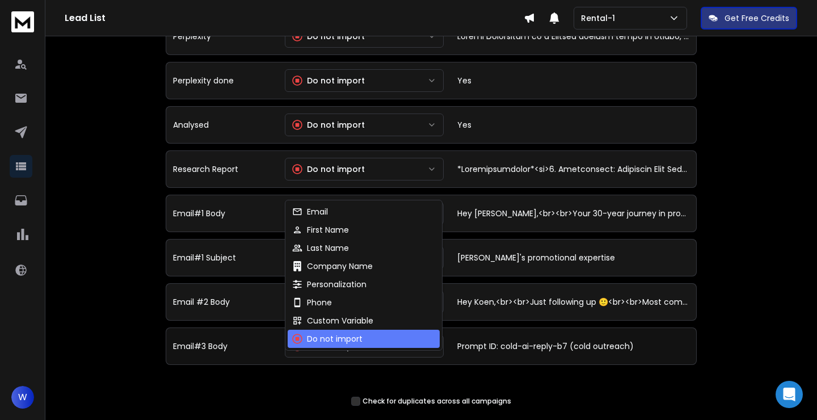
click at [321, 352] on div "Do not import" at bounding box center [328, 346] width 73 height 11
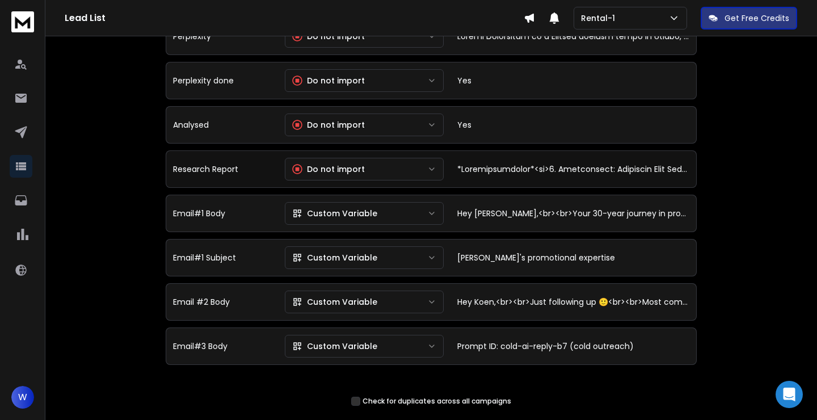
scroll to position [908, 0]
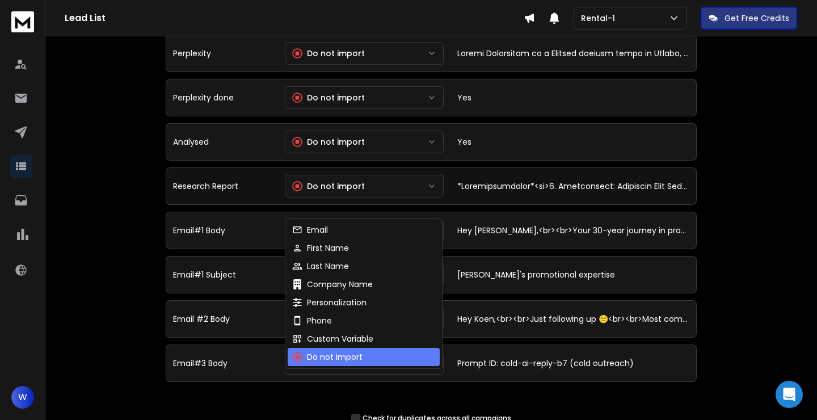
click at [337, 198] on button "Do not import" at bounding box center [364, 186] width 159 height 23
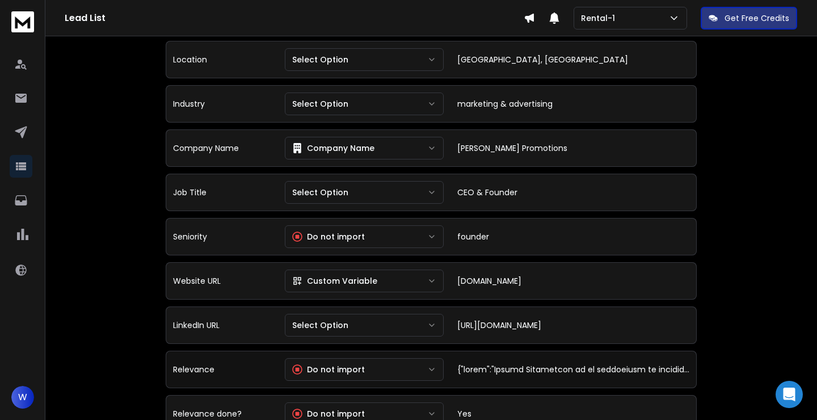
scroll to position [477, 0]
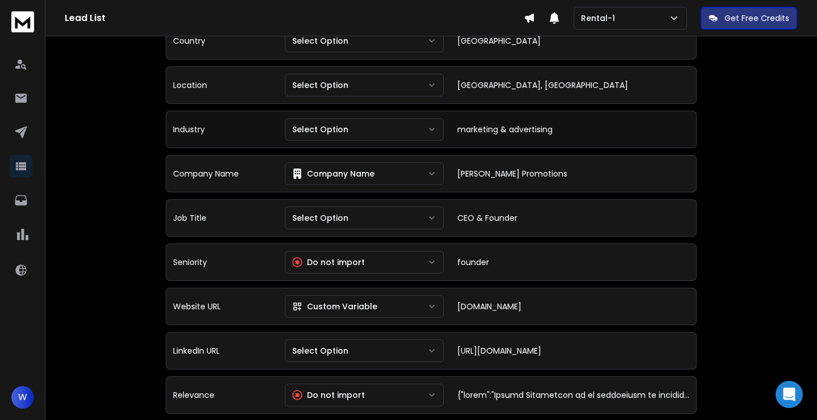
click at [366, 141] on button "Select Option" at bounding box center [364, 129] width 159 height 23
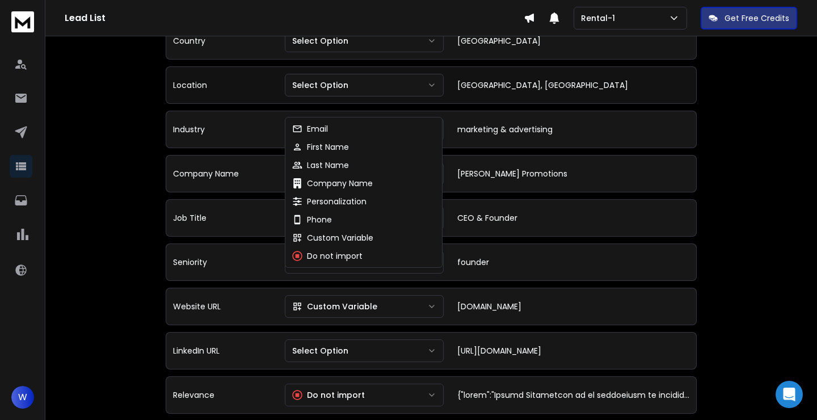
click at [363, 96] on button "Select Option" at bounding box center [364, 85] width 159 height 23
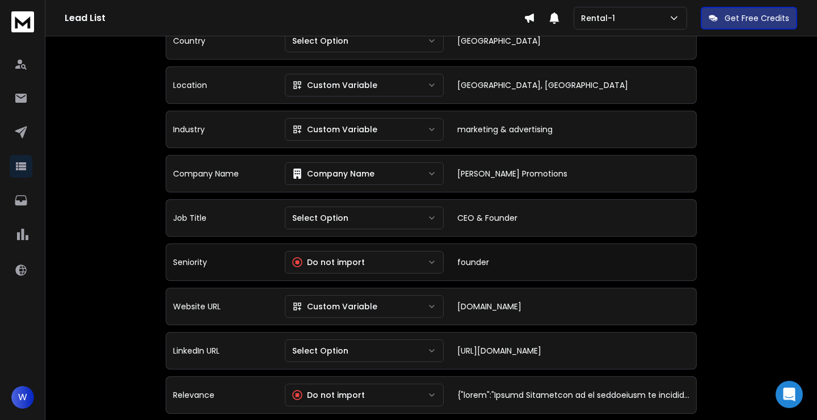
scroll to position [1031, 0]
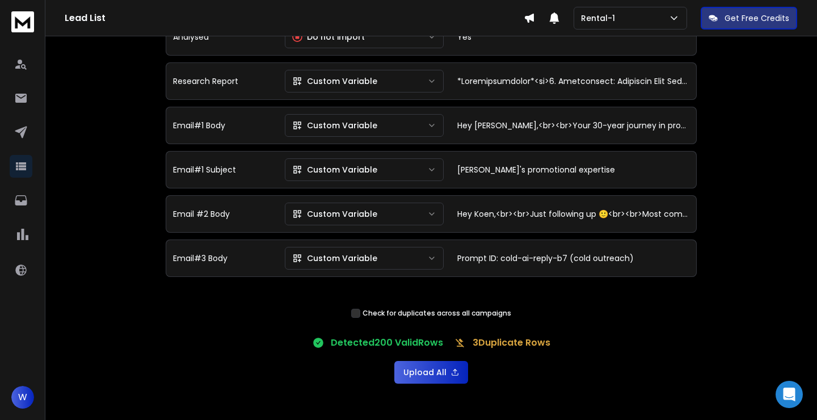
click at [360, 312] on button "Check for duplicates across all campaigns" at bounding box center [355, 313] width 9 height 9
click at [441, 372] on button "Upload All" at bounding box center [431, 372] width 74 height 23
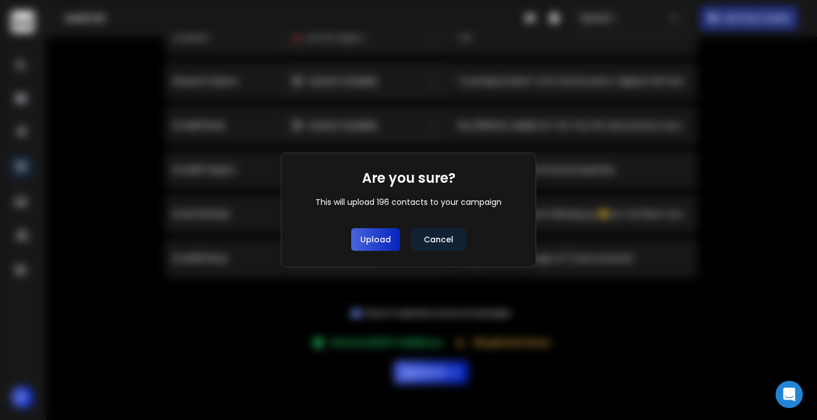
click at [384, 241] on button "Upload" at bounding box center [375, 239] width 49 height 23
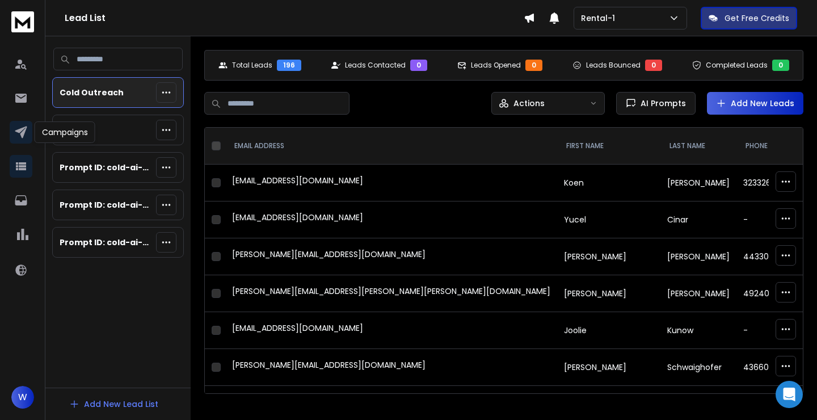
click at [15, 136] on icon at bounding box center [21, 132] width 14 height 14
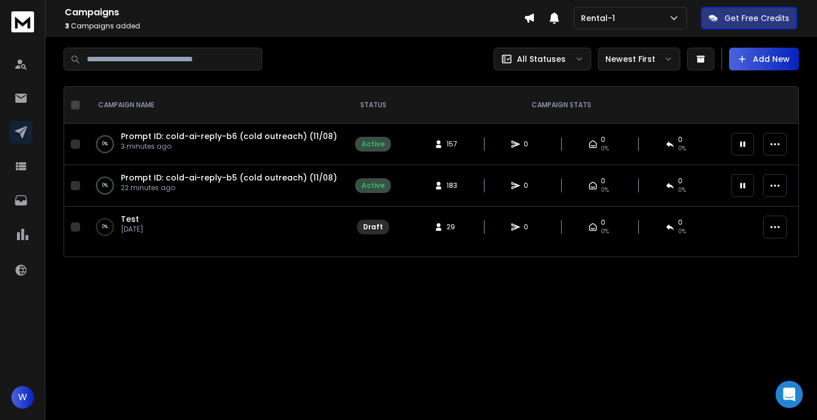
click at [771, 144] on icon "button" at bounding box center [775, 144] width 9 height 2
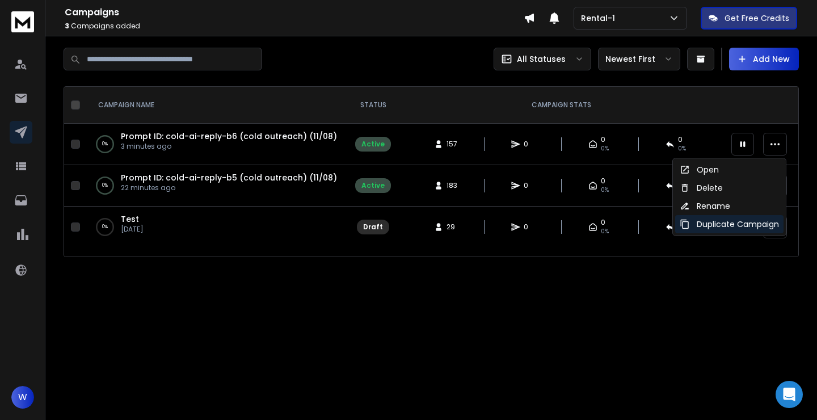
click at [715, 226] on div "Duplicate Campaign" at bounding box center [729, 224] width 99 height 11
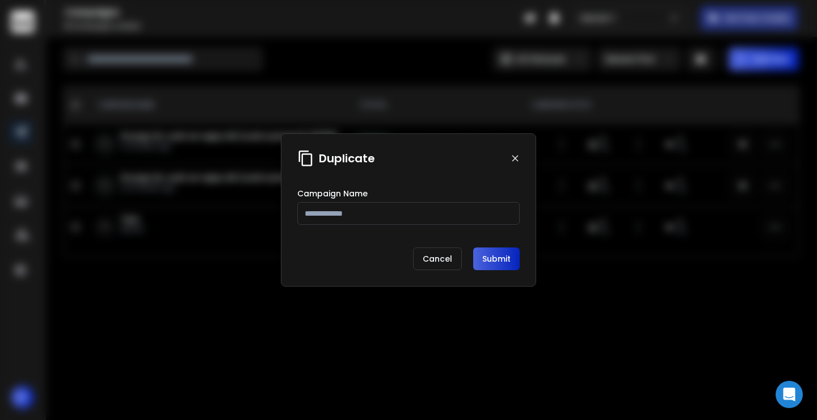
click at [382, 202] on input "text" at bounding box center [408, 213] width 222 height 23
click at [415, 212] on input "**********" at bounding box center [408, 213] width 222 height 23
type input "**********"
click at [491, 254] on button "Submit" at bounding box center [496, 258] width 47 height 23
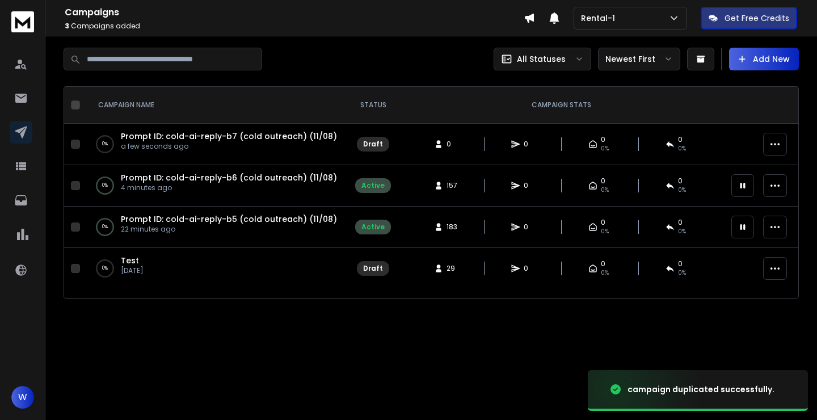
click at [291, 146] on p "a few seconds ago" at bounding box center [229, 146] width 216 height 9
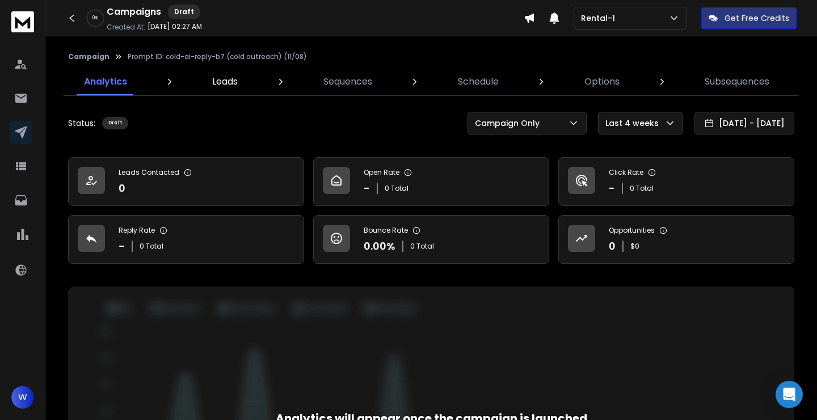
click at [225, 85] on p "Leads" at bounding box center [225, 82] width 26 height 14
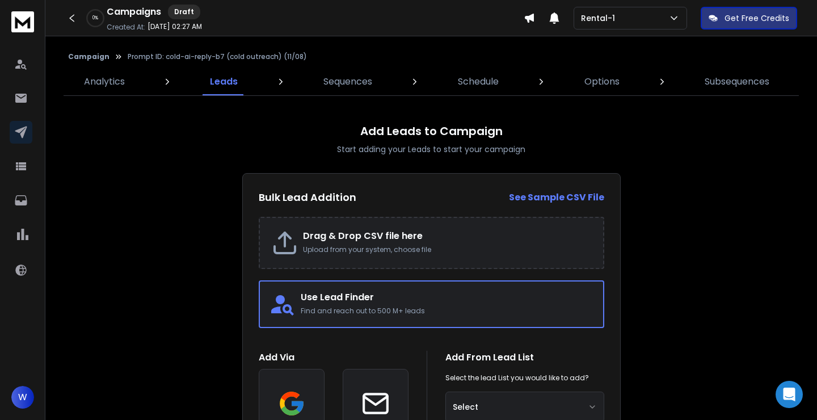
scroll to position [69, 0]
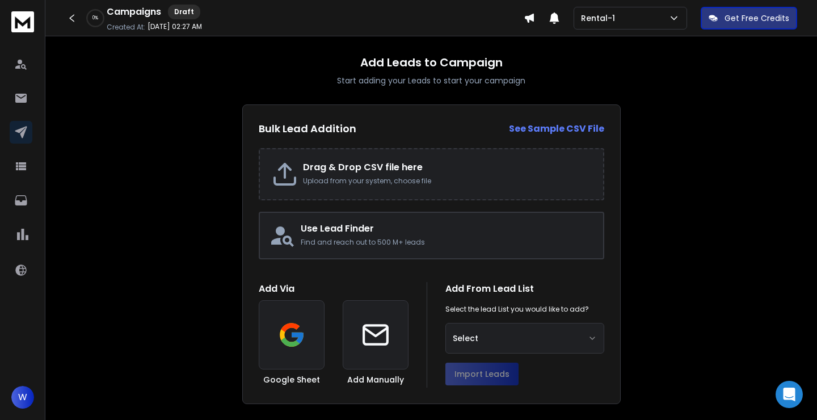
click at [534, 333] on button "Select" at bounding box center [525, 338] width 159 height 31
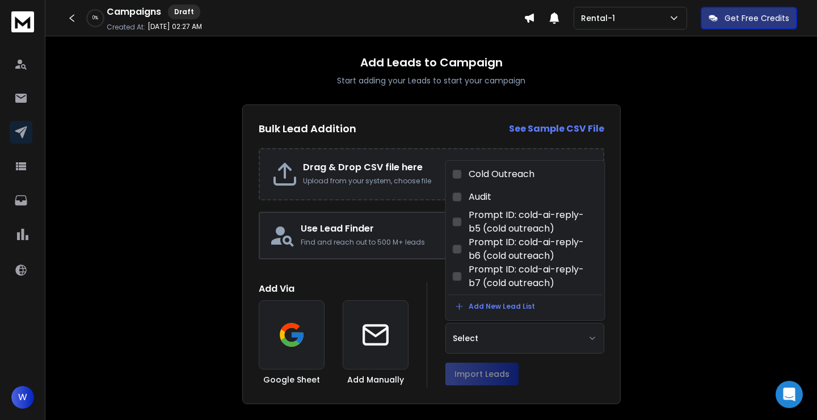
click at [538, 272] on div "Prompt ID: cold-ai-reply-b7 (cold outreach)" at bounding box center [530, 276] width 123 height 27
click at [490, 375] on button "Import Leads" at bounding box center [482, 374] width 73 height 23
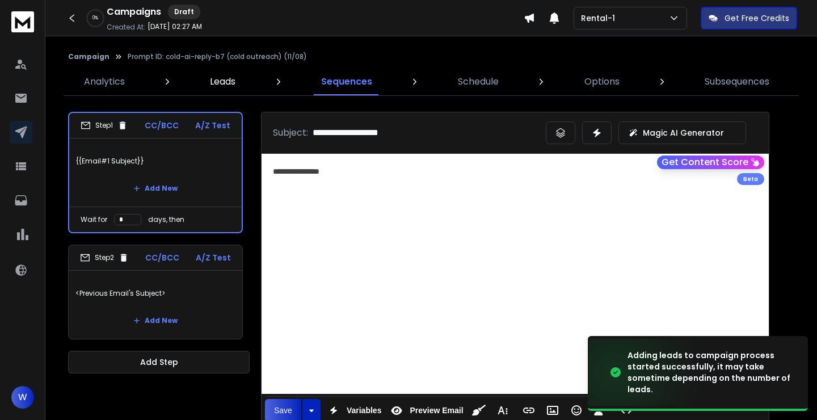
click at [217, 80] on p "Leads" at bounding box center [223, 82] width 26 height 14
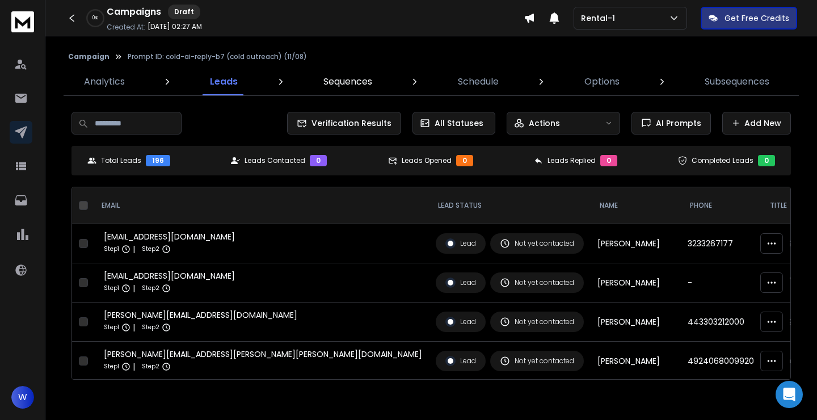
click at [330, 82] on p "Sequences" at bounding box center [348, 82] width 49 height 14
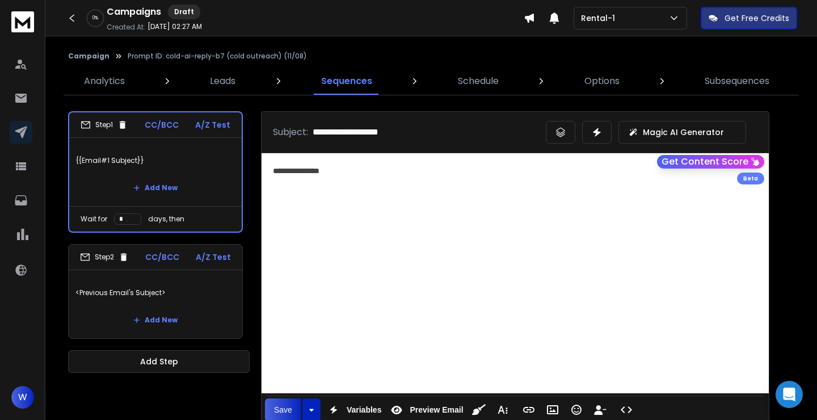
scroll to position [23, 0]
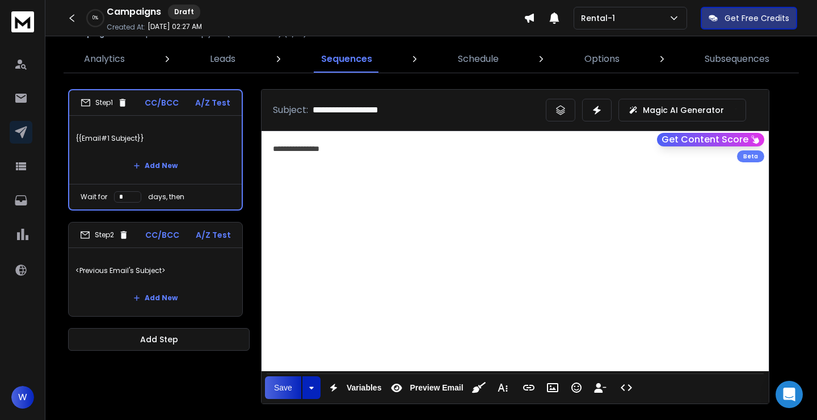
click at [173, 271] on p "<Previous Email's Subject>" at bounding box center [155, 271] width 160 height 32
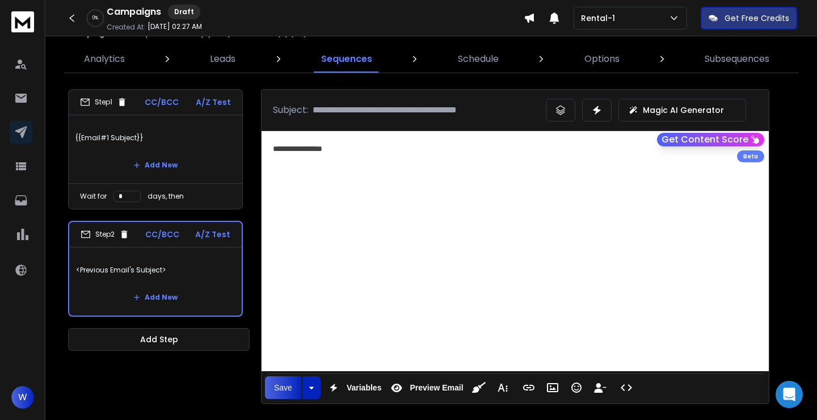
click at [200, 145] on p "{{Email#1 Subject}}" at bounding box center [155, 138] width 160 height 32
type input "**********"
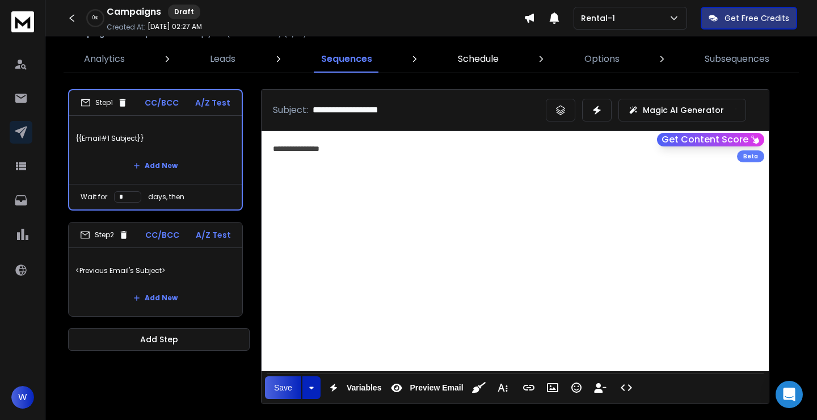
click at [458, 62] on p "Schedule" at bounding box center [478, 59] width 41 height 14
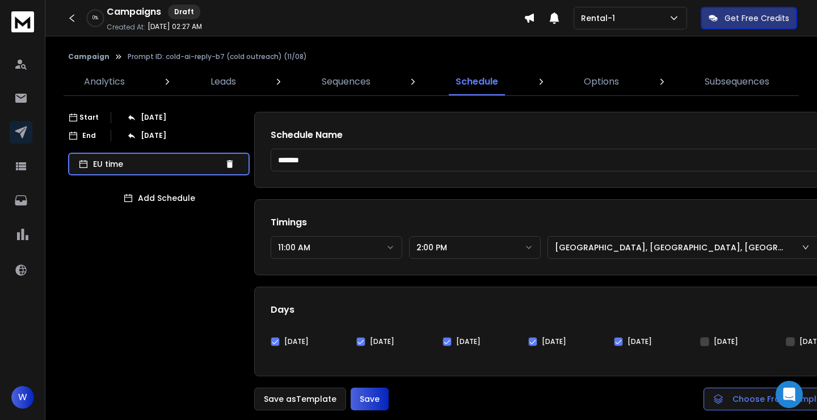
click at [700, 338] on button "Saturday" at bounding box center [704, 341] width 9 height 9
click at [368, 397] on button "Save" at bounding box center [370, 399] width 38 height 23
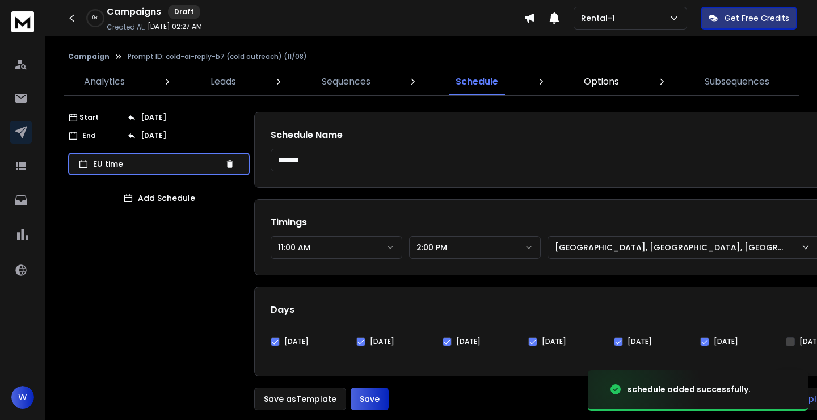
click at [593, 87] on p "Options" at bounding box center [601, 82] width 35 height 14
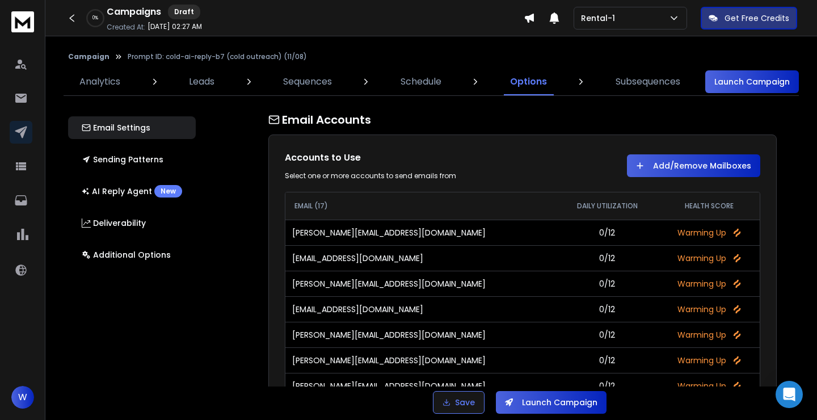
click at [701, 161] on button "Add/Remove Mailboxes" at bounding box center [693, 165] width 133 height 23
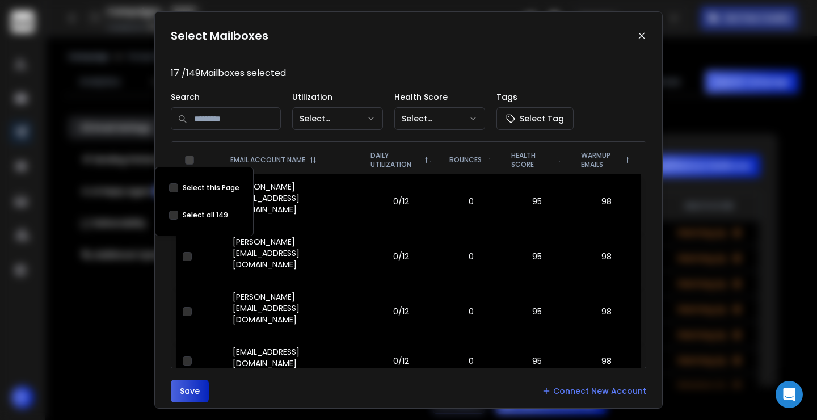
click at [194, 164] on div at bounding box center [203, 160] width 36 height 9
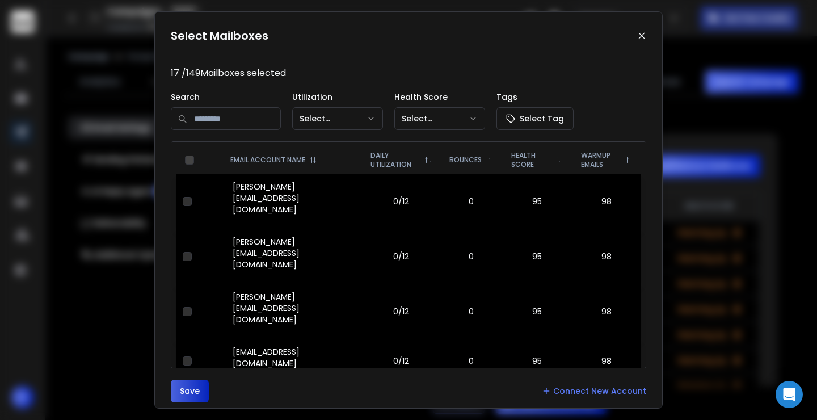
click at [190, 162] on button "button" at bounding box center [189, 160] width 9 height 9
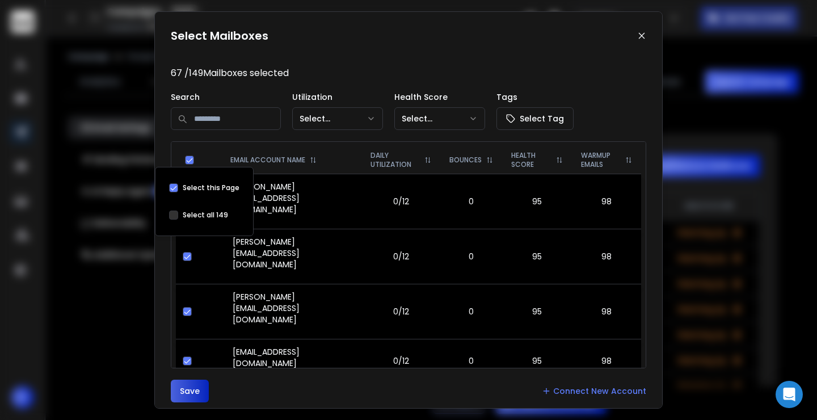
click at [193, 158] on button "Select this Page" at bounding box center [189, 160] width 9 height 9
click at [190, 161] on button "Select this Page" at bounding box center [189, 160] width 9 height 9
click at [192, 162] on button "Select this Page" at bounding box center [189, 160] width 9 height 9
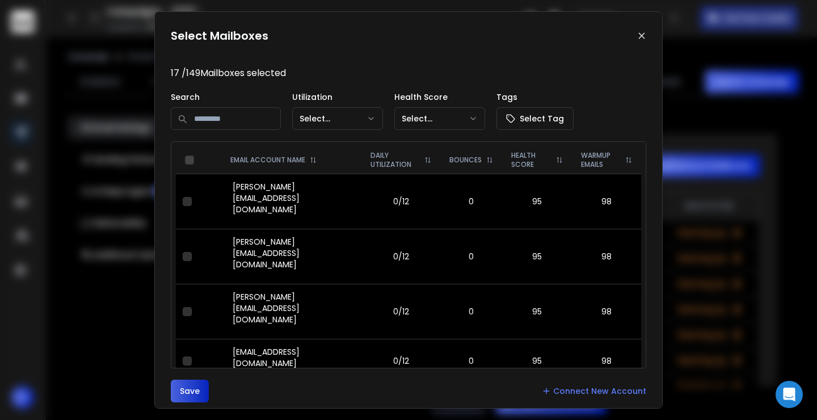
click at [192, 162] on button "button" at bounding box center [189, 160] width 9 height 9
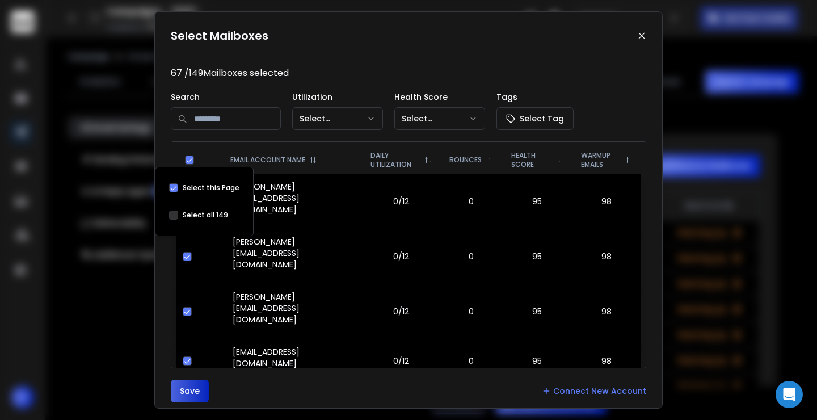
click at [172, 213] on button "Select this Page" at bounding box center [173, 215] width 9 height 9
click at [191, 161] on button "Select this Page" at bounding box center [189, 160] width 9 height 9
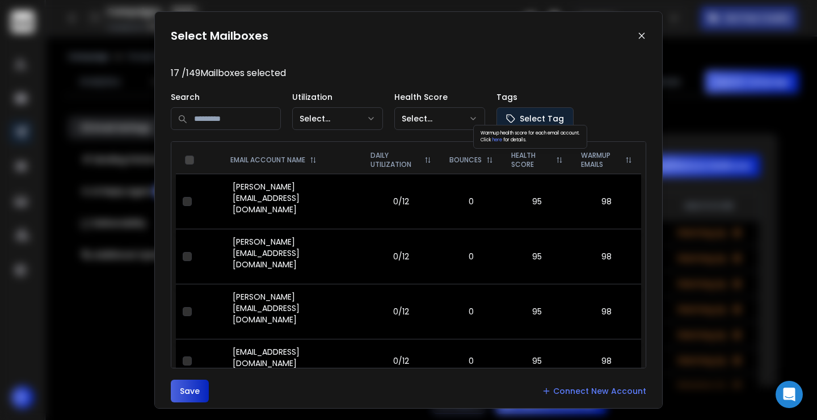
click at [551, 121] on button "Select Tag" at bounding box center [535, 118] width 77 height 23
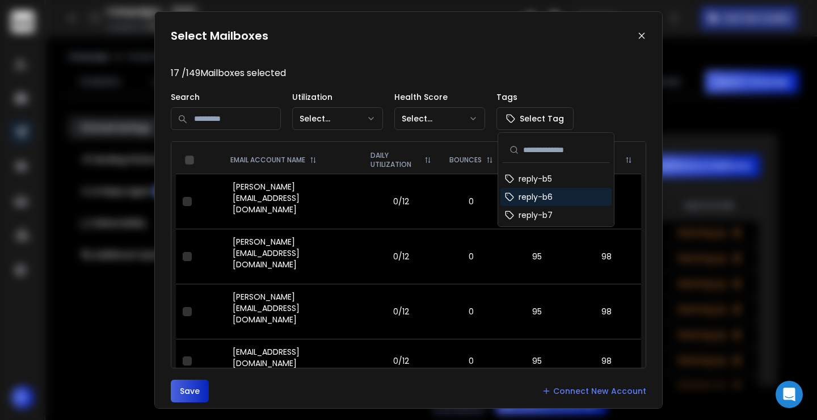
click at [543, 194] on span "reply-b6" at bounding box center [536, 196] width 34 height 11
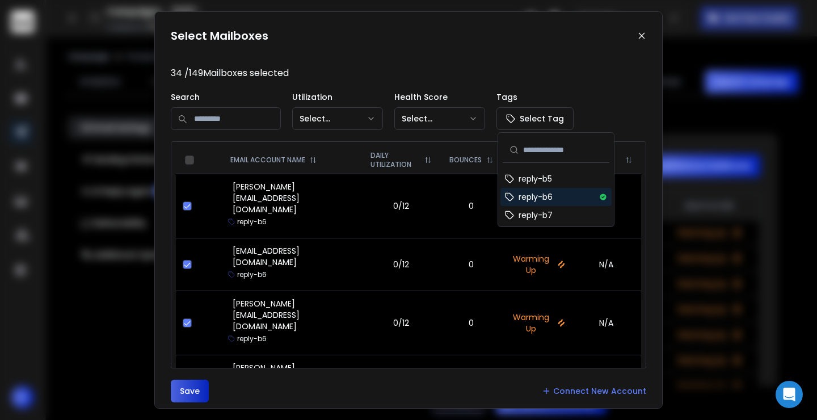
click at [543, 194] on span "reply-b6" at bounding box center [536, 196] width 34 height 11
click at [549, 183] on span "reply-b5" at bounding box center [535, 178] width 33 height 11
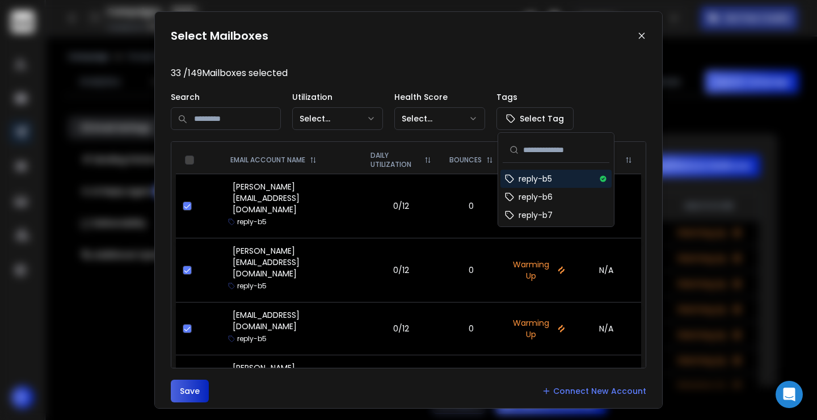
click at [549, 183] on span "reply-b5" at bounding box center [535, 178] width 33 height 11
click at [551, 195] on span "reply-b6" at bounding box center [536, 196] width 34 height 11
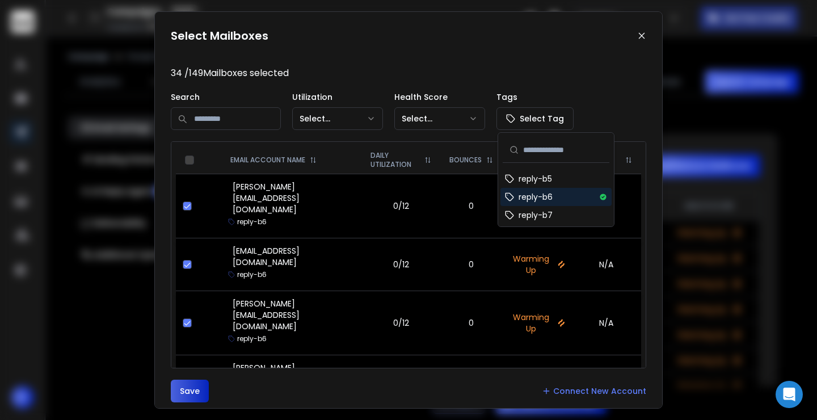
click at [551, 195] on span "reply-b6" at bounding box center [536, 196] width 34 height 11
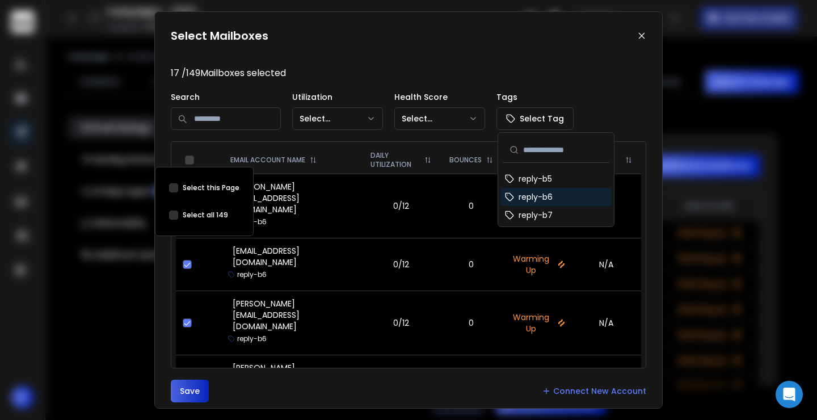
click at [190, 162] on button "Select this Page" at bounding box center [189, 160] width 9 height 9
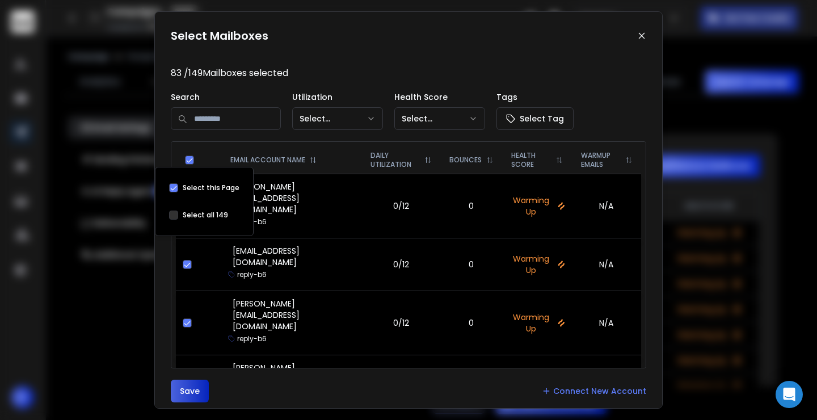
click at [191, 162] on button "Select this Page" at bounding box center [189, 160] width 9 height 9
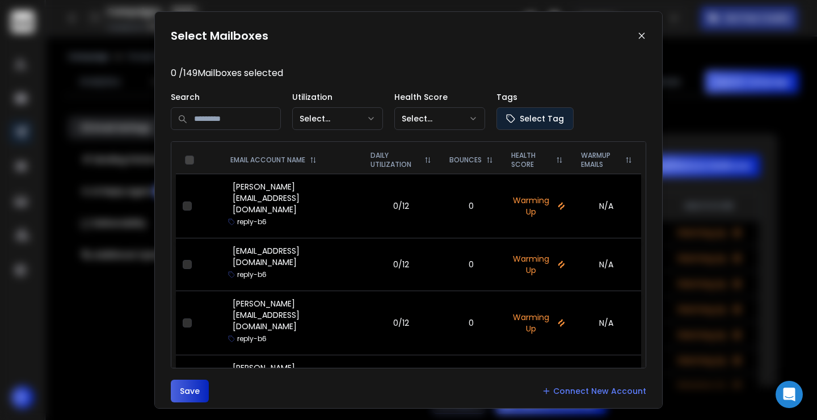
click at [540, 121] on button "Select Tag" at bounding box center [535, 118] width 77 height 23
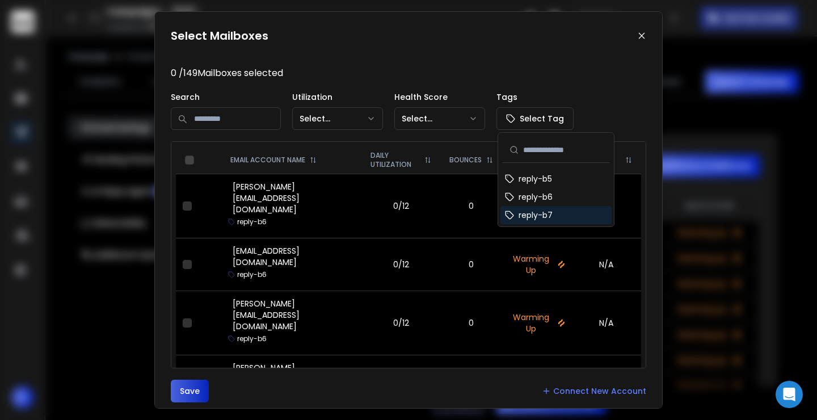
click at [553, 215] on div "reply-b7" at bounding box center [556, 214] width 102 height 11
click at [523, 75] on p "17 / 149 Mailboxes selected" at bounding box center [409, 73] width 476 height 14
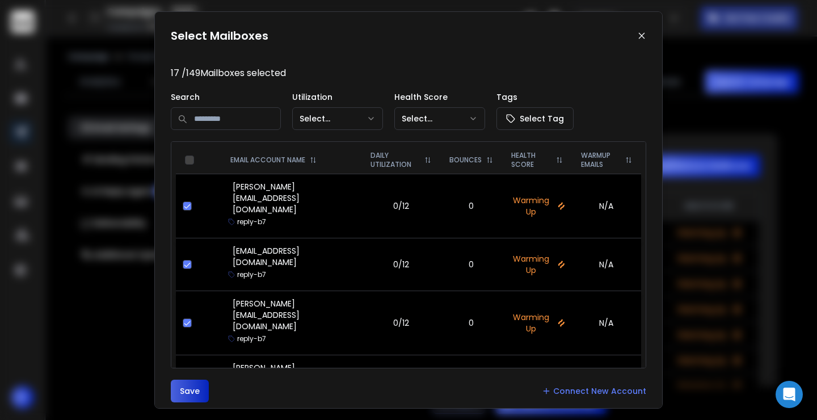
scroll to position [10, 0]
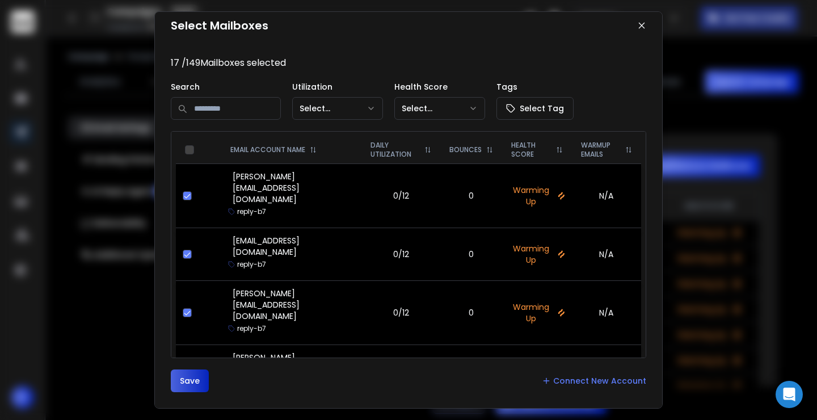
click at [189, 388] on button "Save" at bounding box center [190, 380] width 38 height 23
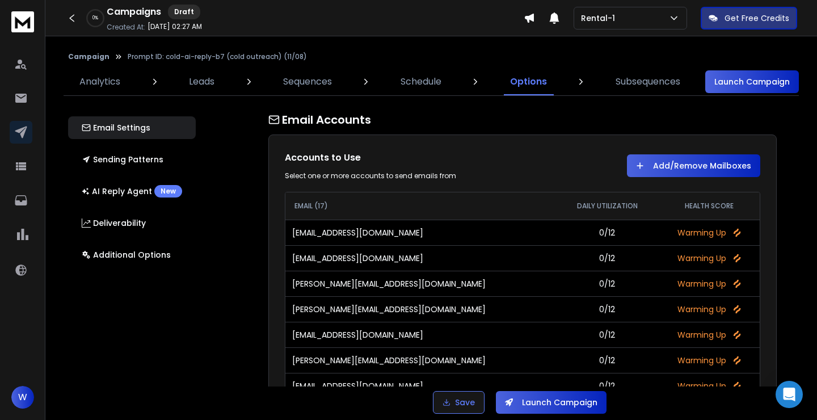
click at [261, 271] on div "Email Accounts Accounts to Use Select one or more accounts to send emails from …" at bounding box center [529, 249] width 631 height 275
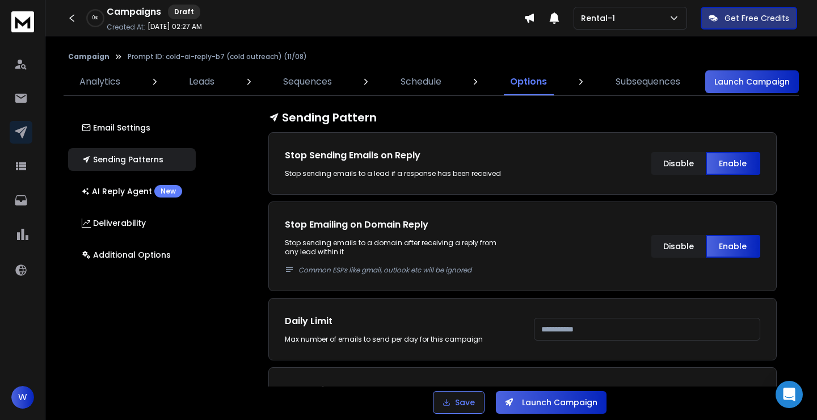
scroll to position [693, 0]
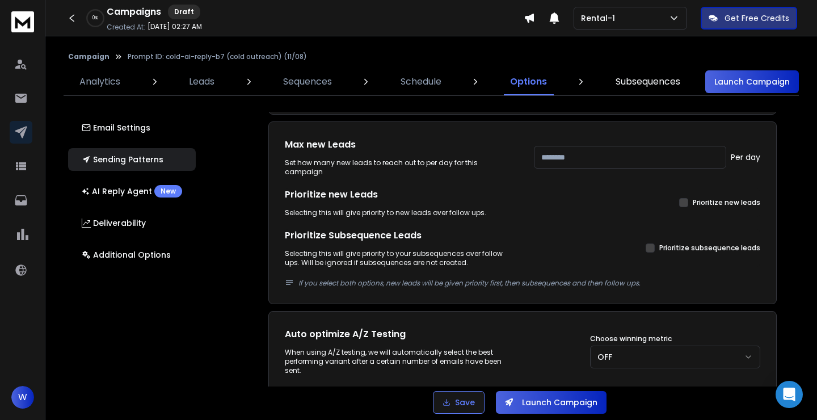
click at [652, 89] on link "Subsequences" at bounding box center [648, 81] width 78 height 27
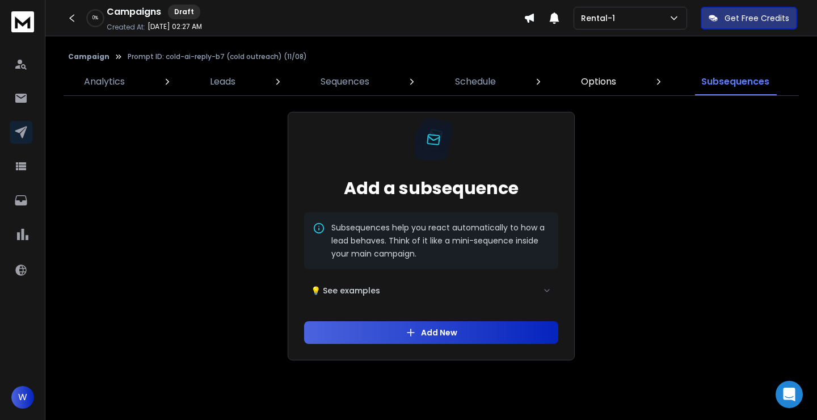
click at [610, 86] on p "Options" at bounding box center [598, 82] width 35 height 14
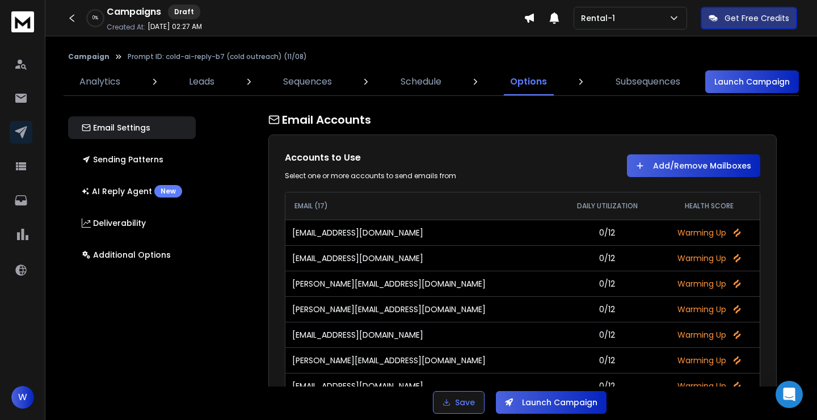
scroll to position [235, 0]
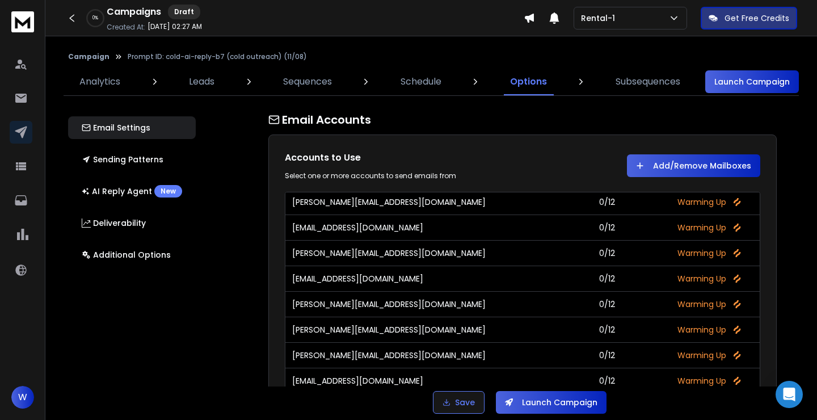
click at [554, 402] on button "Launch Campaign" at bounding box center [551, 402] width 111 height 23
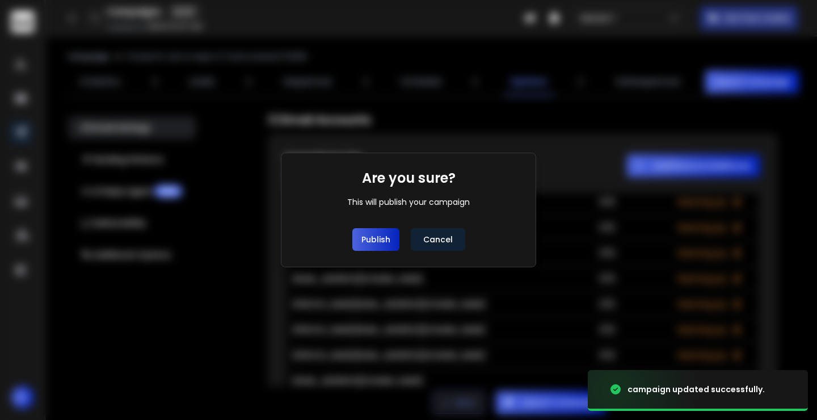
click at [373, 238] on button "Publish" at bounding box center [375, 239] width 47 height 23
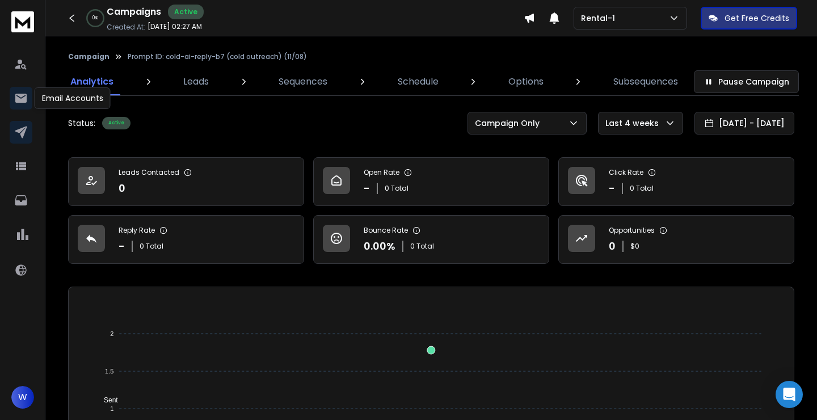
click at [19, 94] on icon at bounding box center [20, 98] width 11 height 9
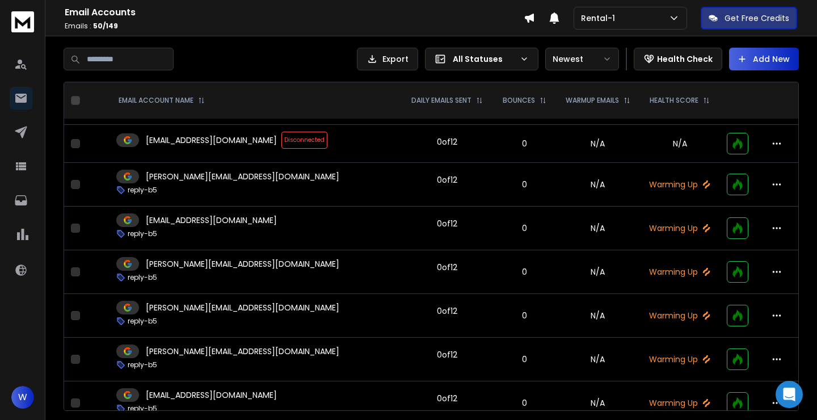
scroll to position [1865, 0]
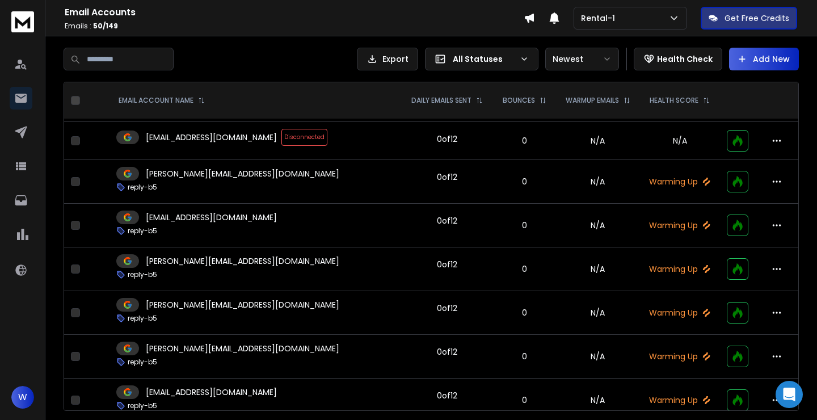
click at [520, 49] on div "All Statuses" at bounding box center [482, 59] width 114 height 23
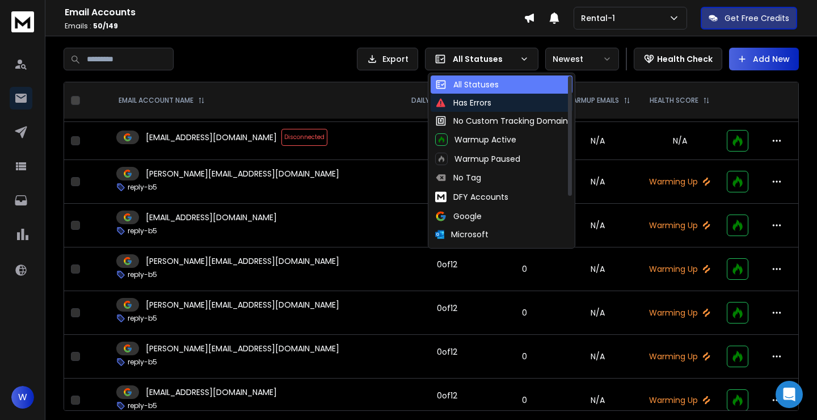
click at [476, 104] on div "Has Errors" at bounding box center [463, 102] width 56 height 11
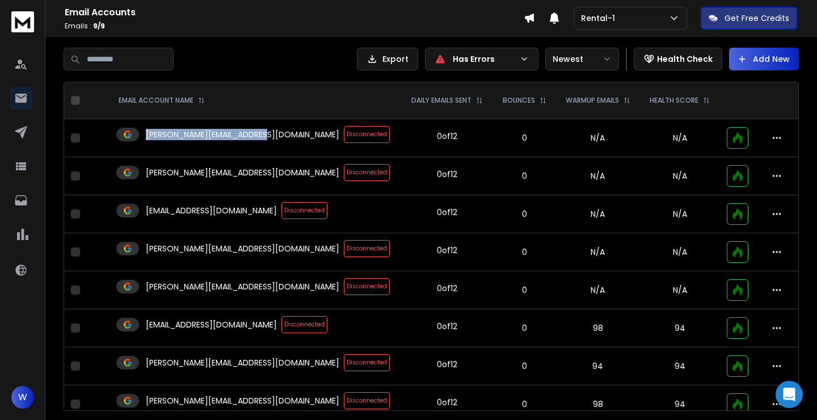
copy p "christiaan@gocoldboxly.com"
drag, startPoint x: 145, startPoint y: 131, endPoint x: 263, endPoint y: 135, distance: 118.1
click at [263, 135] on div "christiaan@gocoldboxly.com Disconnected" at bounding box center [255, 134] width 279 height 17
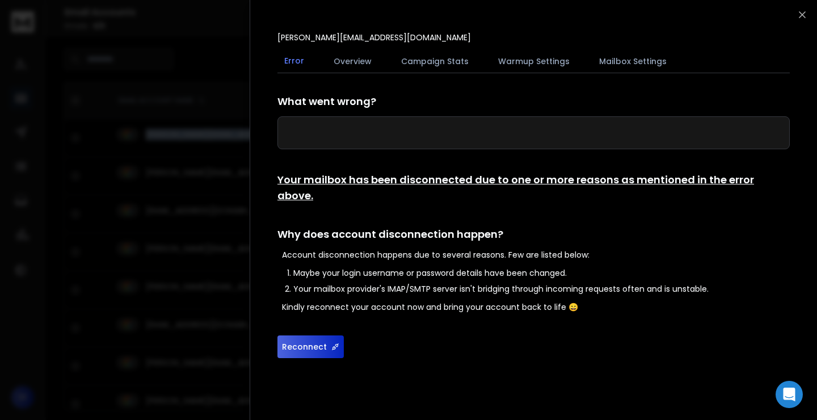
click at [303, 335] on button "Reconnect" at bounding box center [311, 346] width 66 height 23
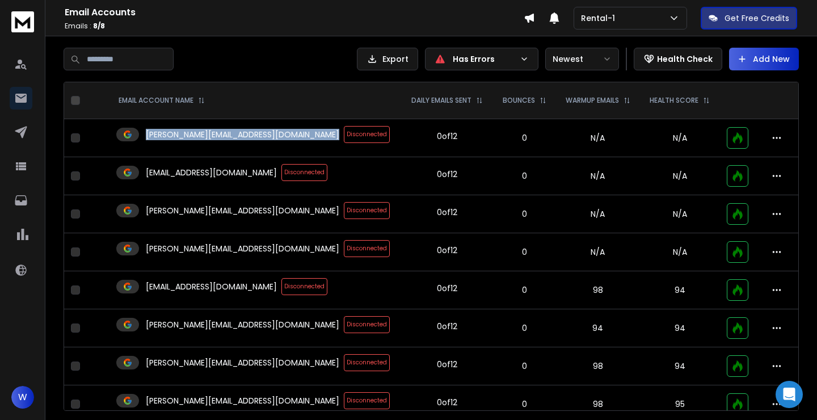
copy p "[PERSON_NAME][EMAIL_ADDRESS][DOMAIN_NAME]"
drag, startPoint x: 142, startPoint y: 130, endPoint x: 247, endPoint y: 131, distance: 105.6
click at [247, 131] on div "[PERSON_NAME][EMAIL_ADDRESS][DOMAIN_NAME] Disconnected" at bounding box center [255, 134] width 279 height 17
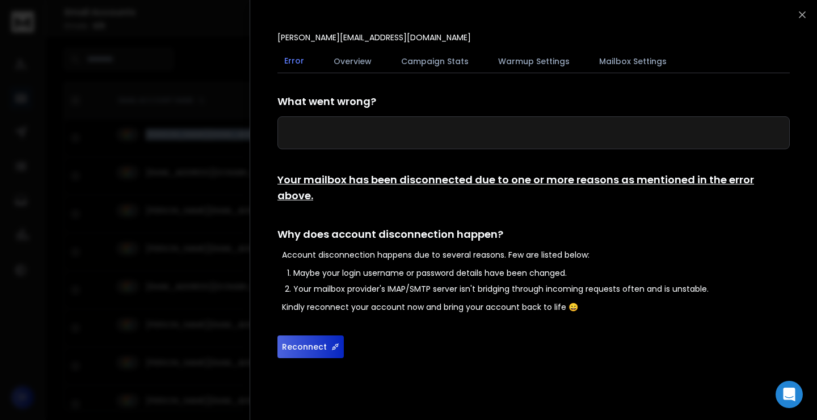
click at [324, 335] on button "Reconnect" at bounding box center [311, 346] width 66 height 23
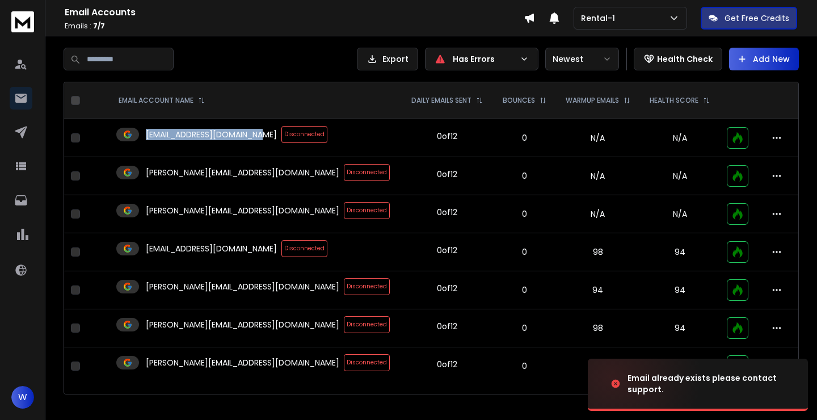
drag, startPoint x: 142, startPoint y: 130, endPoint x: 262, endPoint y: 133, distance: 119.2
click at [262, 133] on div "[EMAIL_ADDRESS][DOMAIN_NAME]" at bounding box center [196, 135] width 161 height 14
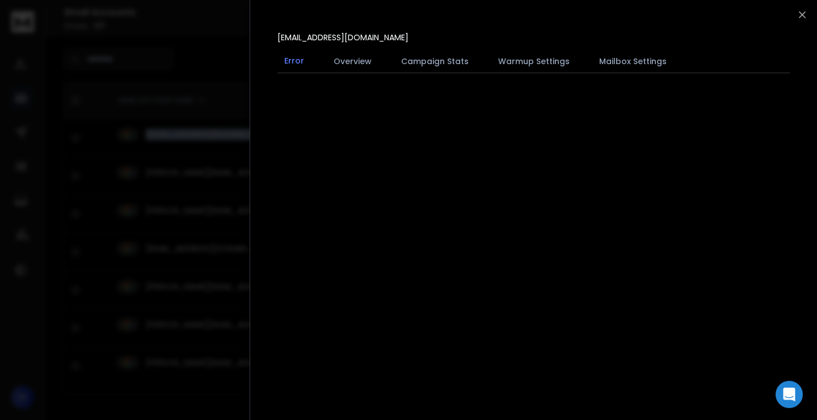
copy p "[EMAIL_ADDRESS][DOMAIN_NAME]"
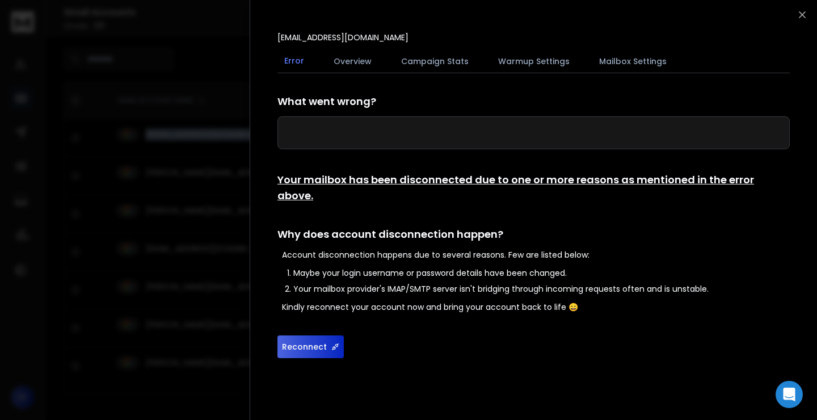
click at [321, 335] on button "Reconnect" at bounding box center [311, 346] width 66 height 23
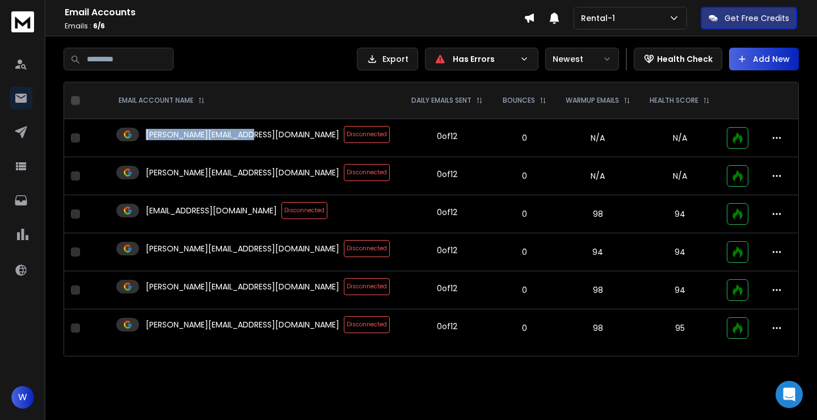
drag, startPoint x: 141, startPoint y: 133, endPoint x: 251, endPoint y: 137, distance: 110.2
click at [251, 137] on div "[PERSON_NAME][EMAIL_ADDRESS][DOMAIN_NAME]" at bounding box center [227, 135] width 223 height 14
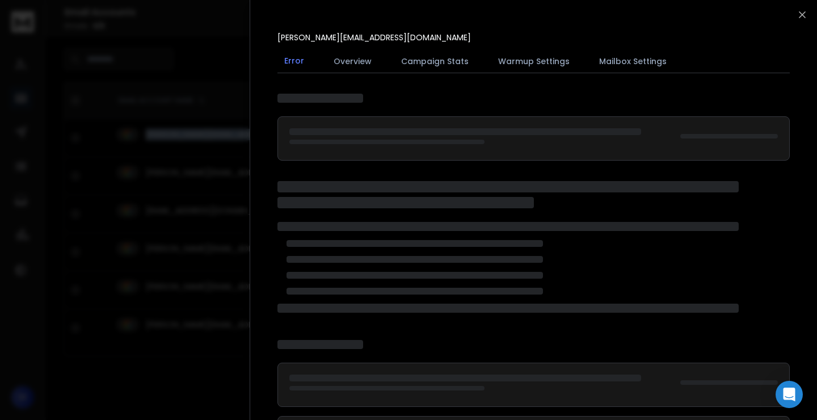
copy p "[PERSON_NAME][EMAIL_ADDRESS][DOMAIN_NAME]"
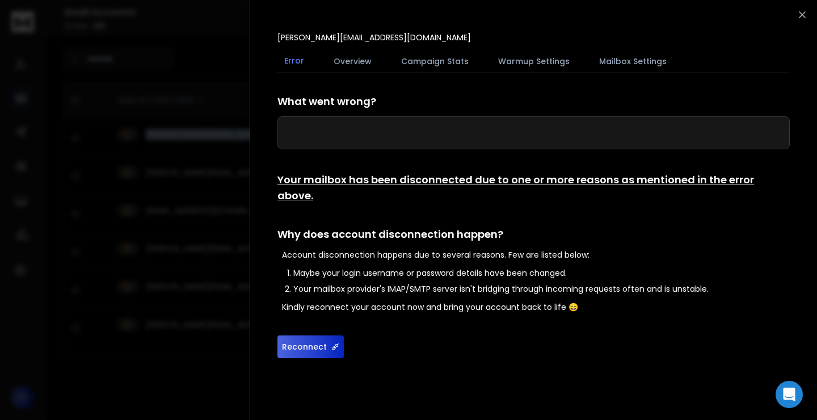
click at [297, 335] on button "Reconnect" at bounding box center [311, 346] width 66 height 23
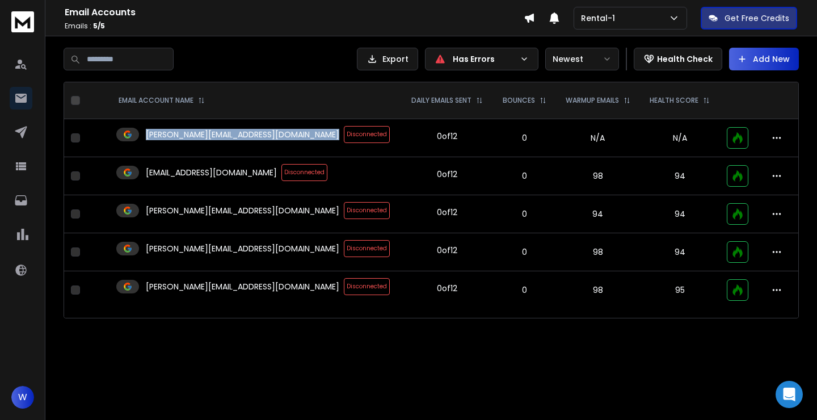
copy p "[PERSON_NAME][EMAIL_ADDRESS][DOMAIN_NAME]"
drag, startPoint x: 144, startPoint y: 131, endPoint x: 250, endPoint y: 133, distance: 106.2
click at [250, 133] on div "[PERSON_NAME][EMAIL_ADDRESS][DOMAIN_NAME] Disconnected" at bounding box center [255, 134] width 279 height 17
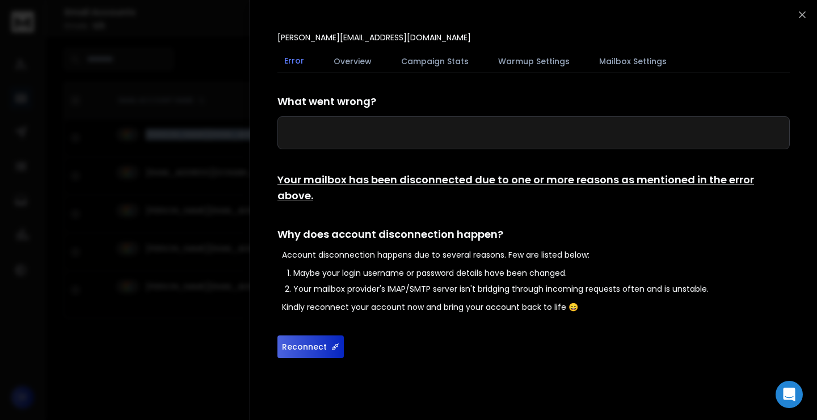
click at [300, 335] on button "Reconnect" at bounding box center [311, 346] width 66 height 23
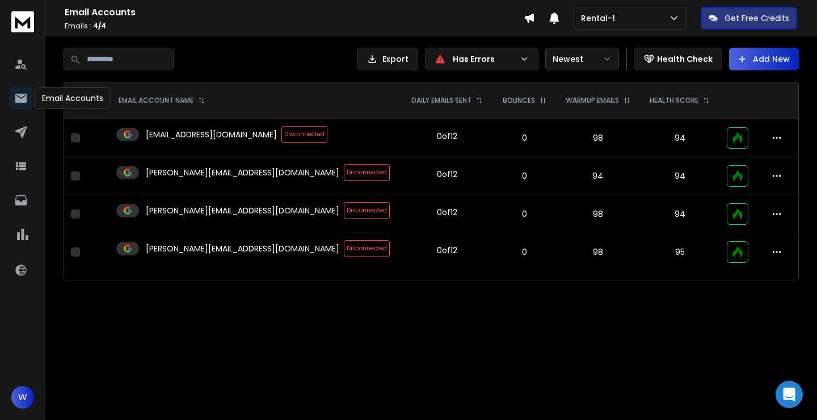
click at [14, 103] on icon at bounding box center [21, 98] width 14 height 14
click at [489, 61] on p "Has Errors" at bounding box center [484, 58] width 62 height 11
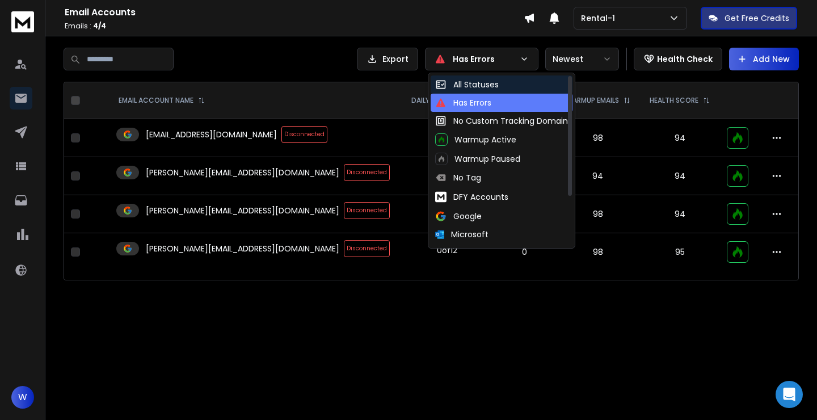
click at [489, 77] on div "All Statuses" at bounding box center [502, 84] width 142 height 18
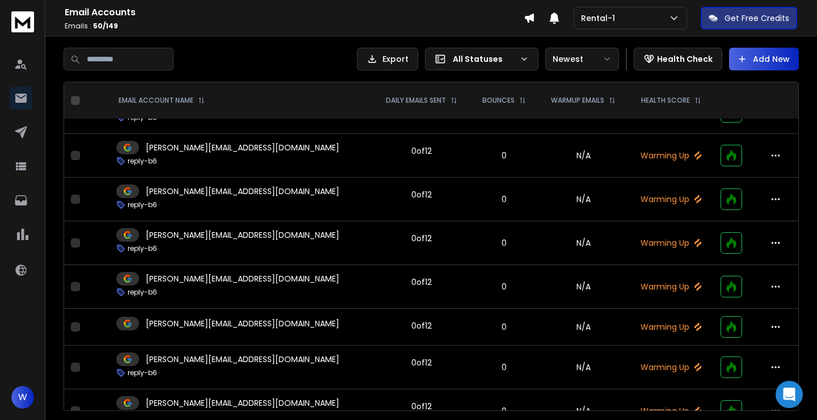
scroll to position [83, 0]
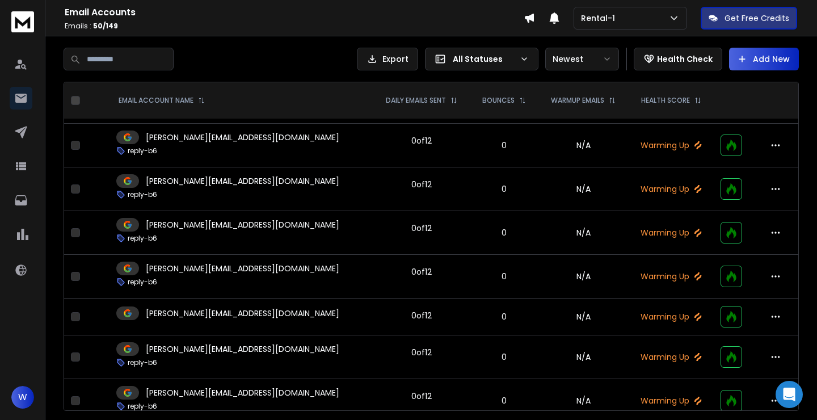
click at [74, 318] on button "button" at bounding box center [75, 316] width 9 height 9
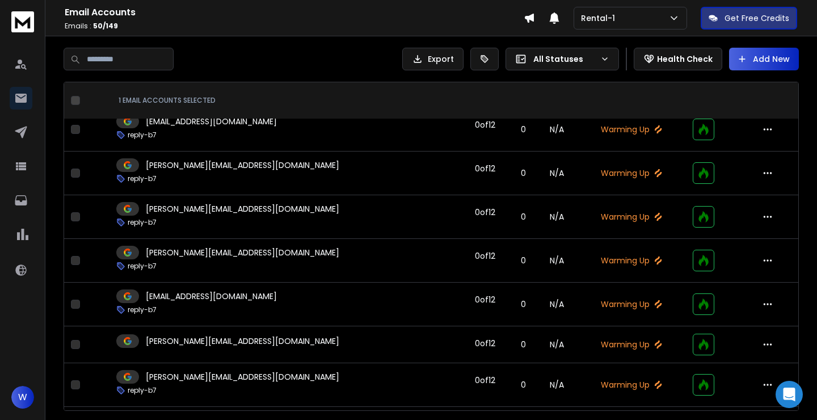
scroll to position [836, 0]
click at [77, 343] on button "button" at bounding box center [75, 343] width 9 height 9
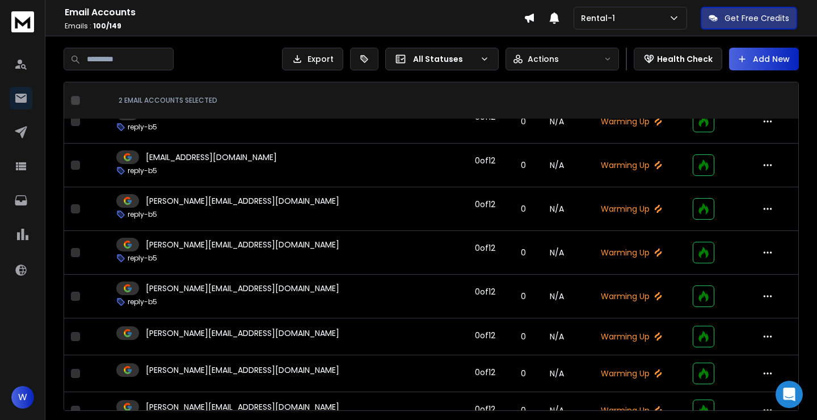
scroll to position [2099, 0]
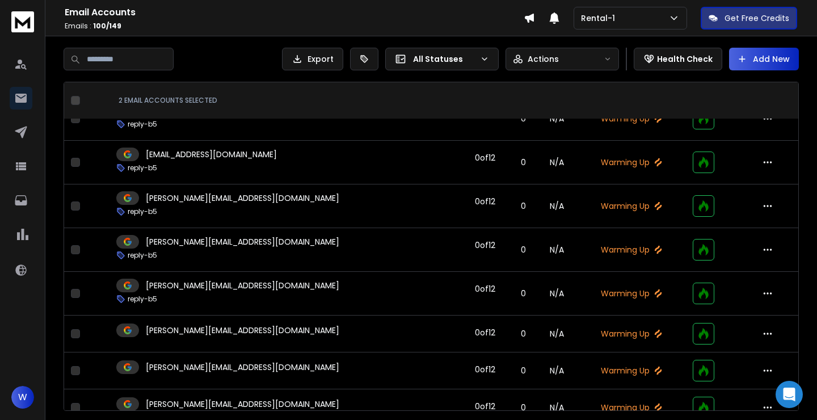
click at [75, 335] on button "button" at bounding box center [75, 333] width 9 height 9
click at [77, 373] on button "button" at bounding box center [75, 370] width 9 height 9
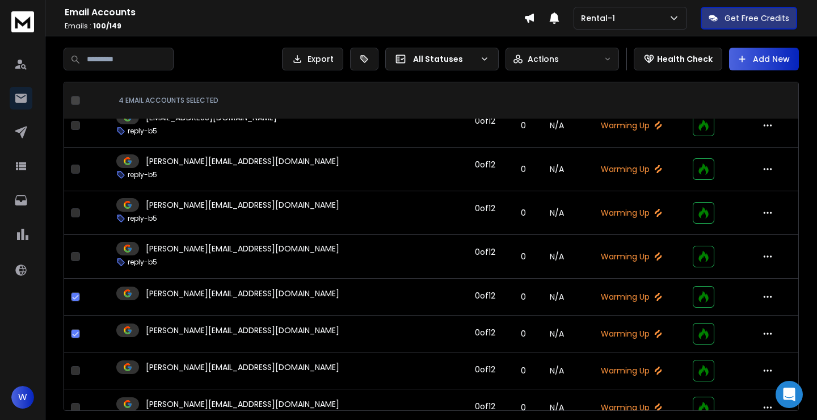
scroll to position [2137, 0]
click at [74, 372] on button "button" at bounding box center [75, 370] width 9 height 9
click at [544, 56] on p "Actions" at bounding box center [543, 58] width 31 height 11
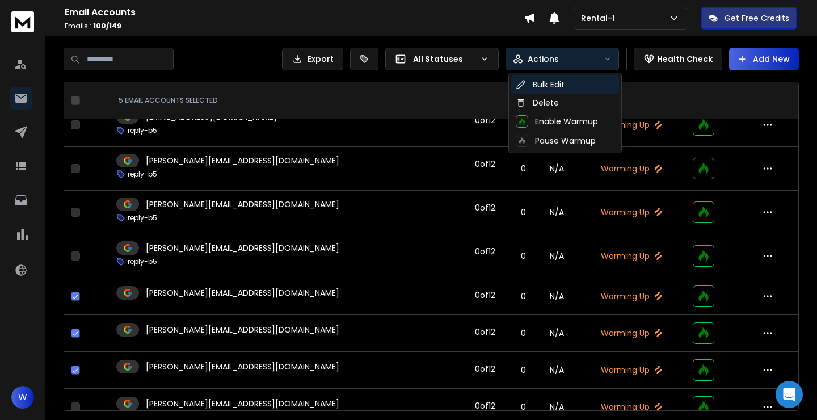
click at [544, 56] on p "Actions" at bounding box center [543, 58] width 31 height 11
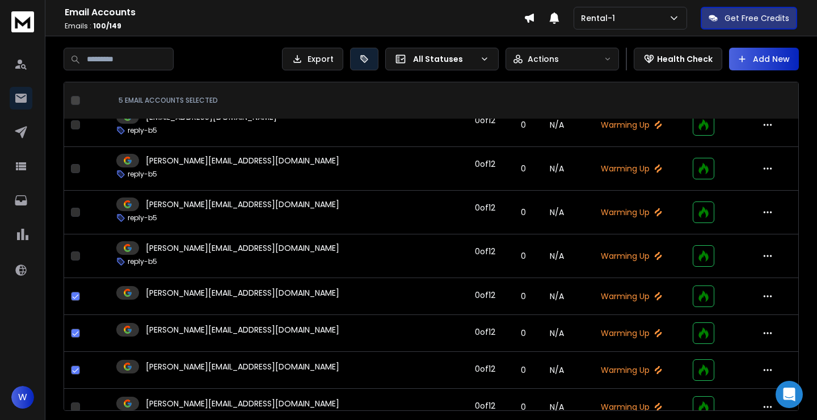
click at [367, 59] on icon at bounding box center [365, 59] width 6 height 6
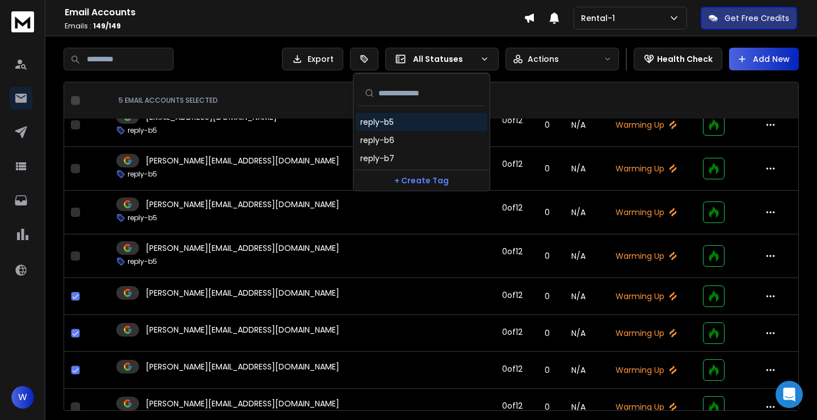
click at [384, 122] on span "reply-b5" at bounding box center [376, 121] width 33 height 11
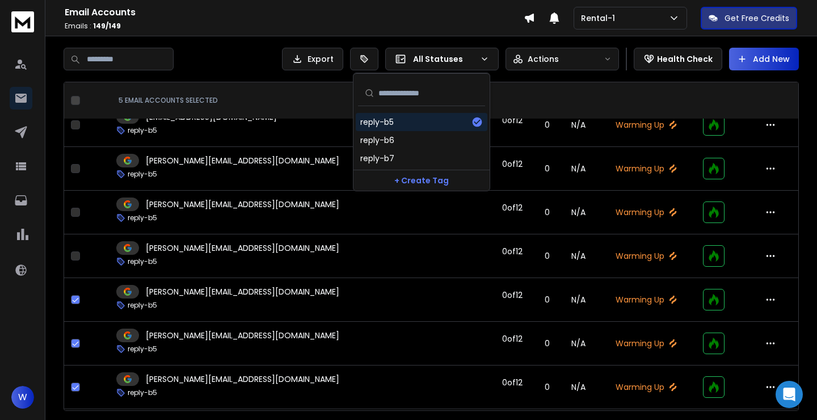
click at [250, 54] on div at bounding box center [170, 59] width 212 height 23
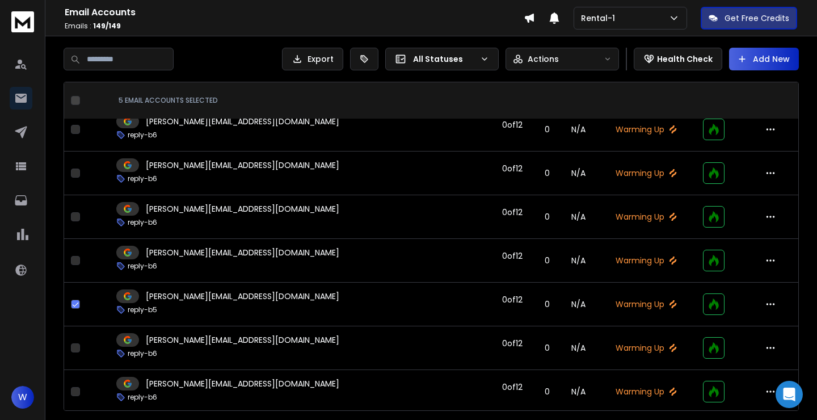
scroll to position [0, 0]
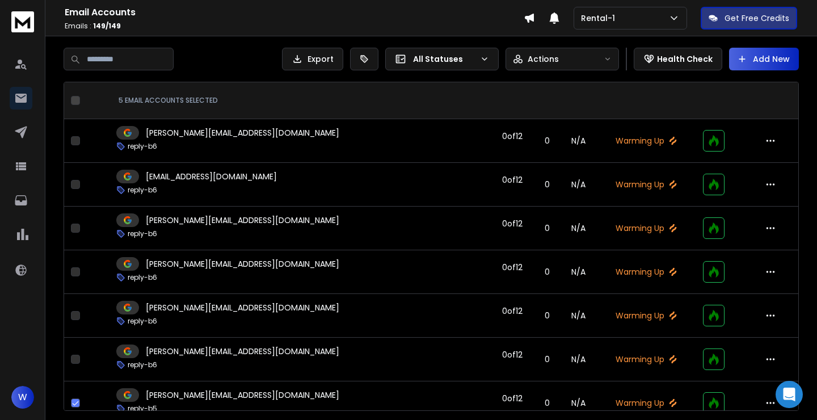
click at [254, 53] on div at bounding box center [170, 59] width 212 height 23
click at [426, 65] on div "All Statuses" at bounding box center [442, 59] width 114 height 23
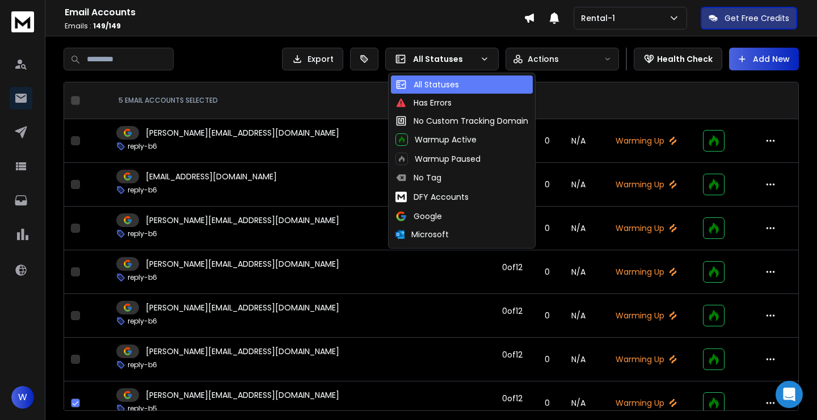
click at [426, 65] on div "All Statuses" at bounding box center [442, 59] width 114 height 23
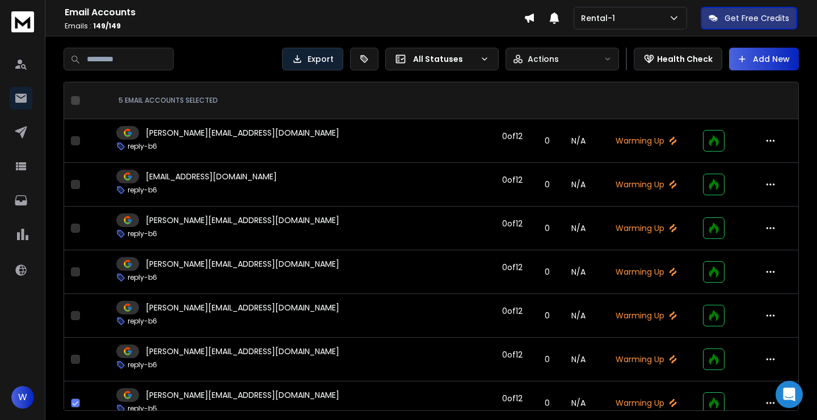
click at [313, 61] on button "Export" at bounding box center [312, 59] width 61 height 23
